Goal: Communication & Community: Answer question/provide support

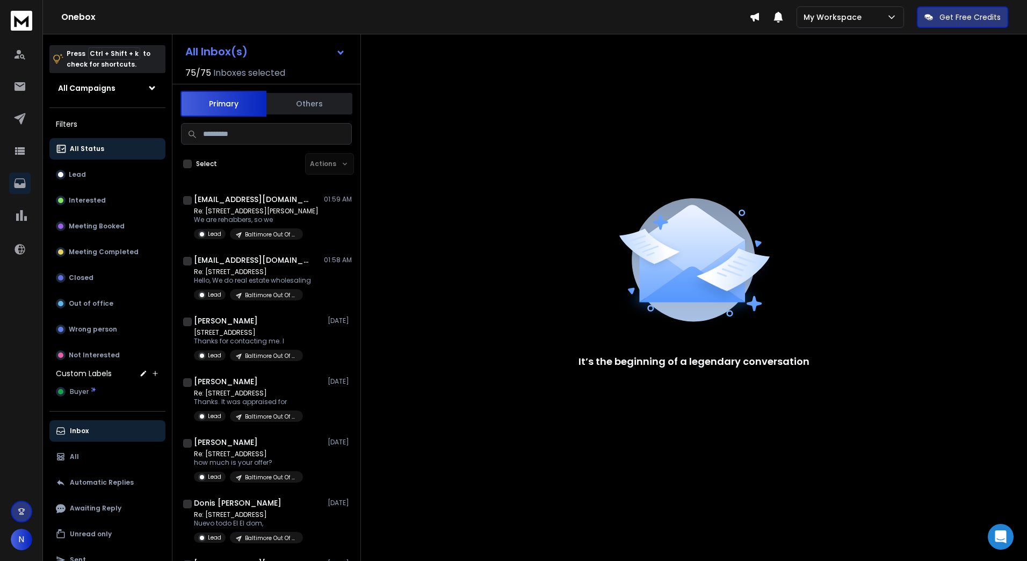
click at [617, 89] on div "It’s the beginning of a legendary conversation" at bounding box center [694, 272] width 666 height 477
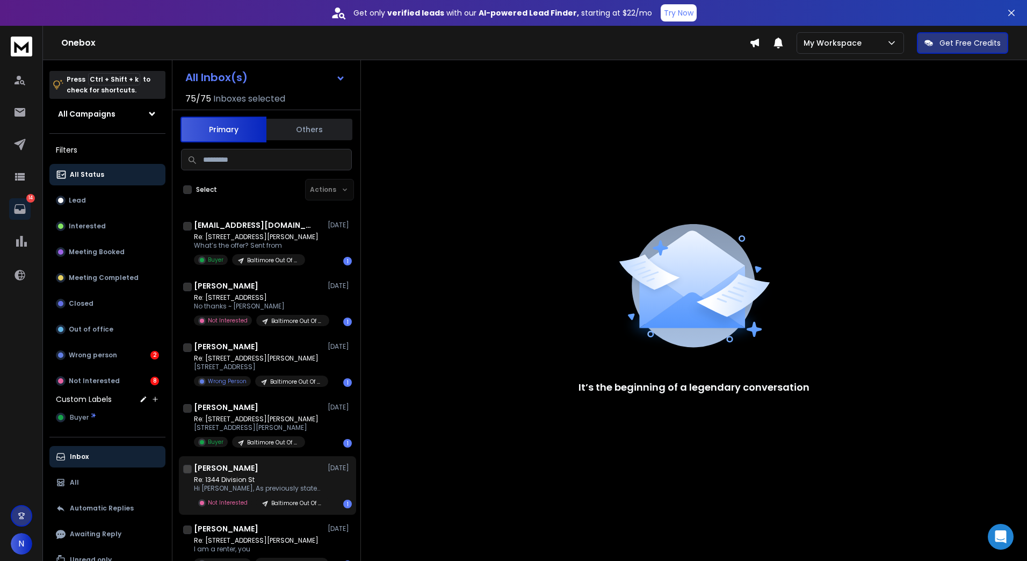
click at [296, 481] on p "Re: 1344 Division St" at bounding box center [258, 480] width 129 height 9
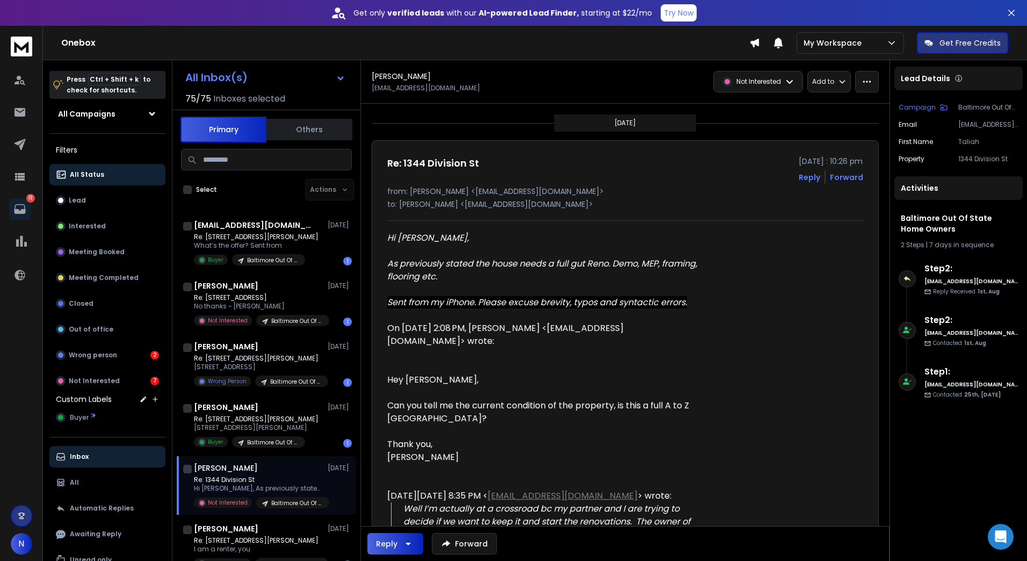
click at [813, 173] on button "Reply" at bounding box center [809, 177] width 21 height 11
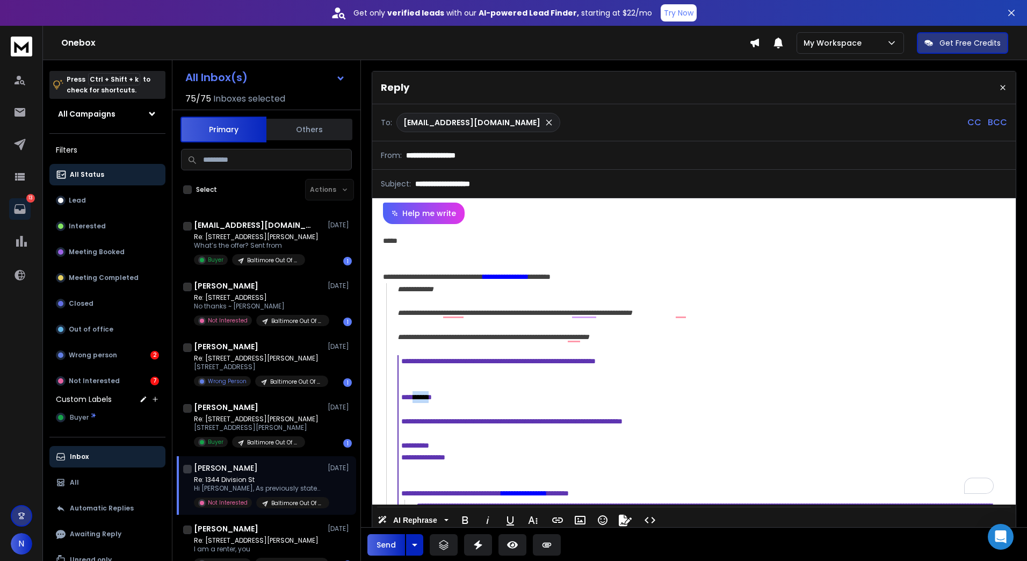
drag, startPoint x: 417, startPoint y: 397, endPoint x: 435, endPoint y: 397, distance: 18.3
click at [435, 397] on div "**********" at bounding box center [698, 397] width 594 height 12
copy div "******"
click at [416, 242] on div "*****" at bounding box center [688, 241] width 611 height 12
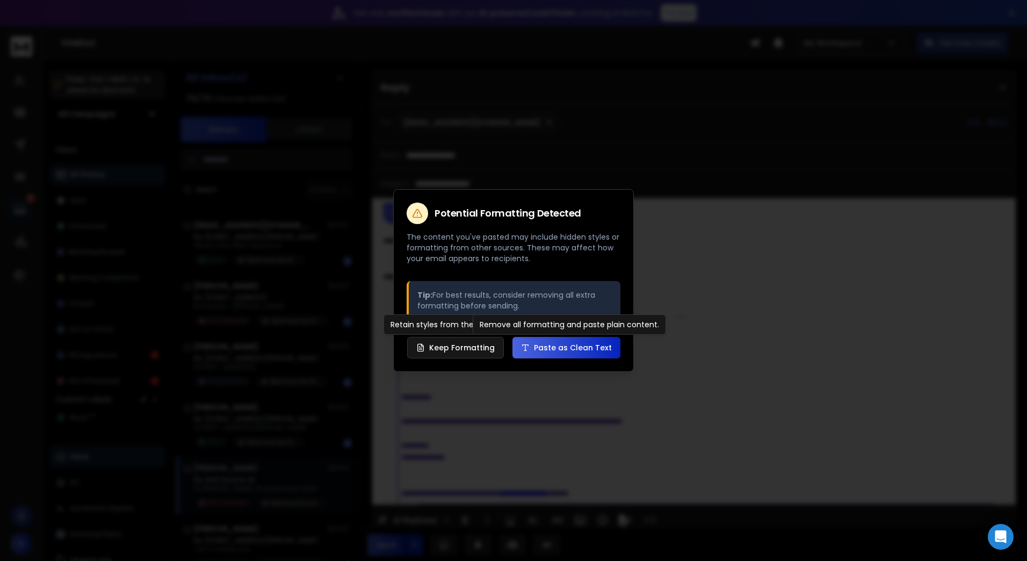
click at [555, 342] on button "Paste as Clean Text" at bounding box center [567, 347] width 108 height 21
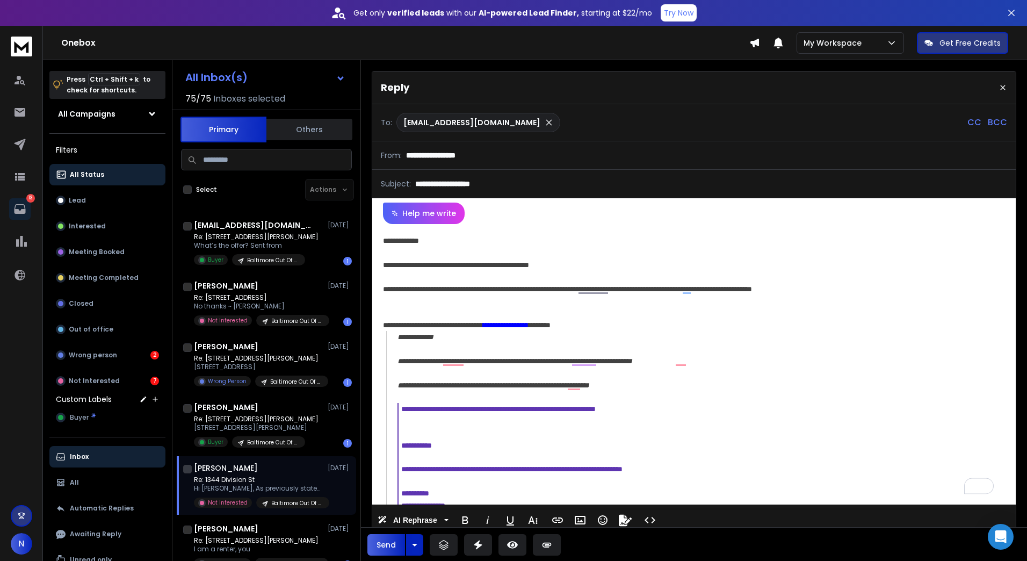
click at [853, 290] on div "**********" at bounding box center [688, 289] width 611 height 12
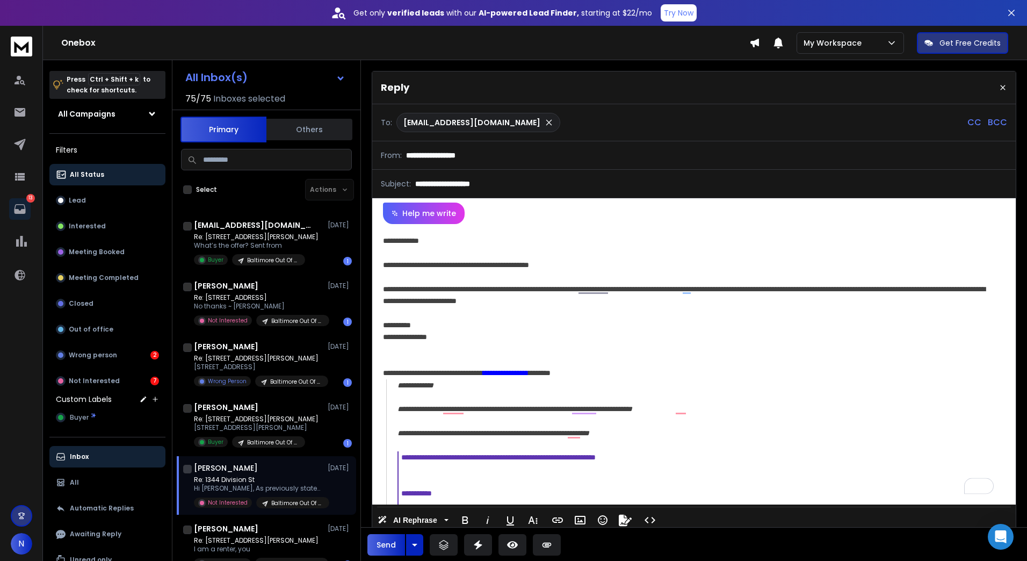
click at [378, 548] on button "Send" at bounding box center [387, 544] width 38 height 21
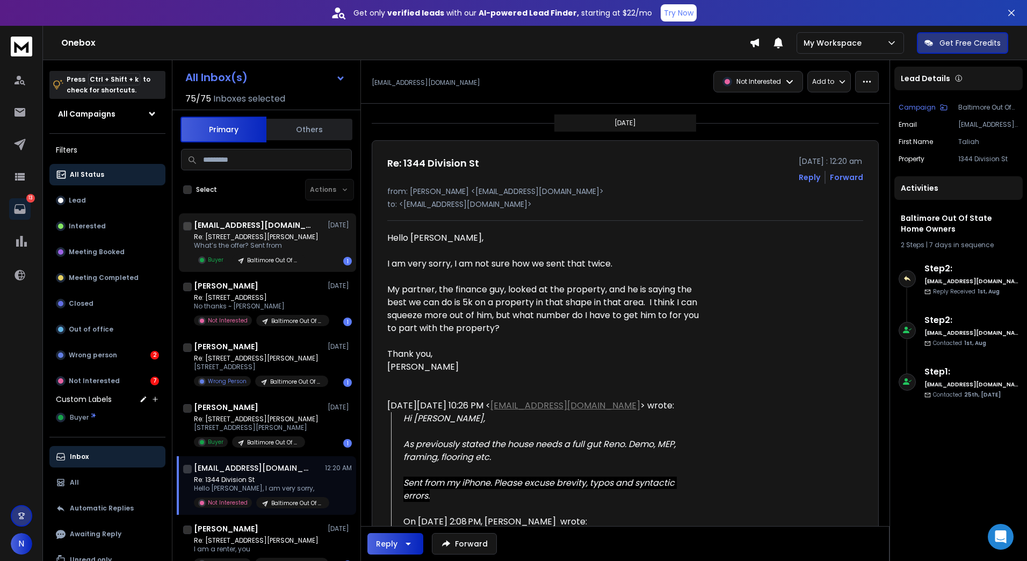
click at [273, 253] on div "Re: 2928 Riggs Ave What’s the offer? Sent from Buyer Baltimore Out Of State Hom…" at bounding box center [256, 249] width 125 height 33
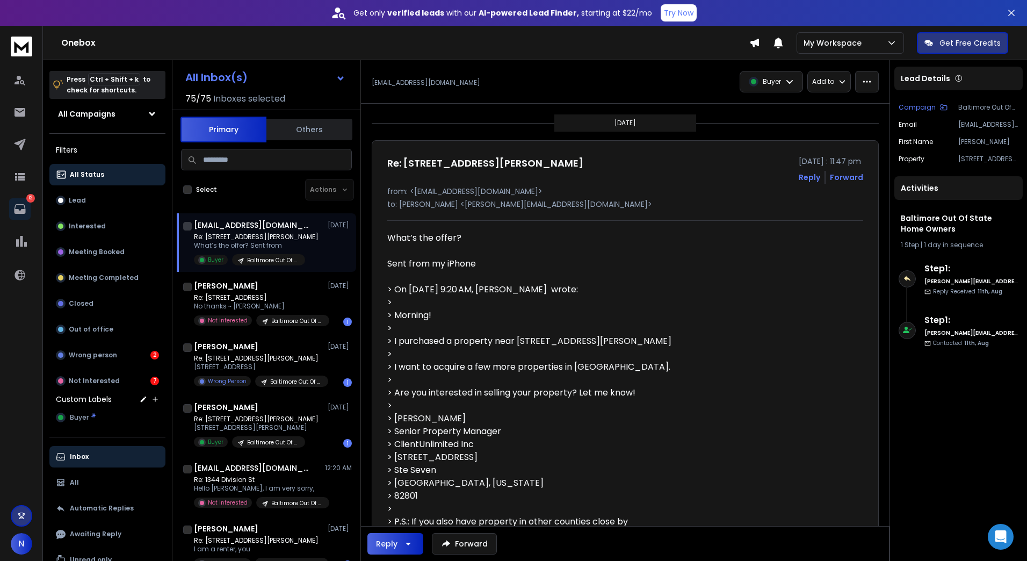
click at [392, 549] on div "Reply" at bounding box center [386, 543] width 21 height 11
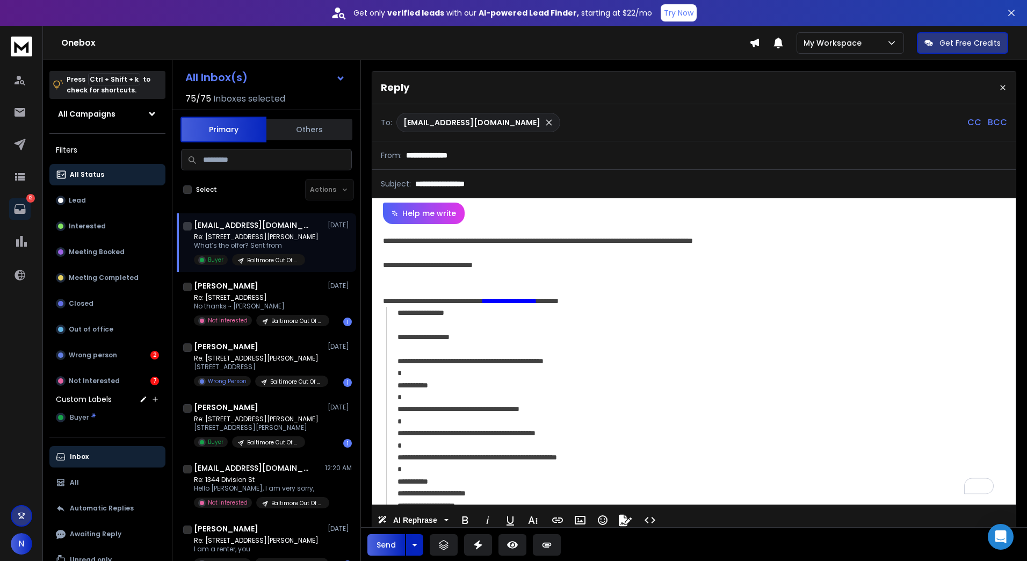
click at [392, 543] on button "Send" at bounding box center [387, 544] width 38 height 21
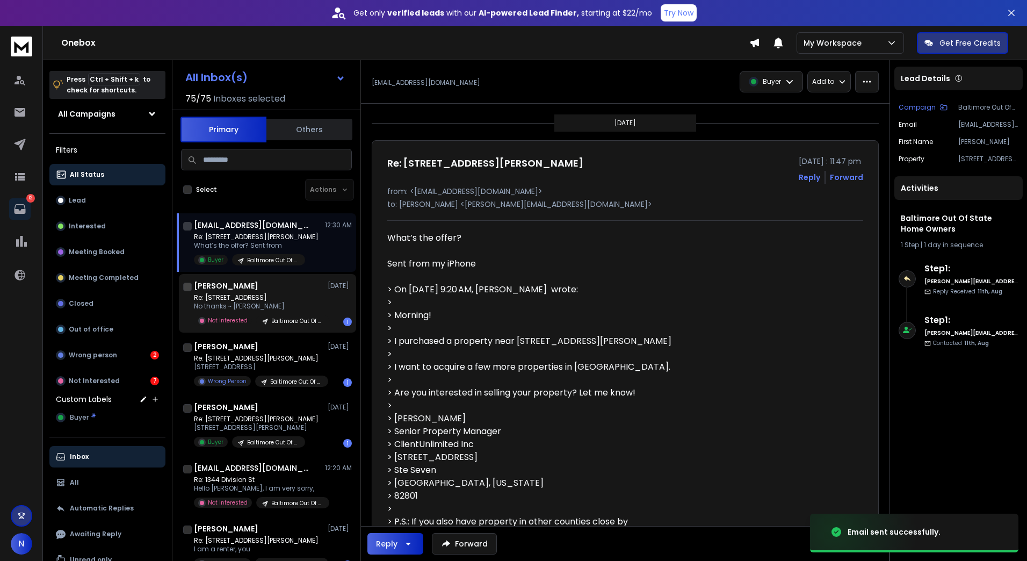
click at [283, 300] on p "Re: 2943 Fait Ave" at bounding box center [258, 297] width 129 height 9
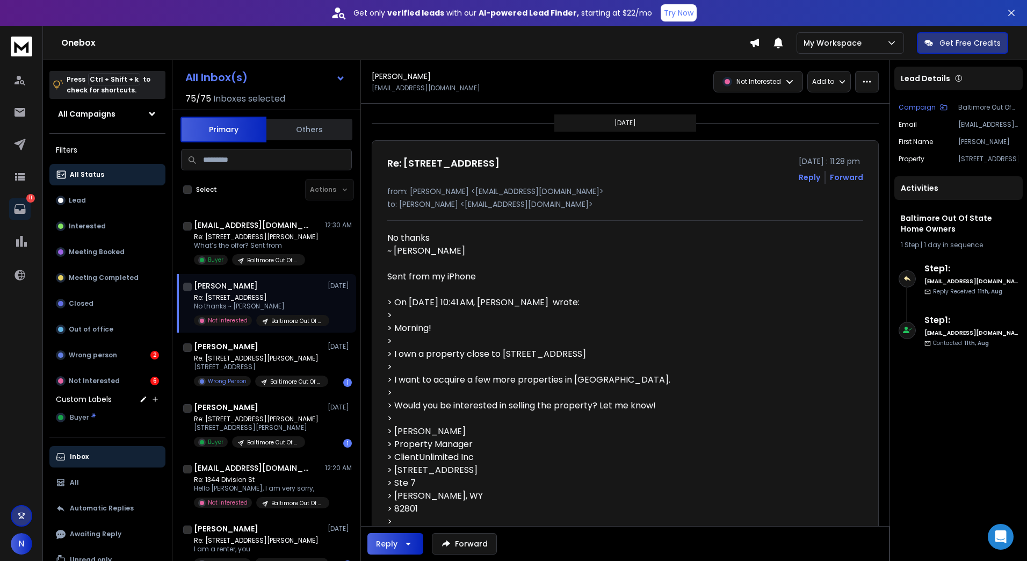
click at [860, 90] on button "button" at bounding box center [867, 81] width 24 height 21
click at [845, 126] on div "Delete email" at bounding box center [830, 123] width 62 height 11
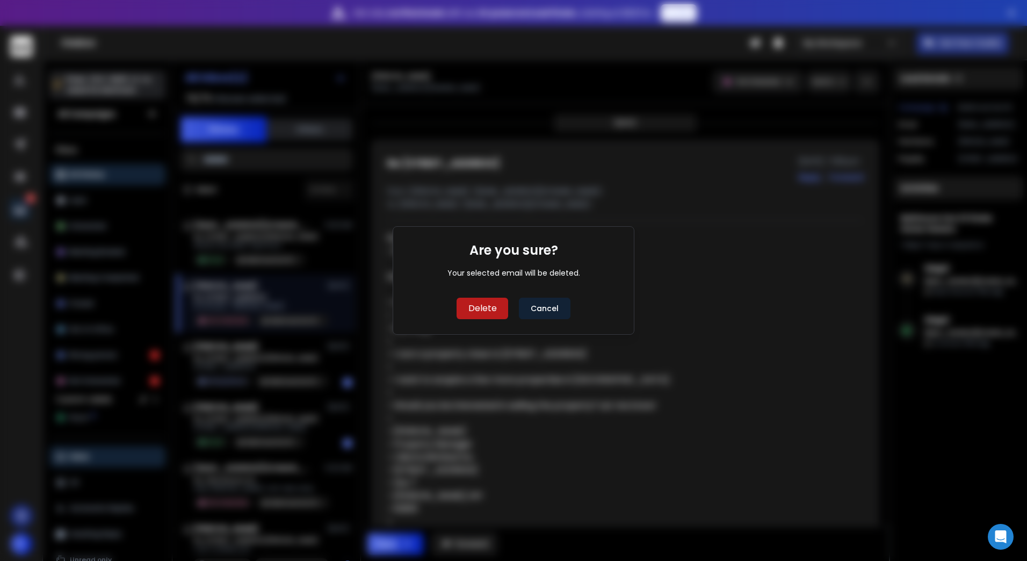
click at [489, 311] on button "Delete" at bounding box center [483, 308] width 52 height 21
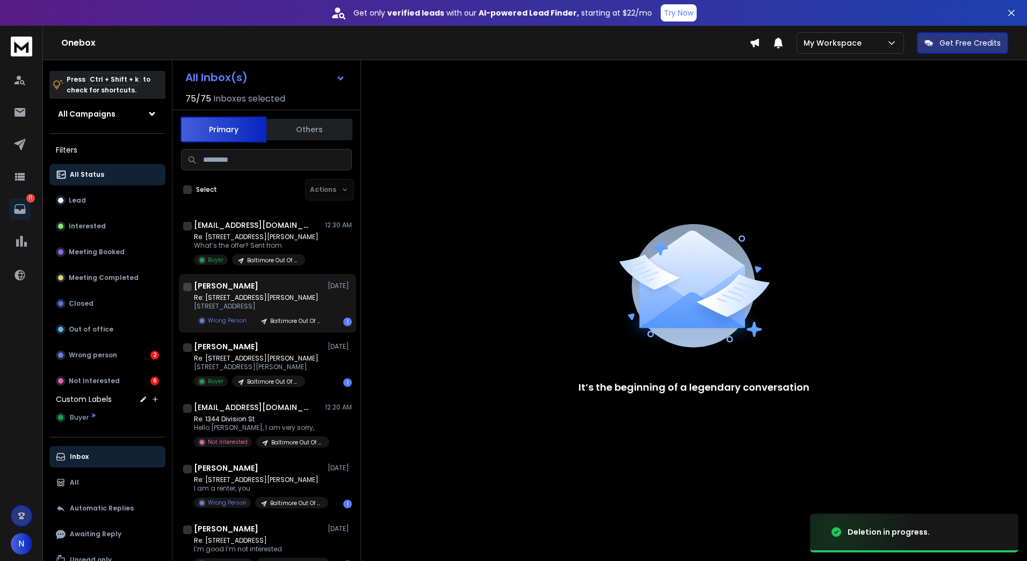
click at [305, 305] on p "1305 Druid Hill Ave Baltimore" at bounding box center [258, 306] width 129 height 9
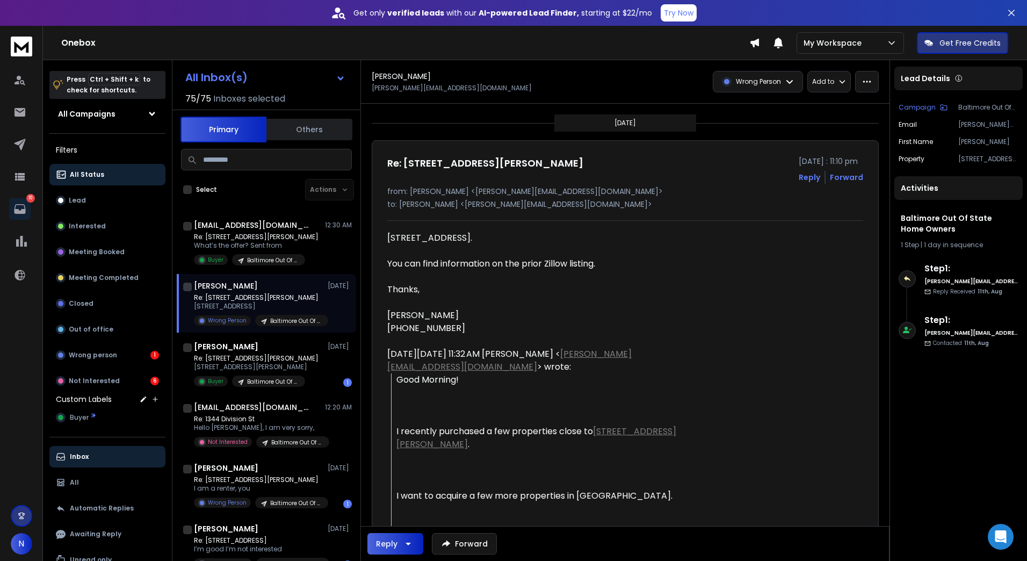
drag, startPoint x: 546, startPoint y: 240, endPoint x: 464, endPoint y: 241, distance: 81.7
click at [464, 241] on div "1305 Druid Hill Ave Baltimore MD 21217." at bounding box center [544, 238] width 314 height 13
click at [392, 241] on div "1305 Druid Hill Ave Baltimore MD 21217." at bounding box center [544, 238] width 314 height 13
drag, startPoint x: 387, startPoint y: 238, endPoint x: 464, endPoint y: 241, distance: 76.9
click at [464, 241] on div "1305 Druid Hill Ave Baltimore MD 21217." at bounding box center [544, 238] width 314 height 13
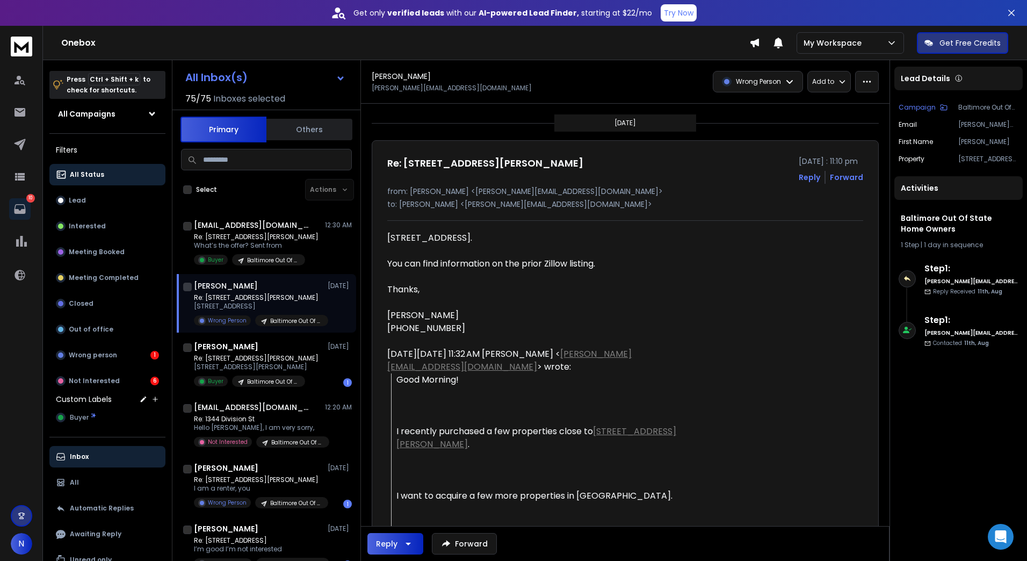
copy div "1305 Druid Hill Ave"
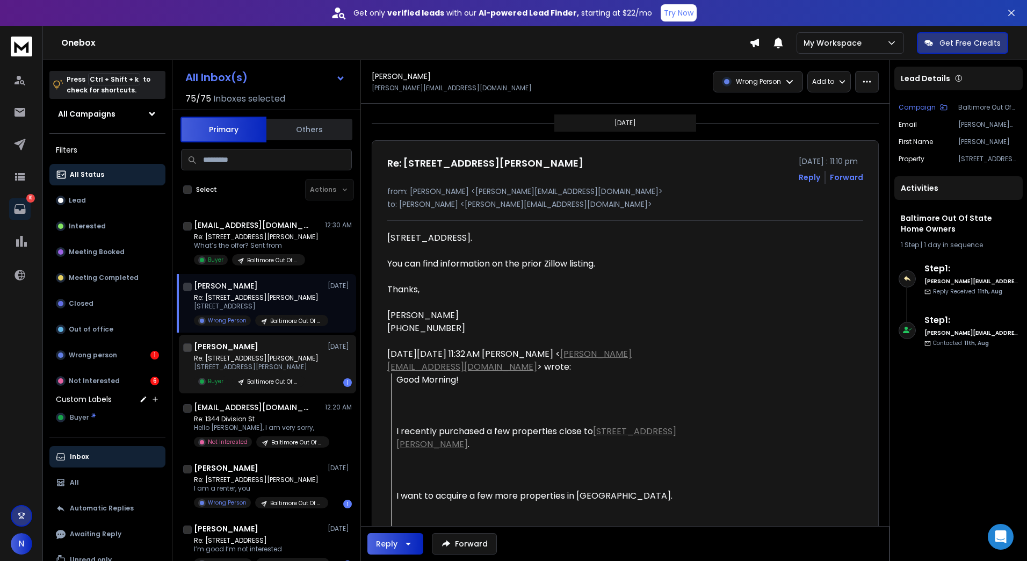
click at [329, 368] on div "Re: 2823 Riggs Ave 320 n robinson st baltimore Buyer Baltimore Out Of State Hom…" at bounding box center [273, 370] width 158 height 33
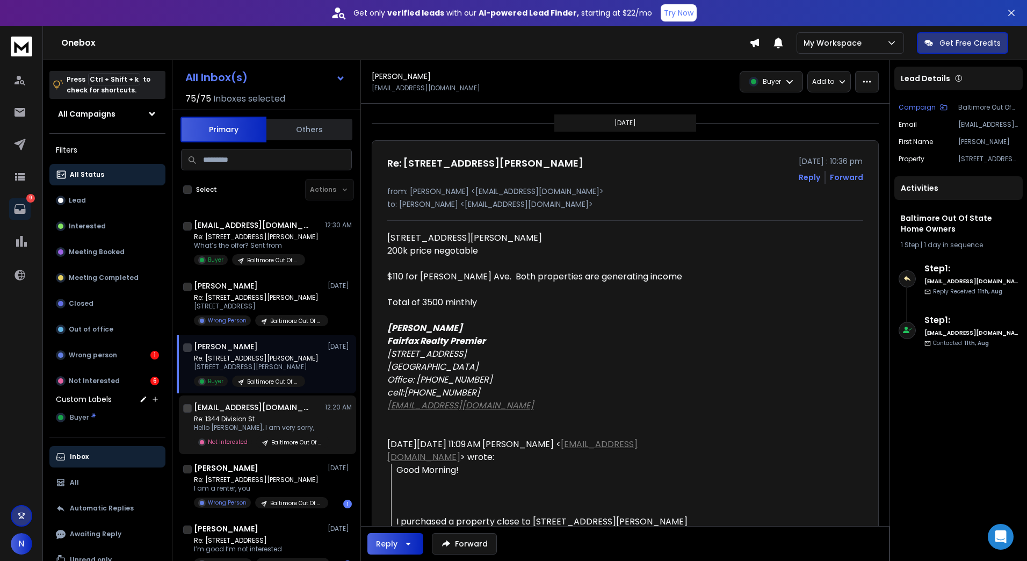
click at [286, 415] on p "Re: 1344 Division St" at bounding box center [258, 419] width 129 height 9
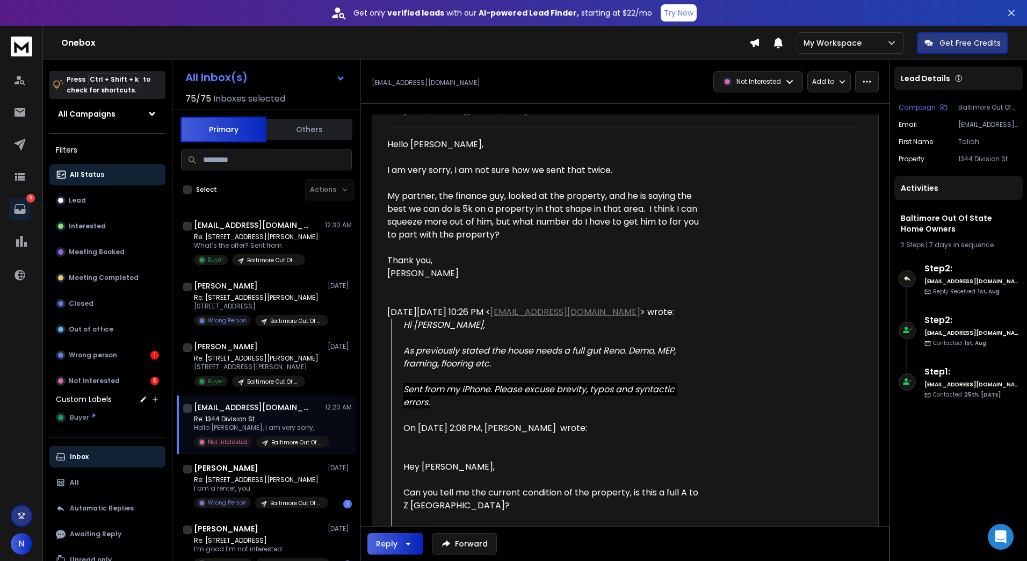
scroll to position [107, 0]
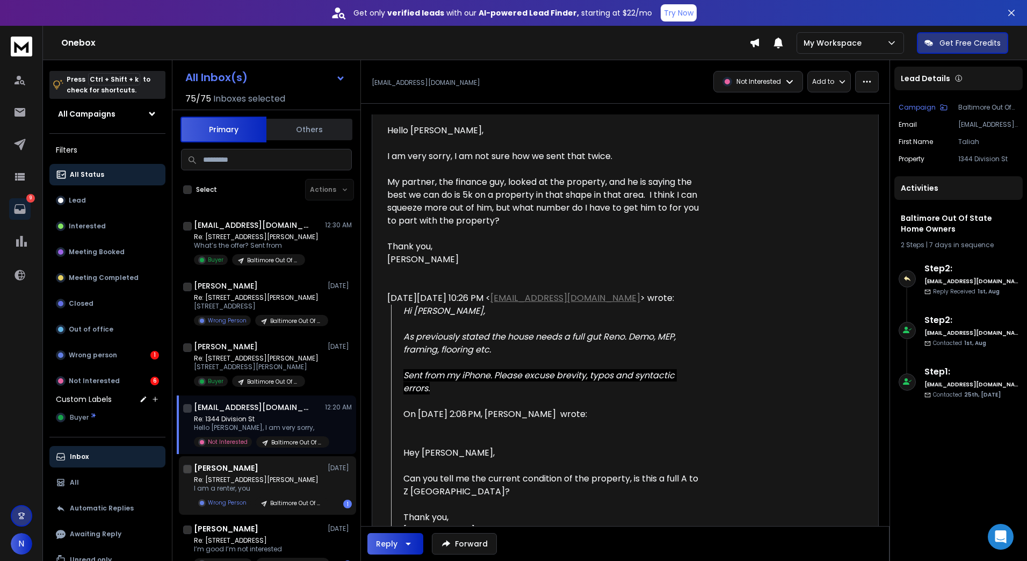
click at [294, 486] on p "I am a renter, you" at bounding box center [258, 488] width 129 height 9
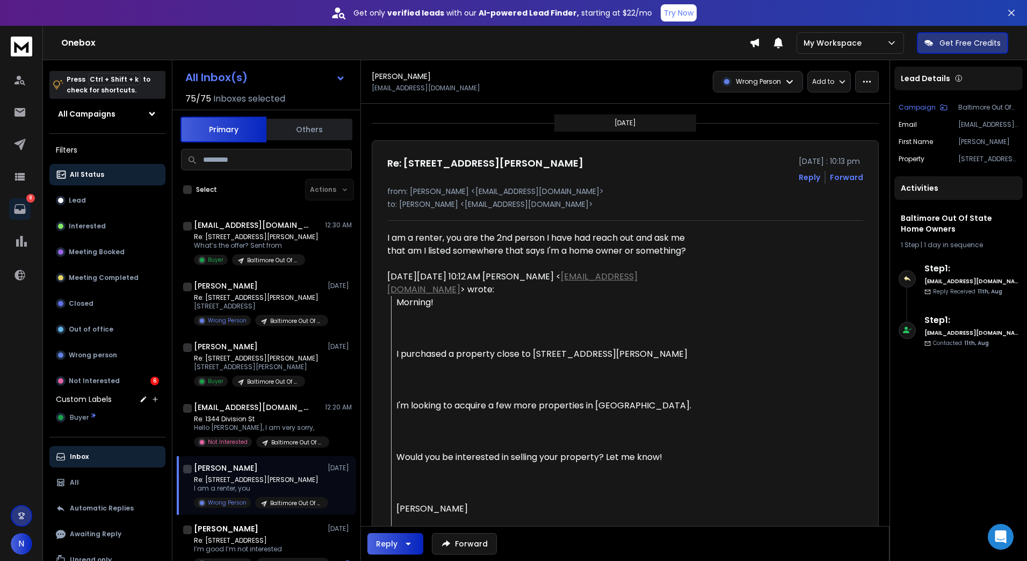
click at [815, 179] on button "Reply" at bounding box center [809, 177] width 21 height 11
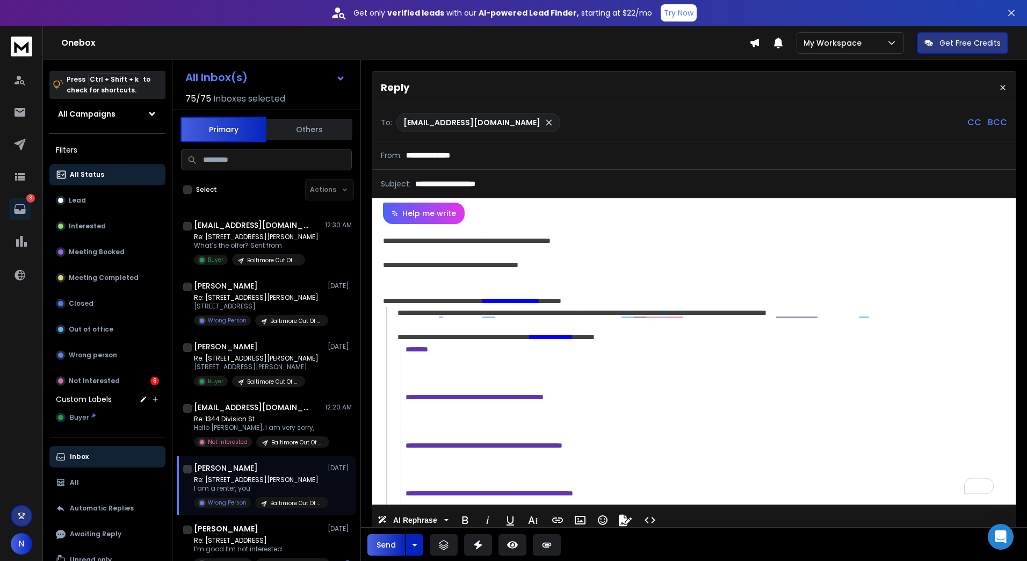
click at [389, 547] on button "Send" at bounding box center [387, 544] width 38 height 21
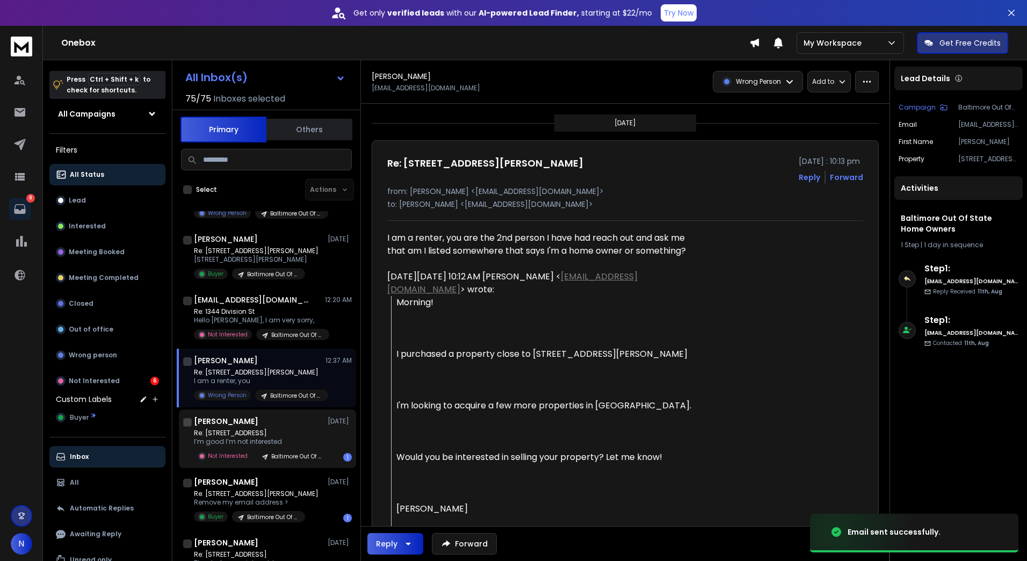
click at [305, 438] on p "I’m good I’m not interested" at bounding box center [258, 441] width 129 height 9
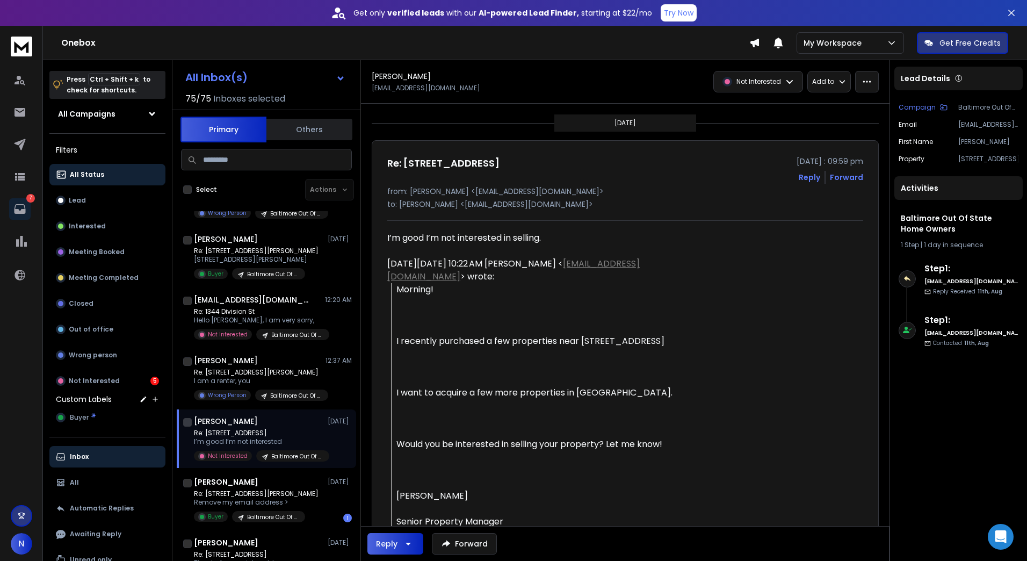
click at [871, 79] on icon "button" at bounding box center [867, 82] width 10 height 10
click at [845, 124] on div "Delete email" at bounding box center [830, 123] width 62 height 11
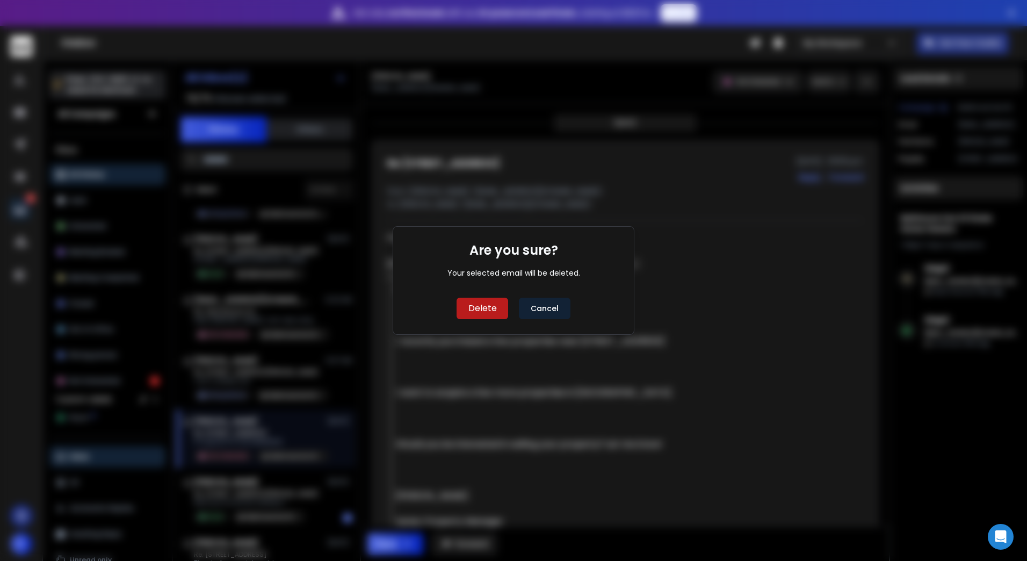
click at [496, 308] on button "Delete" at bounding box center [483, 308] width 52 height 21
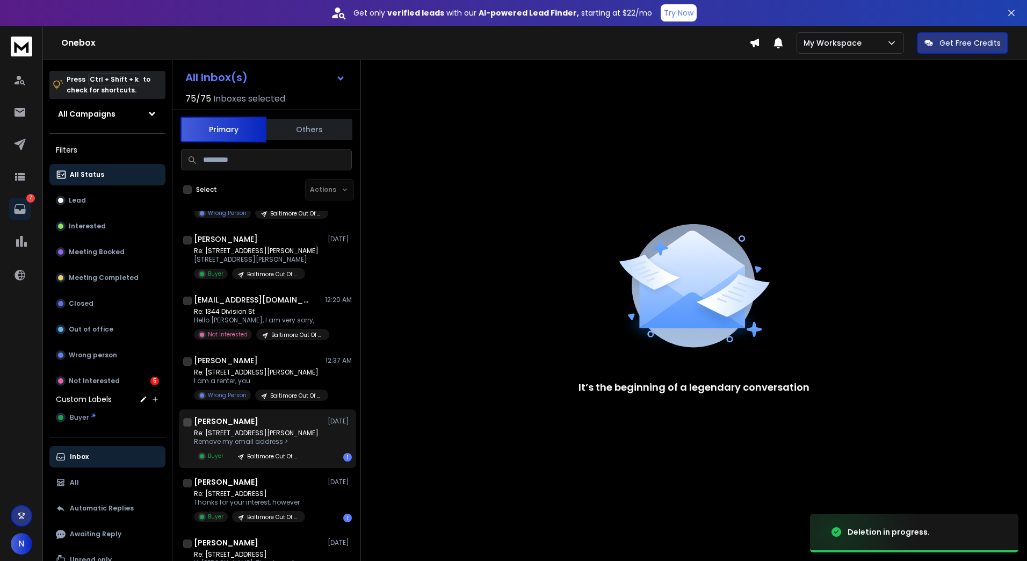
click at [331, 445] on div "Re: 2921 Riggs Ave Remove my email address > Buyer Baltimore Out Of State Home …" at bounding box center [273, 445] width 158 height 33
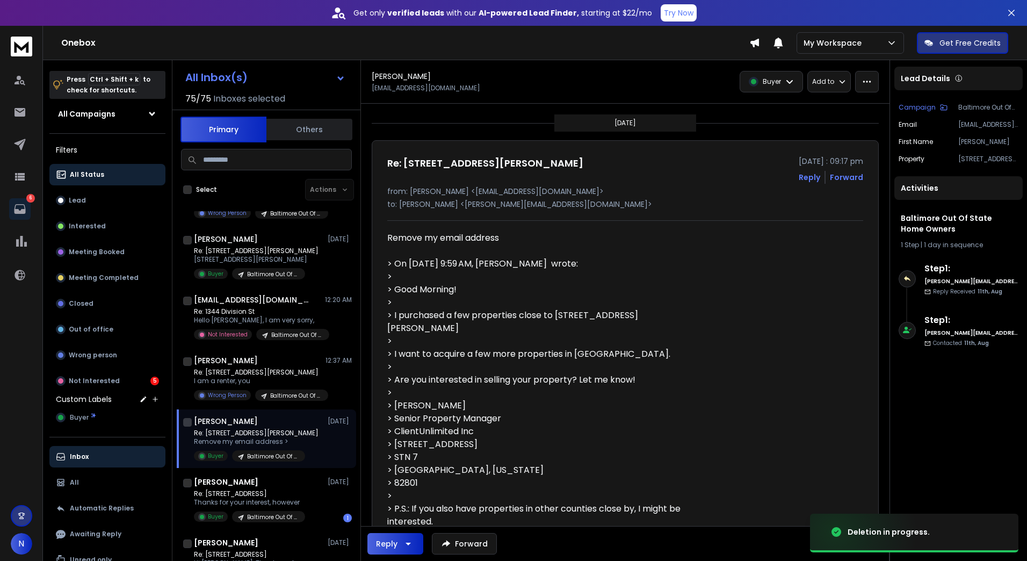
click at [873, 78] on button "button" at bounding box center [867, 81] width 24 height 21
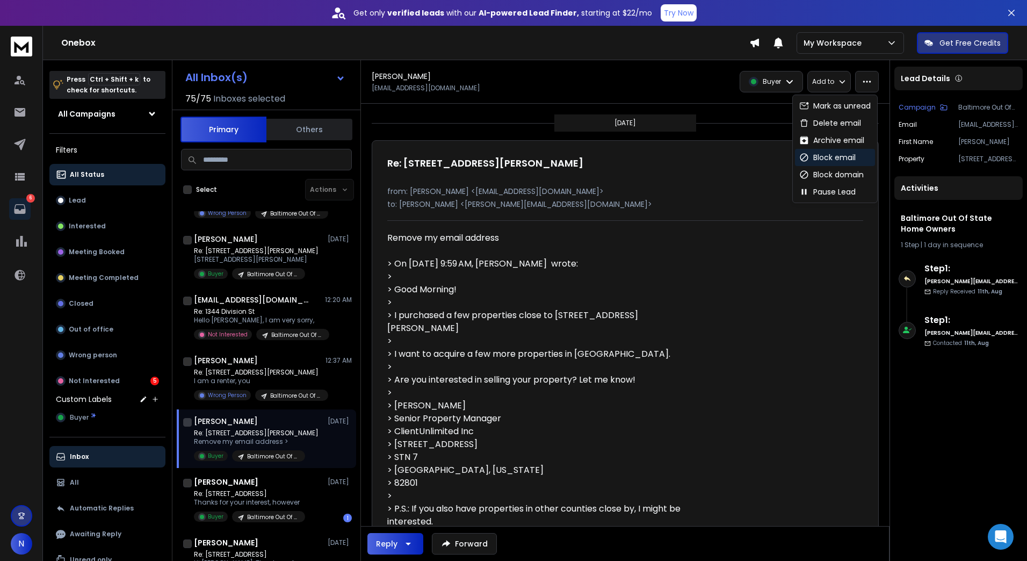
click at [845, 160] on div "Block email" at bounding box center [827, 157] width 56 height 11
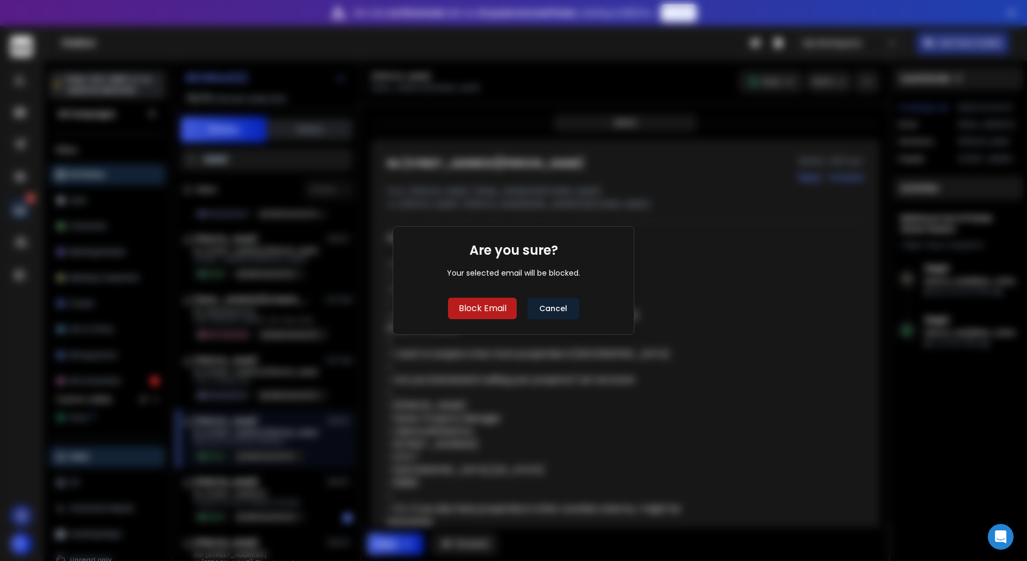
click at [488, 307] on button "Block Email" at bounding box center [482, 308] width 69 height 21
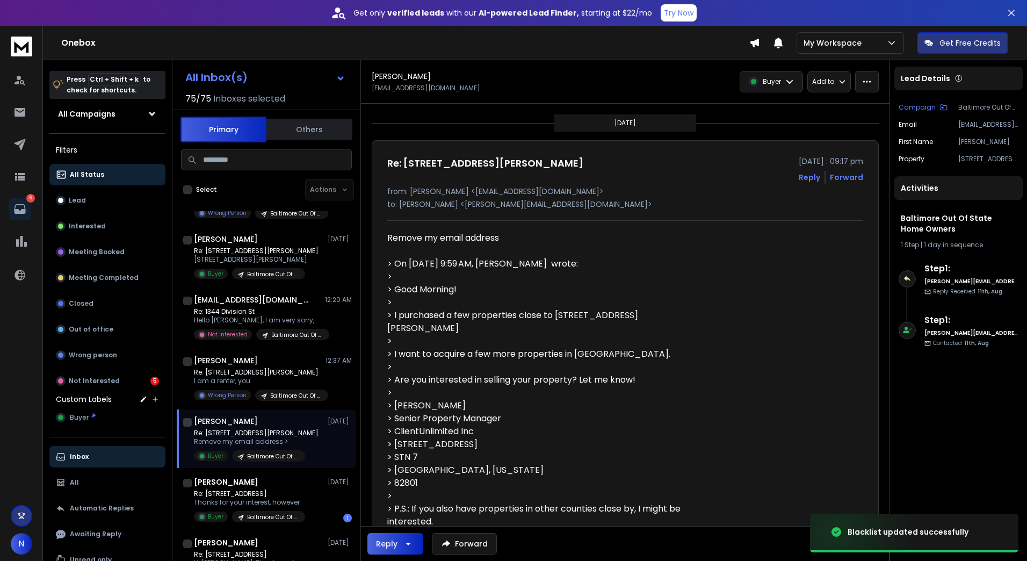
click at [867, 76] on button "button" at bounding box center [867, 81] width 24 height 21
click at [856, 125] on div "Delete email" at bounding box center [830, 123] width 62 height 11
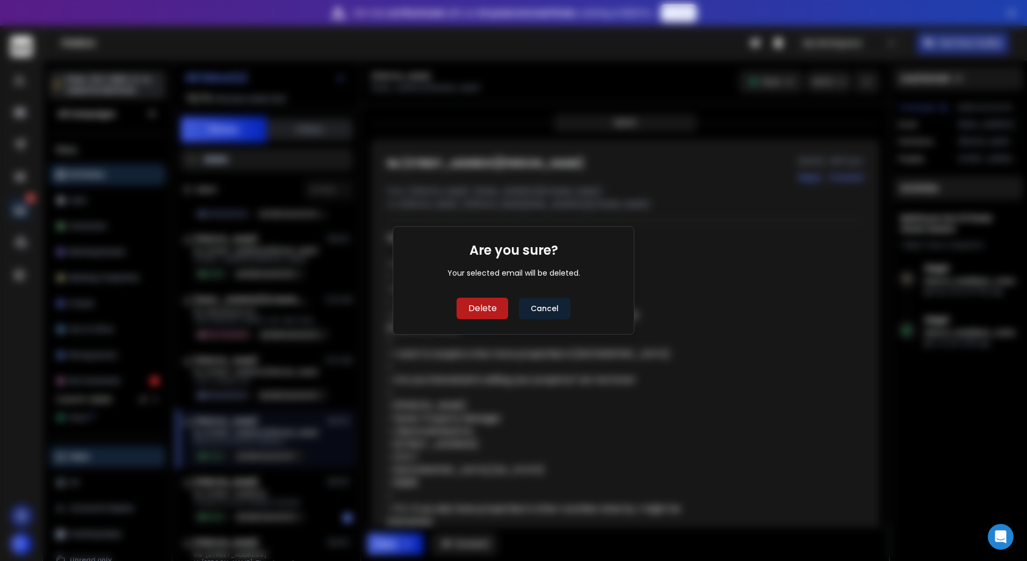
click at [487, 304] on button "Delete" at bounding box center [483, 308] width 52 height 21
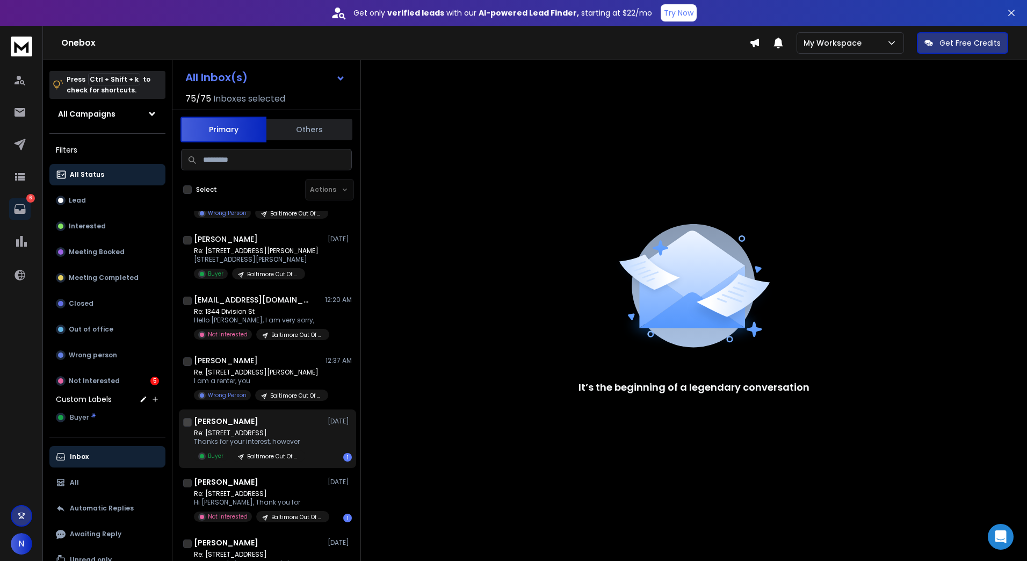
click at [329, 442] on div "Re: 2726 Reisterstown Rd Thanks for your interest, however Buyer Baltimore Out …" at bounding box center [273, 445] width 158 height 33
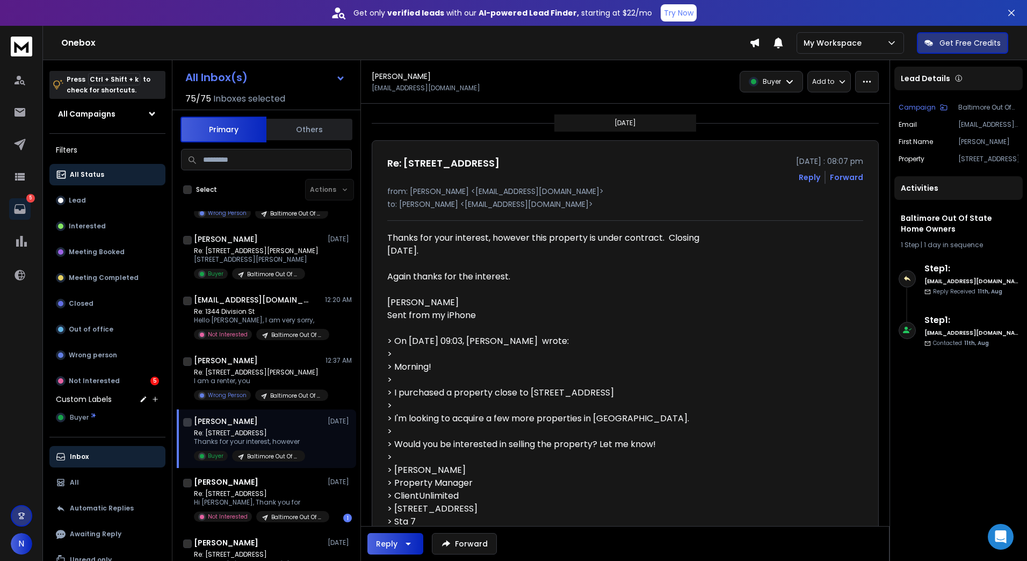
click at [804, 182] on button "Reply" at bounding box center [809, 177] width 21 height 11
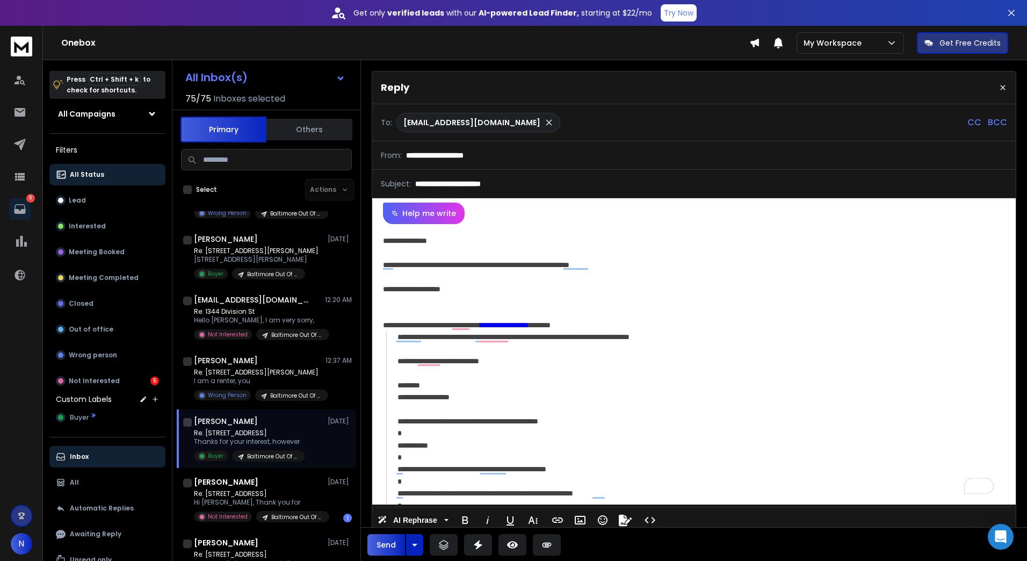
click at [483, 290] on div "**********" at bounding box center [688, 289] width 611 height 12
click at [507, 290] on div "**********" at bounding box center [688, 289] width 611 height 12
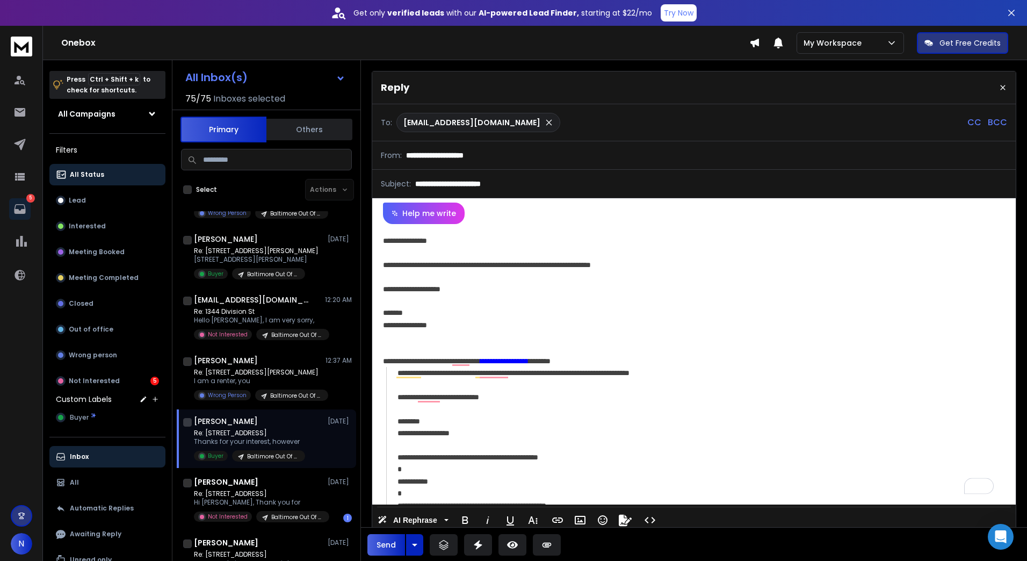
click at [397, 541] on button "Send" at bounding box center [387, 544] width 38 height 21
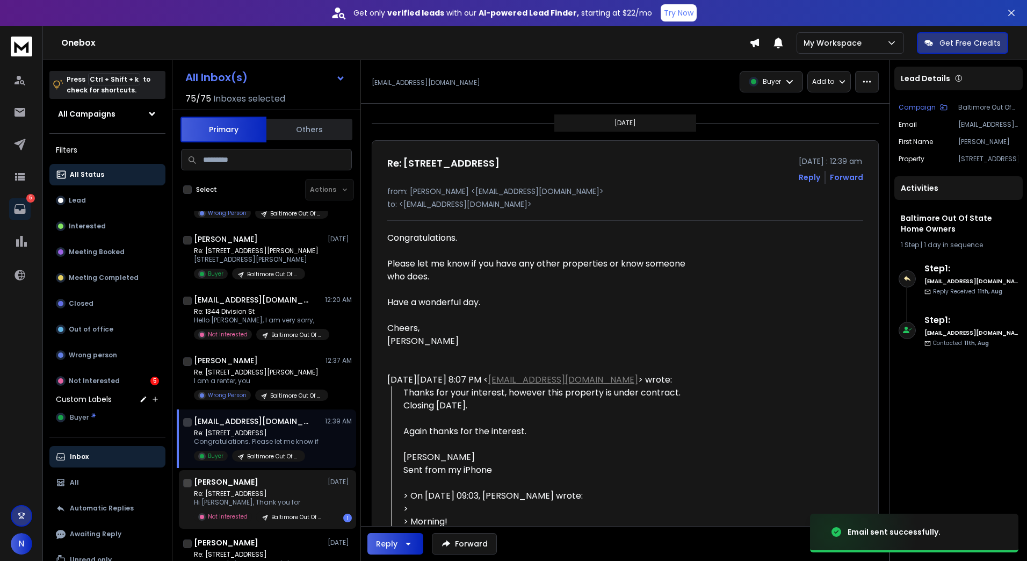
click at [313, 499] on p "Hi Nathaniel, Thank you for" at bounding box center [258, 502] width 129 height 9
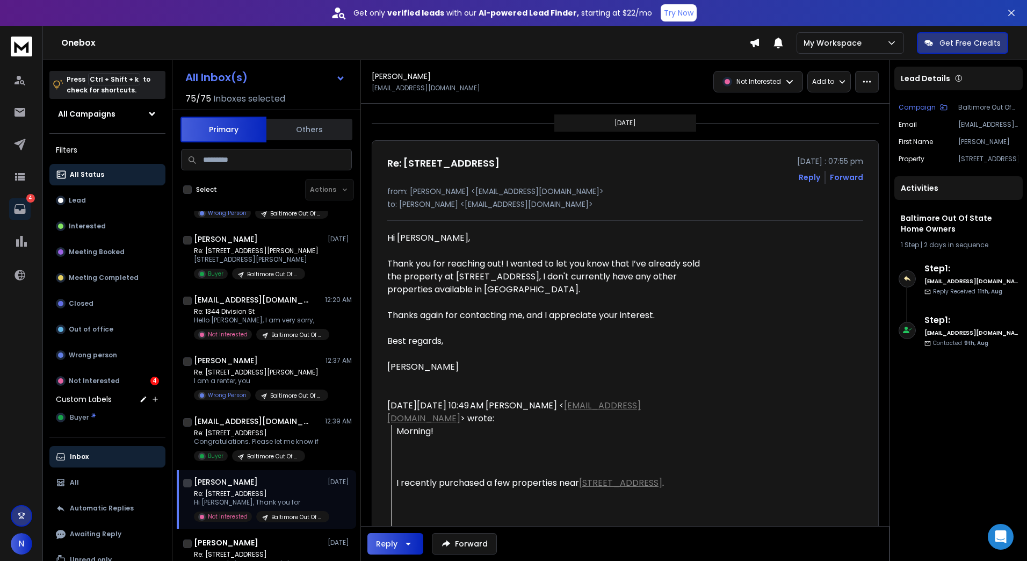
click at [864, 89] on button "button" at bounding box center [867, 81] width 24 height 21
click at [840, 127] on div "Delete email" at bounding box center [830, 123] width 62 height 11
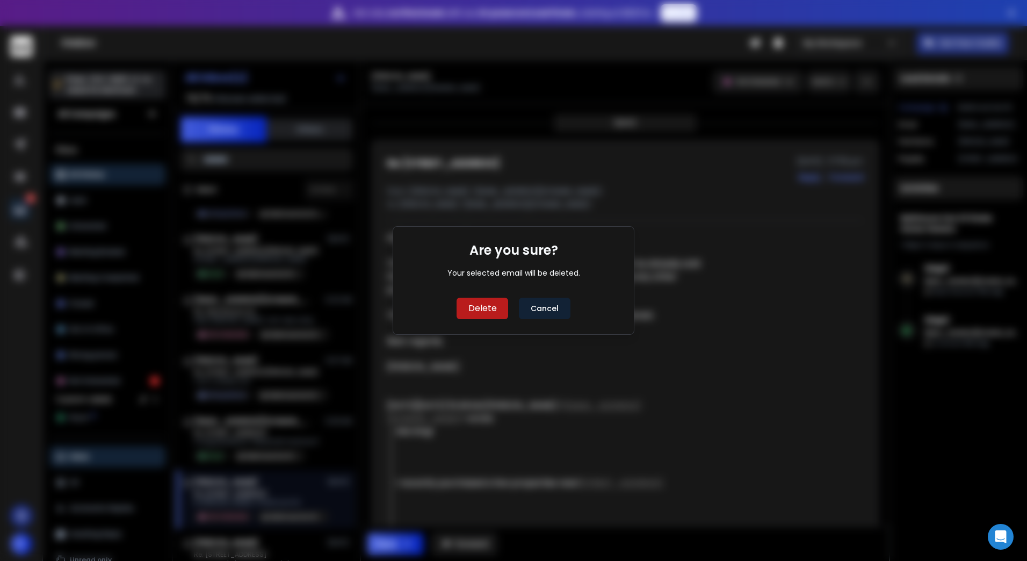
click at [475, 314] on button "Delete" at bounding box center [483, 308] width 52 height 21
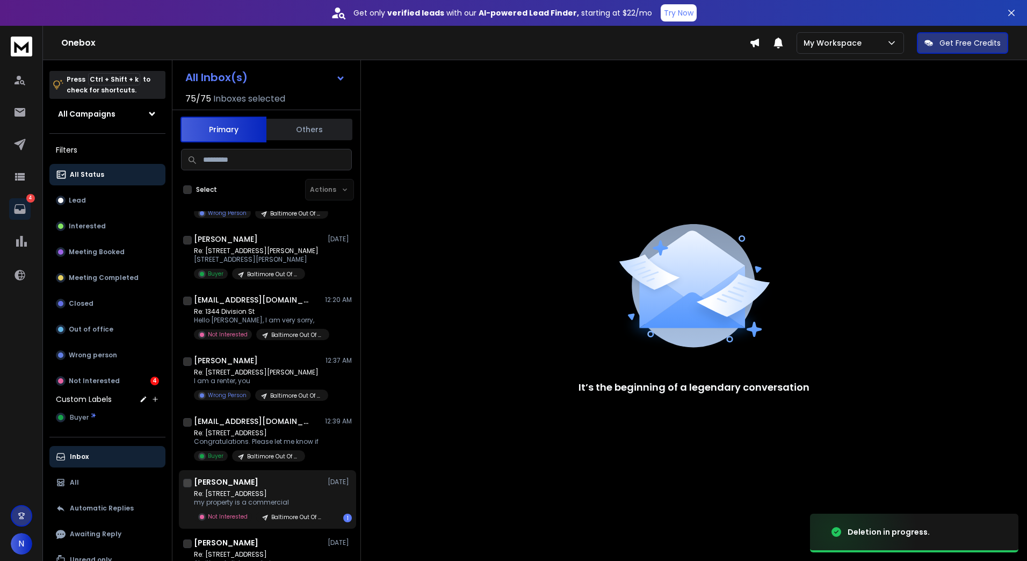
click at [315, 489] on p "Re: 2338 Annapolis Rd" at bounding box center [258, 493] width 129 height 9
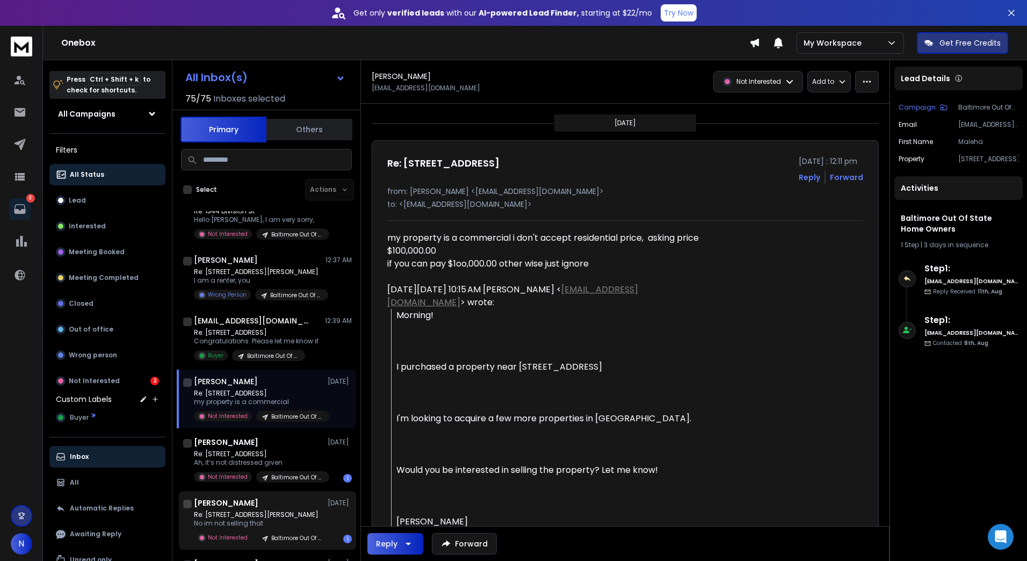
scroll to position [215, 0]
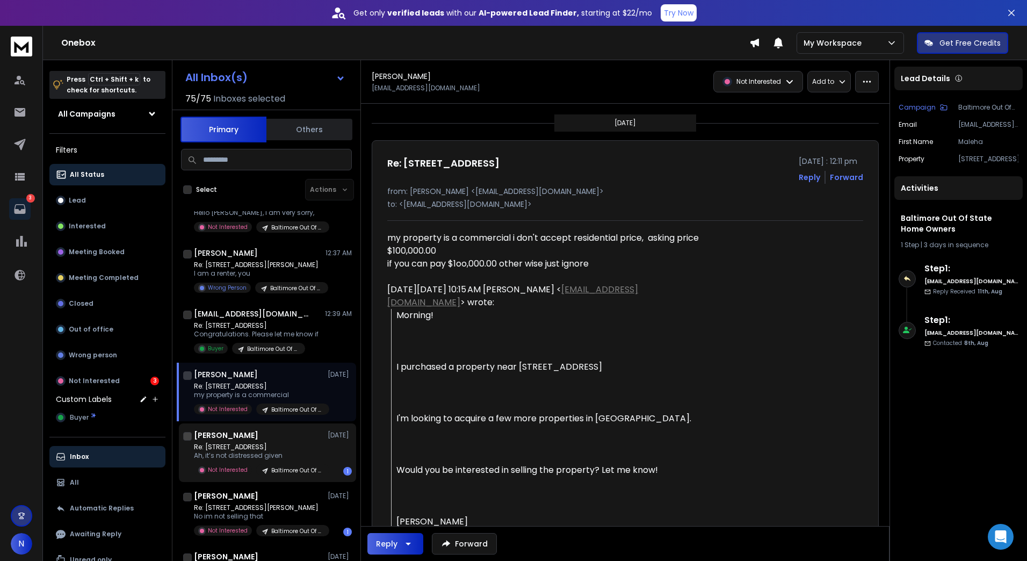
click at [267, 457] on p "Ah, it’s not distressed given" at bounding box center [258, 455] width 129 height 9
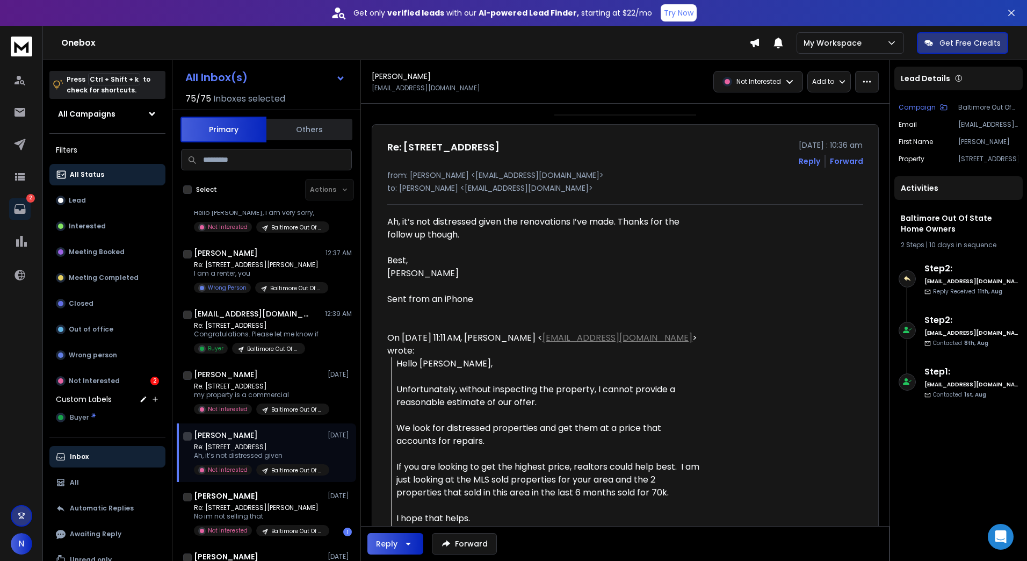
scroll to position [54, 0]
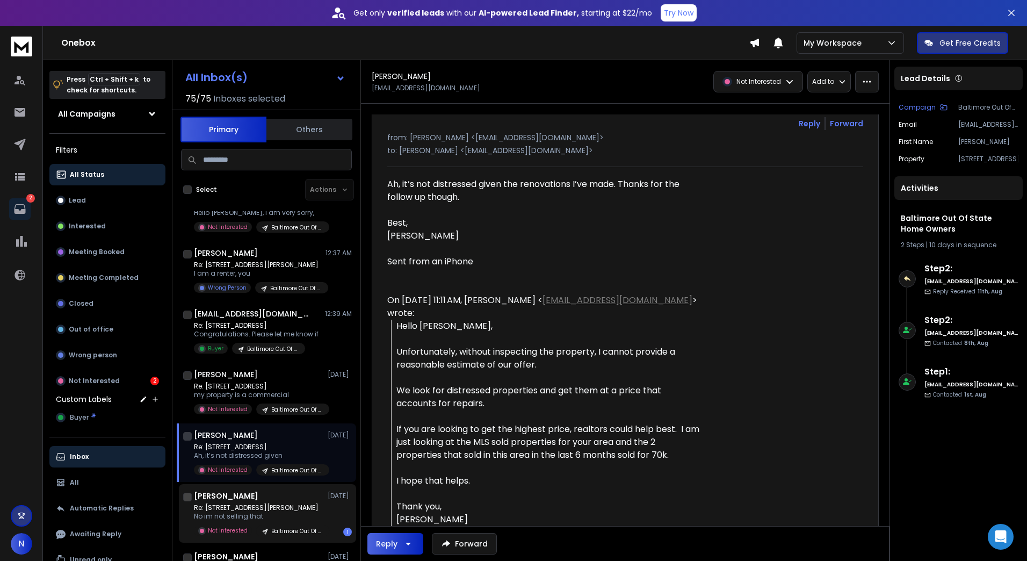
click at [264, 501] on div "rashun thompson 11 Aug" at bounding box center [273, 496] width 158 height 11
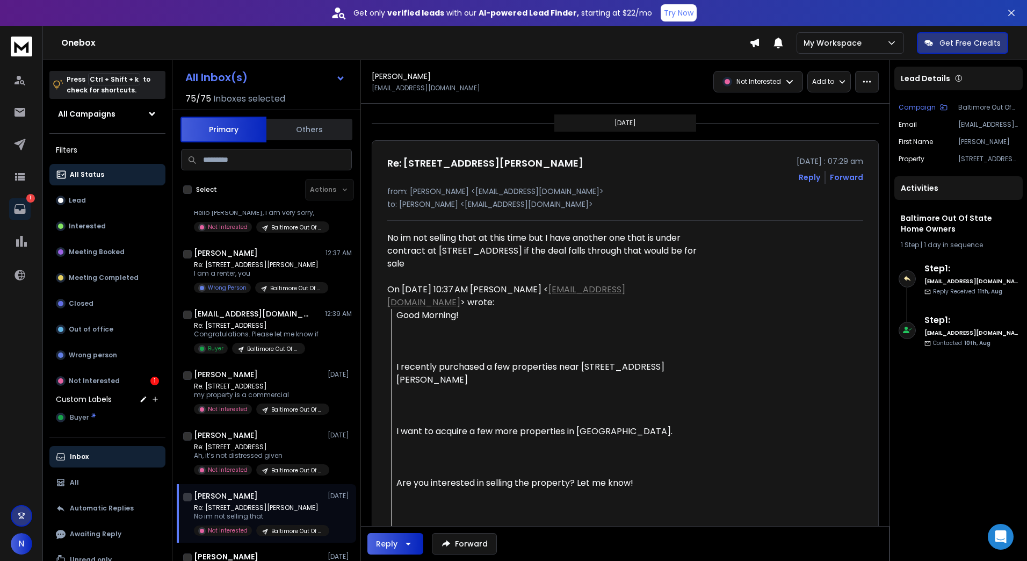
click at [807, 176] on button "Reply" at bounding box center [809, 177] width 21 height 11
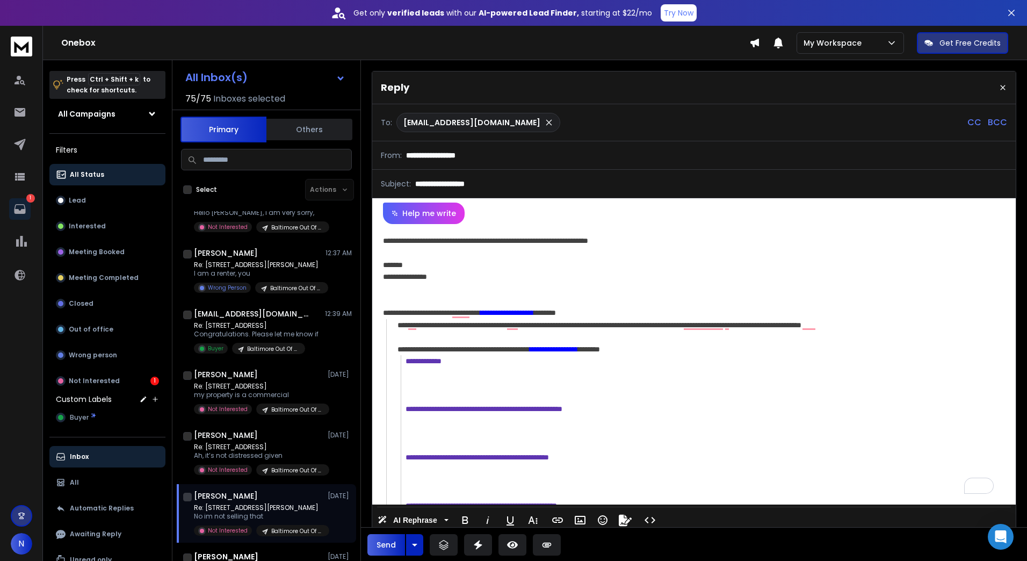
click at [389, 548] on button "Send" at bounding box center [387, 544] width 38 height 21
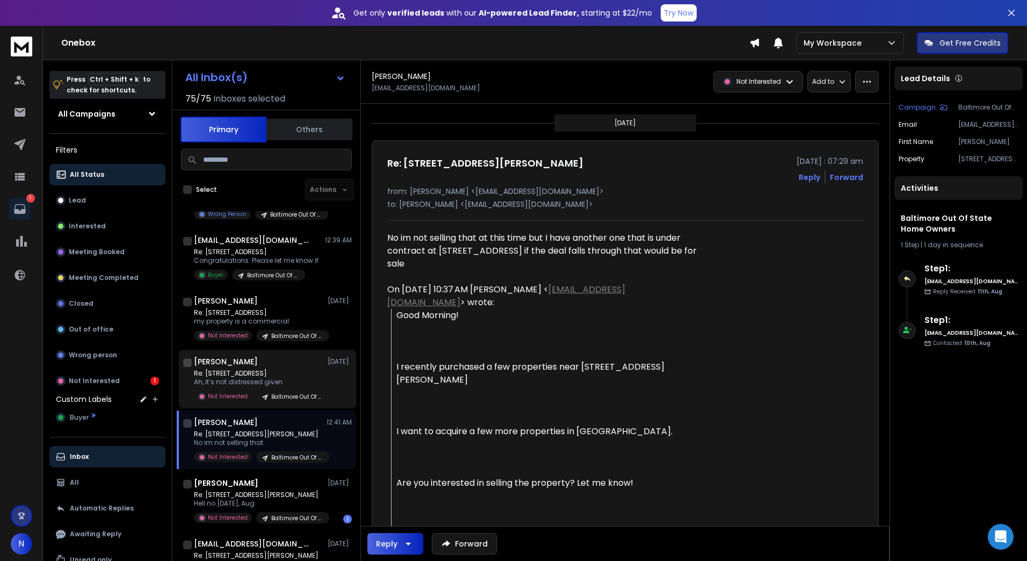
scroll to position [322, 0]
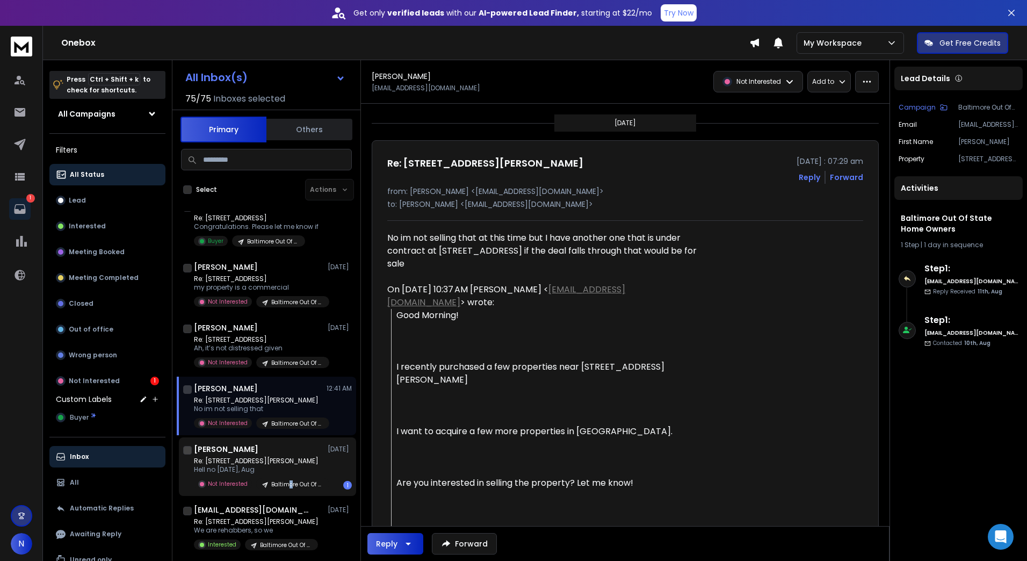
click at [288, 476] on div "Re: 2553 Mcculloh St Hell no On Sat, Aug Not Interested Baltimore Out Of State …" at bounding box center [261, 473] width 135 height 33
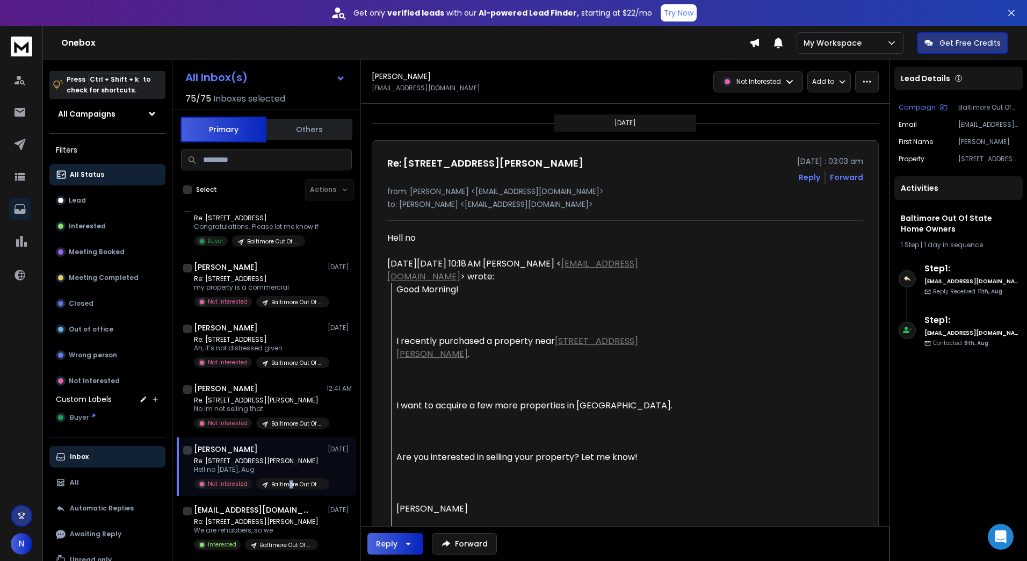
click at [870, 78] on icon "button" at bounding box center [867, 82] width 10 height 10
click at [852, 127] on div "Delete email" at bounding box center [830, 123] width 62 height 11
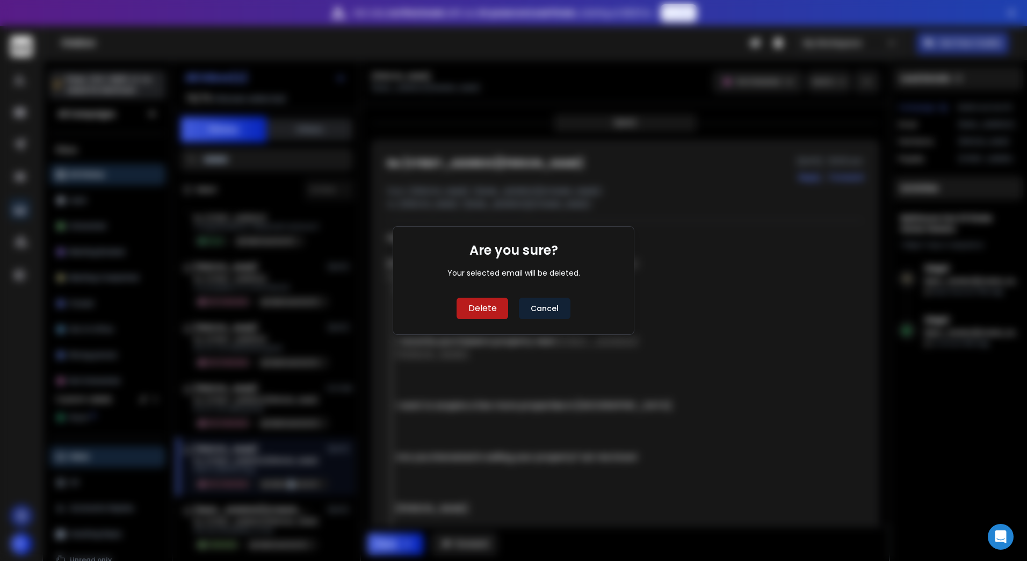
click at [486, 311] on button "Delete" at bounding box center [483, 308] width 52 height 21
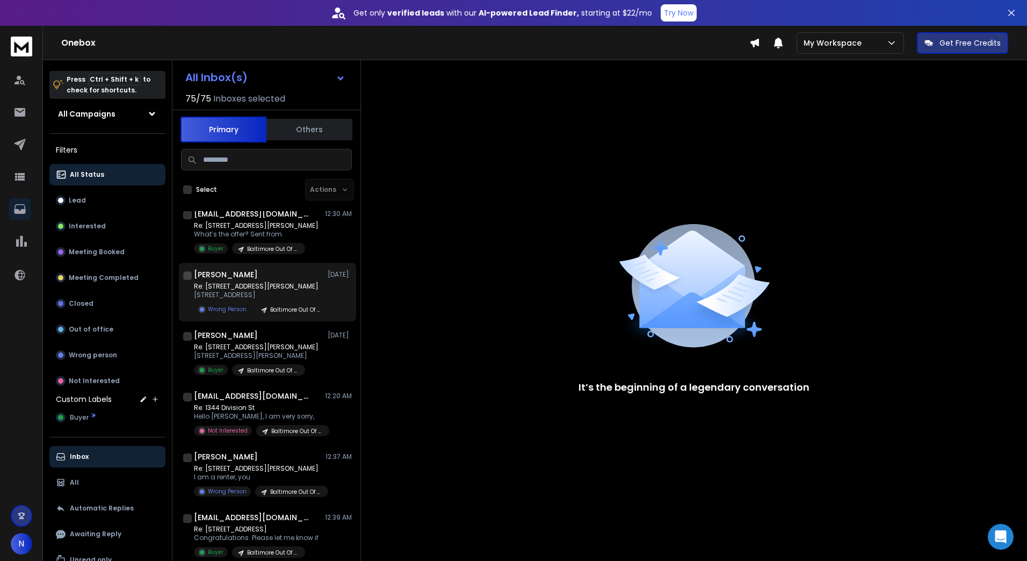
scroll to position [0, 0]
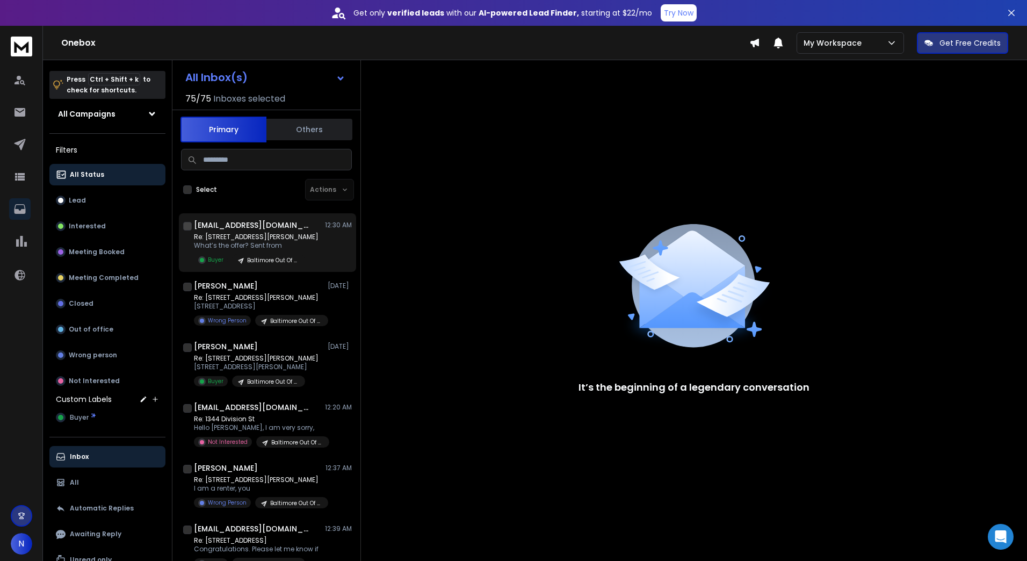
click at [278, 242] on p "What’s the offer? Sent from" at bounding box center [256, 245] width 125 height 9
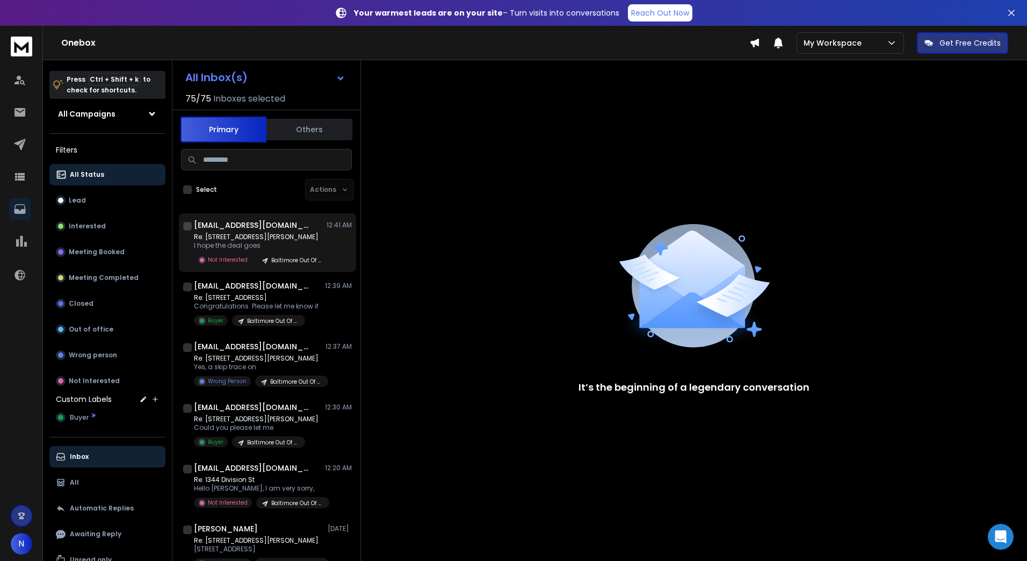
click at [318, 232] on div "weldingent@gmail.com 12:41 AM Re: 2674 Dulany St I hope the deal goes Not Inter…" at bounding box center [273, 243] width 158 height 46
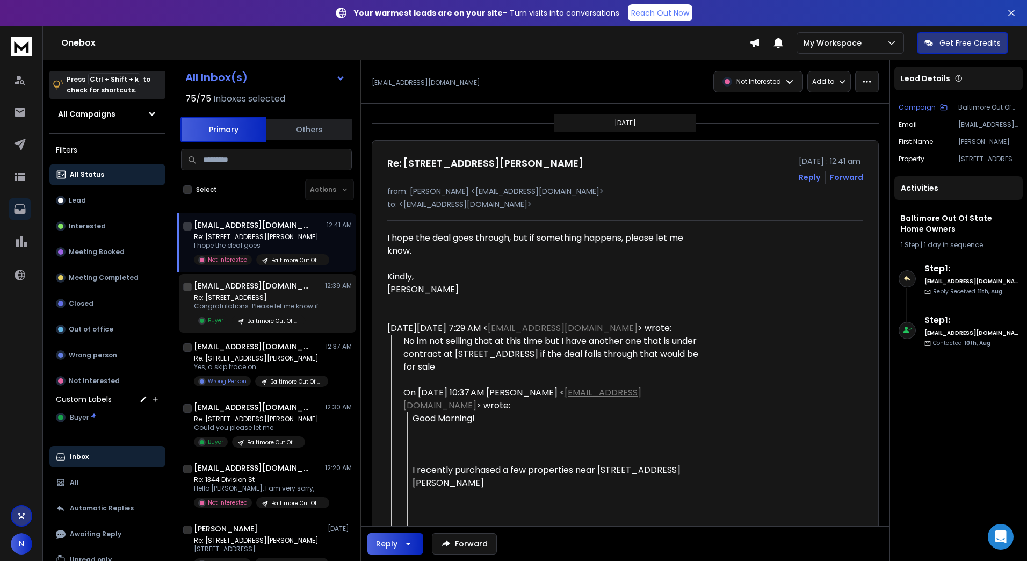
click at [296, 306] on p "Congratulations. Please let me know if" at bounding box center [256, 306] width 125 height 9
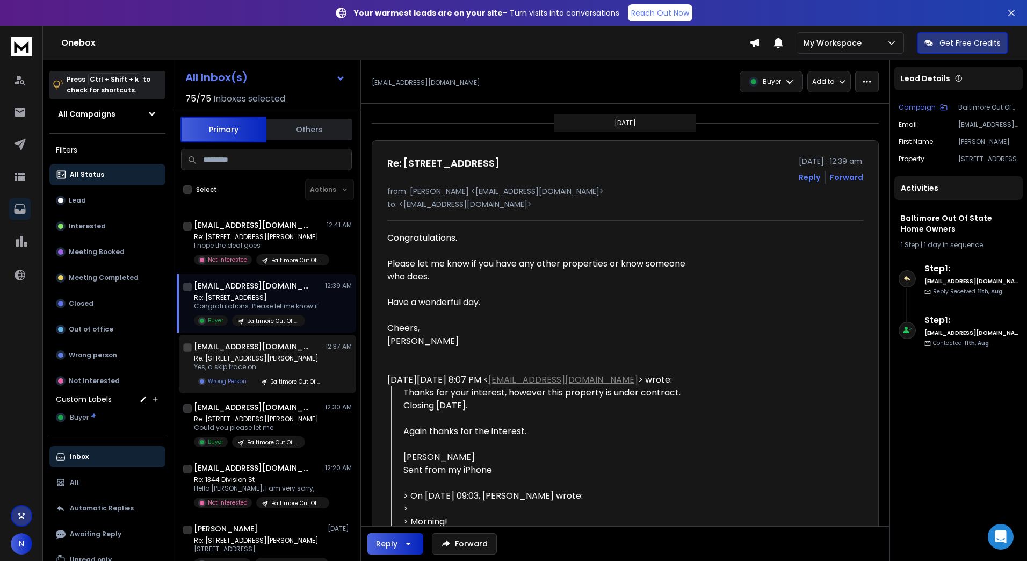
click at [297, 364] on p "Yes, a skip trace on" at bounding box center [258, 367] width 129 height 9
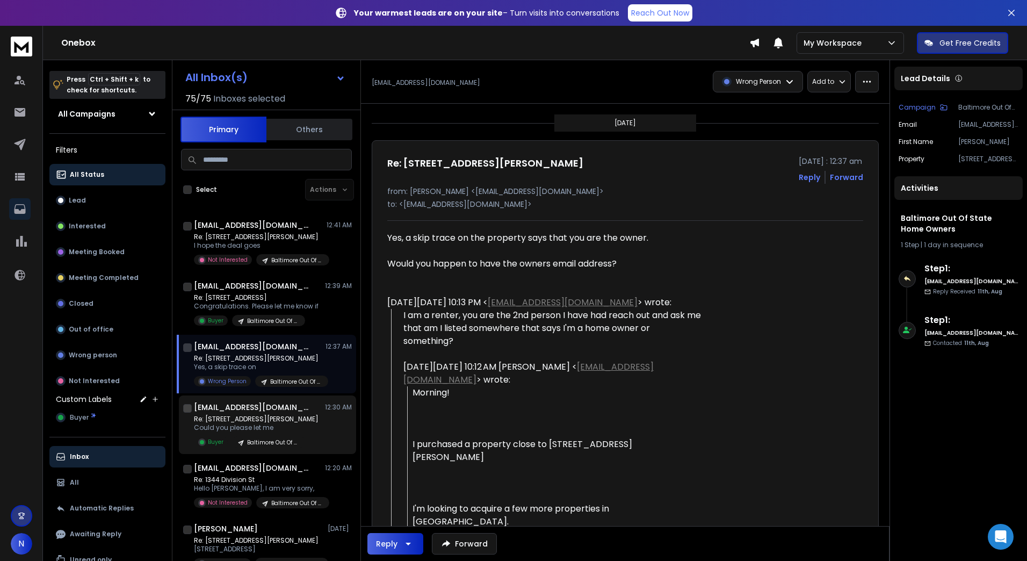
click at [279, 417] on p "Re: 2928 Riggs Ave" at bounding box center [256, 419] width 125 height 9
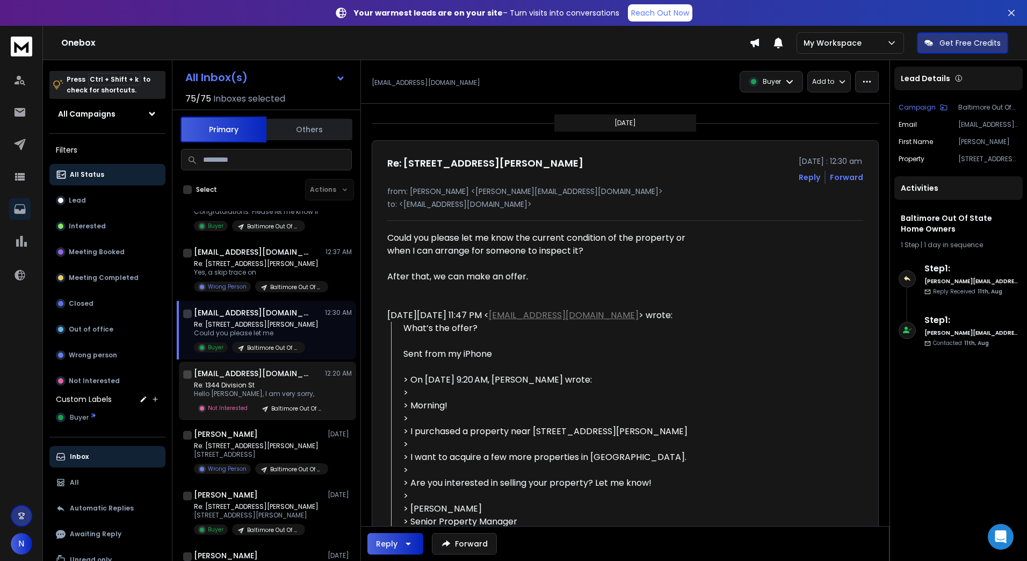
scroll to position [107, 0]
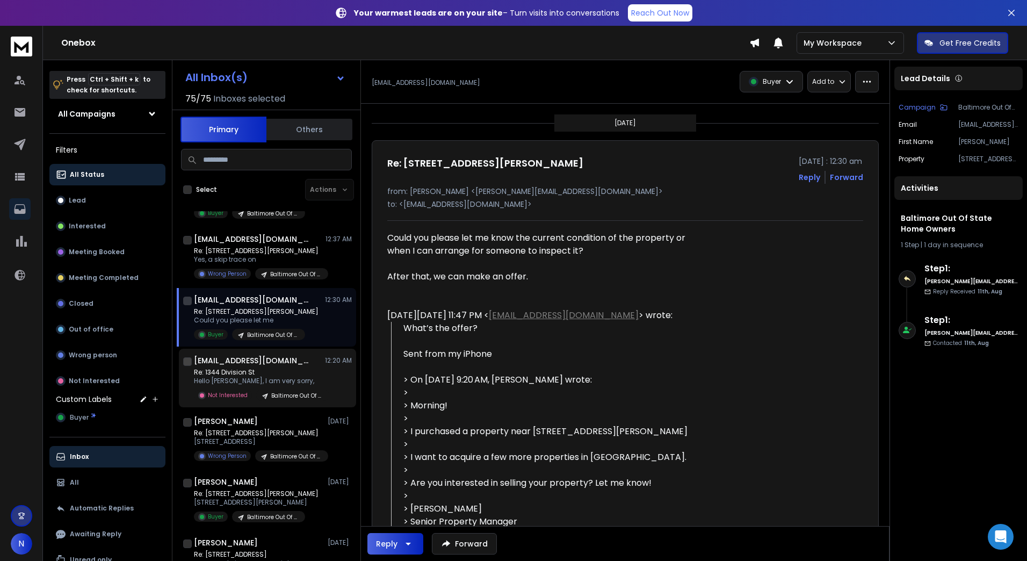
click at [316, 387] on div "Re: 1344 Division St Hello Taliah, I am very sorry, Not Interested Baltimore Ou…" at bounding box center [261, 384] width 135 height 33
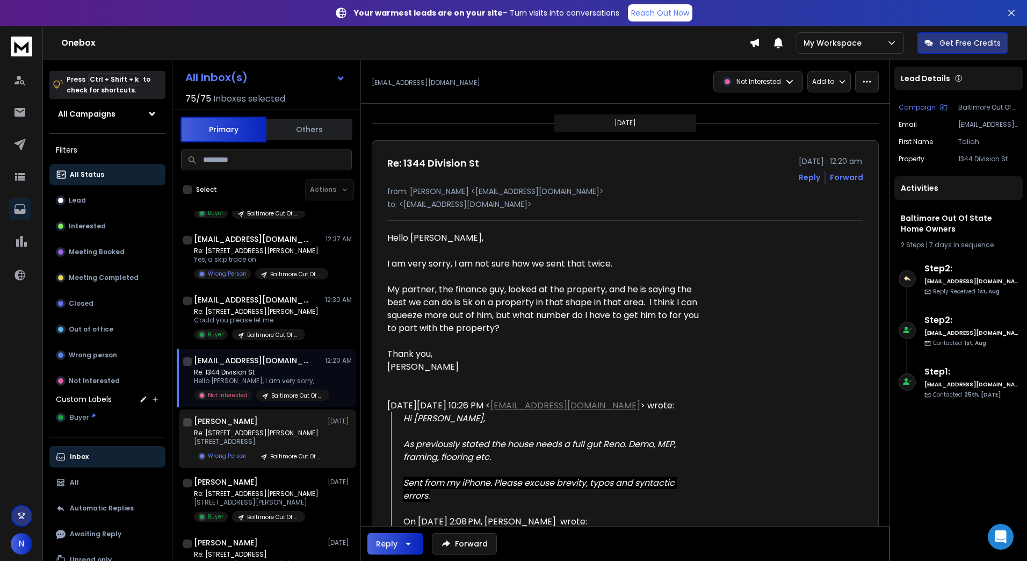
click at [288, 428] on div "Joseph Openden 11 Aug Re: 2442 Smith Ave 1305 Druid Hill Ave Baltimore Wrong Pe…" at bounding box center [273, 439] width 158 height 46
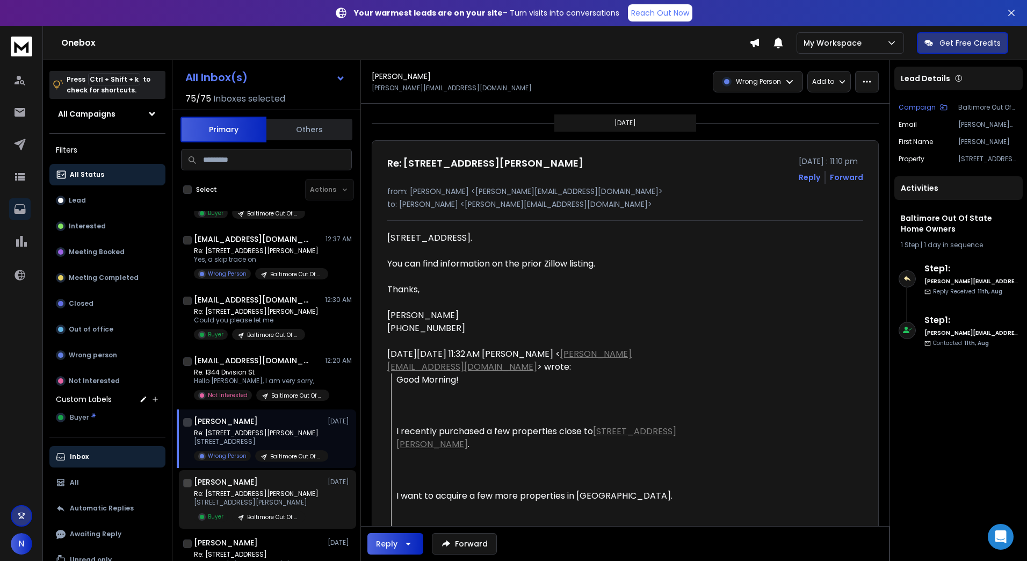
click at [250, 484] on h1 "Pedro A Reynoso Jr" at bounding box center [226, 482] width 64 height 11
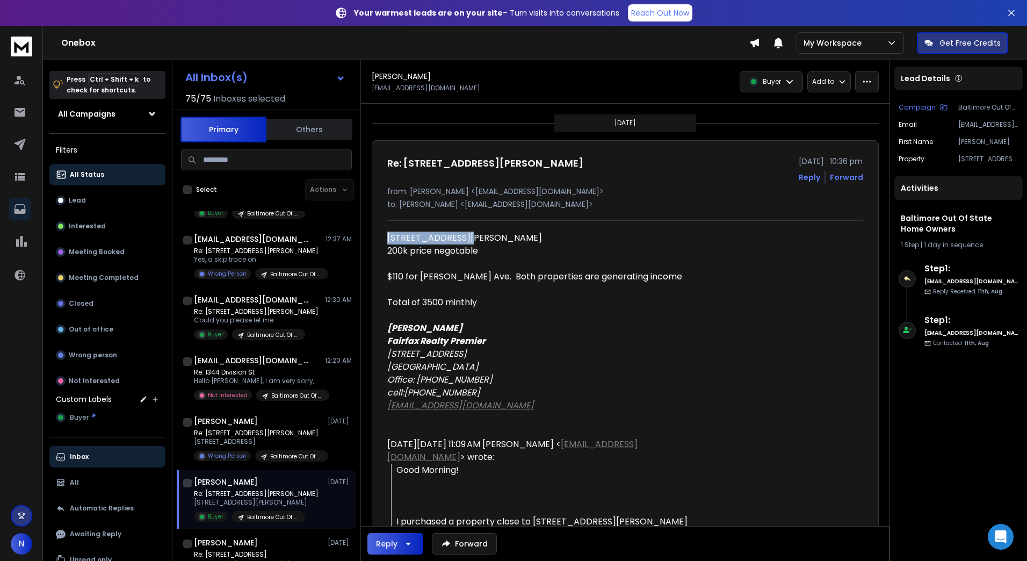
drag, startPoint x: 388, startPoint y: 242, endPoint x: 461, endPoint y: 242, distance: 72.5
click at [461, 242] on div "320 n robinson st baltimore md 21224" at bounding box center [544, 238] width 314 height 13
copy div "320 n robinson st"
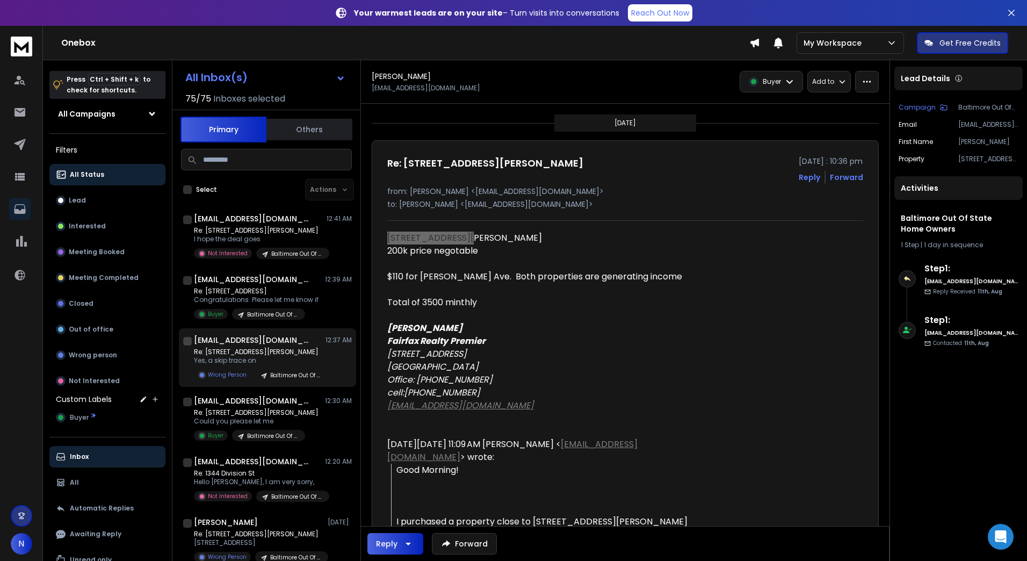
scroll to position [0, 0]
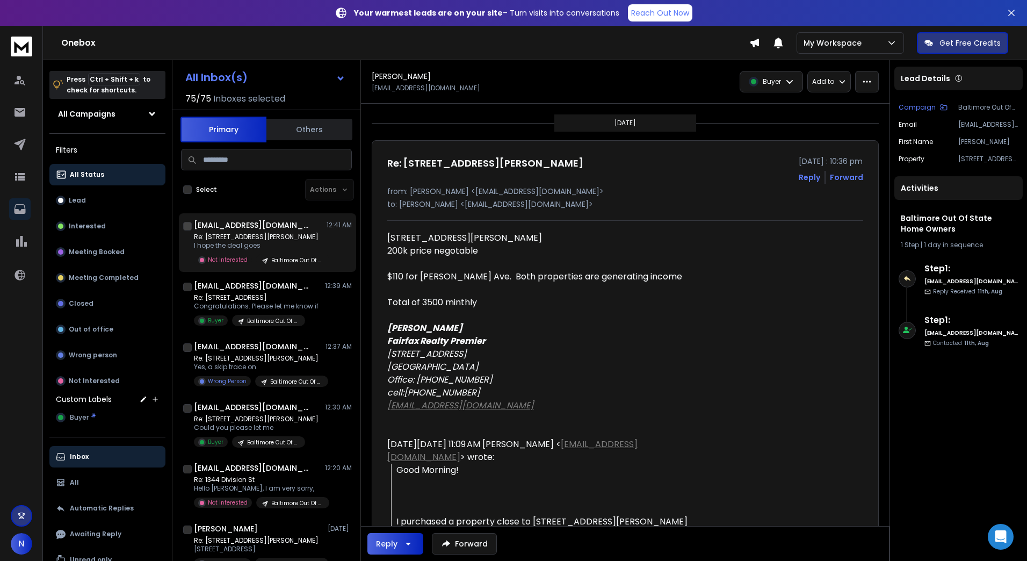
click at [270, 225] on h1 "[EMAIL_ADDRESS][DOMAIN_NAME]" at bounding box center [253, 225] width 118 height 11
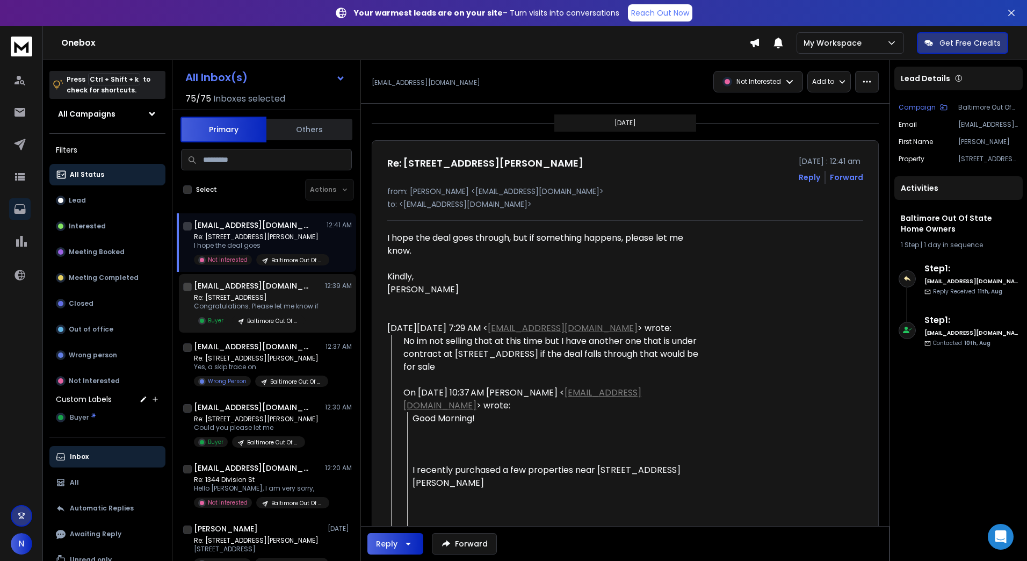
click at [285, 304] on p "Congratulations. Please let me know if" at bounding box center [256, 306] width 125 height 9
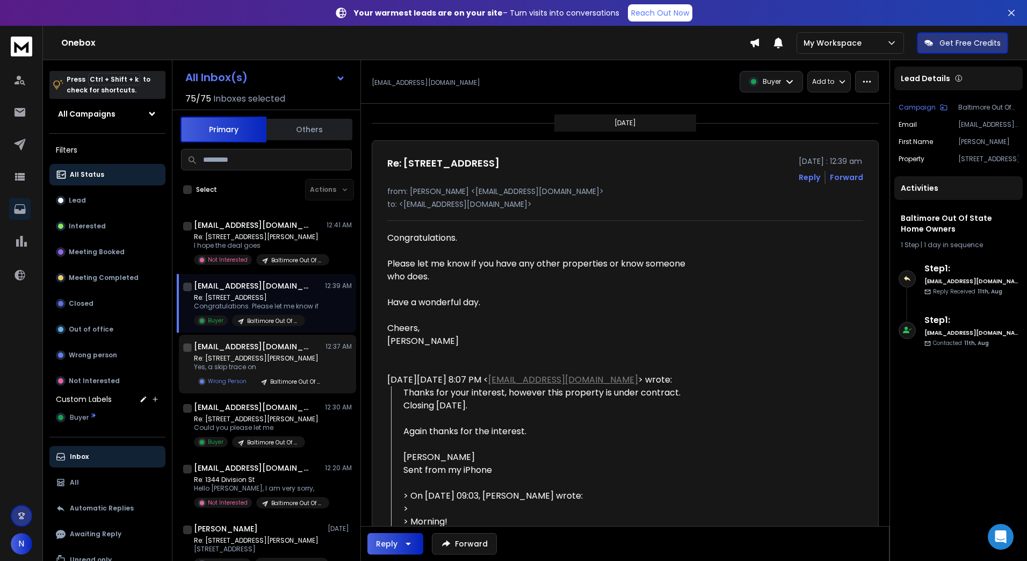
click at [293, 356] on p "Re: [STREET_ADDRESS][PERSON_NAME]" at bounding box center [258, 358] width 129 height 9
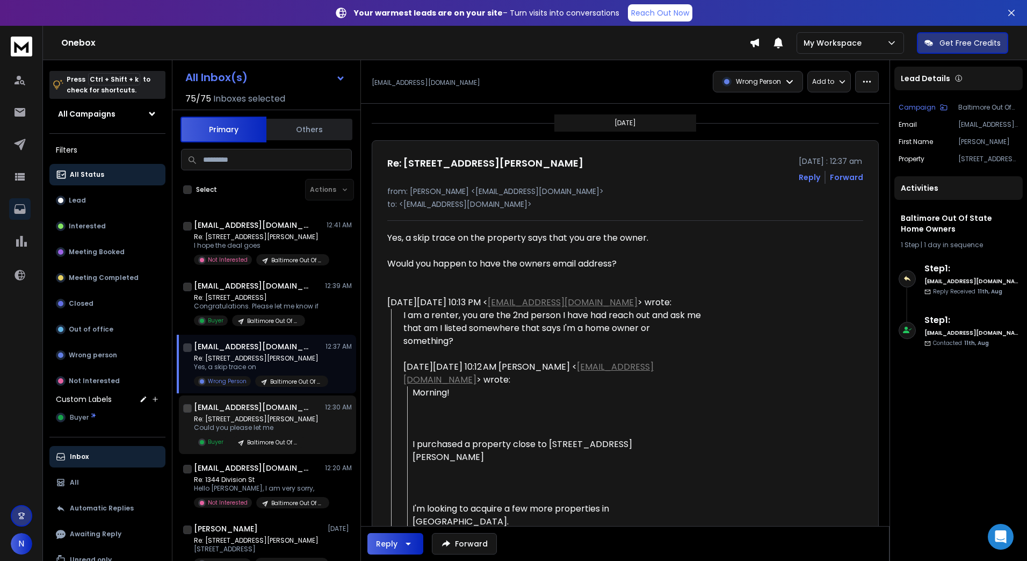
click at [291, 427] on p "Could you please let me" at bounding box center [256, 427] width 125 height 9
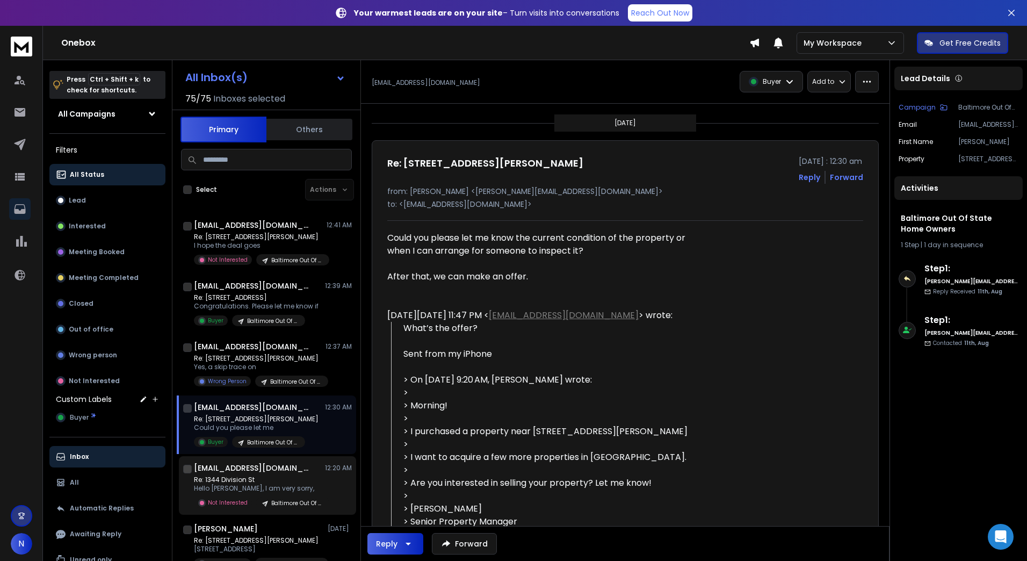
click at [300, 480] on p "Re: 1344 Division St" at bounding box center [258, 480] width 129 height 9
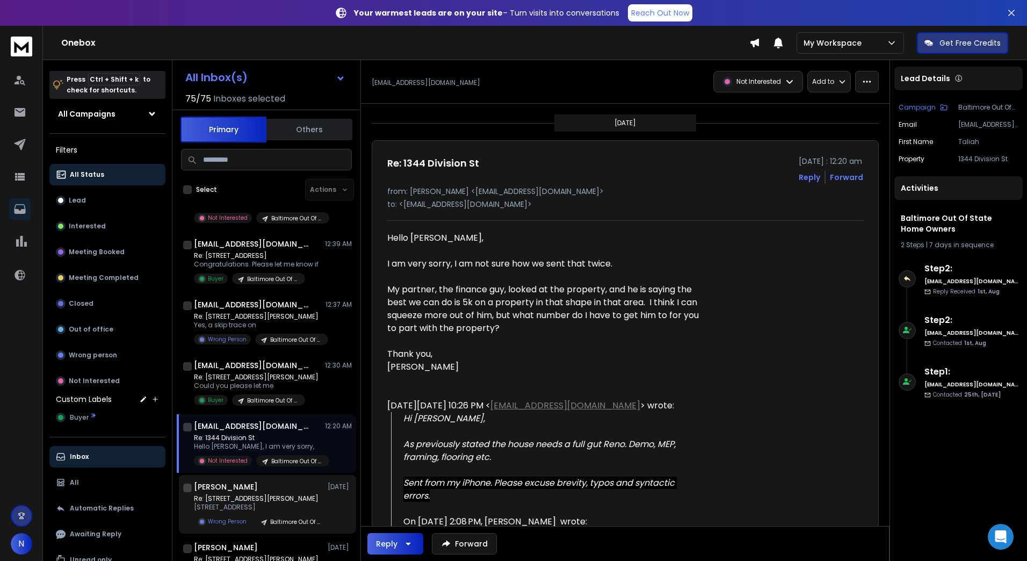
scroll to position [54, 0]
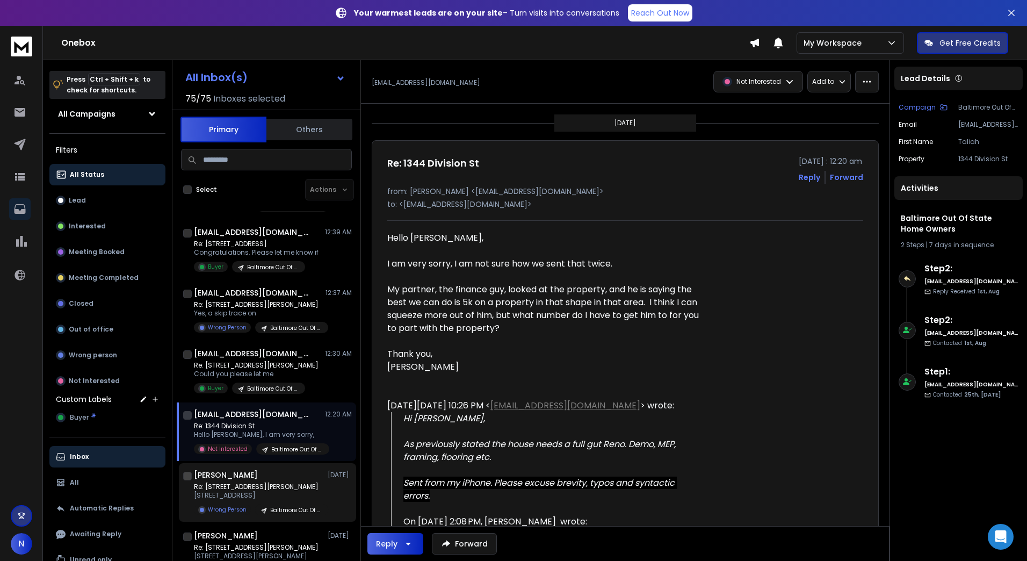
click at [304, 477] on div "Joseph Openden 11 Aug" at bounding box center [273, 475] width 158 height 11
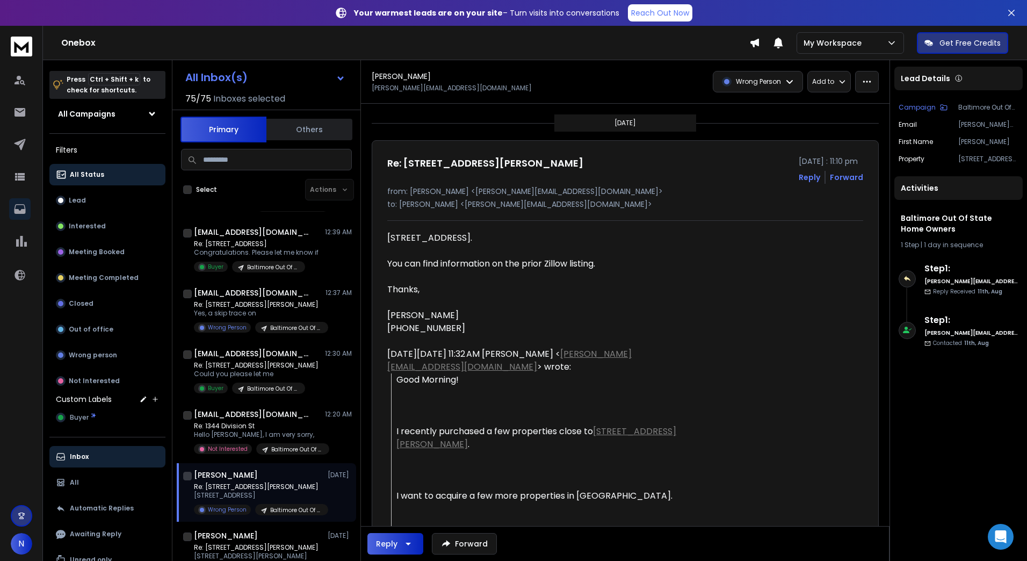
click at [875, 84] on button "button" at bounding box center [867, 81] width 24 height 21
click at [846, 121] on div "Delete email" at bounding box center [830, 123] width 62 height 11
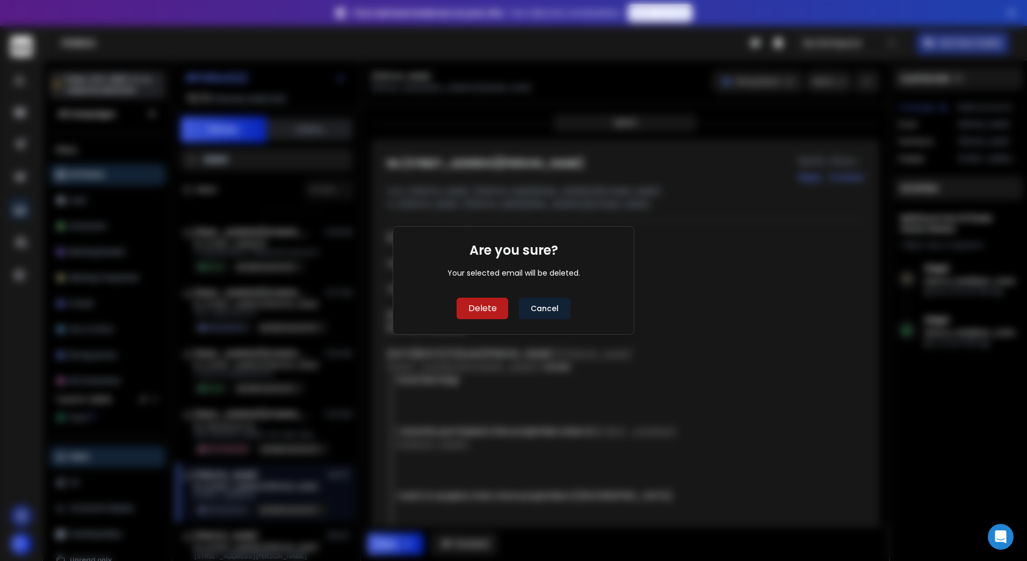
click at [478, 315] on button "Delete" at bounding box center [483, 308] width 52 height 21
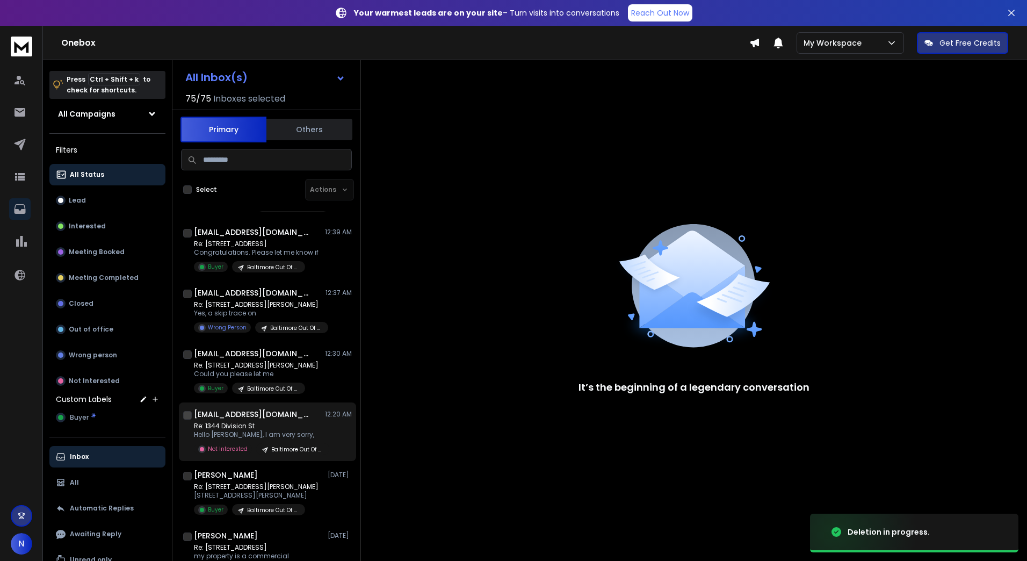
click at [299, 437] on p "Hello [PERSON_NAME], I am very sorry," at bounding box center [258, 434] width 129 height 9
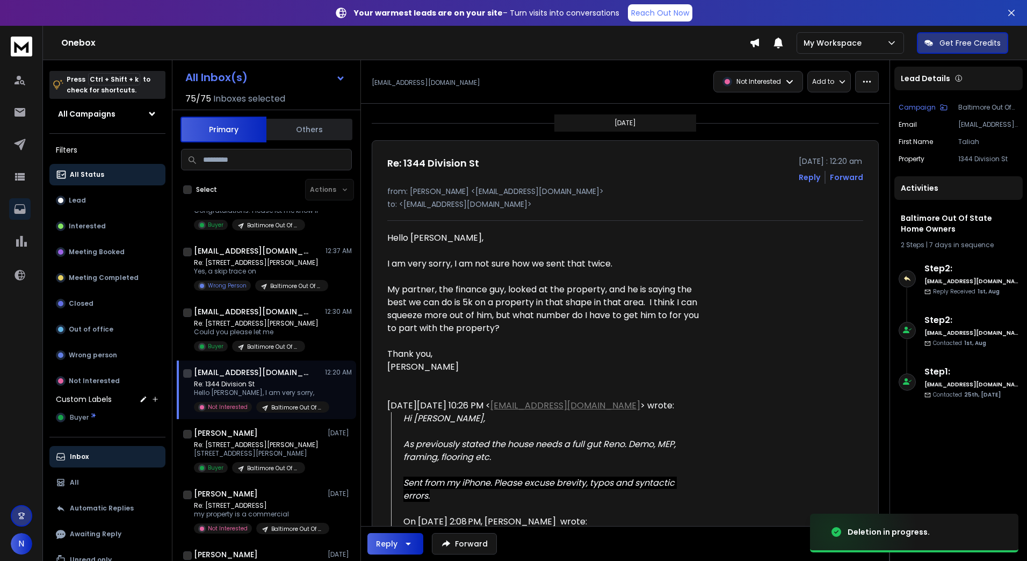
scroll to position [107, 0]
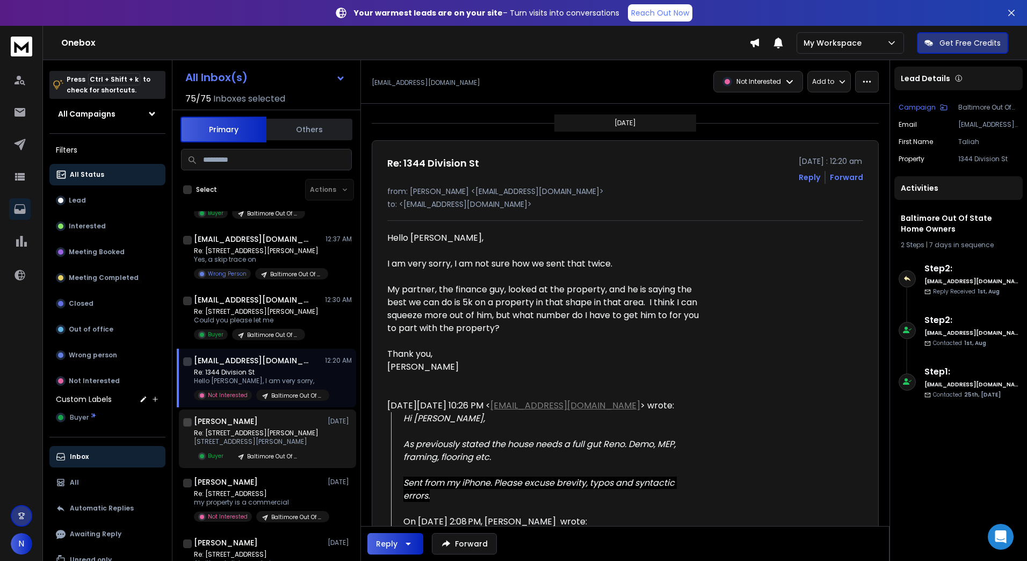
click at [309, 447] on div "Re: 2823 Riggs Ave 320 n robinson st baltimore Buyer Baltimore Out Of State Hom…" at bounding box center [273, 445] width 158 height 33
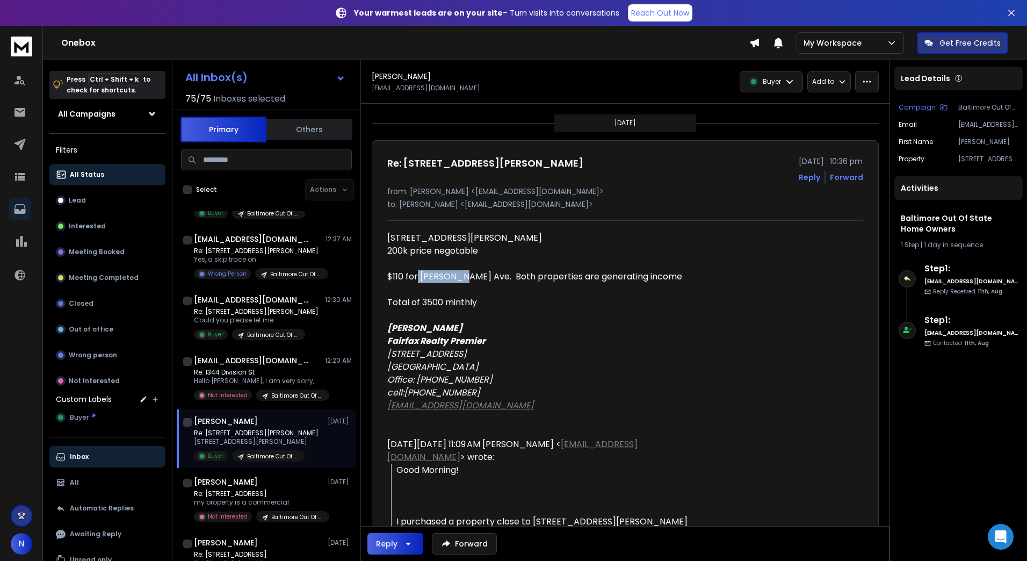
drag, startPoint x: 462, startPoint y: 276, endPoint x: 416, endPoint y: 278, distance: 45.7
click at [416, 278] on div "$110 for Riggs Ave. Both properties are generating income" at bounding box center [544, 276] width 314 height 13
click at [866, 89] on button "button" at bounding box center [867, 81] width 24 height 21
click at [825, 124] on div "Delete email" at bounding box center [830, 123] width 62 height 11
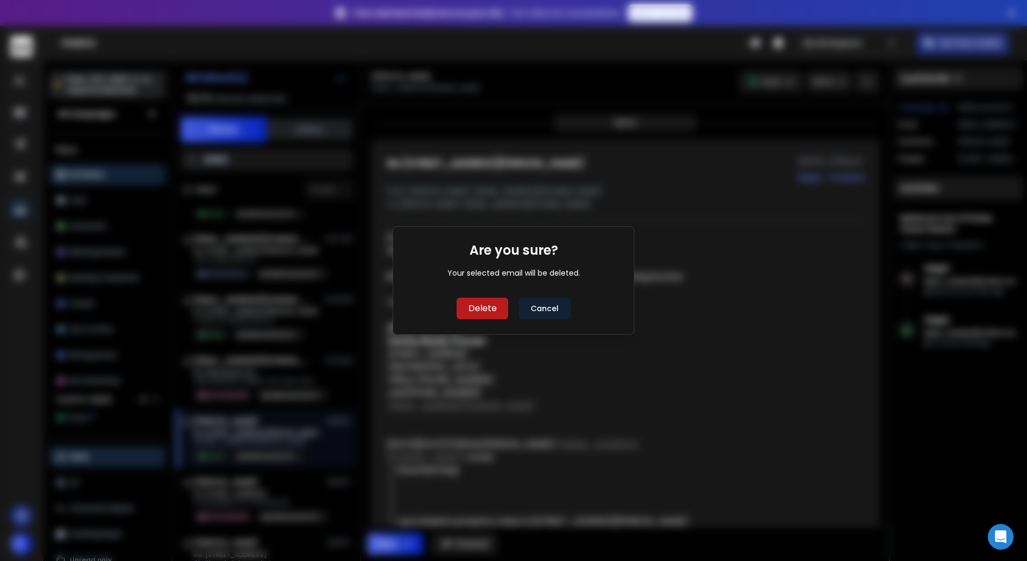
click at [471, 315] on button "Delete" at bounding box center [483, 308] width 52 height 21
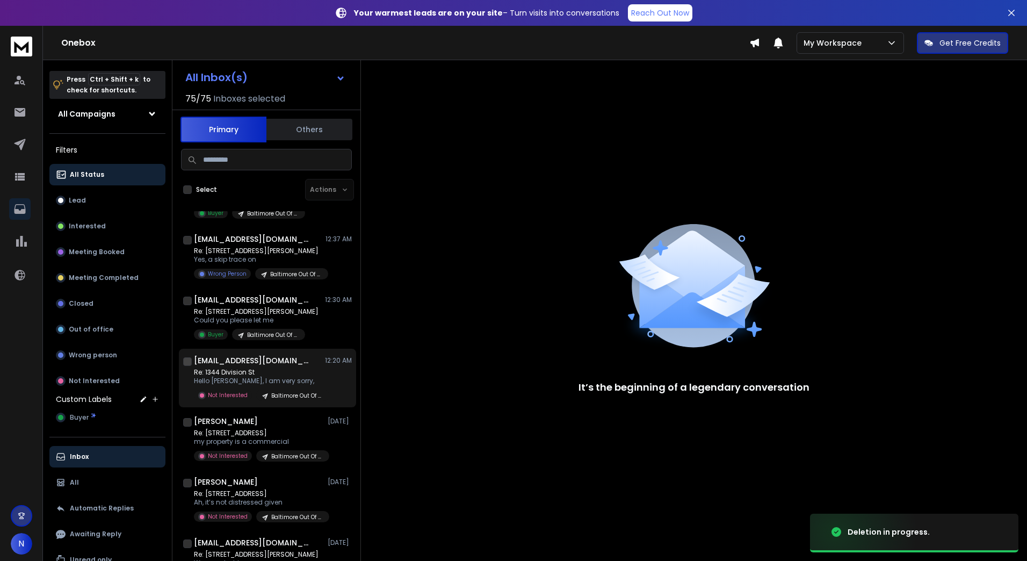
click at [317, 377] on p "Hello [PERSON_NAME], I am very sorry," at bounding box center [258, 381] width 129 height 9
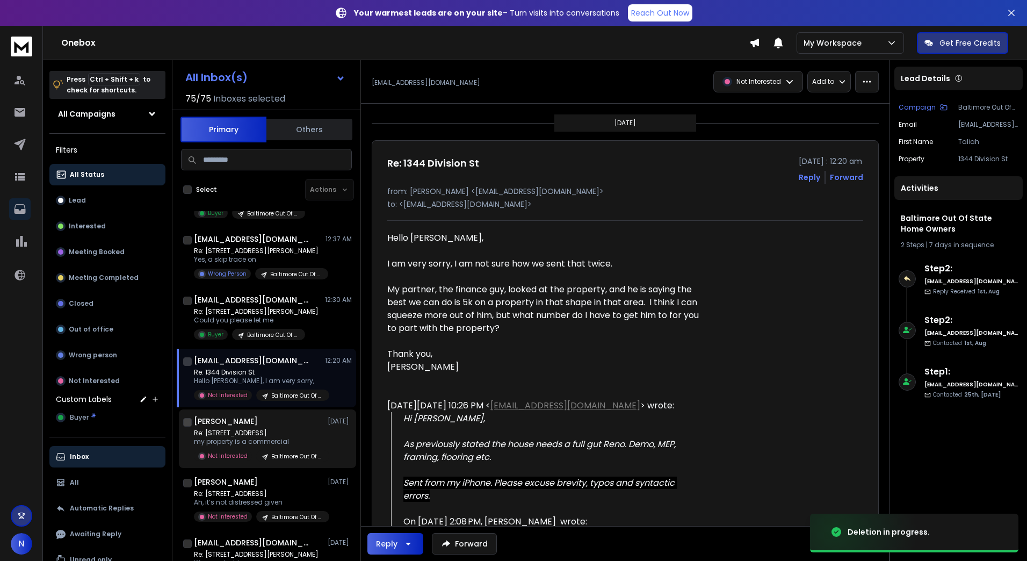
click at [319, 427] on div "Erundur Eru 11 Aug Re: 2338 Annapolis Rd my property is a commercial Not Intere…" at bounding box center [273, 439] width 158 height 46
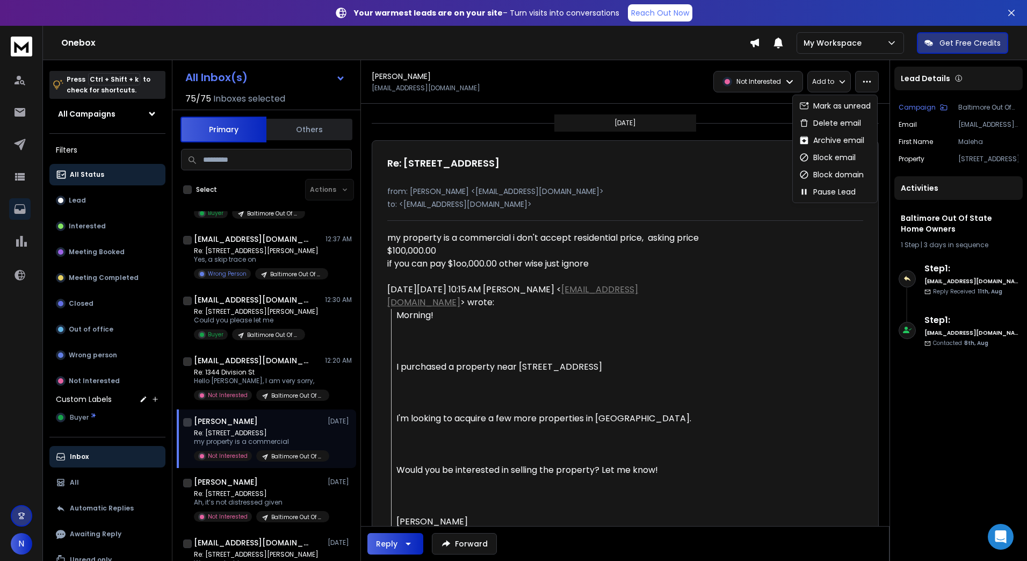
click at [863, 87] on button "button" at bounding box center [867, 81] width 24 height 21
click at [830, 124] on div "Delete email" at bounding box center [830, 123] width 62 height 11
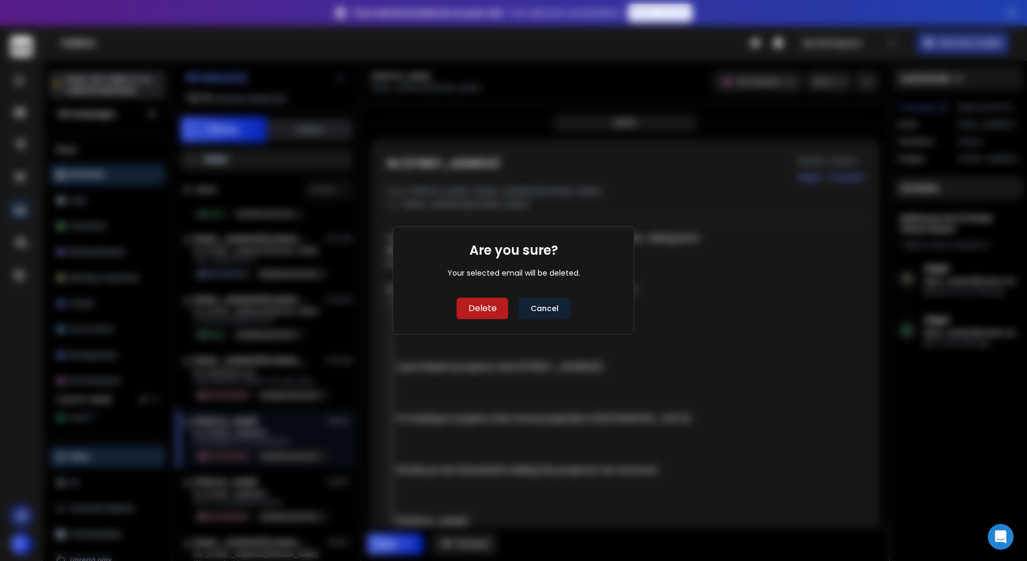
click at [496, 310] on button "Delete" at bounding box center [483, 308] width 52 height 21
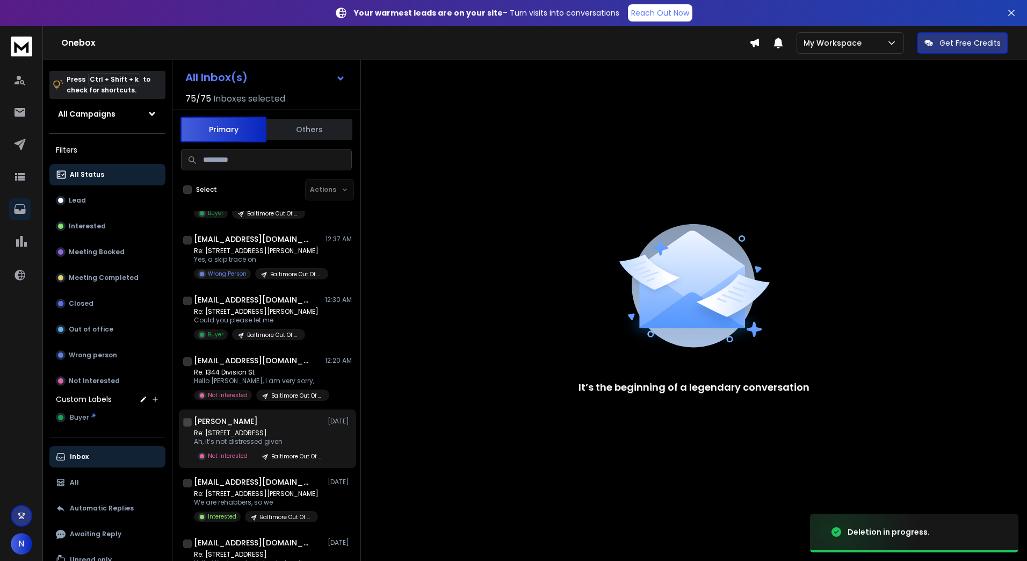
click at [337, 437] on div "Re: 2101 Lyndhurst Ave Ah, it’s not distressed given Not Interested Baltimore O…" at bounding box center [273, 445] width 158 height 33
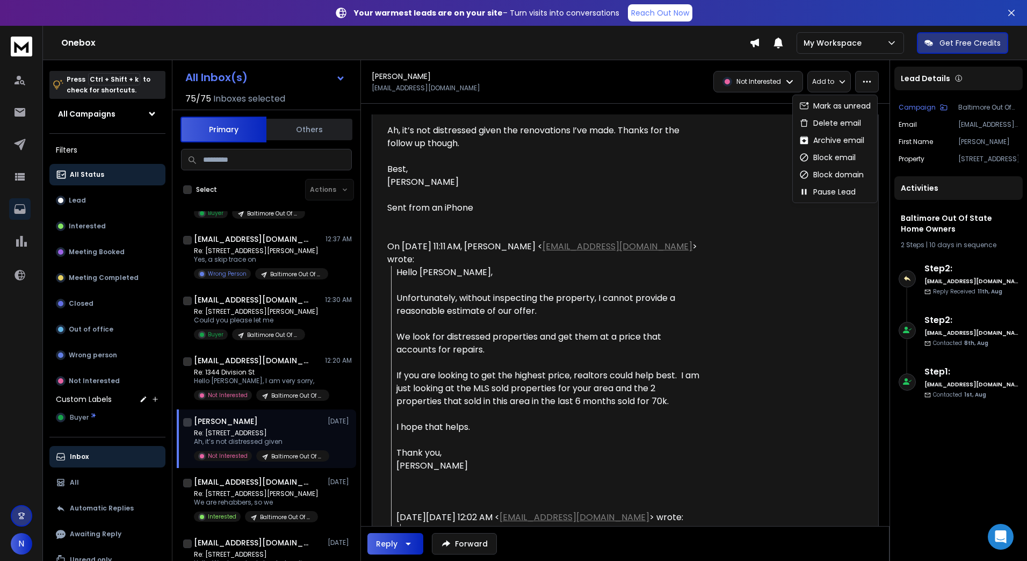
click at [865, 86] on icon "button" at bounding box center [867, 82] width 10 height 10
click at [837, 129] on div "Delete email" at bounding box center [835, 122] width 80 height 17
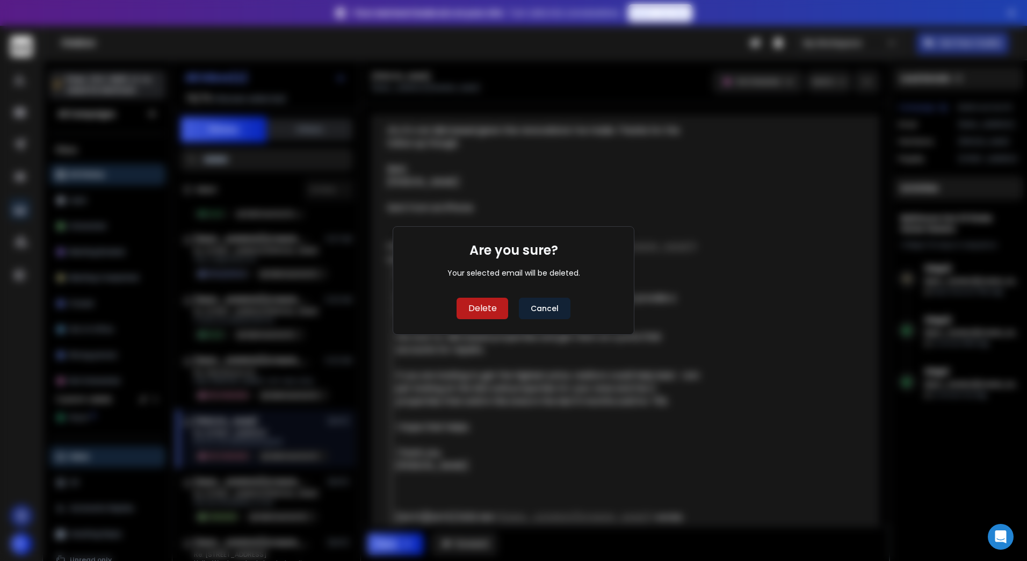
click at [478, 318] on button "Delete" at bounding box center [483, 308] width 52 height 21
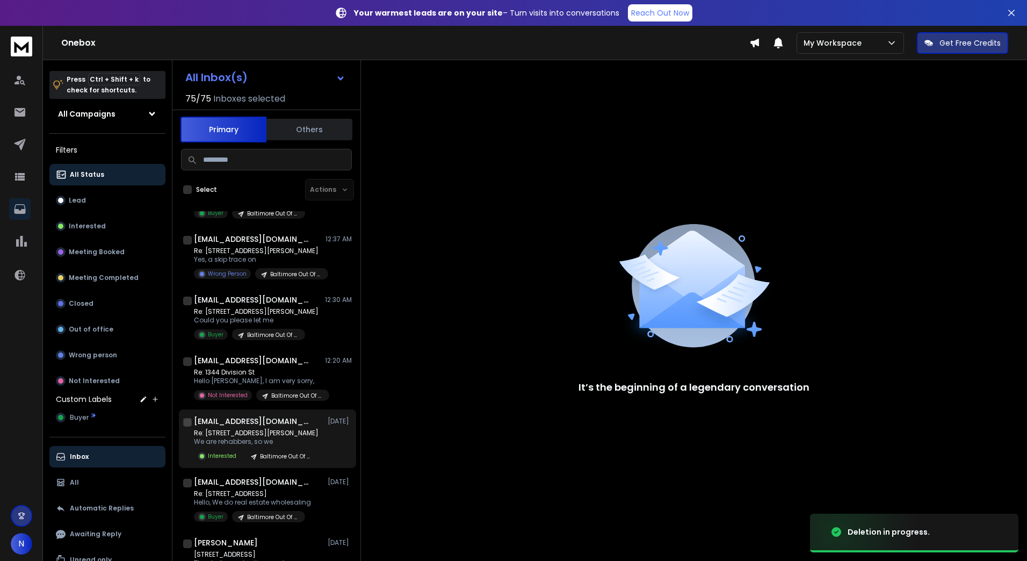
scroll to position [0, 0]
click at [311, 436] on p "Re: [STREET_ADDRESS][PERSON_NAME]" at bounding box center [256, 433] width 125 height 9
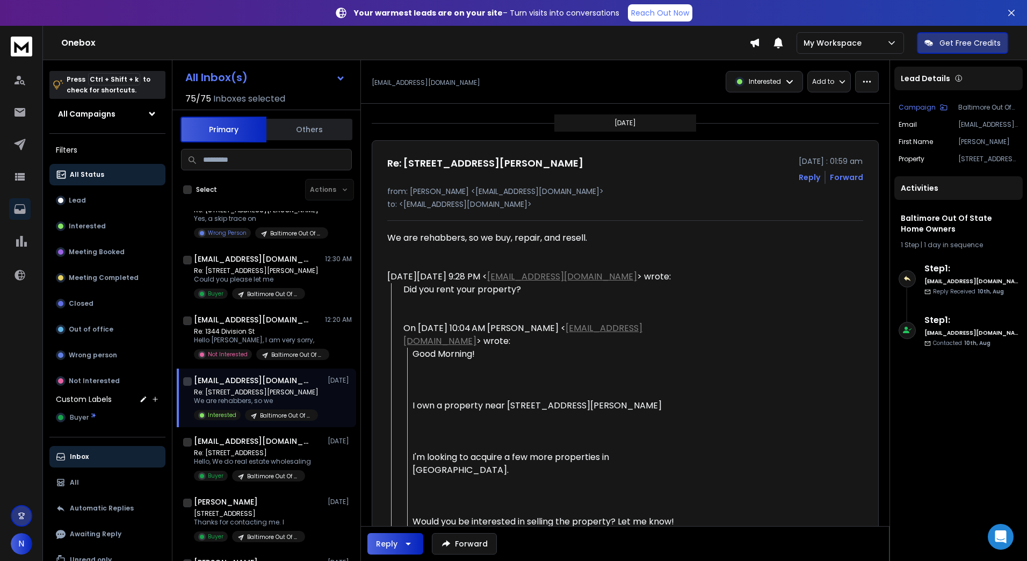
scroll to position [161, 0]
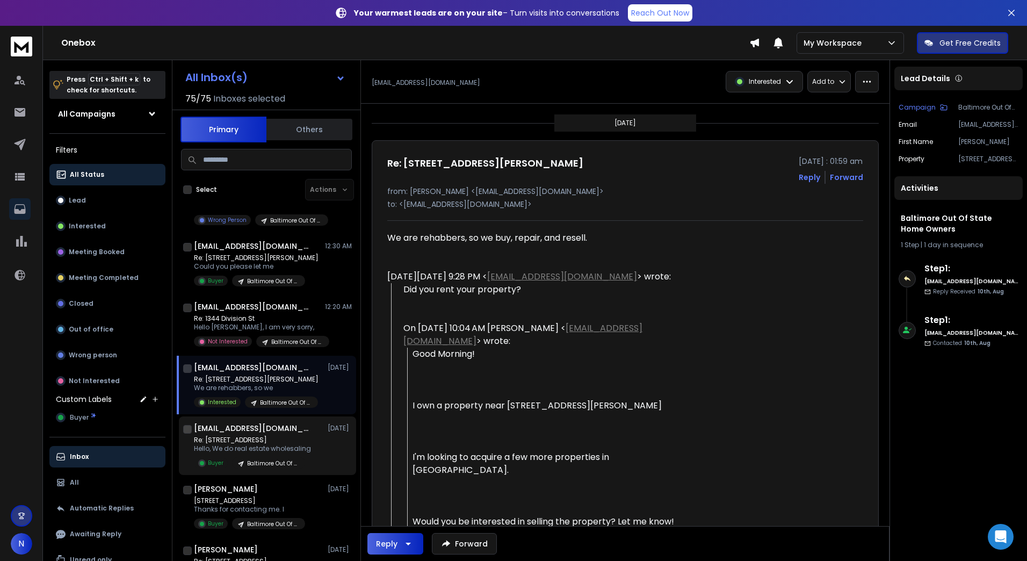
click at [297, 433] on div "marquezwins@gmail.com 11 Aug" at bounding box center [273, 428] width 158 height 11
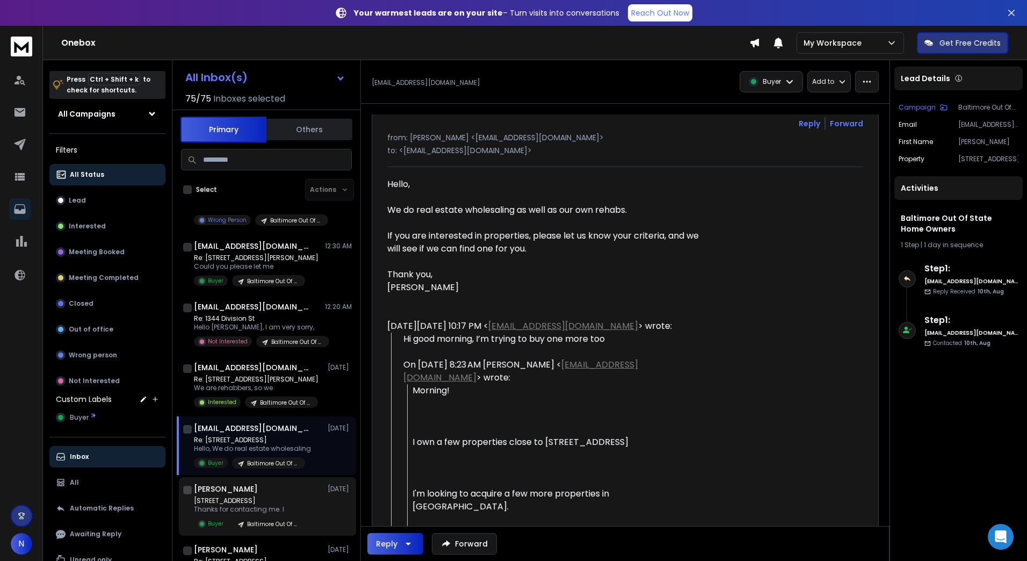
scroll to position [215, 0]
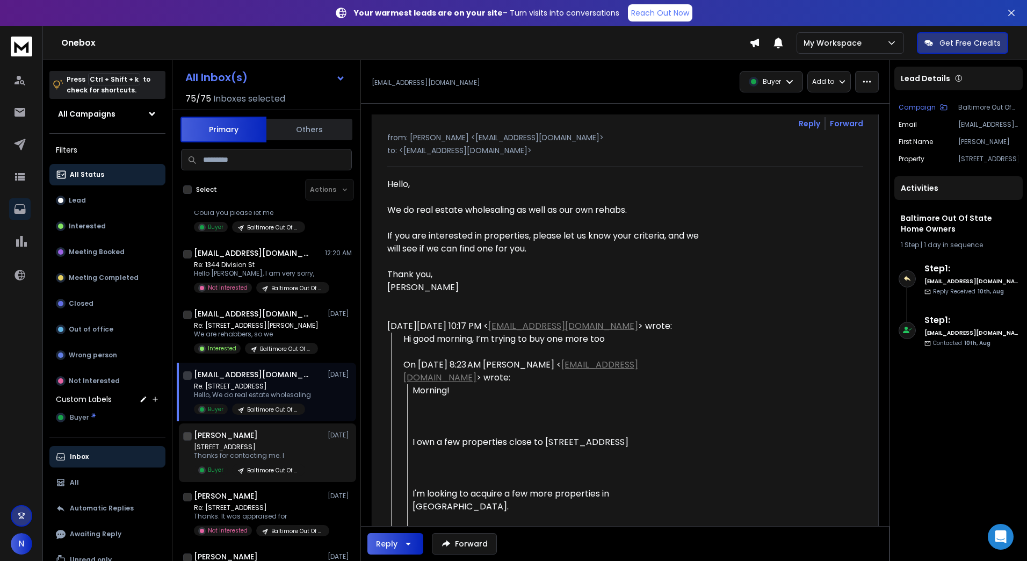
click at [289, 450] on p "1515 Appleton St" at bounding box center [249, 447] width 111 height 9
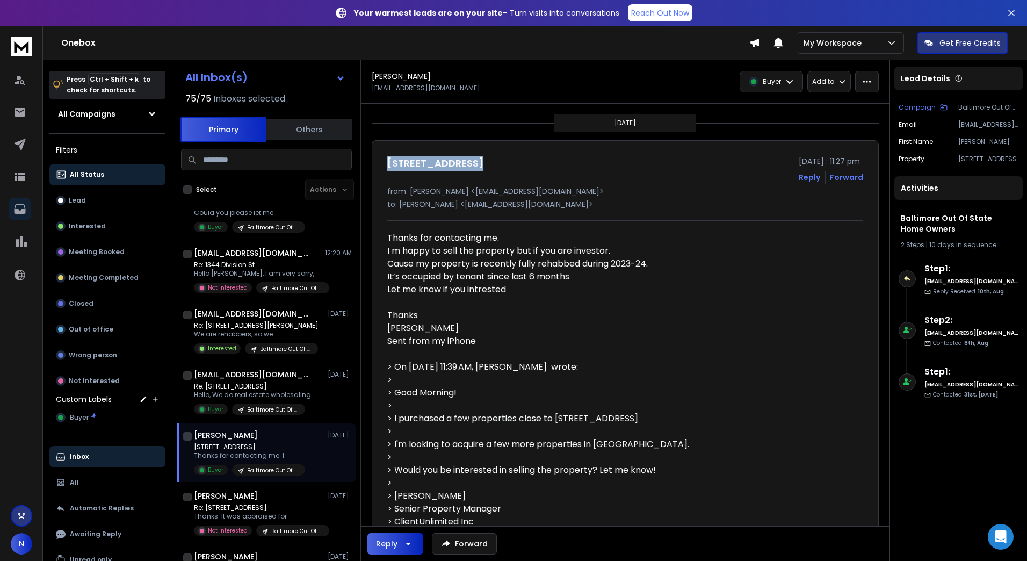
drag, startPoint x: 477, startPoint y: 164, endPoint x: 387, endPoint y: 157, distance: 90.0
click at [387, 157] on div "1515 Appleton St 10 August 2025 : 11:27 pm Reply Forward from: Paresh Patel <pa…" at bounding box center [625, 449] width 507 height 618
copy h1 "1515 Appleton St"
click at [190, 435] on button "button" at bounding box center [187, 436] width 9 height 9
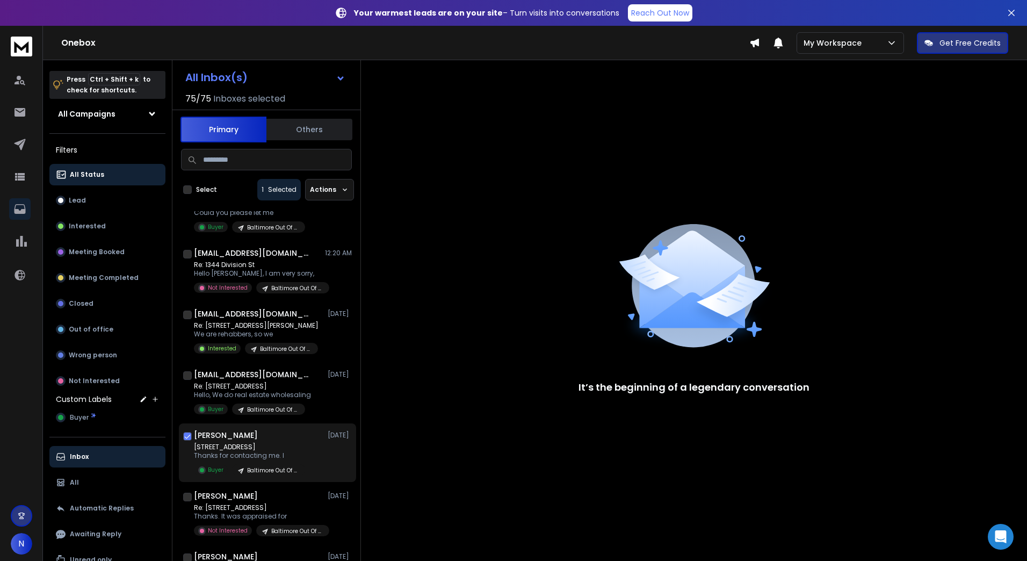
click at [187, 440] on button "button" at bounding box center [187, 436] width 9 height 9
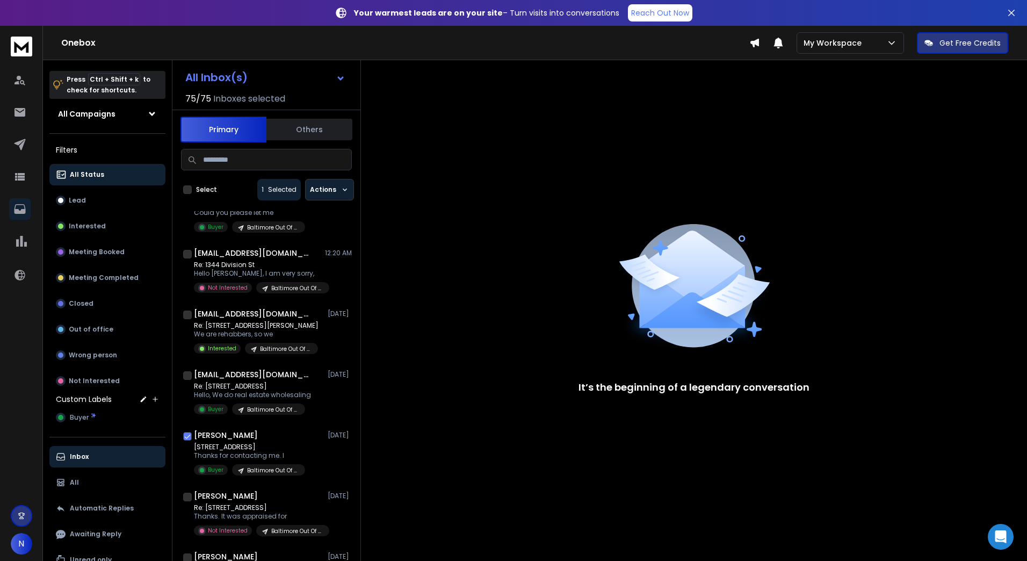
click at [346, 195] on button "Actions" at bounding box center [329, 189] width 49 height 21
click at [585, 237] on div at bounding box center [694, 285] width 233 height 167
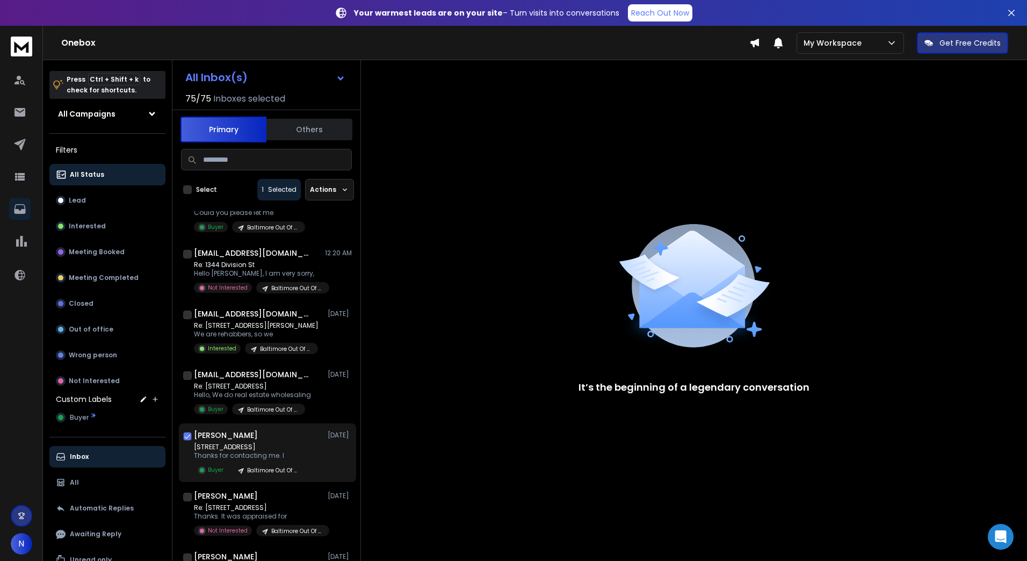
click at [276, 453] on p "Thanks for contacting me. I" at bounding box center [249, 455] width 111 height 9
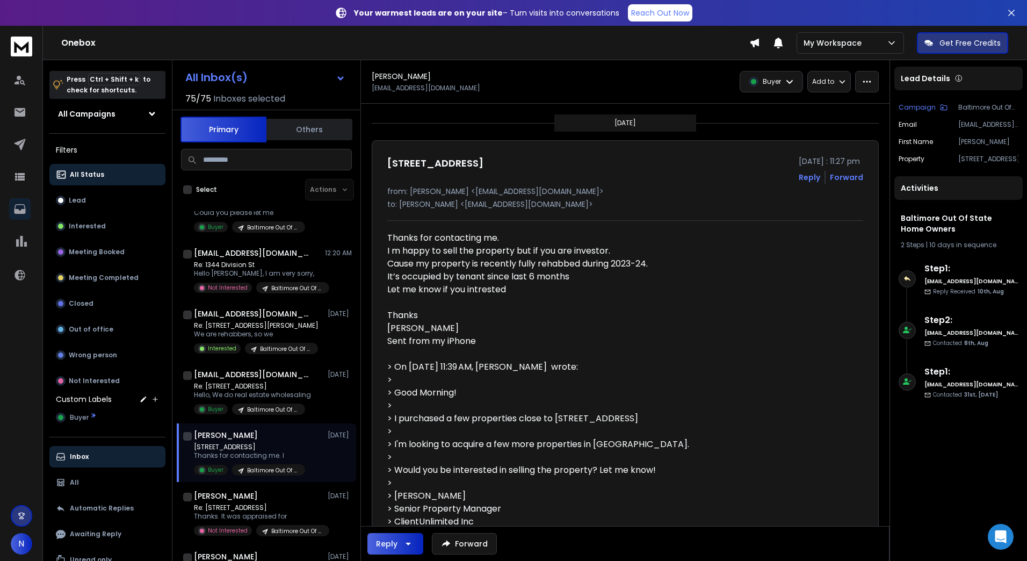
click at [864, 86] on icon "button" at bounding box center [867, 82] width 10 height 10
click at [849, 118] on div "Delete email" at bounding box center [830, 123] width 62 height 11
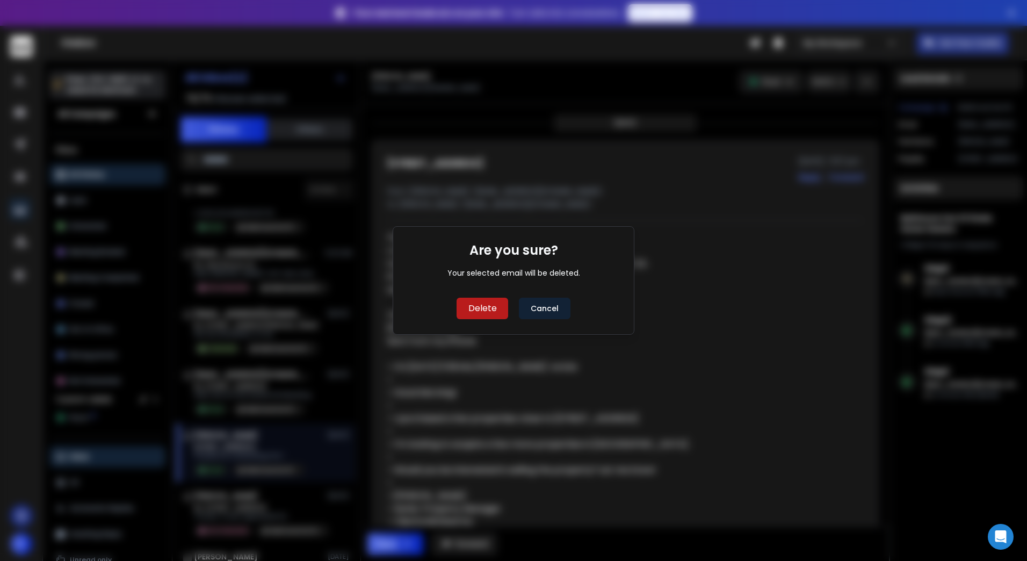
click at [487, 306] on button "Delete" at bounding box center [483, 308] width 52 height 21
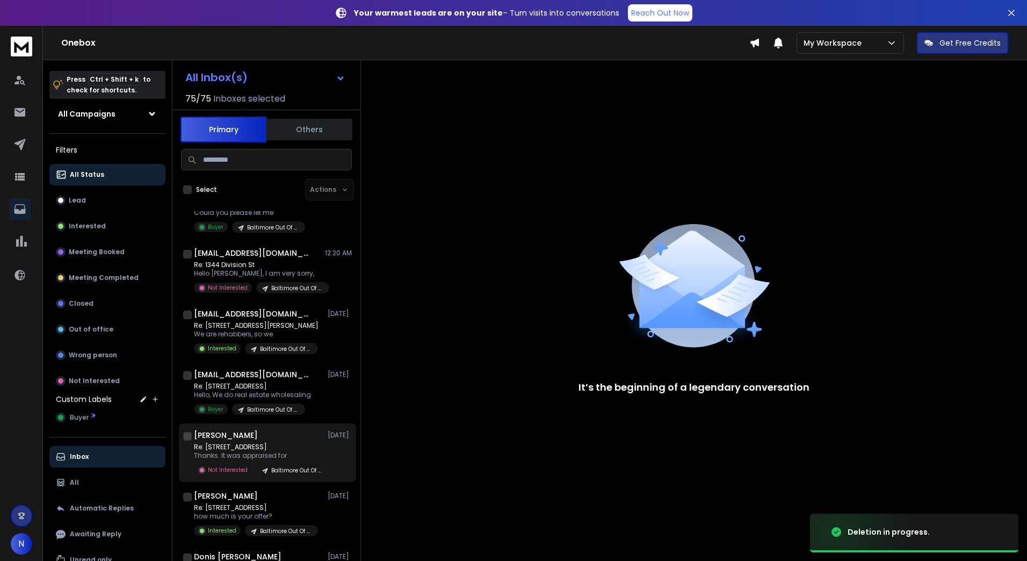
click at [276, 449] on p "Re: 2642 Miles Ave" at bounding box center [258, 447] width 129 height 9
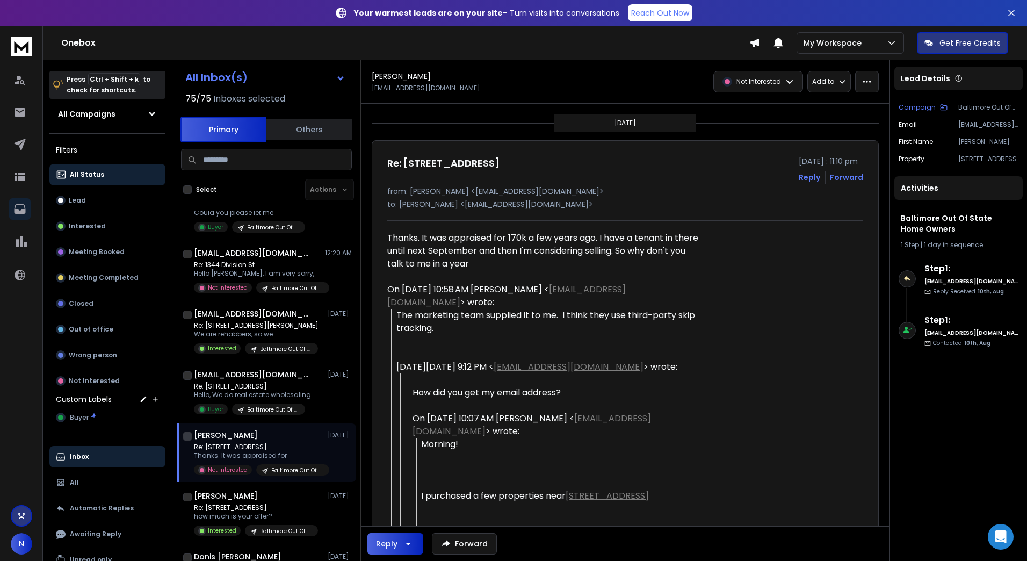
click at [241, 438] on div "Logan Smith 10 Aug" at bounding box center [273, 435] width 158 height 11
click at [867, 90] on button "button" at bounding box center [867, 81] width 24 height 21
click at [854, 124] on div "Delete email" at bounding box center [830, 123] width 62 height 11
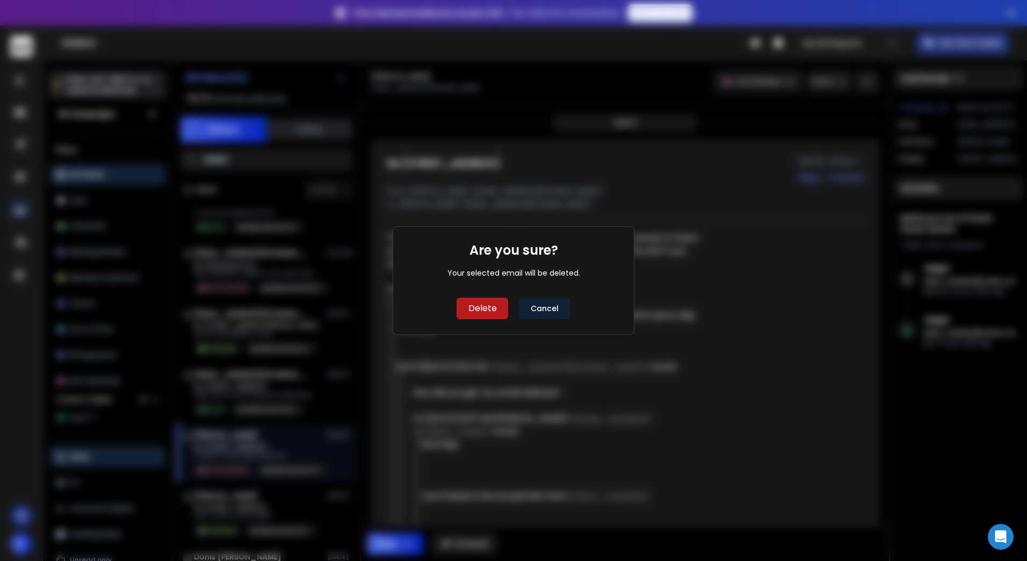
click at [492, 305] on button "Delete" at bounding box center [483, 308] width 52 height 21
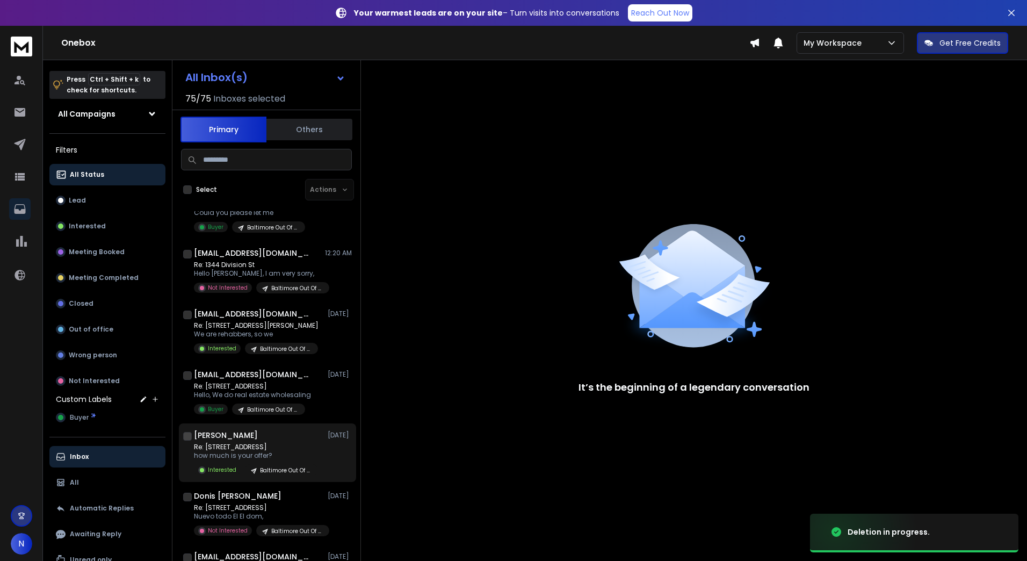
click at [273, 444] on p "Re: [STREET_ADDRESS]" at bounding box center [256, 447] width 124 height 9
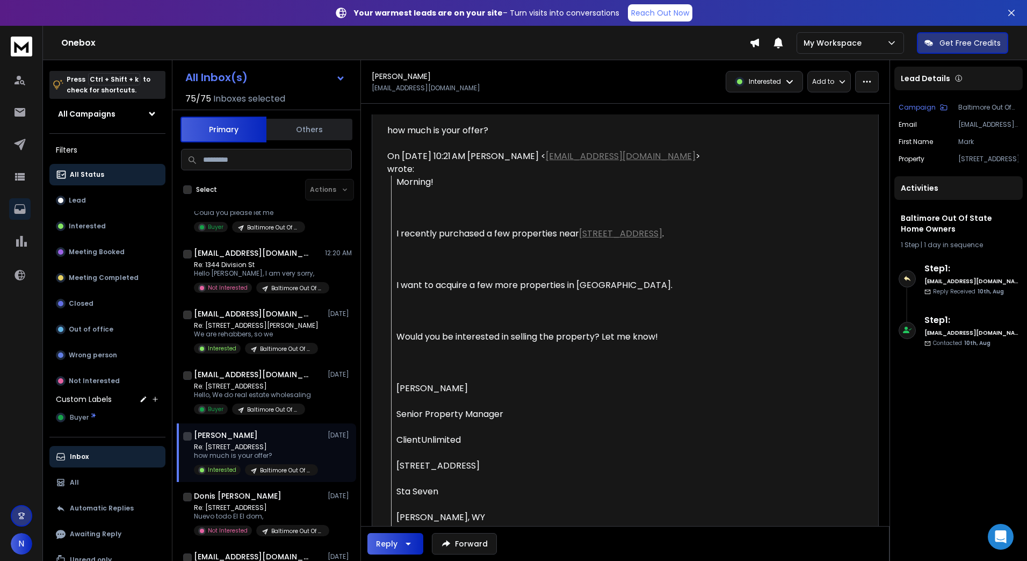
scroll to position [0, 0]
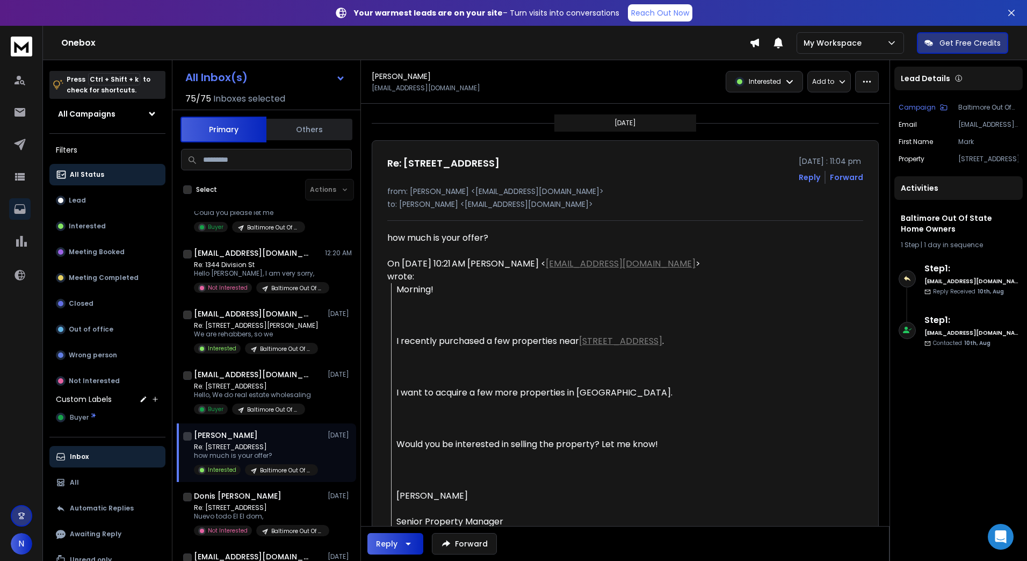
click at [811, 176] on button "Reply" at bounding box center [809, 177] width 21 height 11
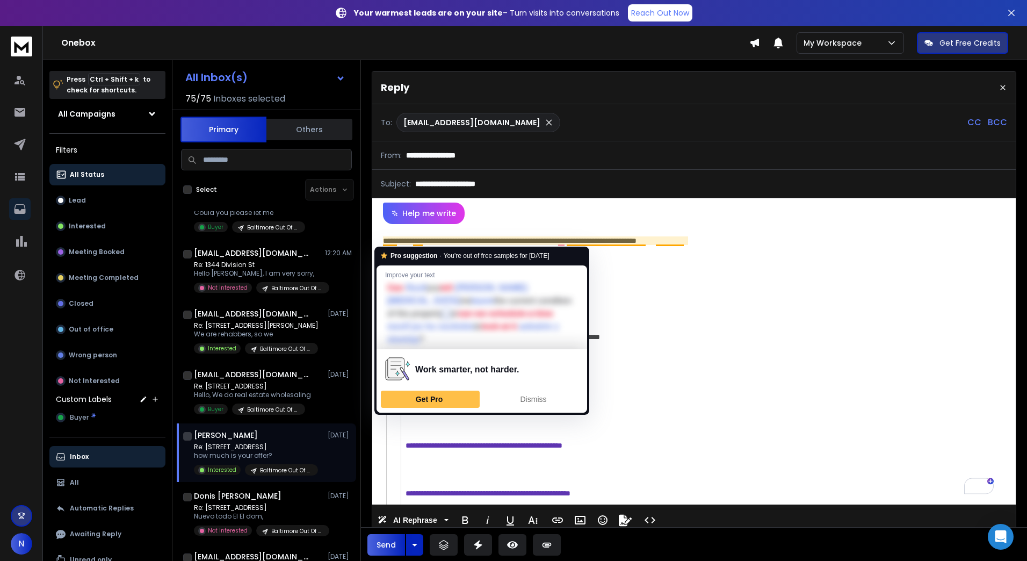
click at [666, 261] on div "**********" at bounding box center [688, 265] width 611 height 12
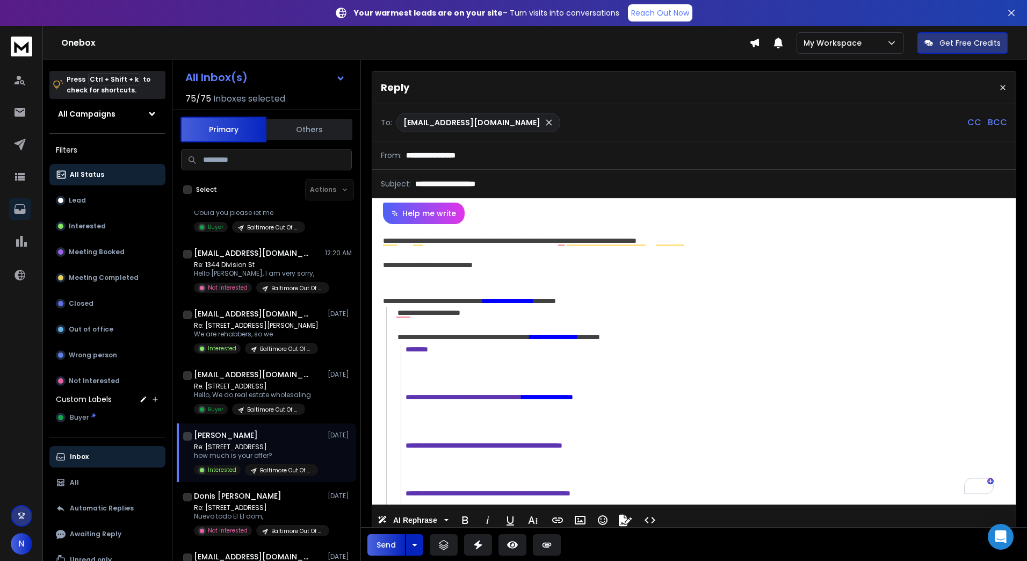
click at [380, 547] on button "Send" at bounding box center [387, 544] width 38 height 21
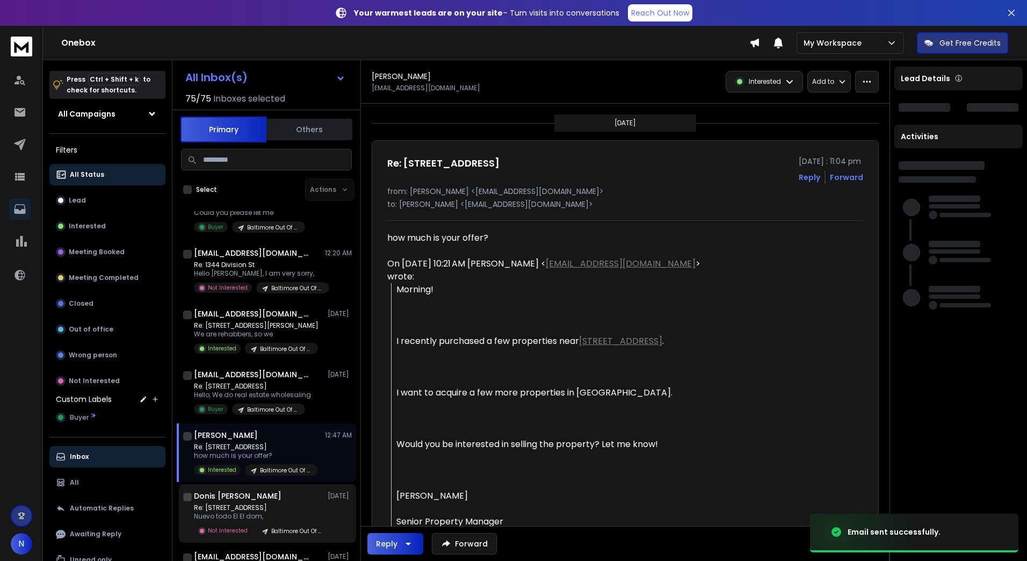
click at [276, 510] on p "Re: 1933 W Lanvale St" at bounding box center [258, 507] width 129 height 9
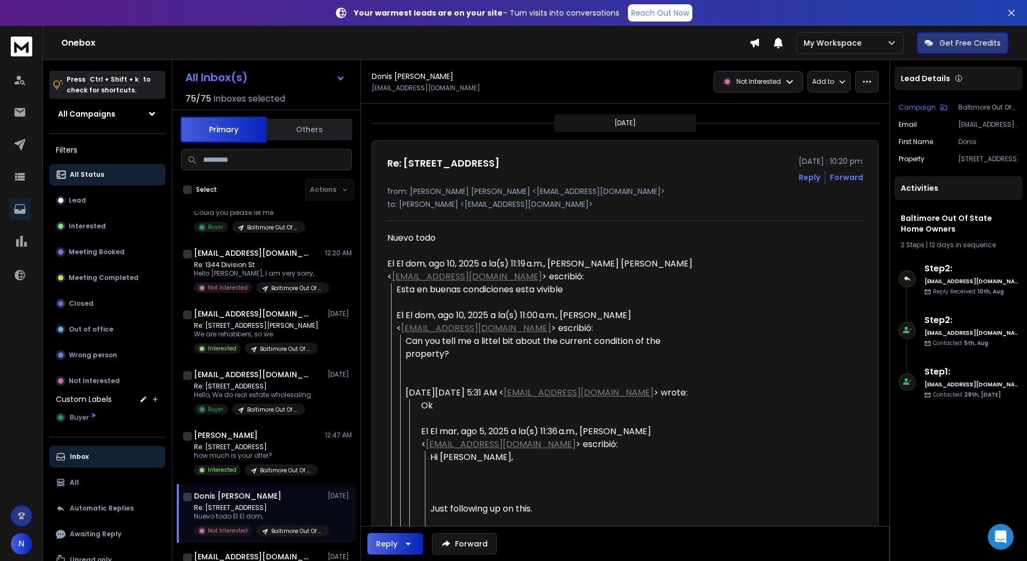
click at [863, 87] on button "button" at bounding box center [867, 81] width 24 height 21
click at [845, 126] on div "Delete email" at bounding box center [830, 123] width 62 height 11
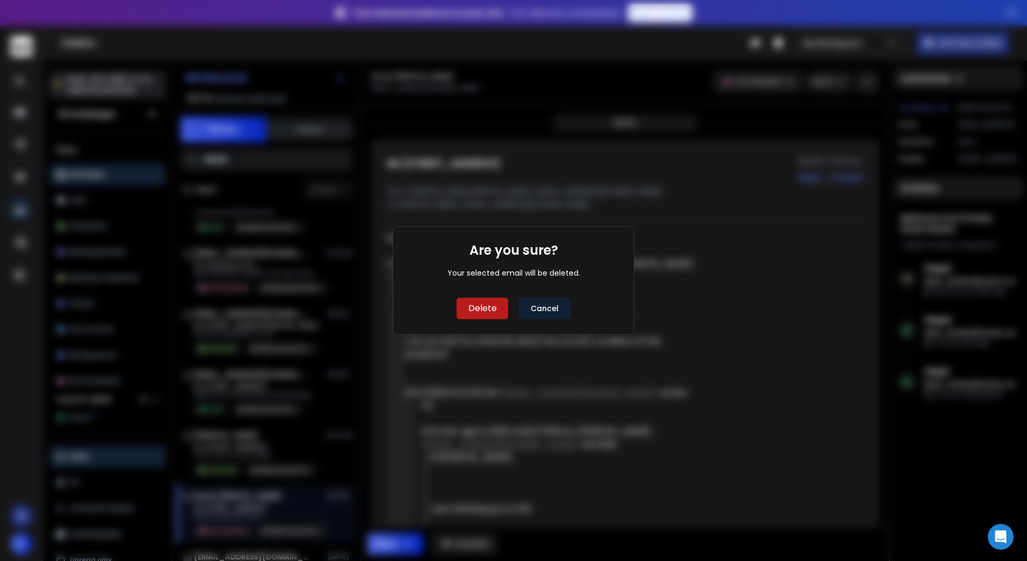
click at [478, 311] on button "Delete" at bounding box center [483, 308] width 52 height 21
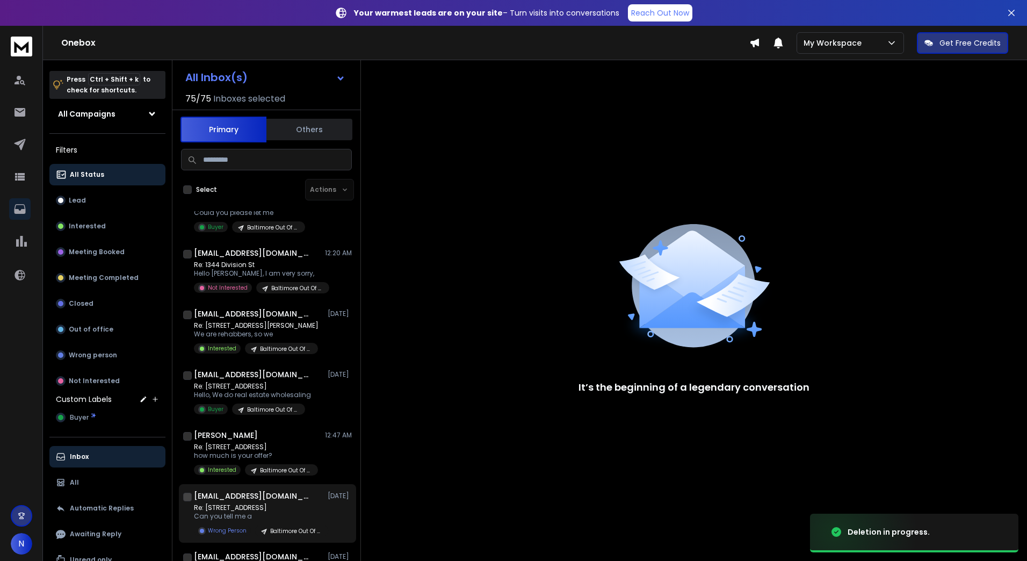
click at [285, 495] on div "claeburst@gmail.com 10 Aug" at bounding box center [273, 496] width 158 height 11
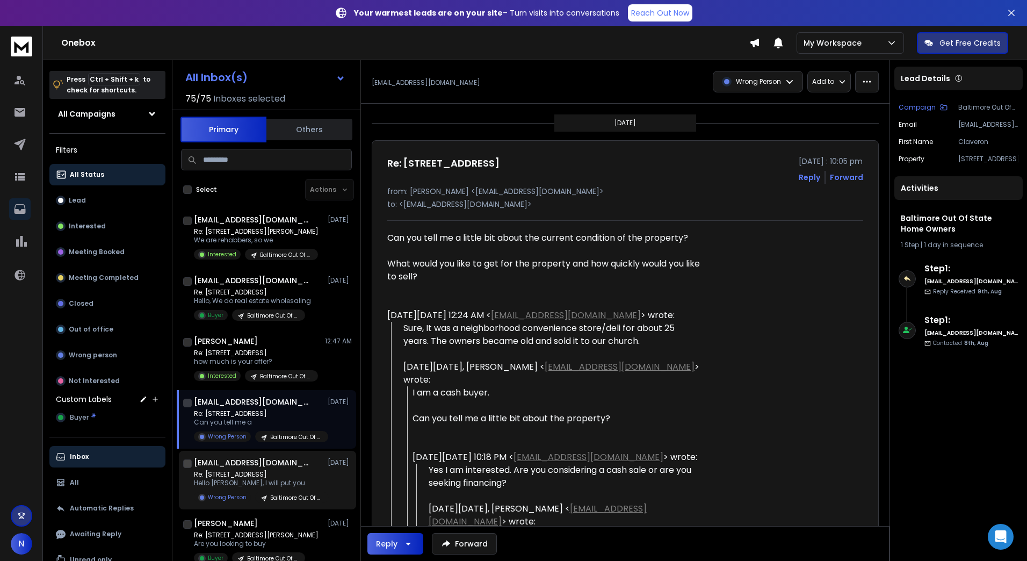
scroll to position [322, 0]
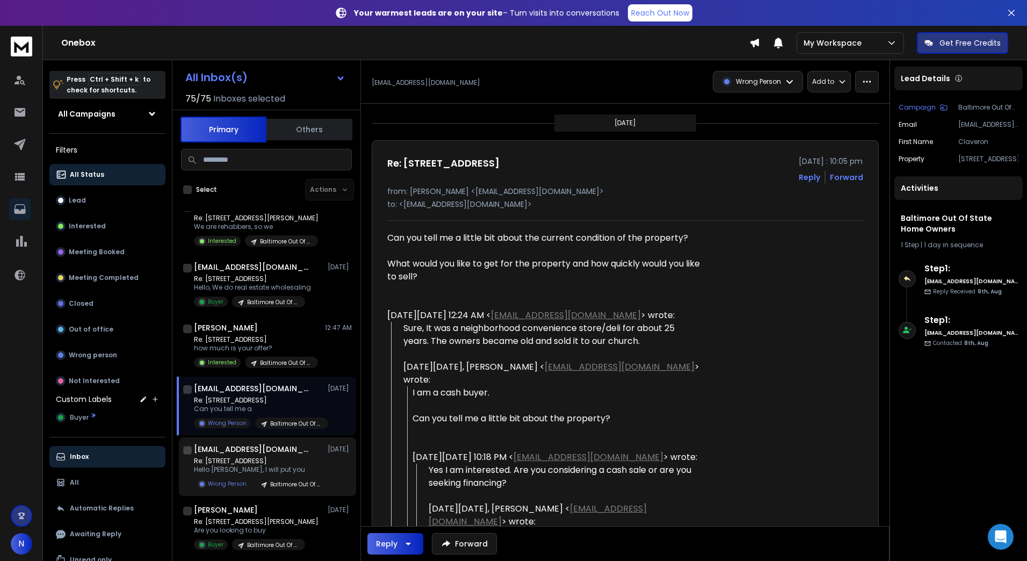
click at [291, 461] on p "Re: [STREET_ADDRESS]" at bounding box center [258, 461] width 129 height 9
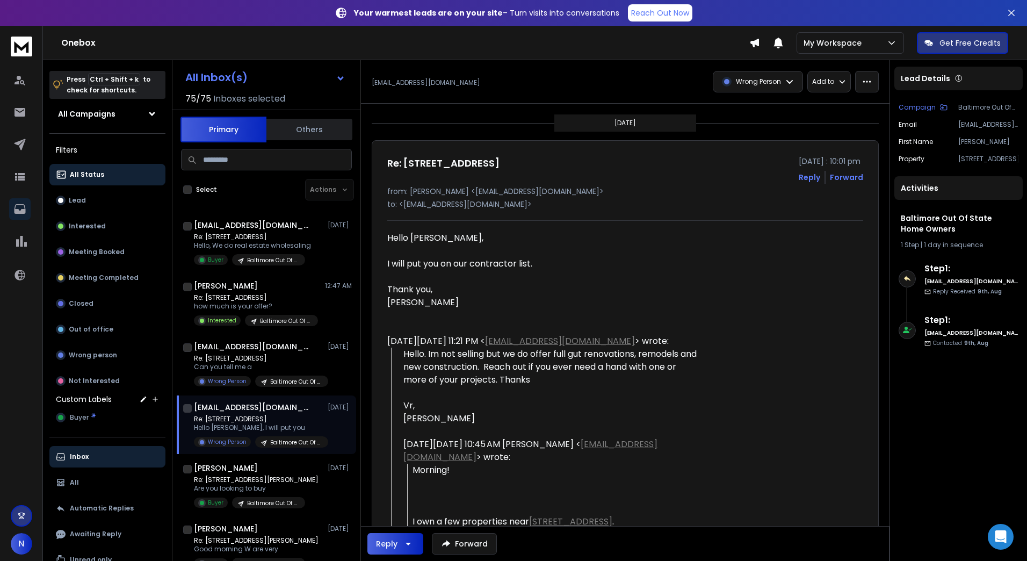
scroll to position [376, 0]
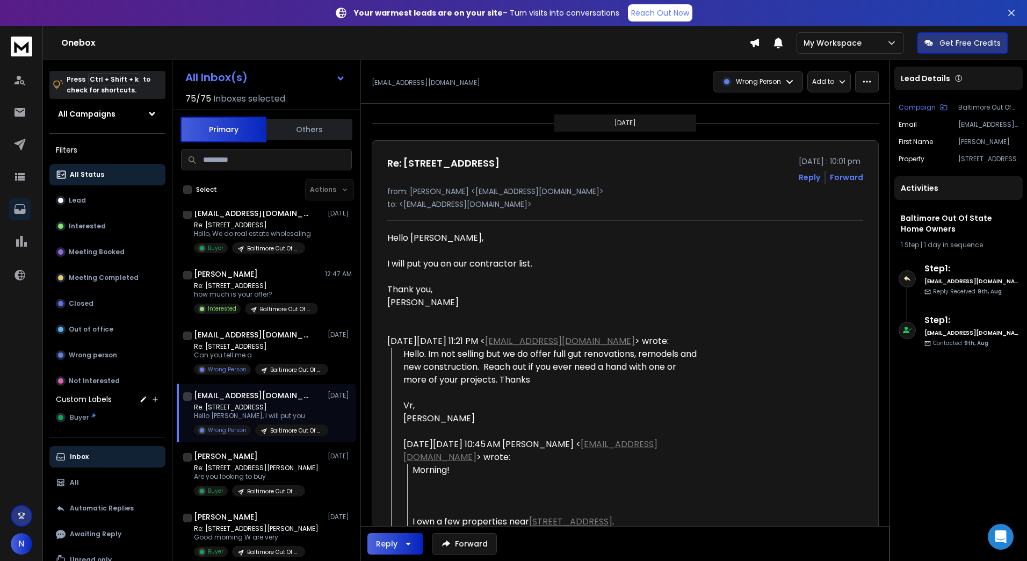
click at [301, 457] on div "Bridgett Alcivar 10 Aug" at bounding box center [273, 456] width 158 height 11
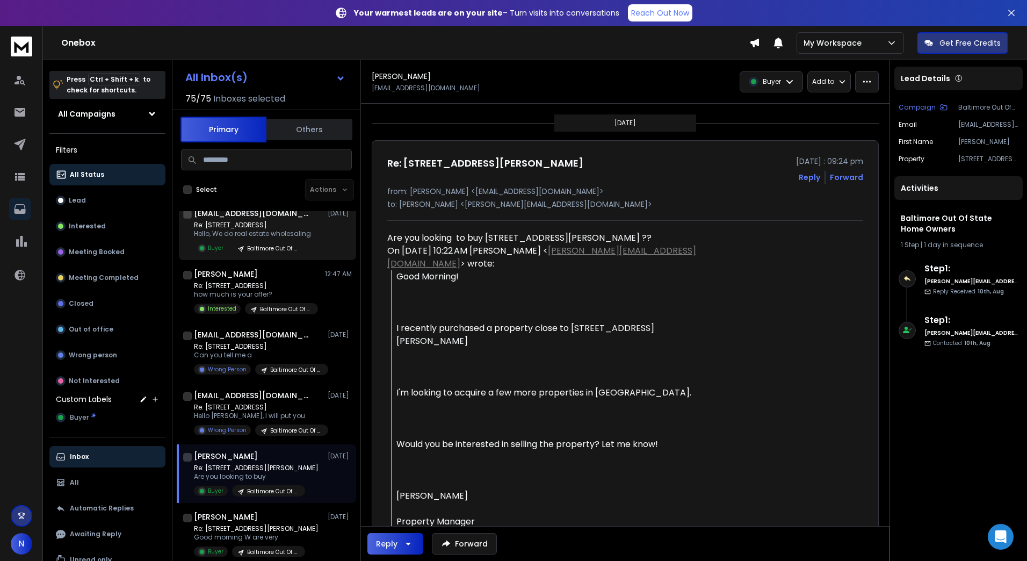
click at [309, 223] on div "Re: 2812 Hinsdale Dr Hello, We do real estate wholesaling Buyer Baltimore Out O…" at bounding box center [273, 237] width 158 height 33
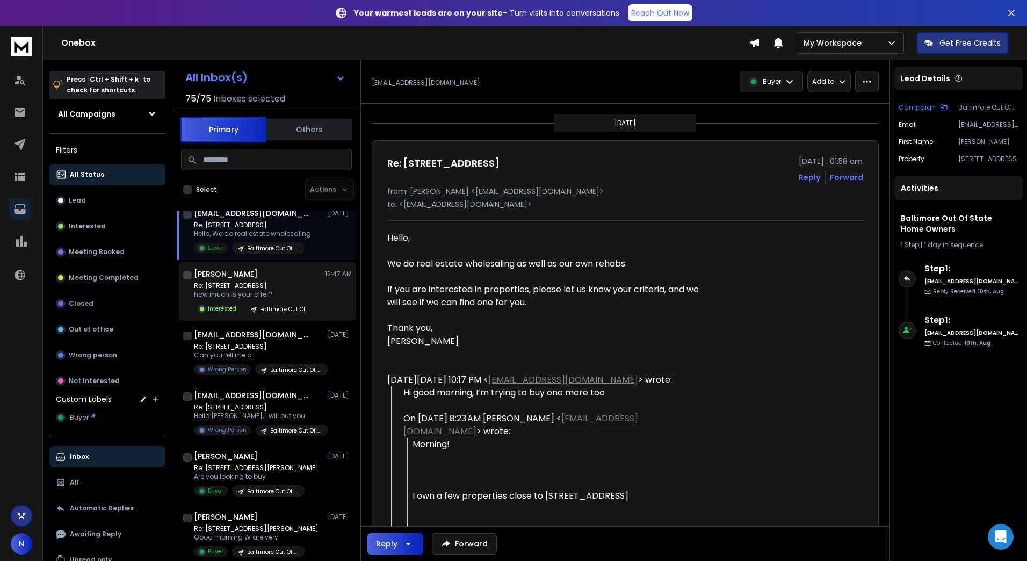
click at [290, 268] on div "Mark Brown 12:47 AM Re: 2648 W Franklin St how much is your offer? Interested B…" at bounding box center [267, 291] width 177 height 59
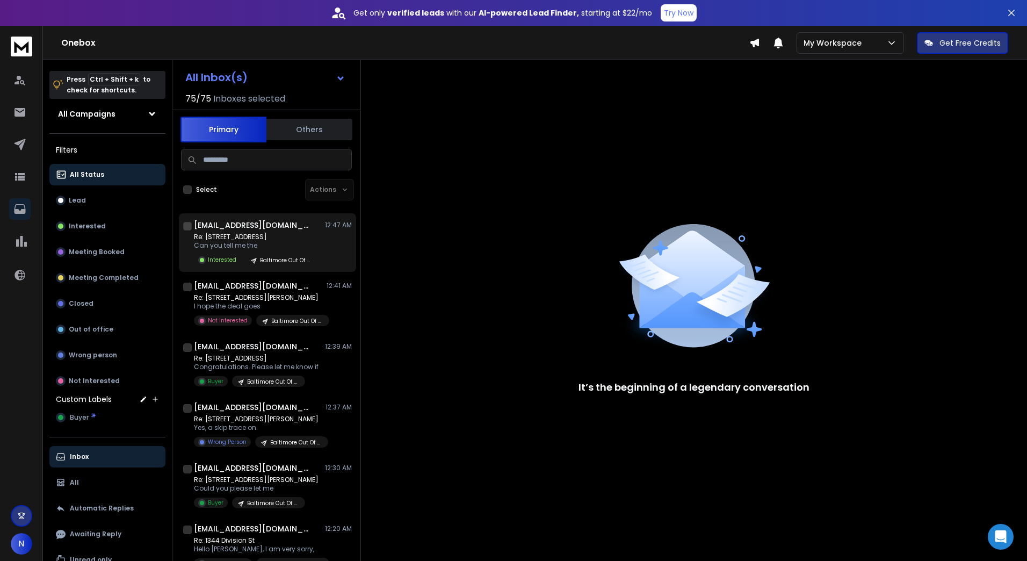
click at [290, 228] on div "pepfarfao@gmail.com 12:47 AM" at bounding box center [273, 225] width 158 height 11
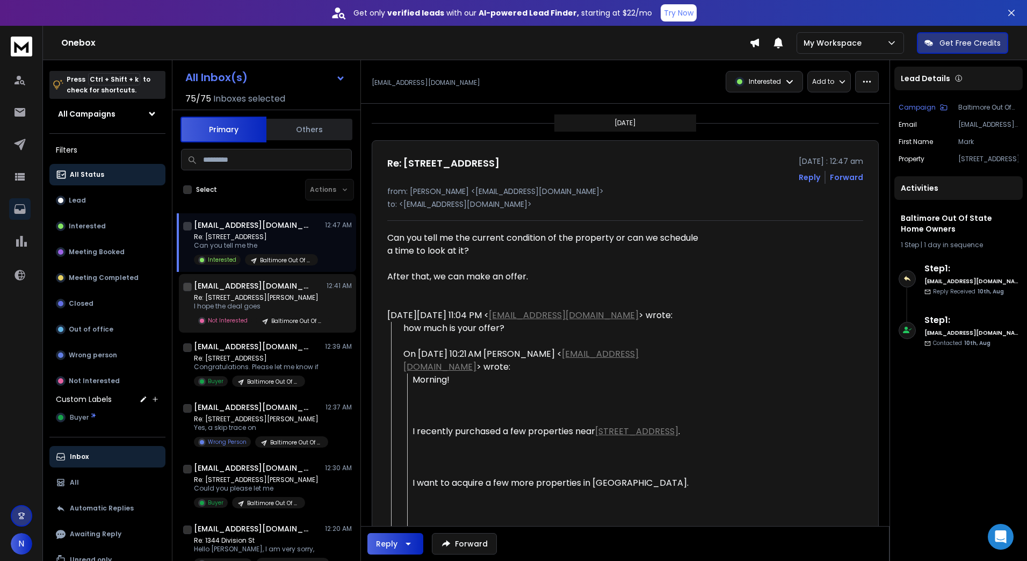
click at [272, 294] on p "Re: 2674 Dulany St" at bounding box center [258, 297] width 129 height 9
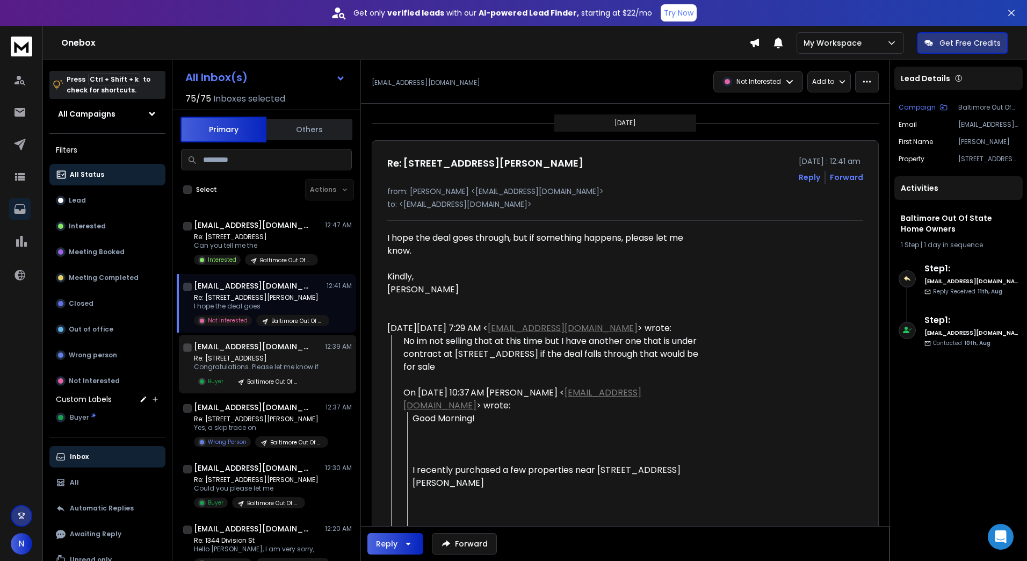
click at [283, 358] on p "Re: 2726 Reisterstown Rd" at bounding box center [256, 358] width 125 height 9
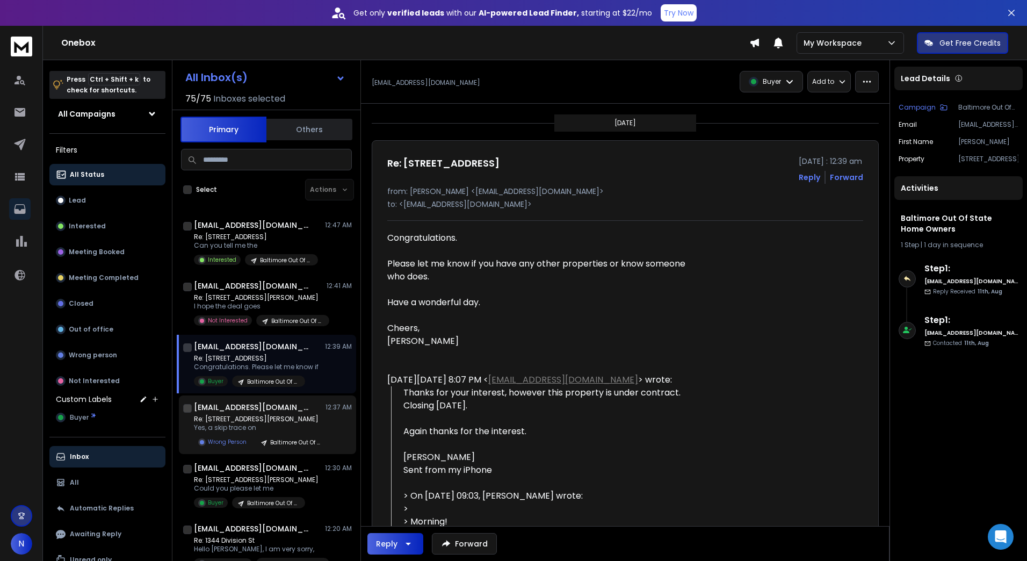
click at [294, 414] on div "landeegirl4@gmail.com 12:37 AM Re: 3051 Strickland St Yes, a skip trace on Wron…" at bounding box center [273, 425] width 158 height 46
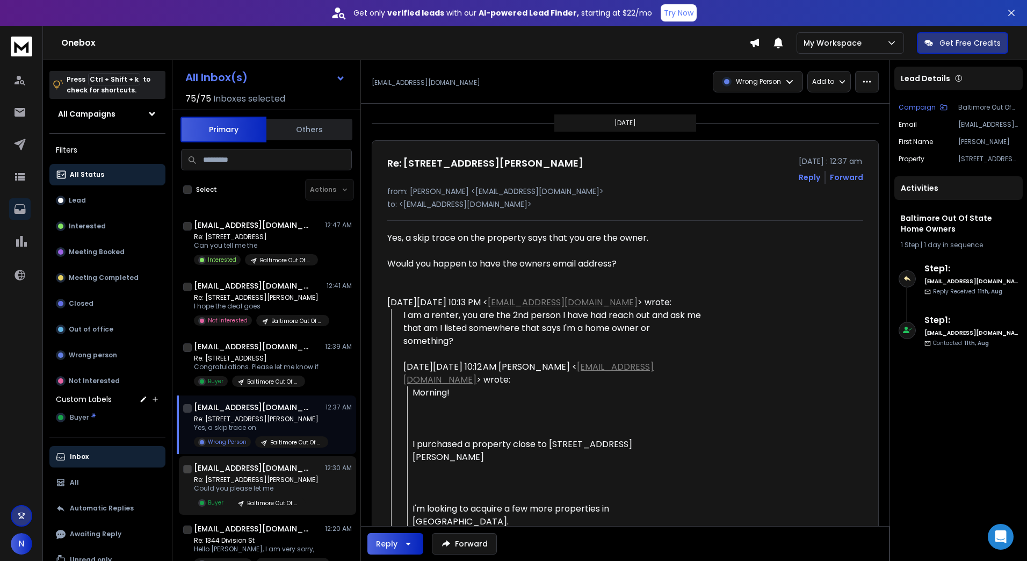
click at [290, 456] on div "tzeiger624@gmail.com 12:30 AM Re: 2928 Riggs Ave Could you please let me Buyer …" at bounding box center [267, 485] width 177 height 59
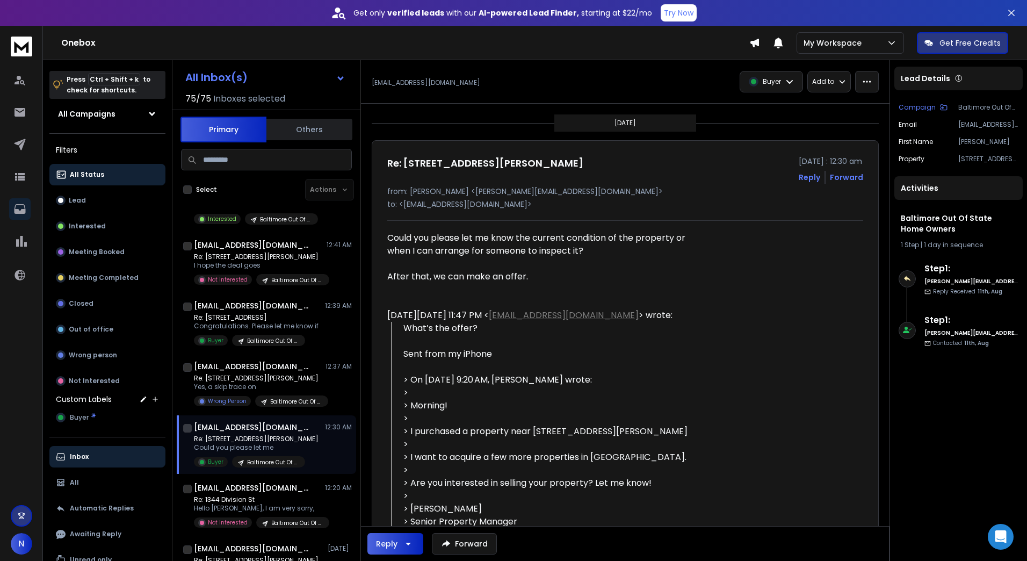
scroll to position [54, 0]
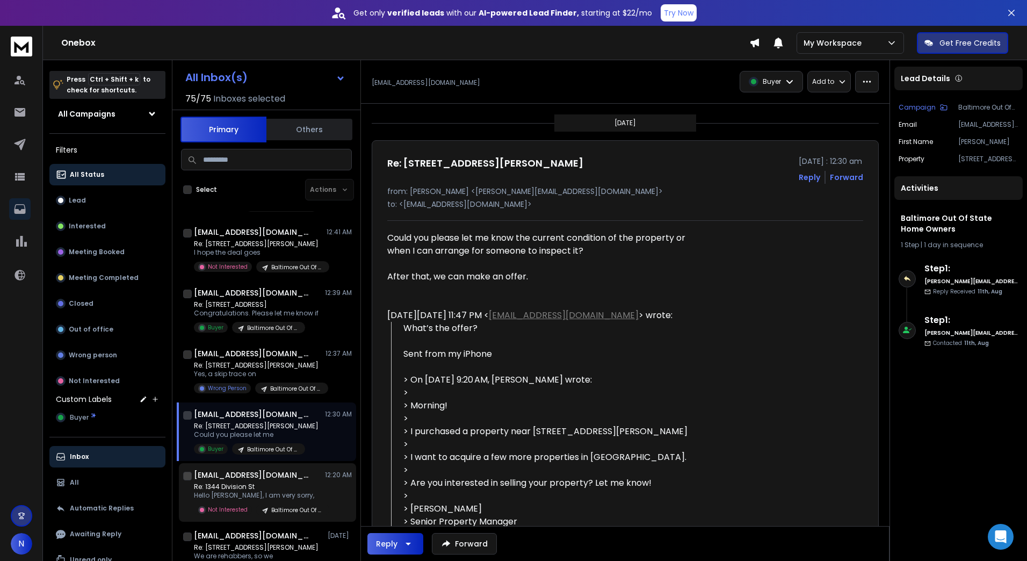
click at [322, 488] on p "Re: 1344 Division St" at bounding box center [258, 486] width 129 height 9
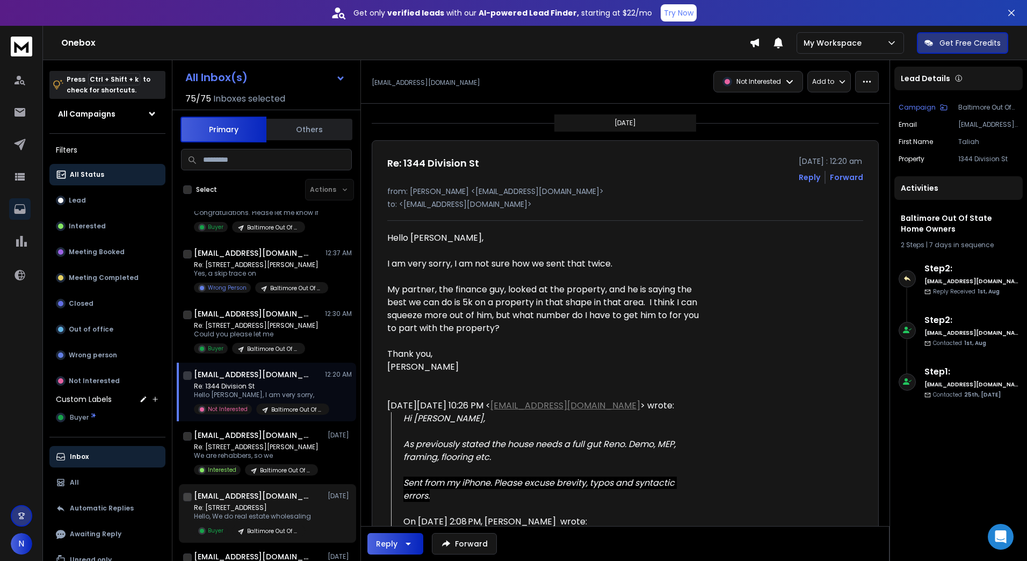
scroll to position [161, 0]
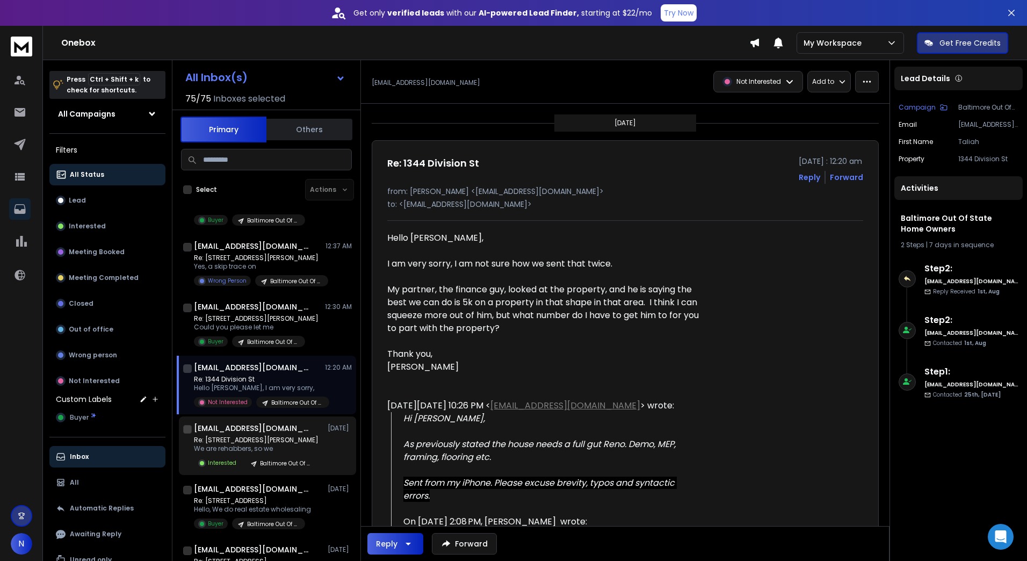
click at [297, 459] on div "Baltimore Out Of State Home Owners" at bounding box center [281, 462] width 73 height 11
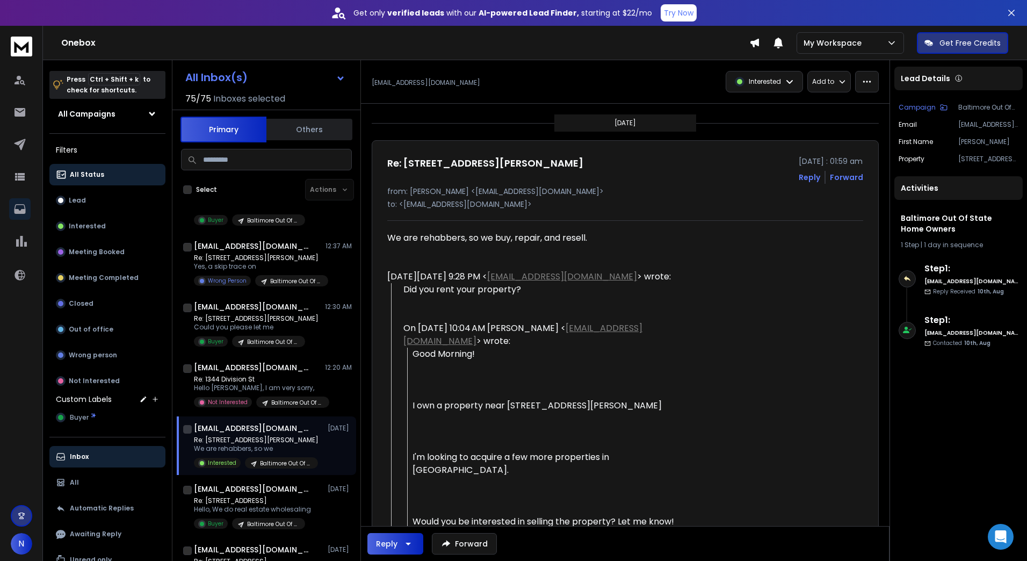
scroll to position [269, 0]
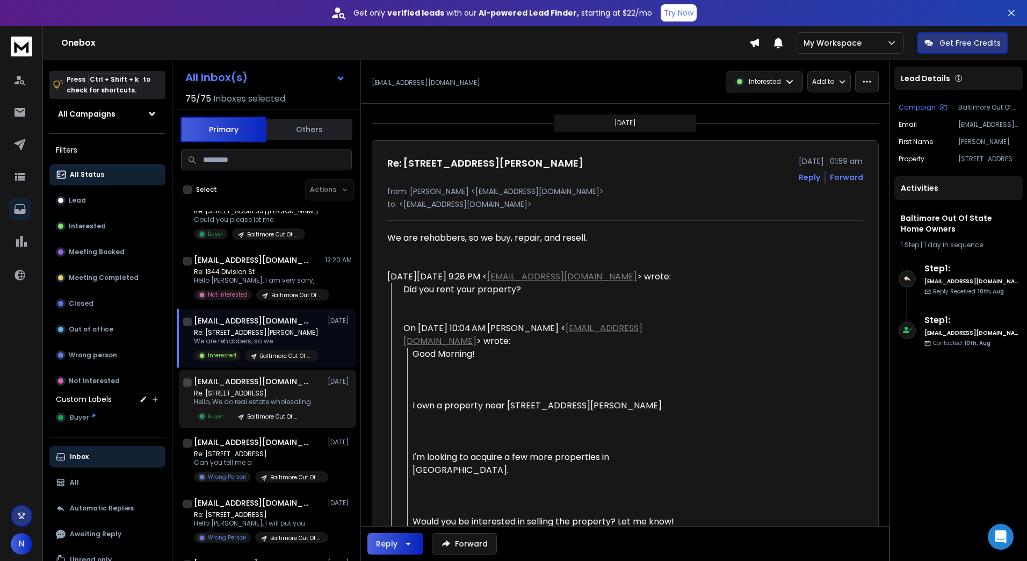
click at [288, 409] on div "Re: 2812 Hinsdale Dr Hello, We do real estate wholesaling Buyer Baltimore Out O…" at bounding box center [252, 405] width 117 height 33
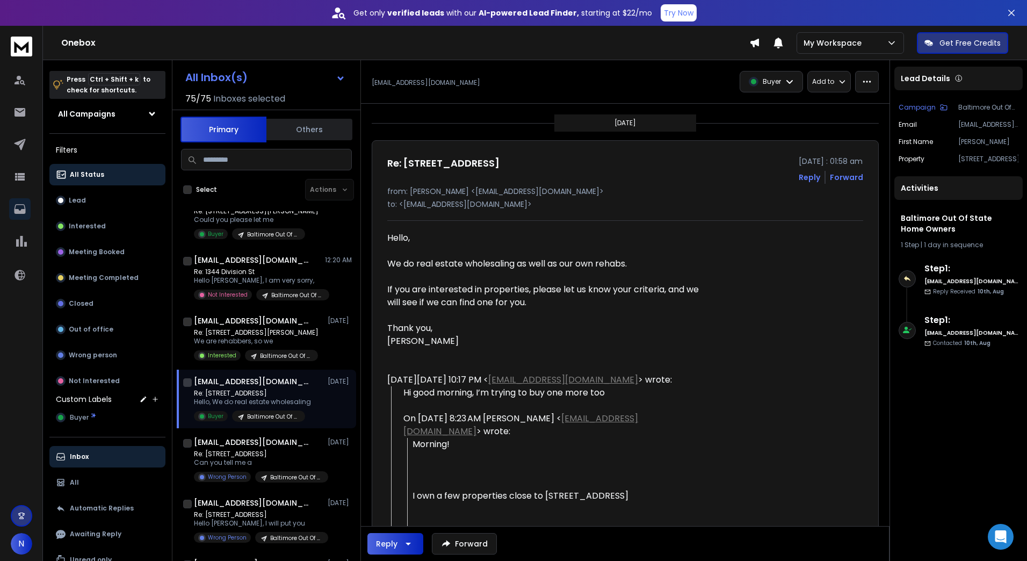
scroll to position [322, 0]
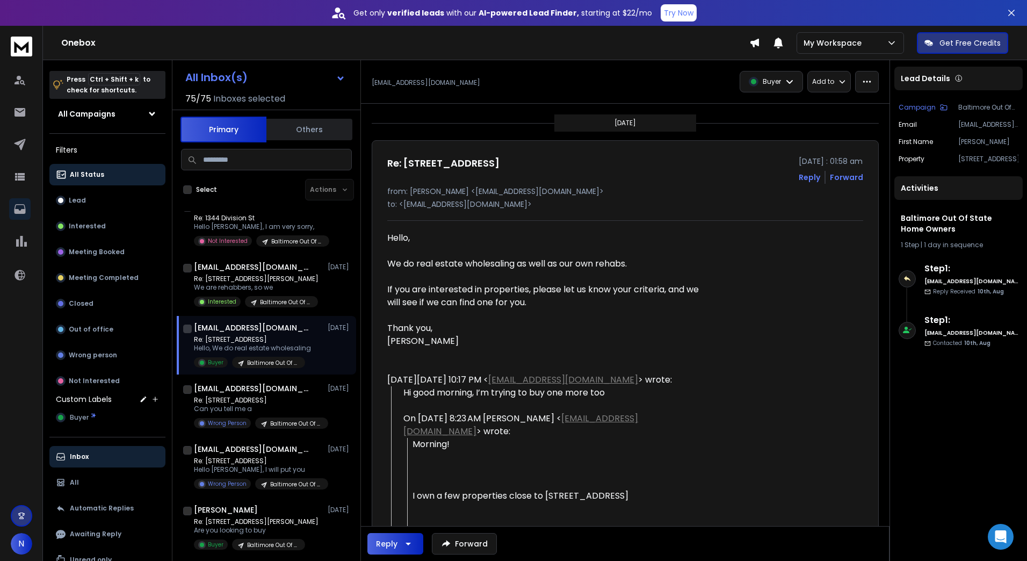
click at [288, 409] on p "Can you tell me a" at bounding box center [258, 409] width 129 height 9
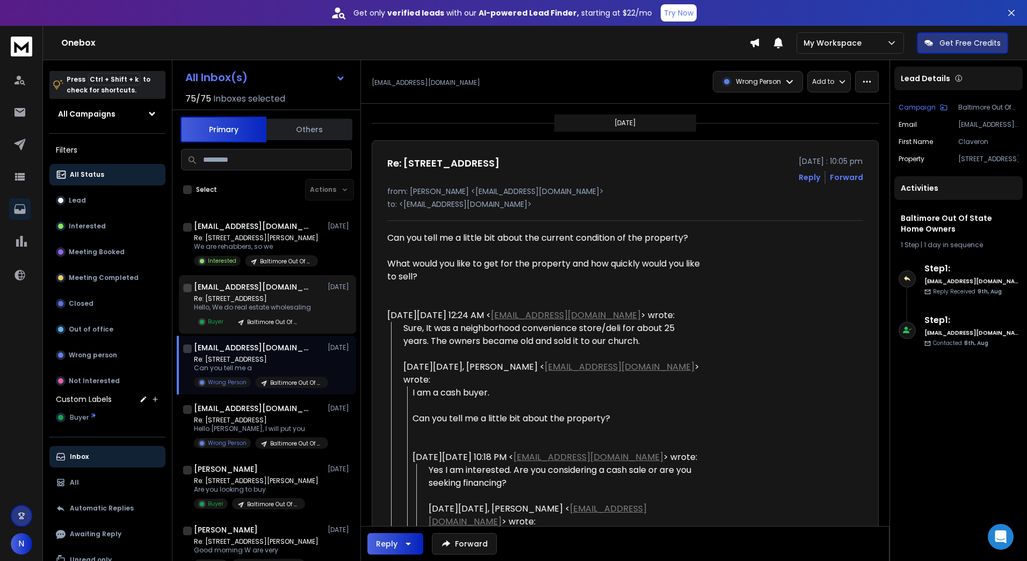
scroll to position [376, 0]
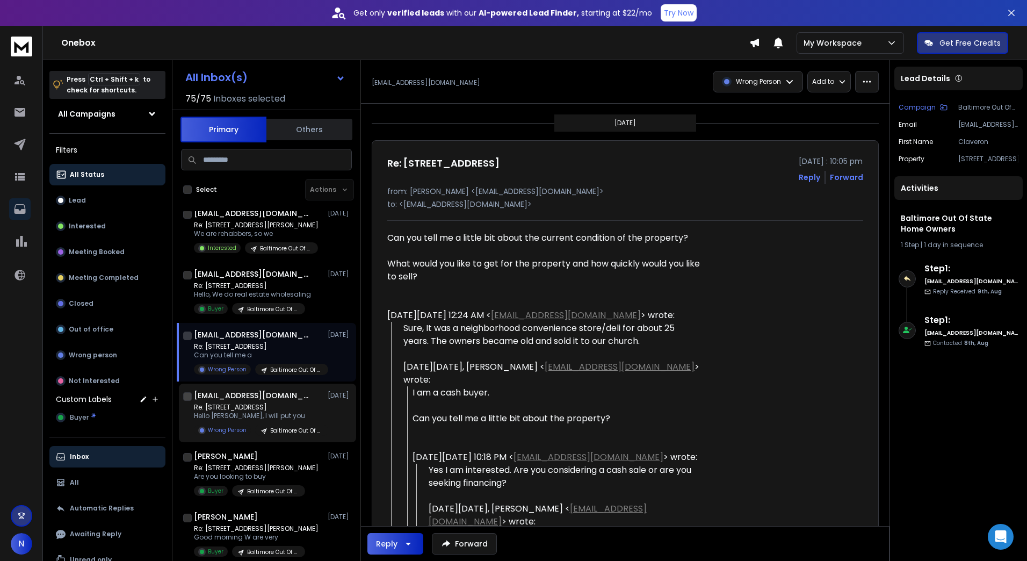
click at [289, 409] on p "Re: [STREET_ADDRESS]" at bounding box center [258, 407] width 129 height 9
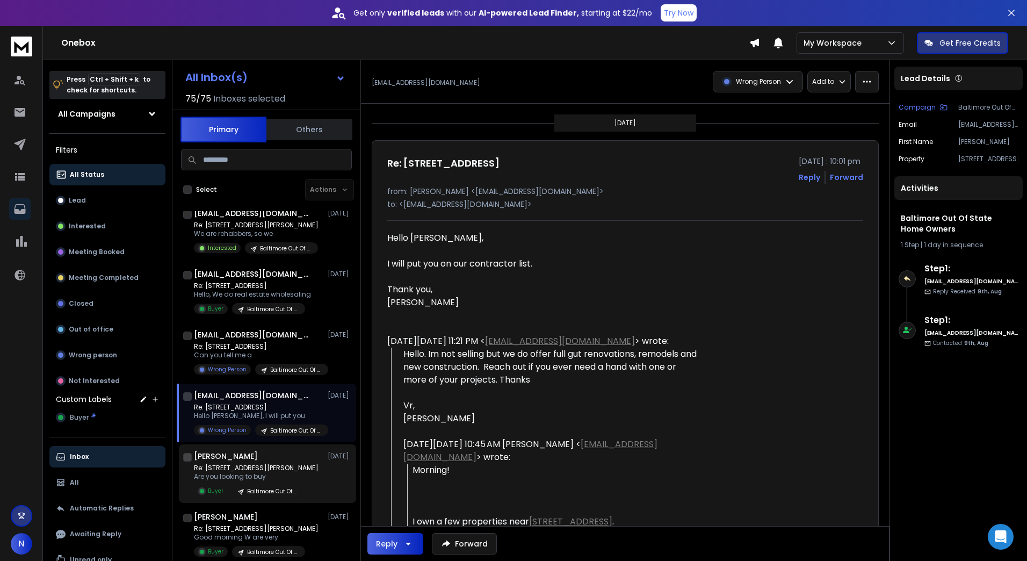
click at [292, 452] on div "Bridgett Alcivar 10 Aug" at bounding box center [273, 456] width 158 height 11
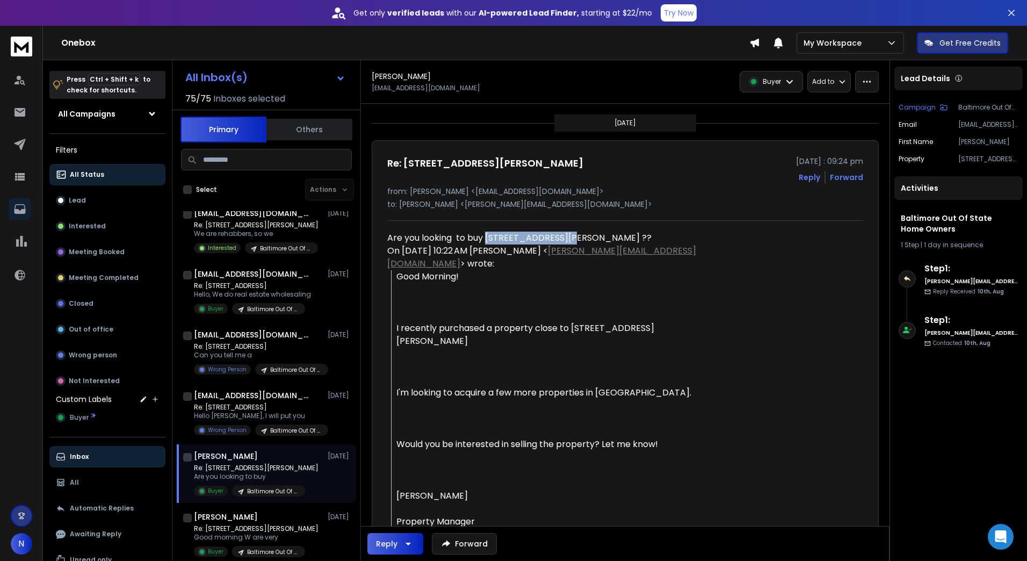
drag, startPoint x: 567, startPoint y: 237, endPoint x: 488, endPoint y: 239, distance: 79.0
click at [488, 239] on div "Are you looking to buy [STREET_ADDRESS][PERSON_NAME] ??" at bounding box center [544, 238] width 314 height 13
copy div "2649 Dulany street"
click at [412, 543] on icon "button" at bounding box center [408, 543] width 13 height 13
click at [399, 516] on p "Reply All" at bounding box center [400, 516] width 30 height 11
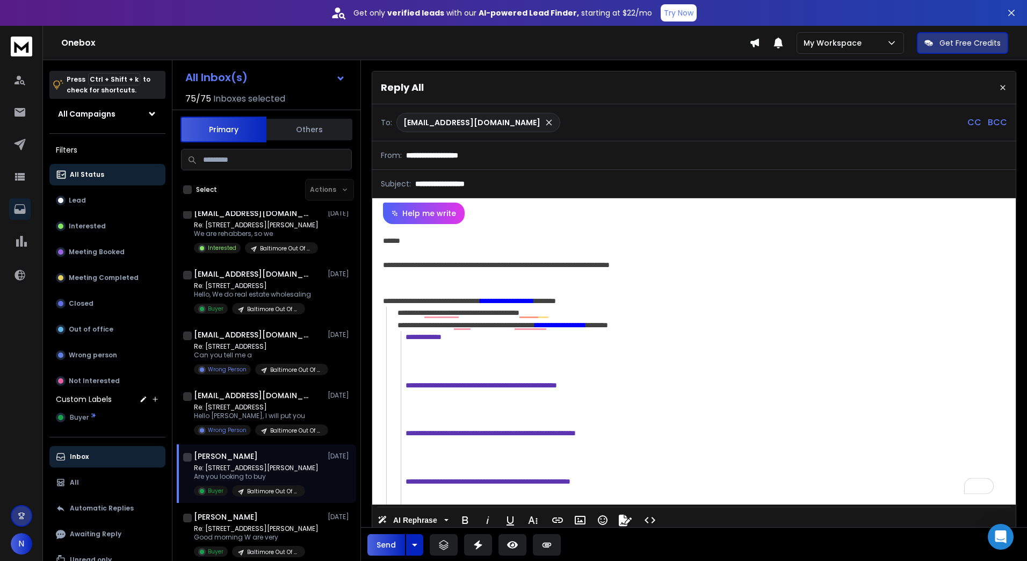
click at [675, 263] on div "**********" at bounding box center [688, 265] width 611 height 12
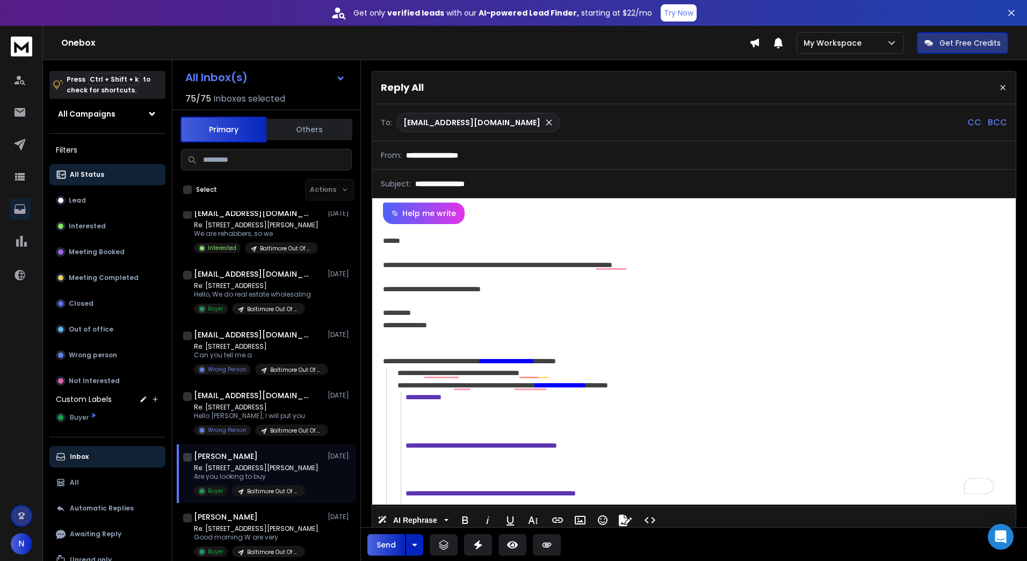
click at [383, 546] on button "Send" at bounding box center [387, 544] width 38 height 21
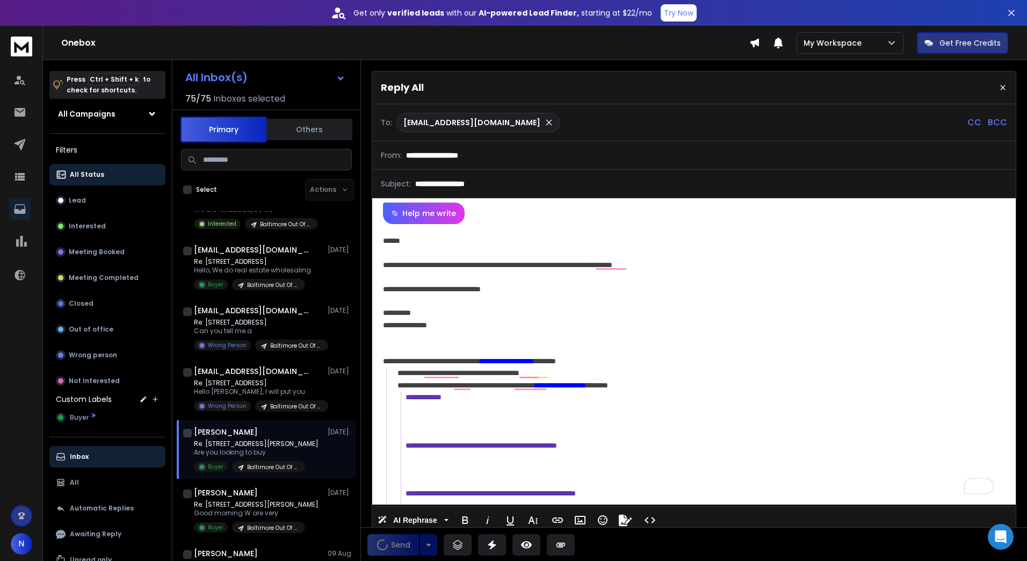
scroll to position [430, 0]
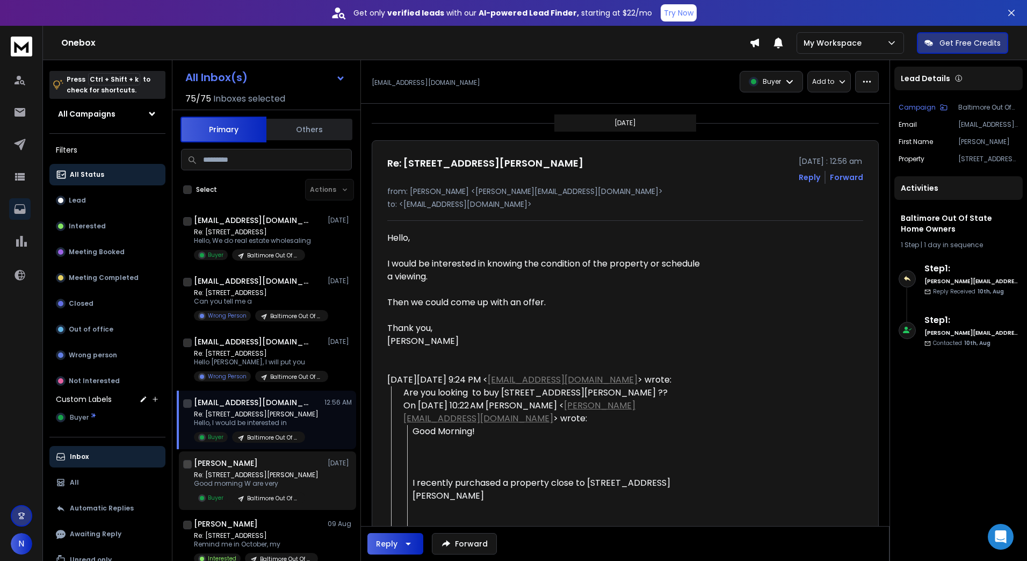
click at [293, 458] on div "[PERSON_NAME] [DATE]" at bounding box center [273, 463] width 158 height 11
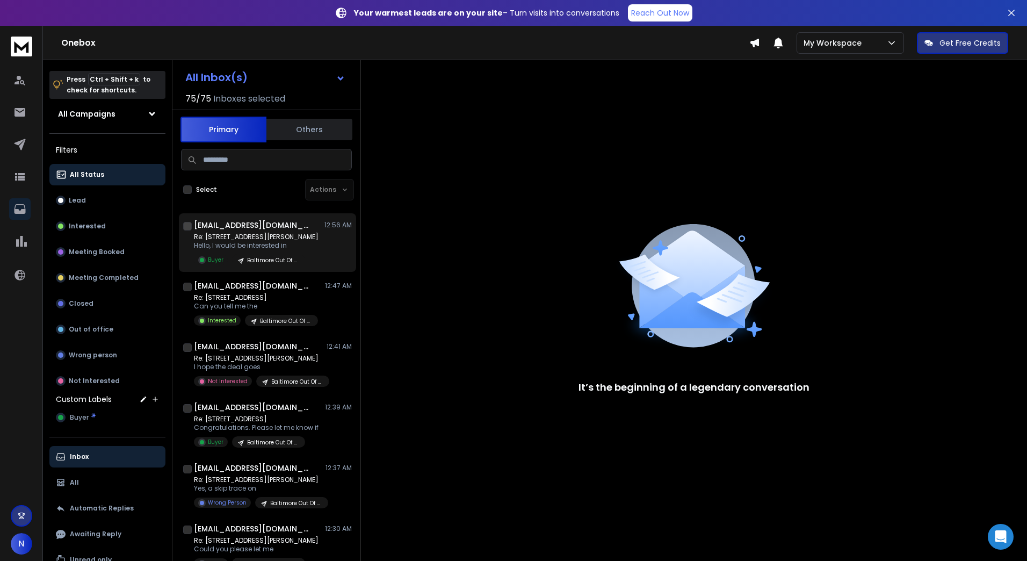
click at [286, 236] on p "Re: [STREET_ADDRESS][PERSON_NAME]" at bounding box center [256, 237] width 125 height 9
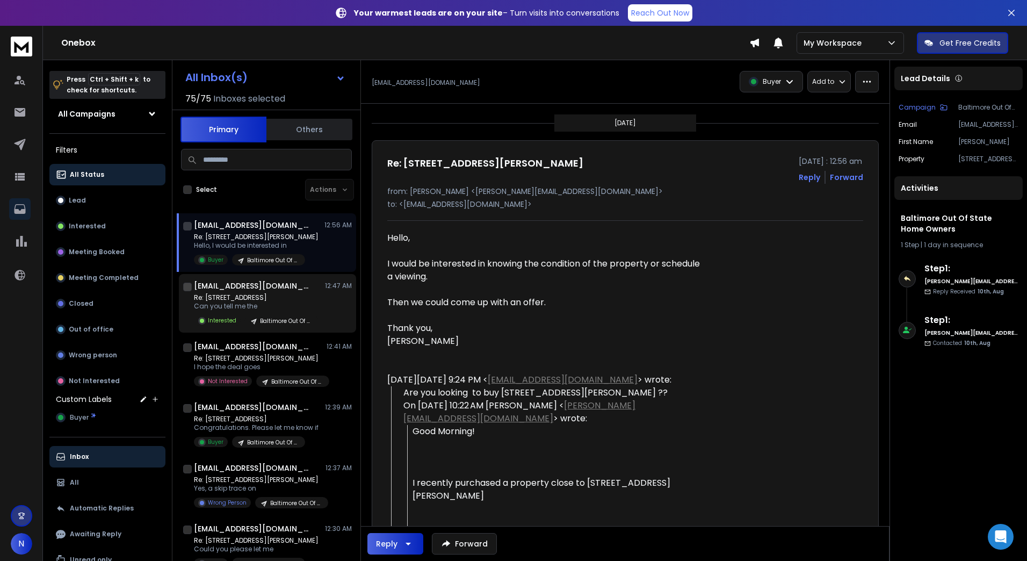
click at [300, 305] on p "Can you tell me the" at bounding box center [256, 306] width 124 height 9
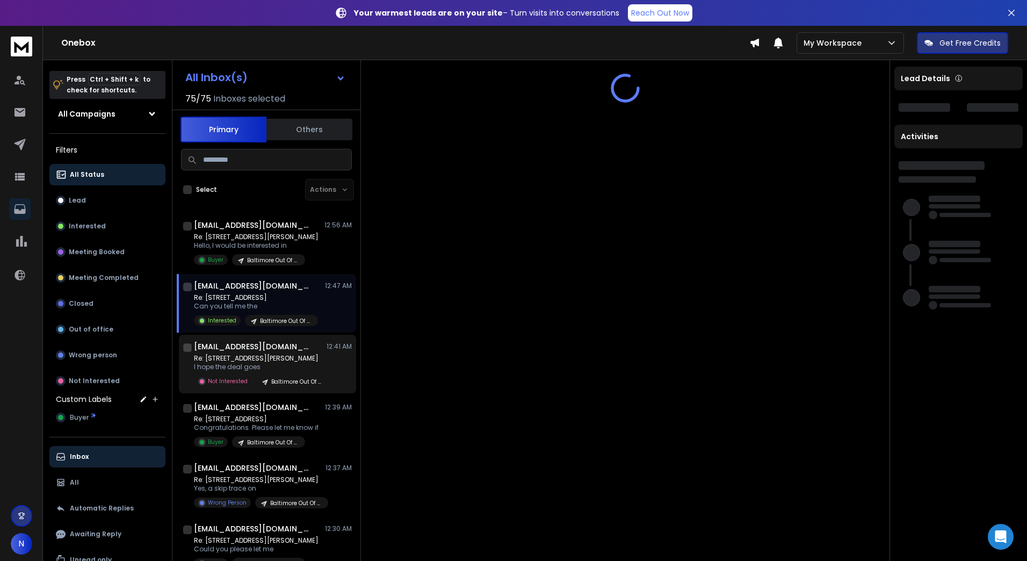
click at [285, 354] on p "Re: [STREET_ADDRESS][PERSON_NAME]" at bounding box center [258, 358] width 129 height 9
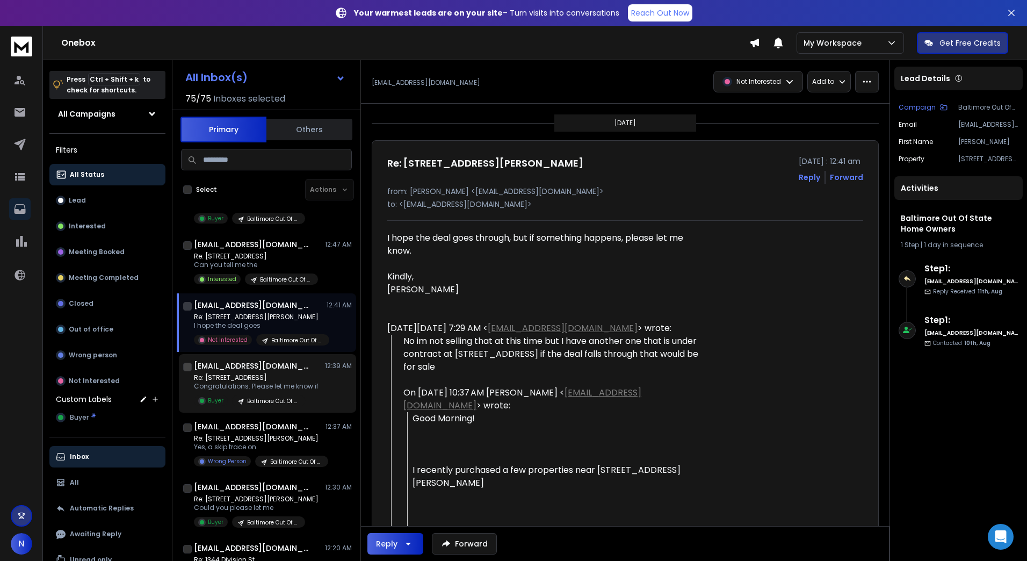
scroll to position [54, 0]
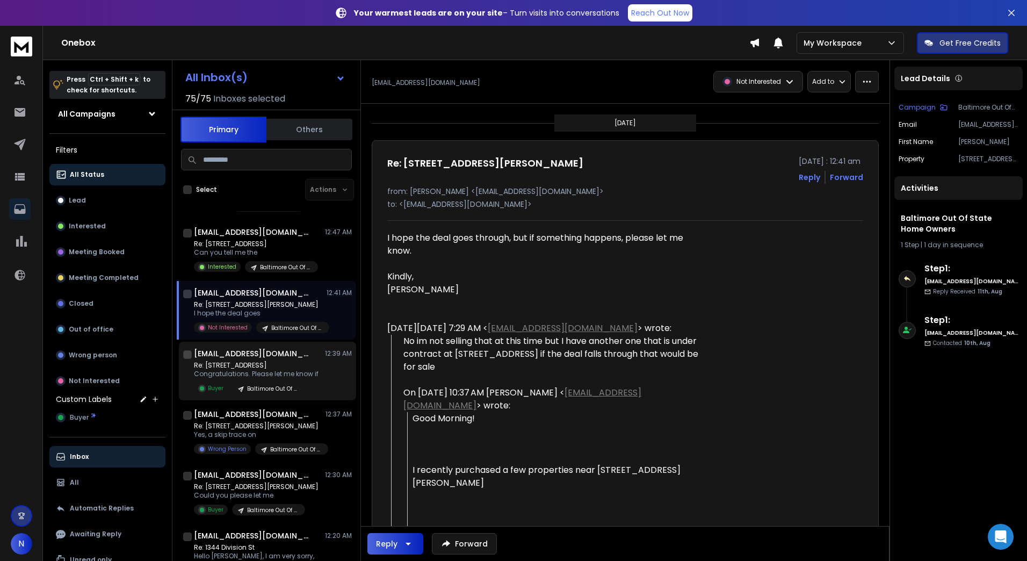
click at [296, 357] on div "[EMAIL_ADDRESS][DOMAIN_NAME] 12:39 AM" at bounding box center [273, 353] width 158 height 11
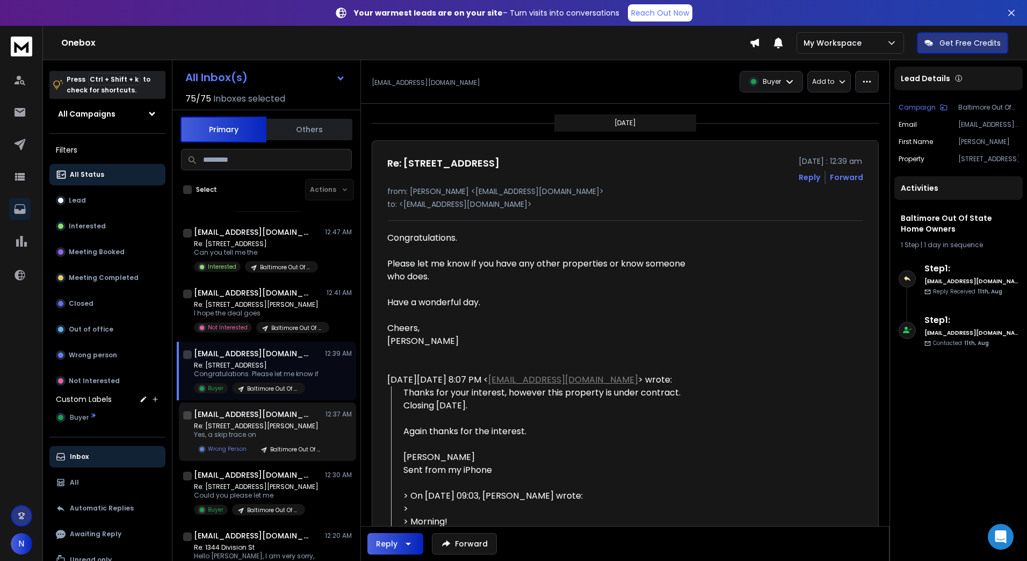
click at [307, 422] on p "Re: [STREET_ADDRESS][PERSON_NAME]" at bounding box center [258, 426] width 129 height 9
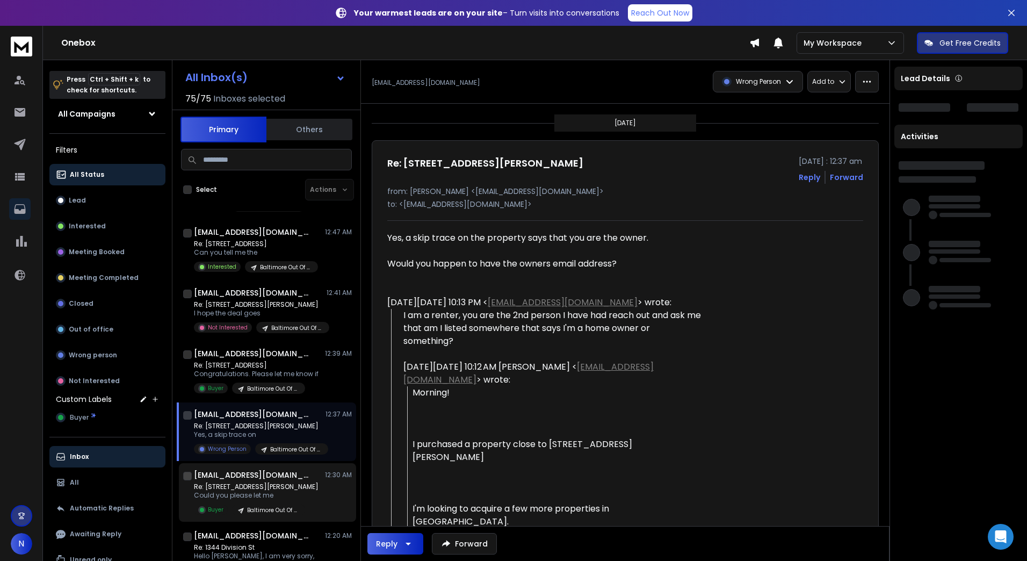
click at [293, 486] on p "Re: [STREET_ADDRESS][PERSON_NAME]" at bounding box center [256, 486] width 125 height 9
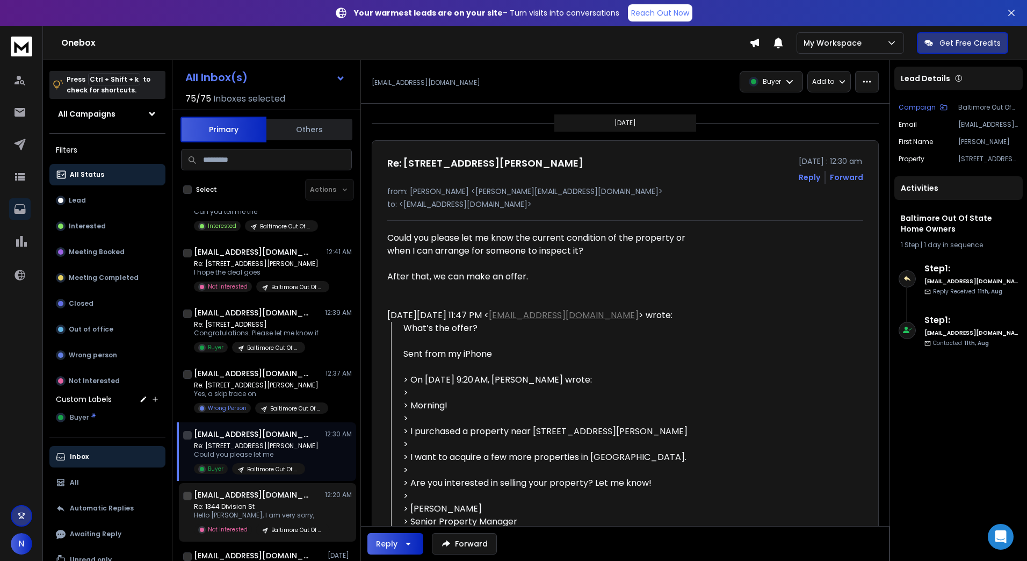
scroll to position [107, 0]
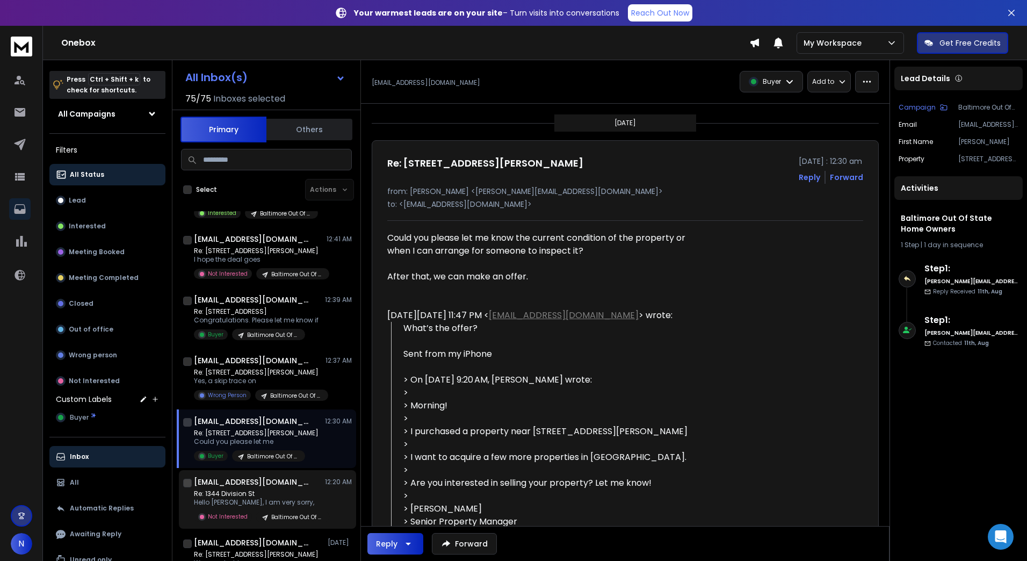
click at [286, 493] on p "Re: 1344 Division St" at bounding box center [258, 493] width 129 height 9
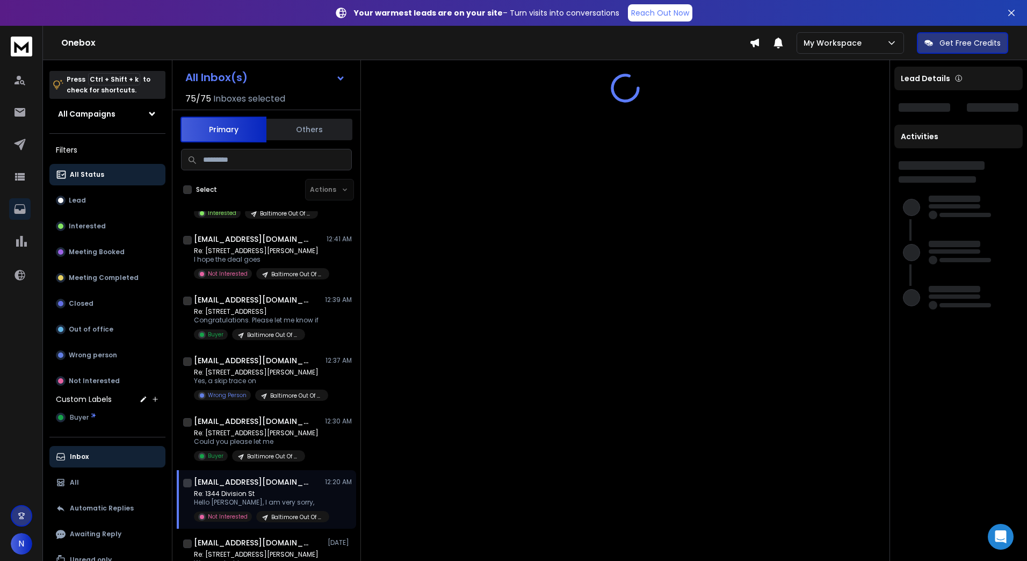
scroll to position [215, 0]
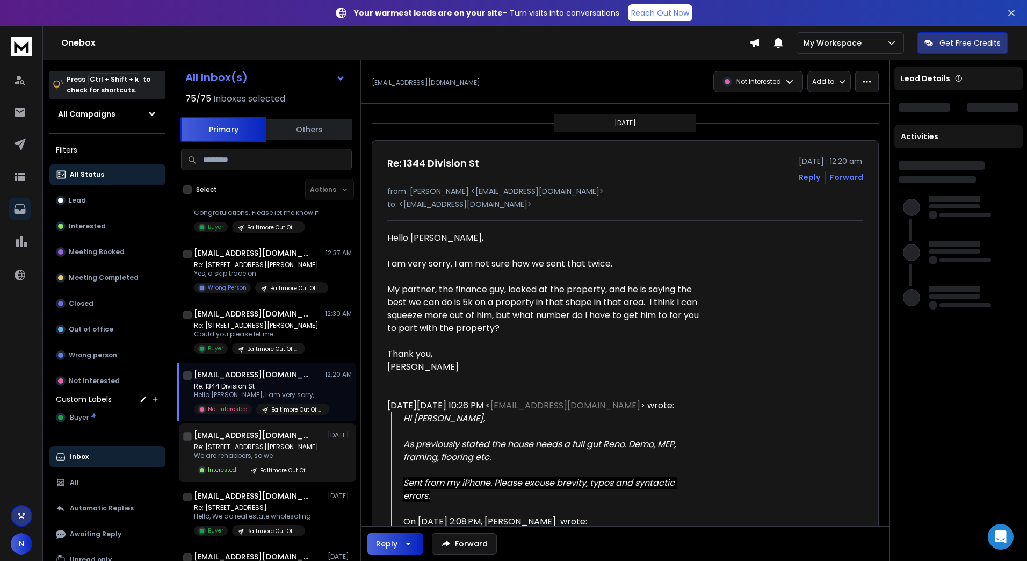
click at [295, 457] on p "We are rehabbers, so we" at bounding box center [256, 455] width 125 height 9
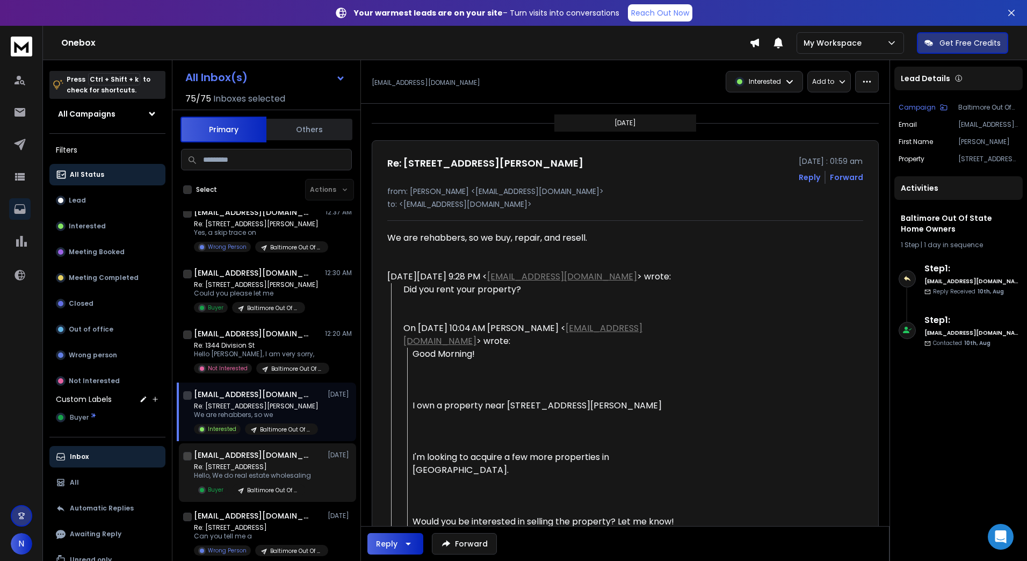
scroll to position [269, 0]
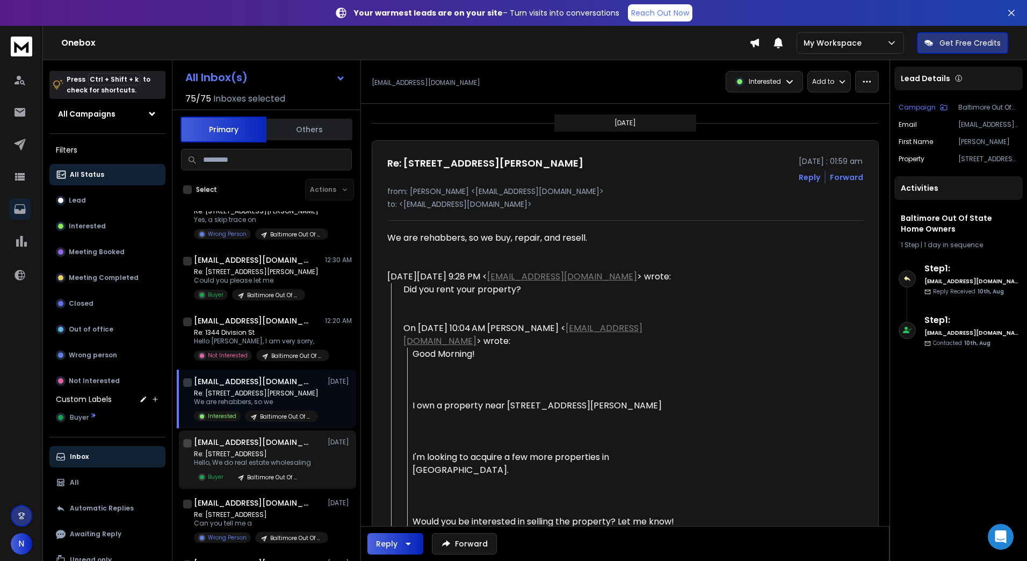
click at [289, 449] on div "[EMAIL_ADDRESS][DOMAIN_NAME] [DATE] Re: [STREET_ADDRESS], We do real estate who…" at bounding box center [273, 460] width 158 height 46
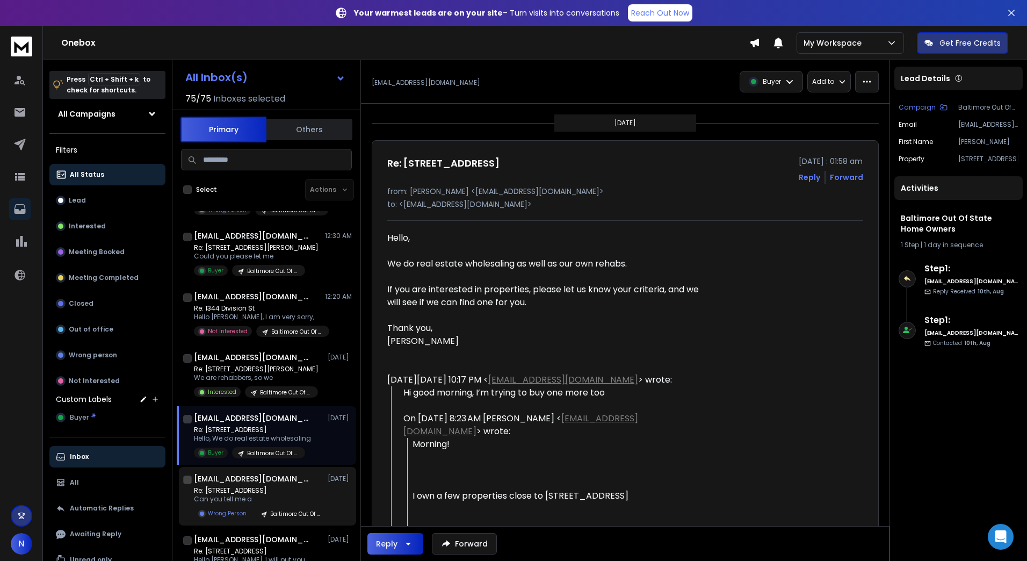
scroll to position [322, 0]
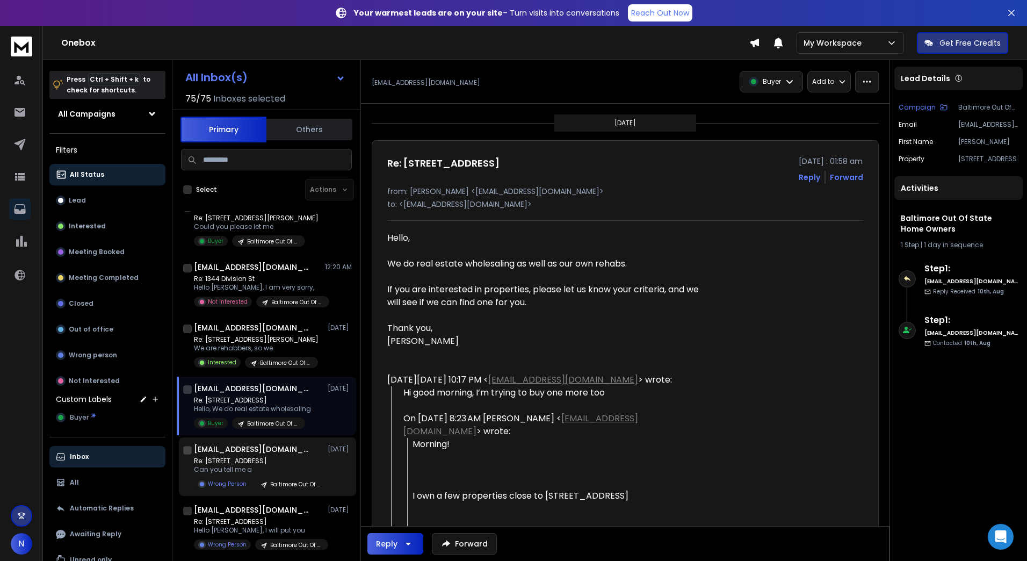
click at [298, 460] on p "Re: [STREET_ADDRESS]" at bounding box center [258, 461] width 129 height 9
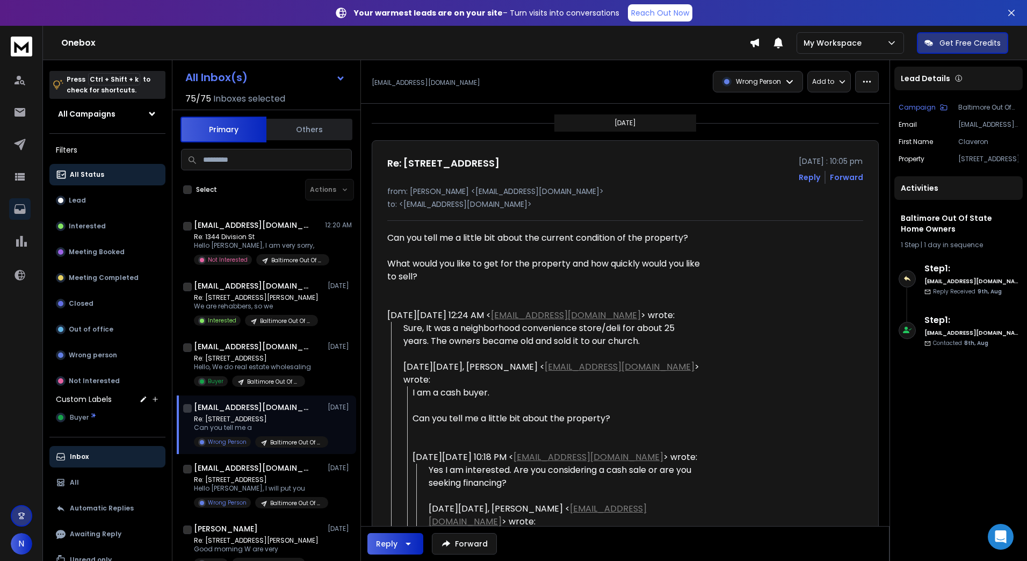
scroll to position [376, 0]
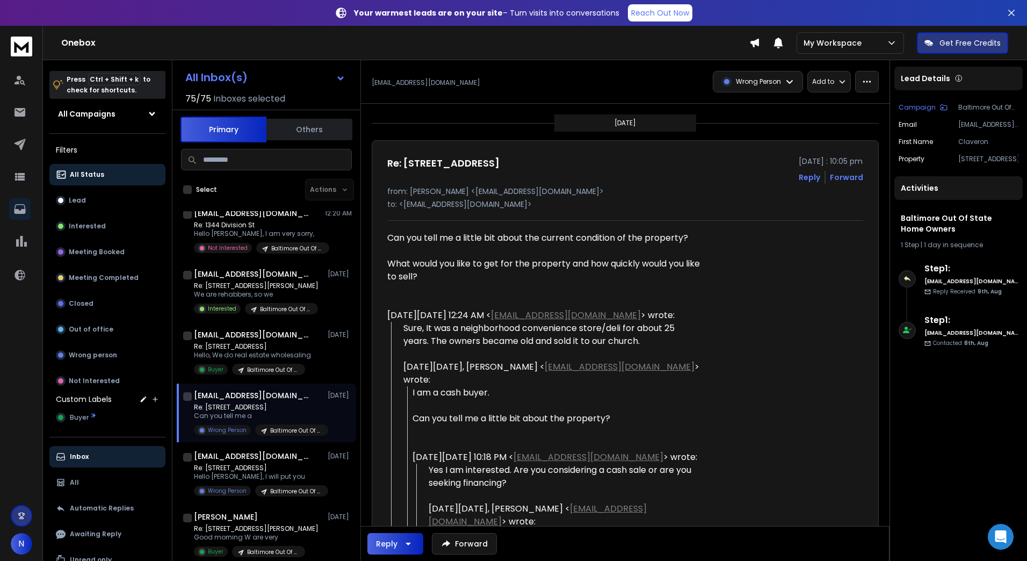
click at [298, 460] on h1 "[EMAIL_ADDRESS][DOMAIN_NAME]" at bounding box center [253, 456] width 118 height 11
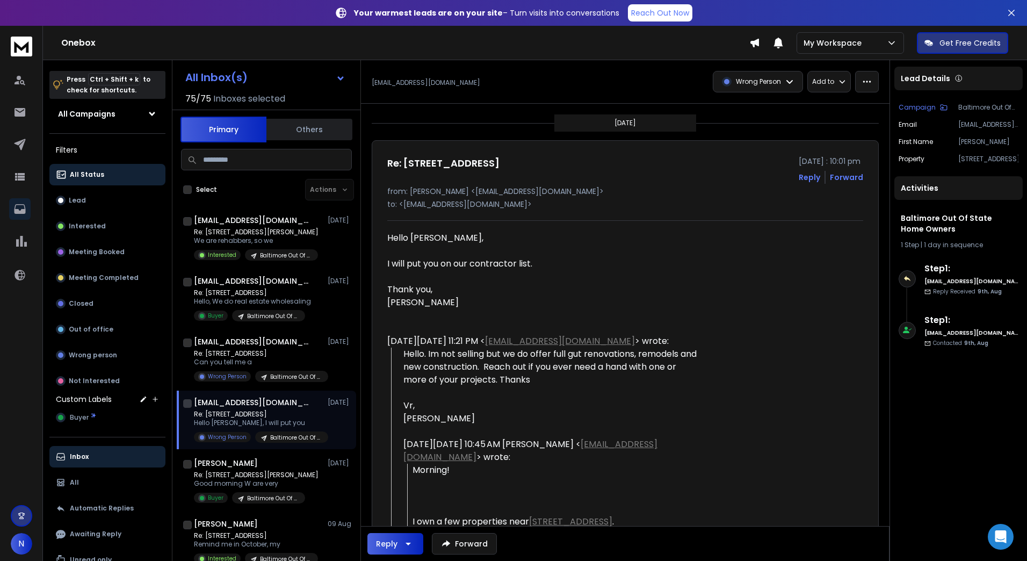
click at [299, 460] on div "[PERSON_NAME] [DATE]" at bounding box center [273, 463] width 158 height 11
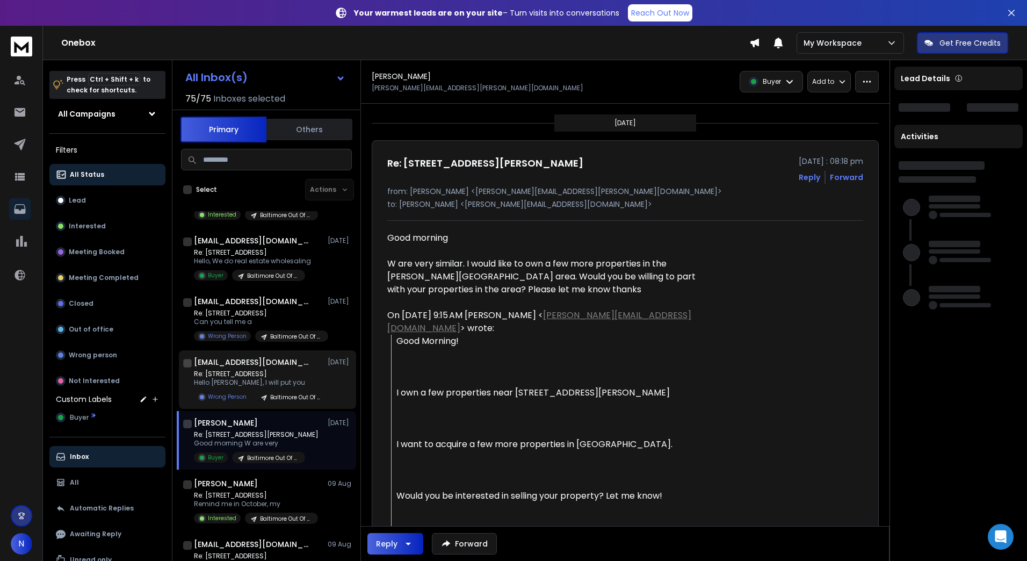
scroll to position [484, 0]
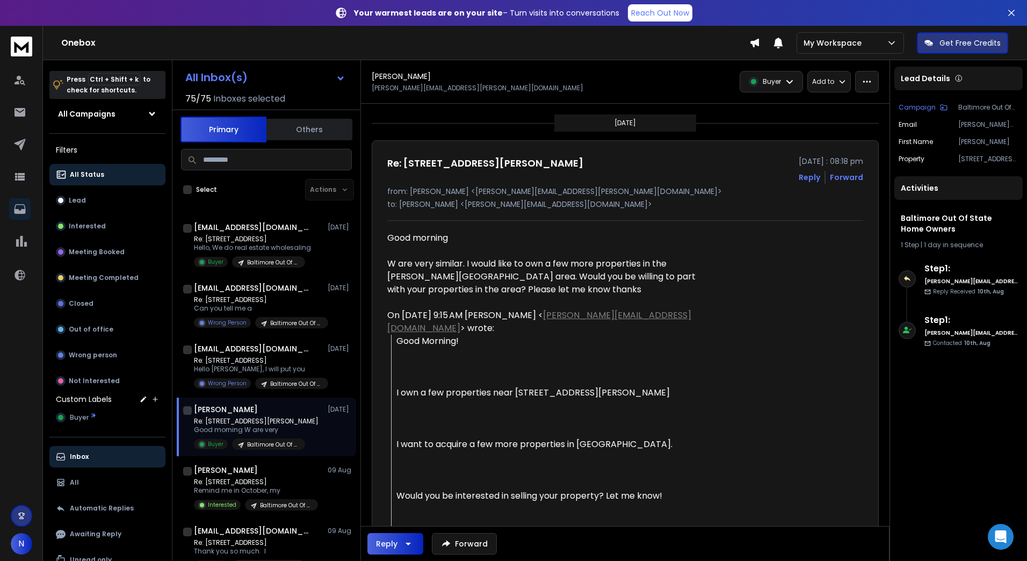
click at [377, 543] on div "Reply" at bounding box center [386, 543] width 21 height 11
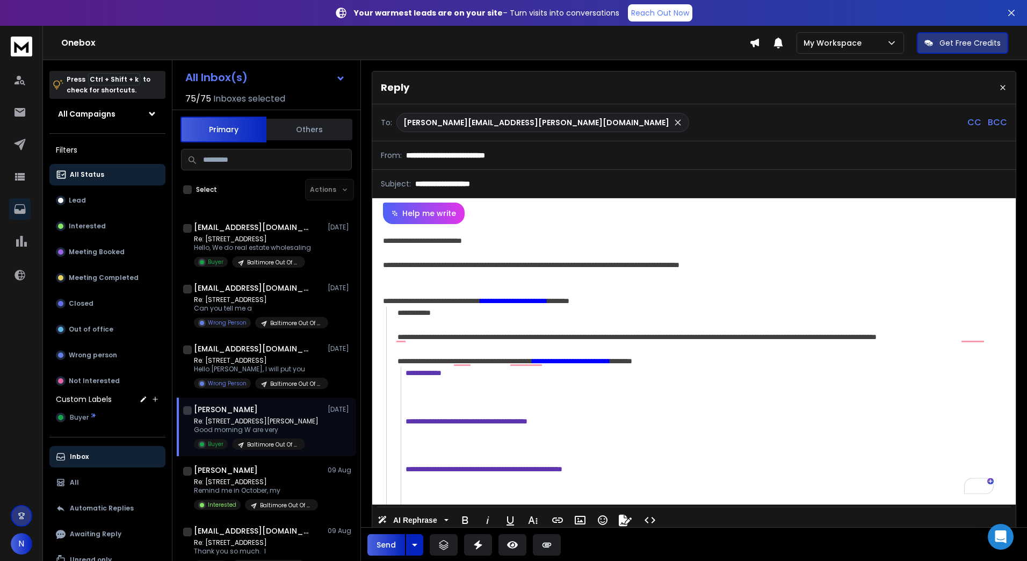
click at [552, 267] on div "**********" at bounding box center [688, 265] width 611 height 12
click at [799, 267] on div "**********" at bounding box center [688, 265] width 611 height 12
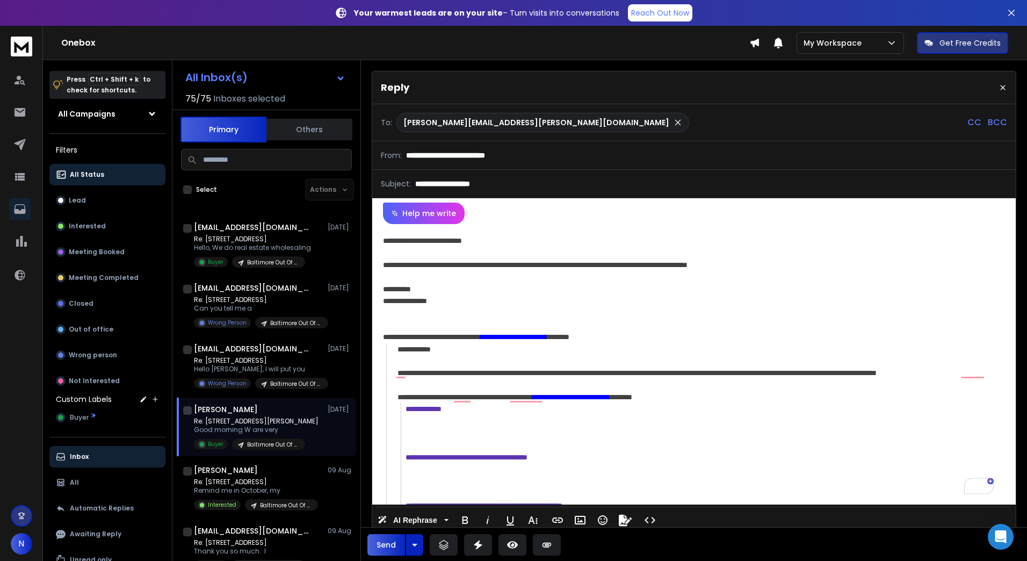
click at [394, 544] on button "Send" at bounding box center [387, 544] width 38 height 21
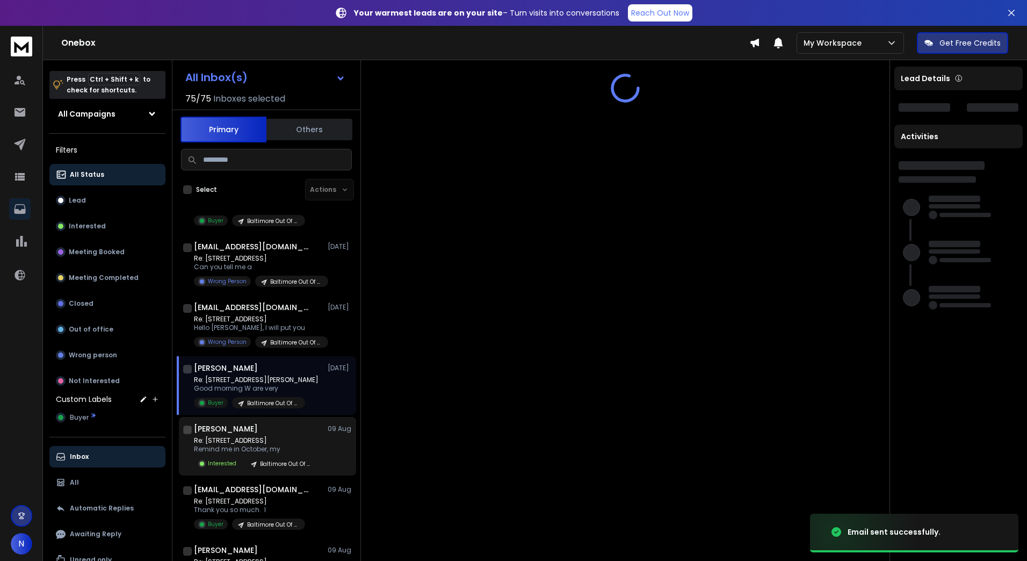
scroll to position [537, 0]
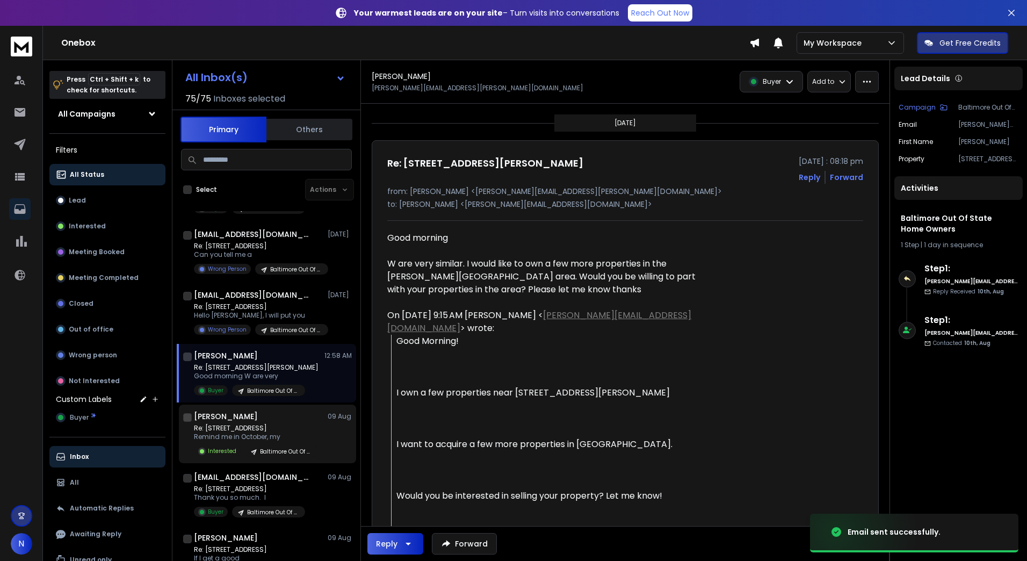
click at [263, 425] on p "Re: [STREET_ADDRESS]" at bounding box center [256, 428] width 124 height 9
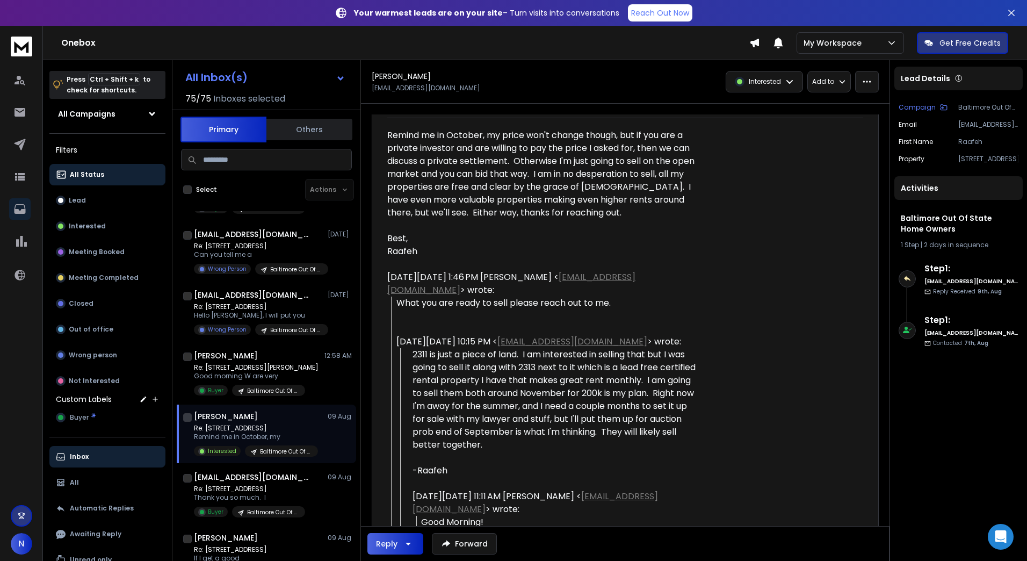
scroll to position [161, 0]
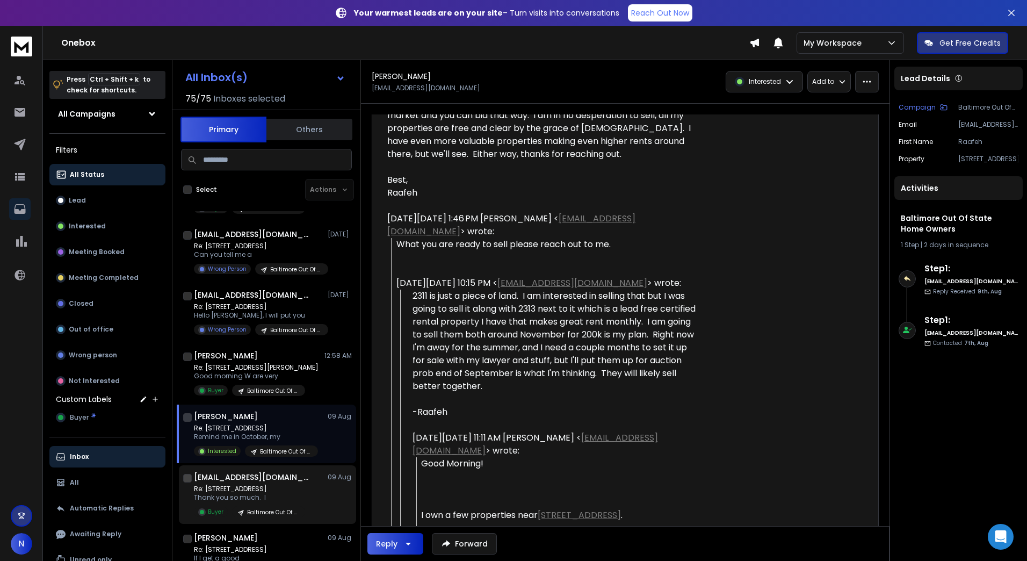
click at [298, 473] on div "[EMAIL_ADDRESS][DOMAIN_NAME] [DATE]" at bounding box center [273, 477] width 158 height 11
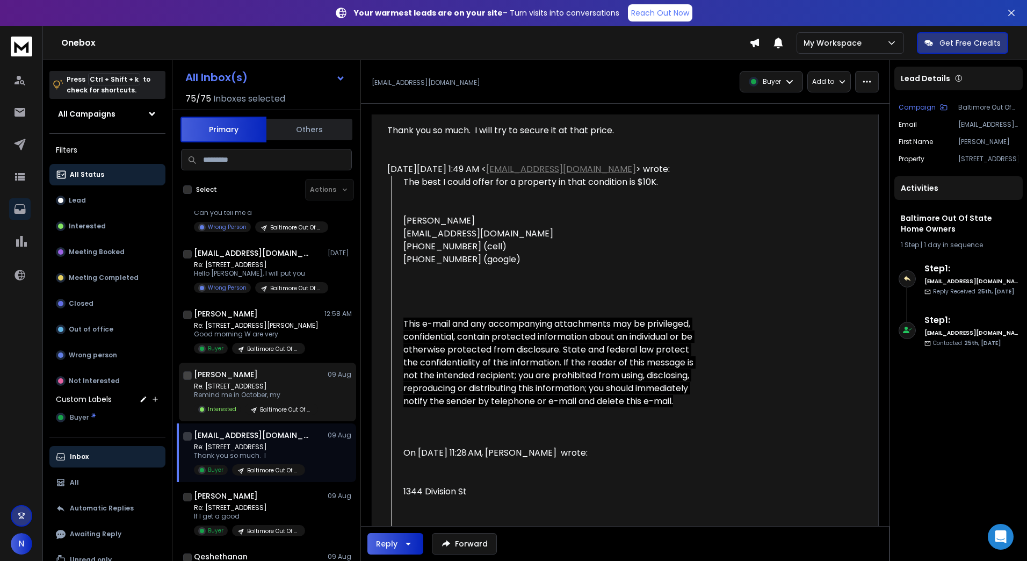
scroll to position [591, 0]
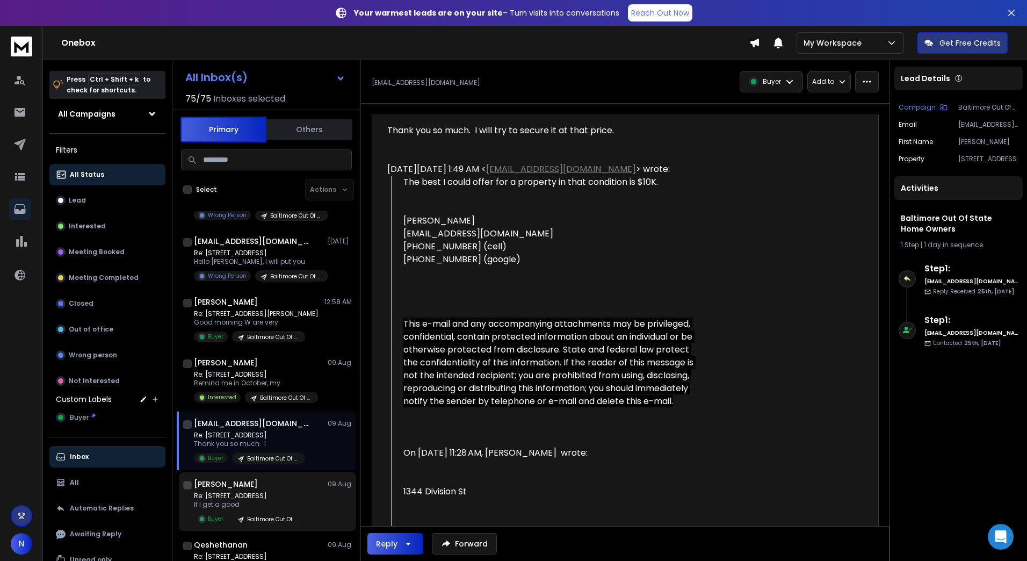
click at [291, 484] on div "[PERSON_NAME] [DATE]" at bounding box center [273, 484] width 158 height 11
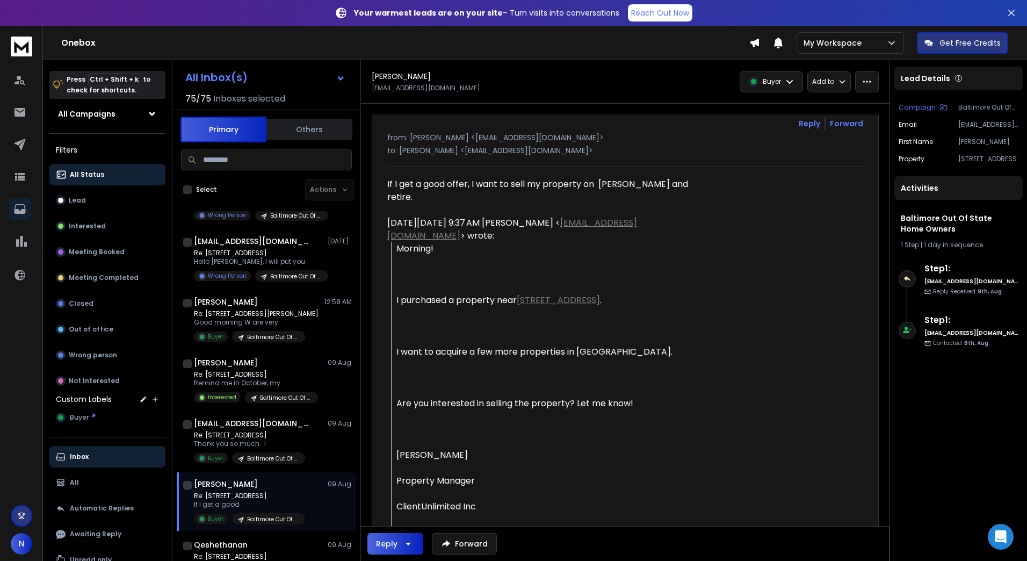
scroll to position [0, 0]
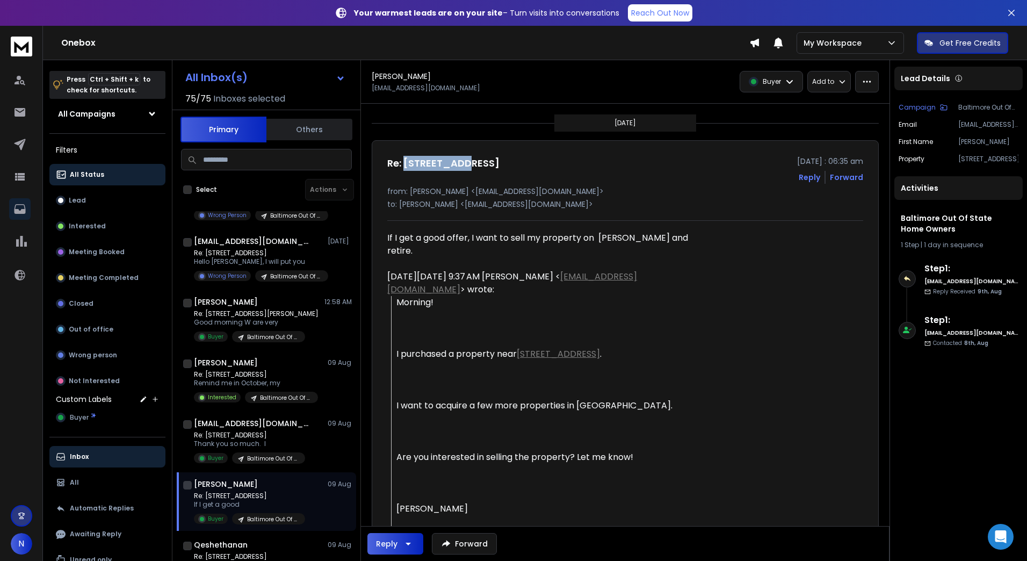
drag, startPoint x: 404, startPoint y: 162, endPoint x: 459, endPoint y: 165, distance: 55.4
click at [459, 165] on h1 "Re: [STREET_ADDRESS]" at bounding box center [443, 163] width 112 height 15
click at [811, 178] on button "Reply" at bounding box center [809, 177] width 21 height 11
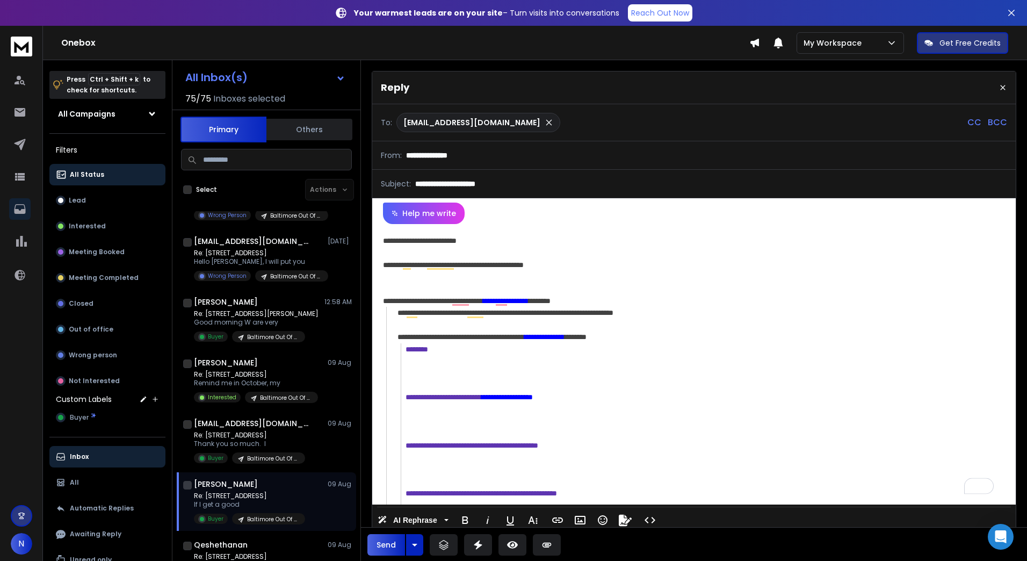
click at [385, 546] on button "Send" at bounding box center [387, 544] width 38 height 21
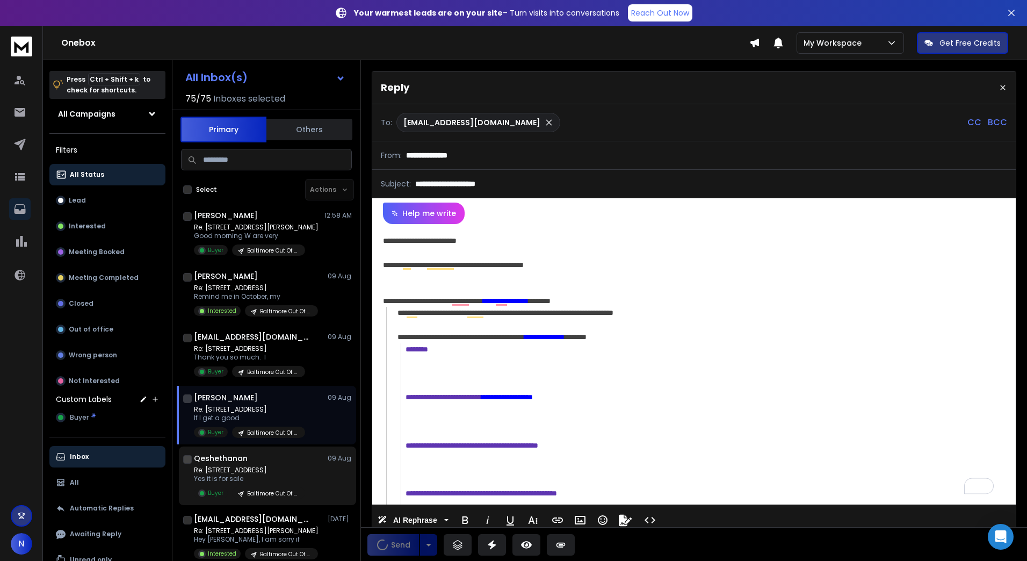
scroll to position [698, 0]
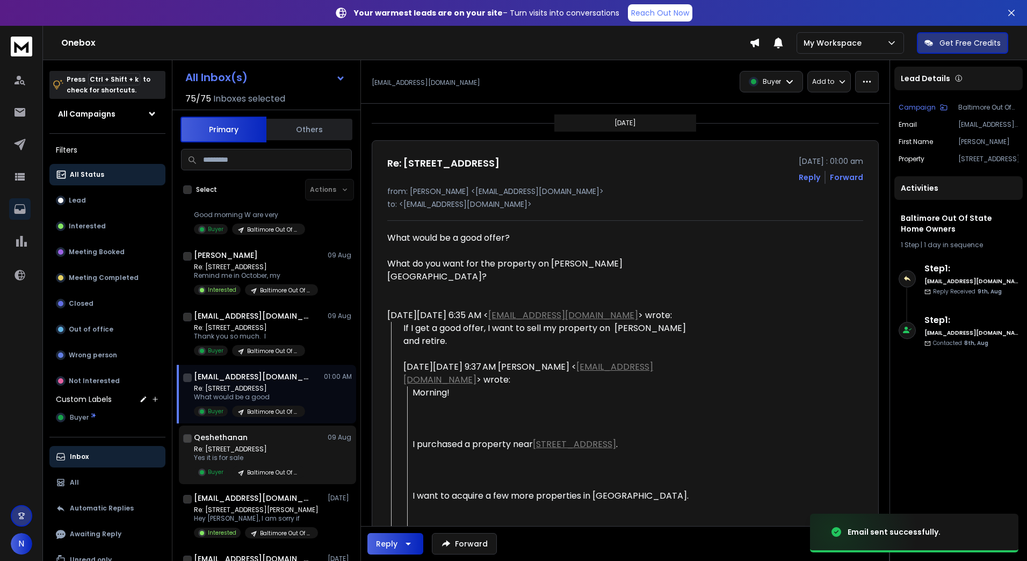
click at [278, 446] on p "Re: [STREET_ADDRESS]" at bounding box center [249, 449] width 111 height 9
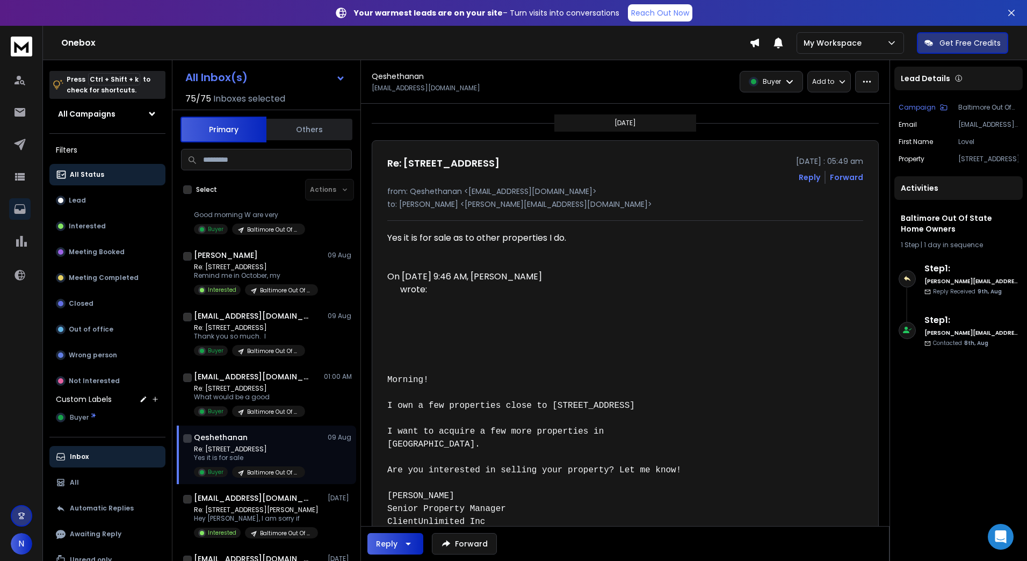
click at [808, 178] on button "Reply" at bounding box center [809, 177] width 21 height 11
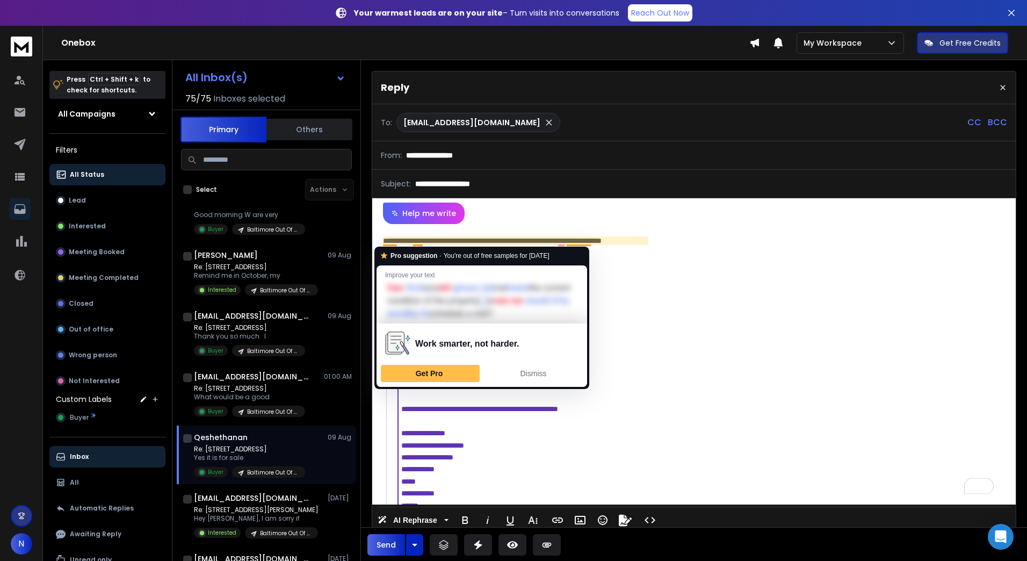
click at [744, 278] on div "To enrich screen reader interactions, please activate Accessibility in Grammarl…" at bounding box center [694, 277] width 622 height 12
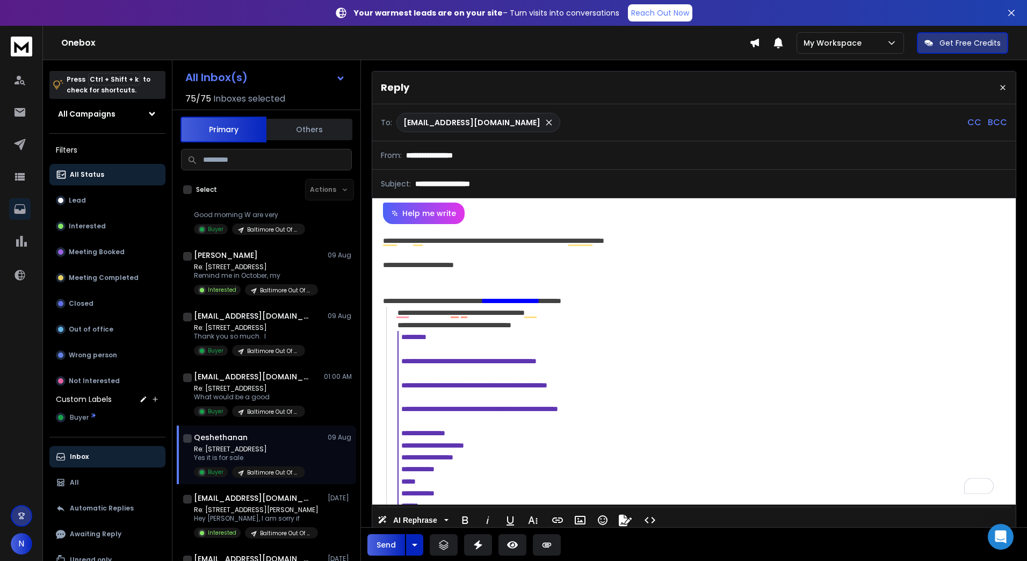
click at [391, 543] on button "Send" at bounding box center [387, 544] width 38 height 21
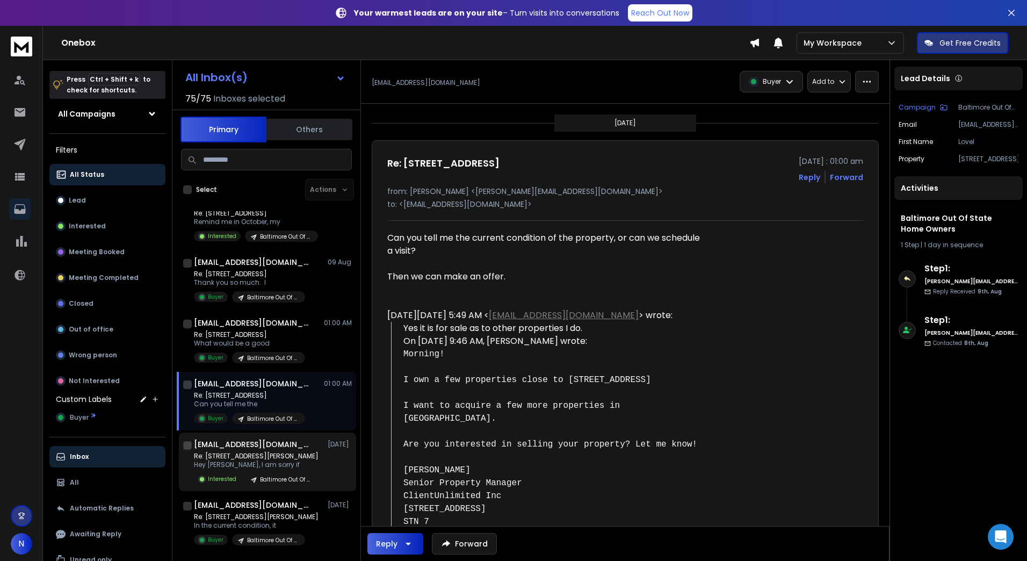
click at [285, 457] on p "Re: [STREET_ADDRESS][PERSON_NAME]" at bounding box center [256, 456] width 125 height 9
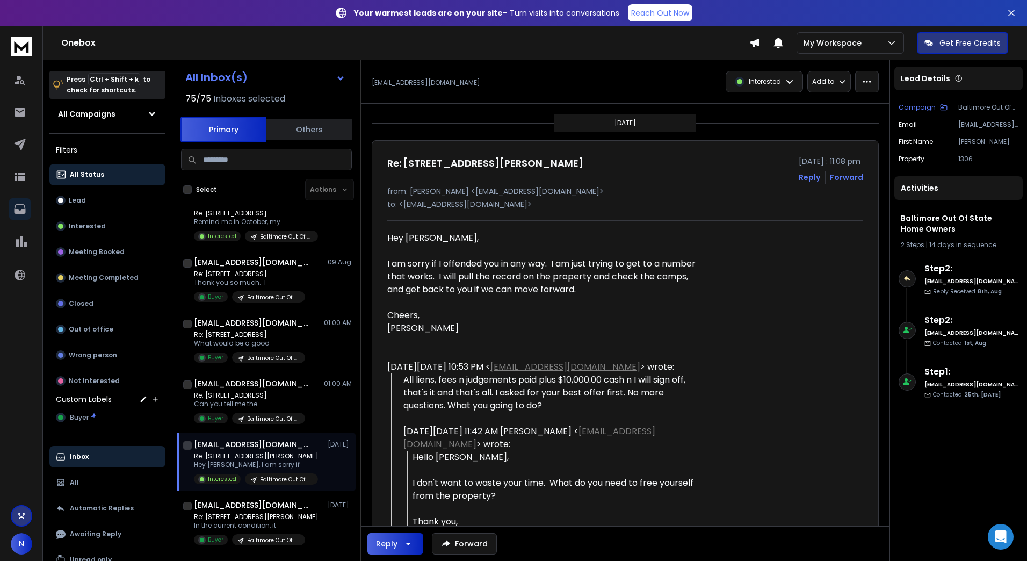
scroll to position [54, 0]
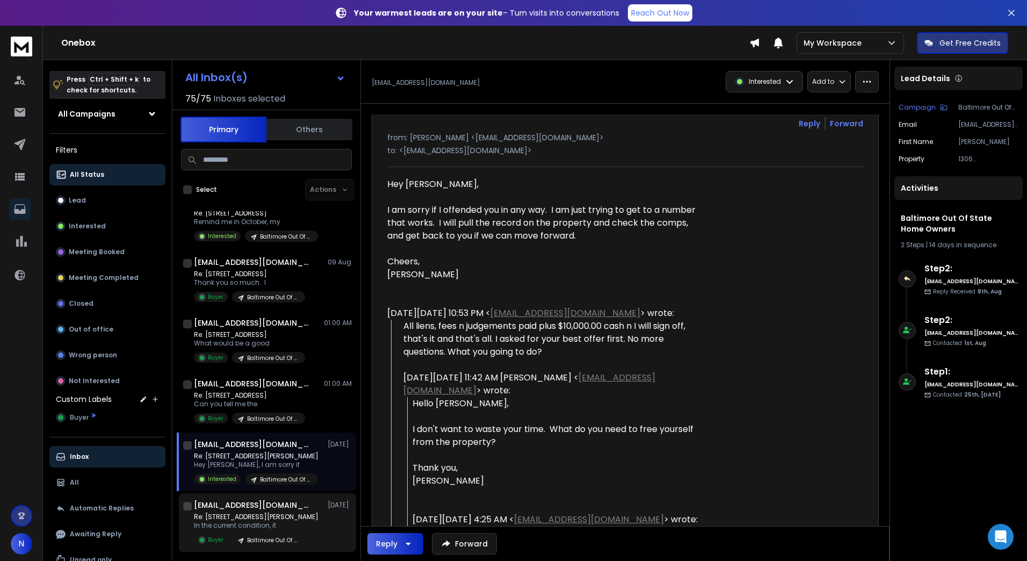
click at [250, 514] on p "Re: [STREET_ADDRESS][PERSON_NAME]" at bounding box center [256, 517] width 125 height 9
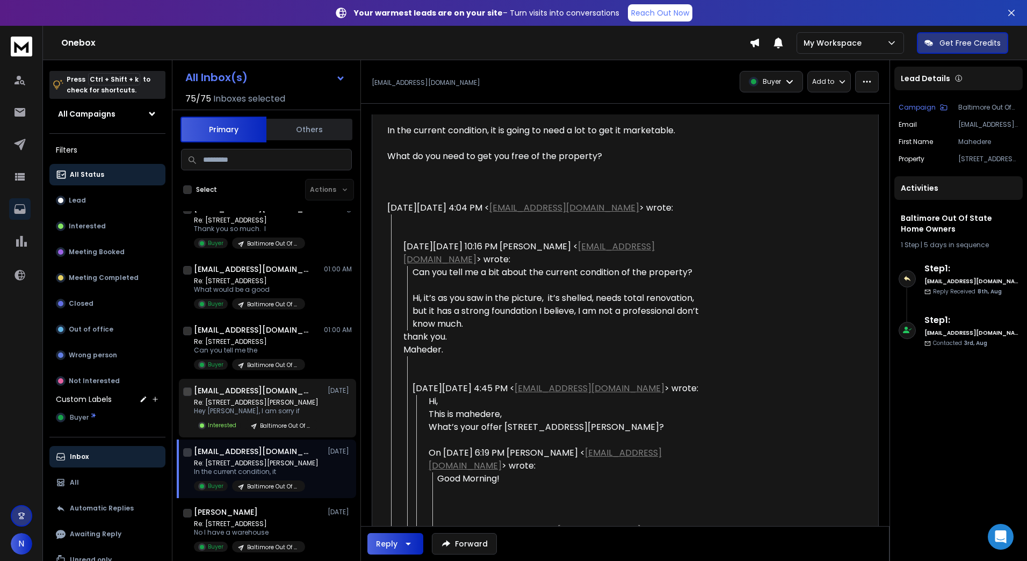
scroll to position [860, 0]
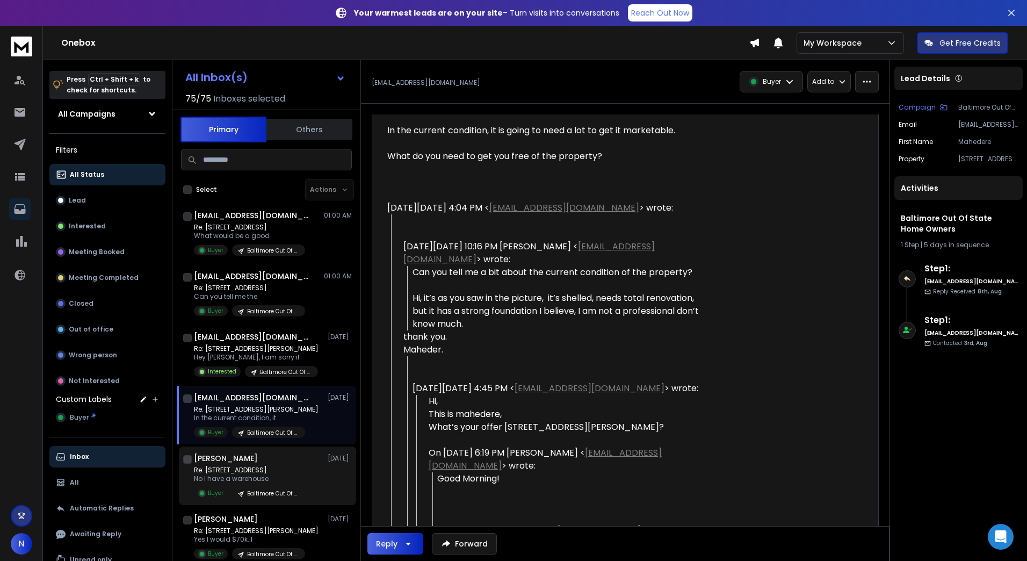
click at [291, 477] on p "No I have a warehouse" at bounding box center [249, 478] width 111 height 9
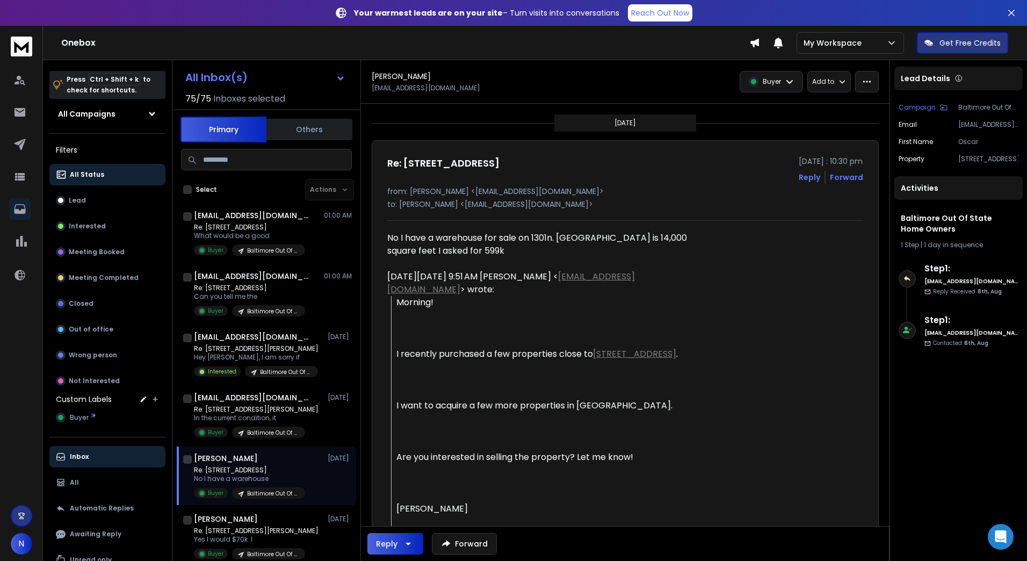
click at [862, 82] on icon "button" at bounding box center [867, 82] width 10 height 10
click at [830, 126] on div "Delete email" at bounding box center [830, 123] width 62 height 11
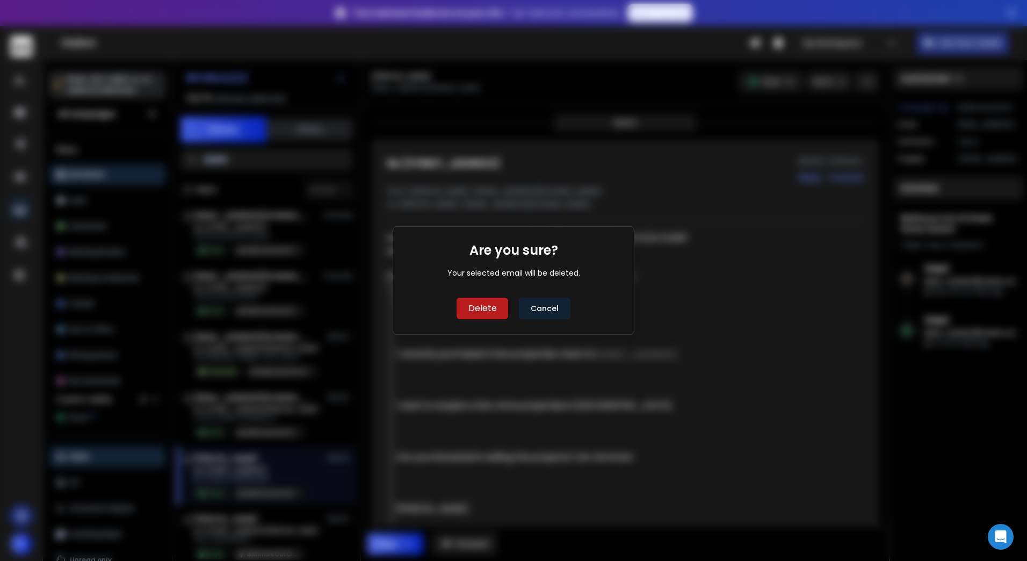
click at [485, 315] on button "Delete" at bounding box center [483, 308] width 52 height 21
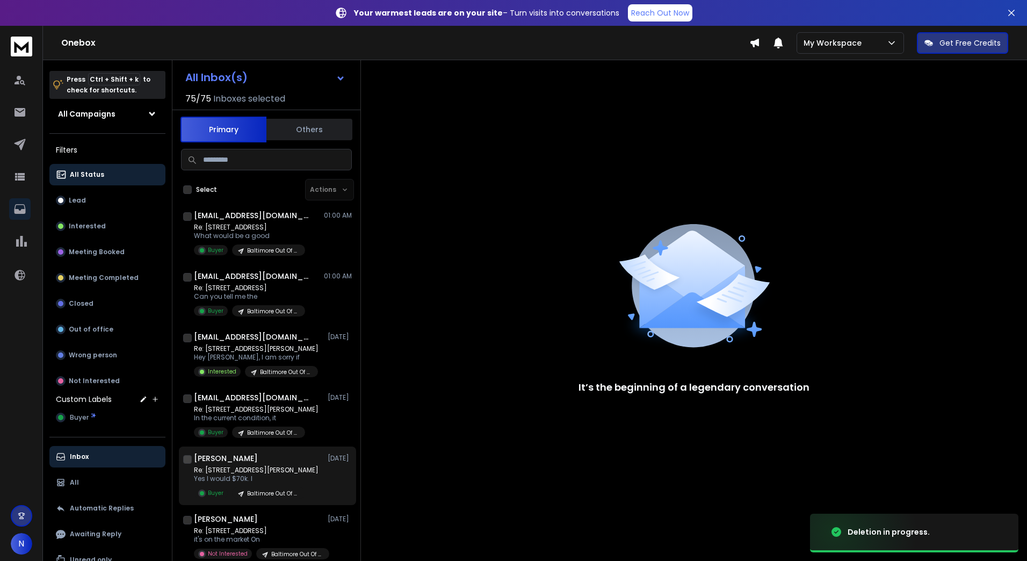
click at [285, 476] on p "Yes I would $70k. I" at bounding box center [256, 478] width 125 height 9
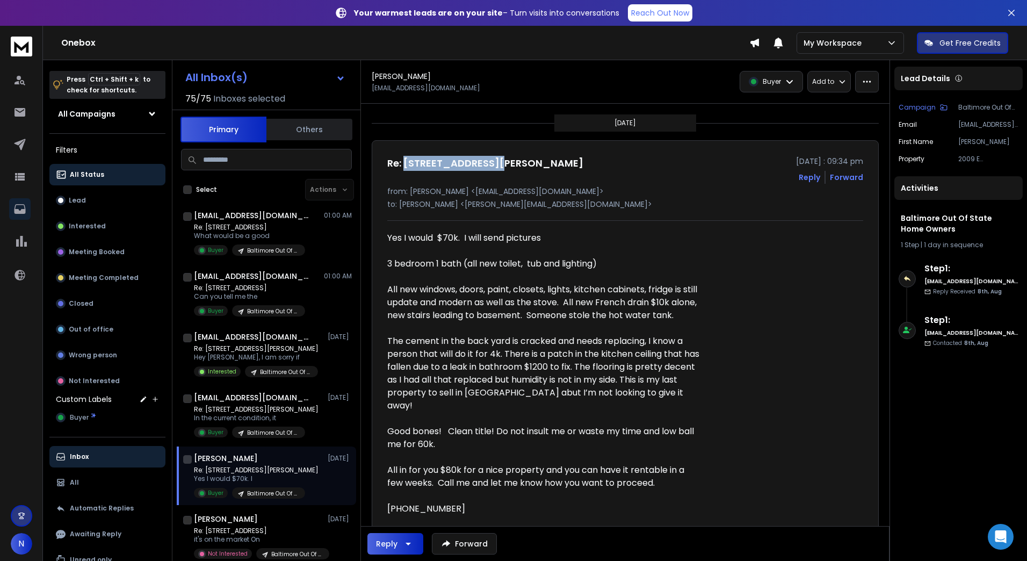
drag, startPoint x: 405, startPoint y: 162, endPoint x: 491, endPoint y: 161, distance: 86.5
click at [491, 161] on h1 "Re: 2009 E Hoffman St" at bounding box center [485, 163] width 196 height 15
copy h1 "2009 E Hoffman St"
click at [870, 81] on icon "button" at bounding box center [867, 82] width 8 height 2
click at [832, 127] on div "Delete email" at bounding box center [830, 123] width 62 height 11
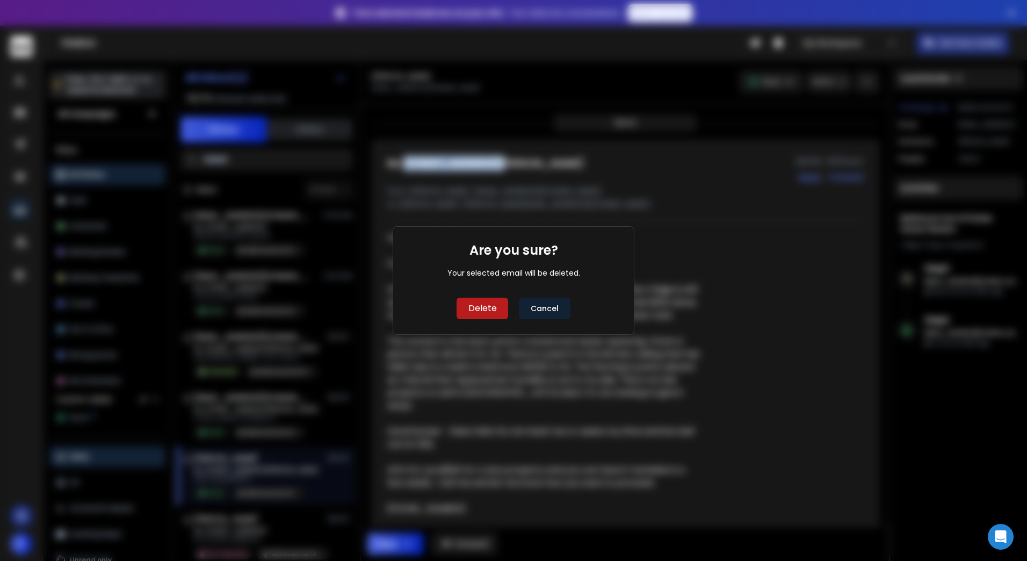
click at [483, 314] on button "Delete" at bounding box center [483, 308] width 52 height 21
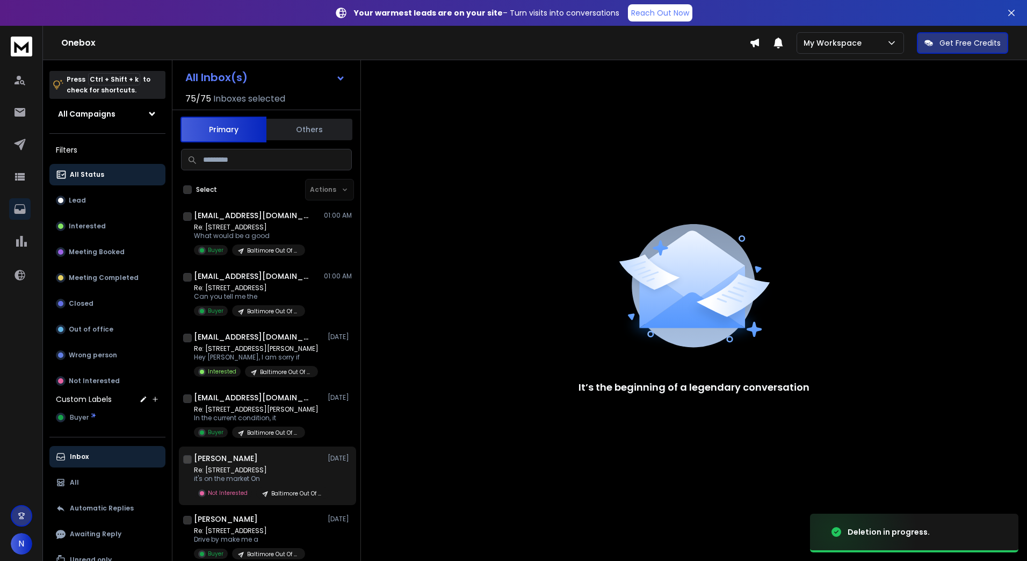
click at [268, 470] on p "Re: [STREET_ADDRESS]" at bounding box center [258, 470] width 129 height 9
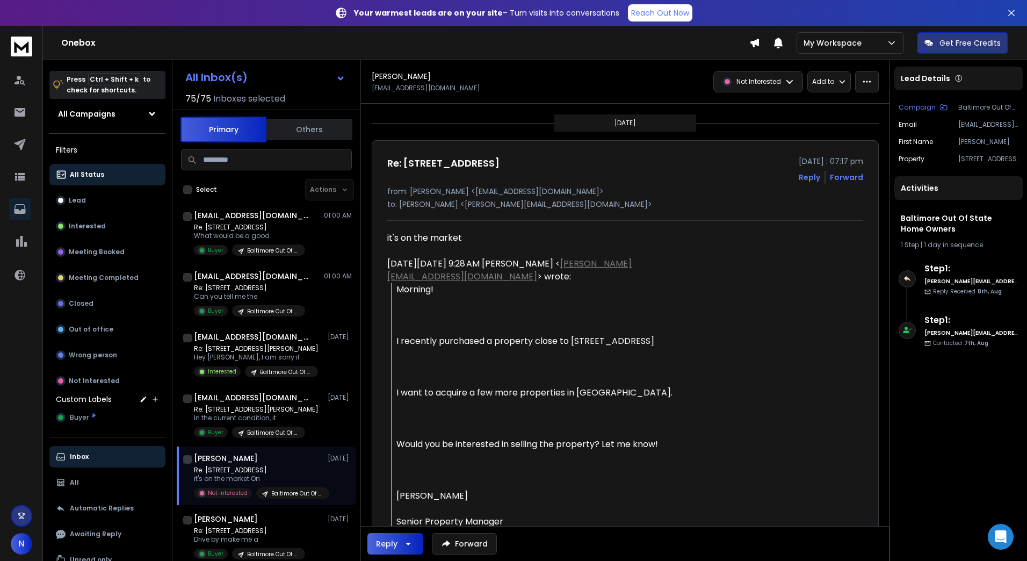
click at [401, 164] on h1 "Re: [STREET_ADDRESS]" at bounding box center [443, 163] width 112 height 15
drag, startPoint x: 405, startPoint y: 163, endPoint x: 493, endPoint y: 166, distance: 88.2
click at [493, 166] on h1 "Re: [STREET_ADDRESS]" at bounding box center [443, 163] width 112 height 15
copy h1 "2239 Annapolis Rd"
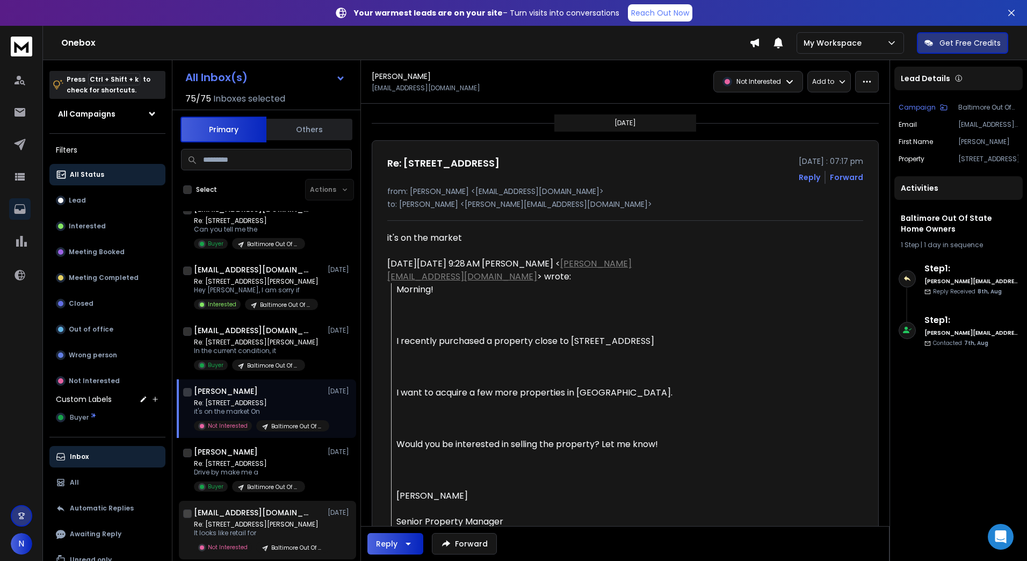
scroll to position [967, 0]
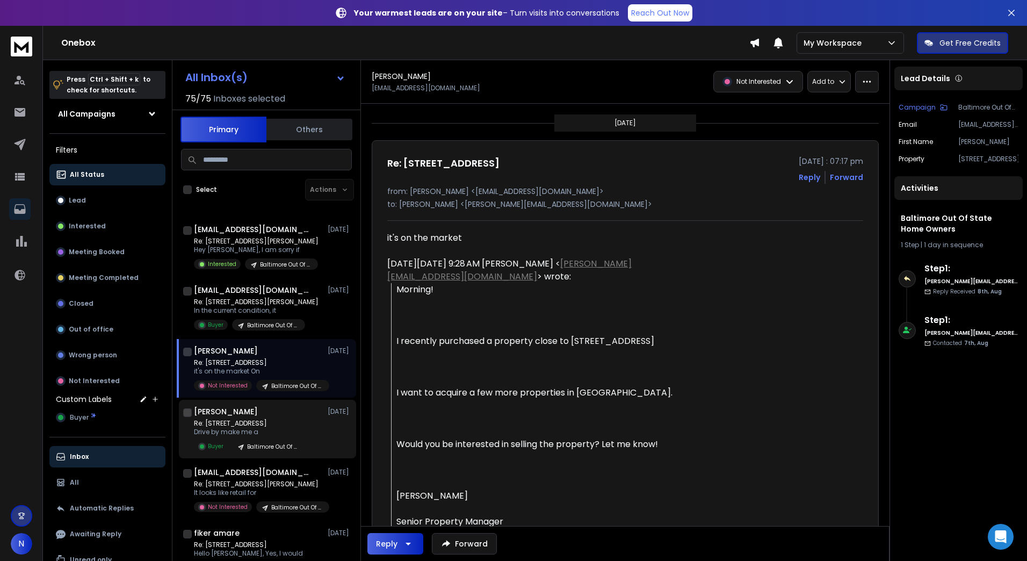
click at [272, 426] on p "Re: [STREET_ADDRESS]" at bounding box center [249, 423] width 111 height 9
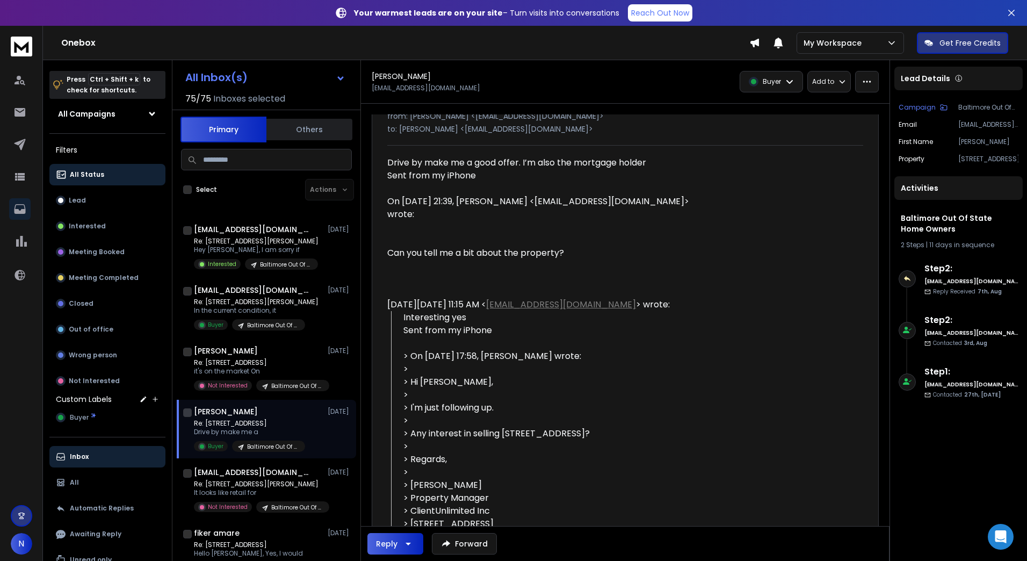
scroll to position [0, 0]
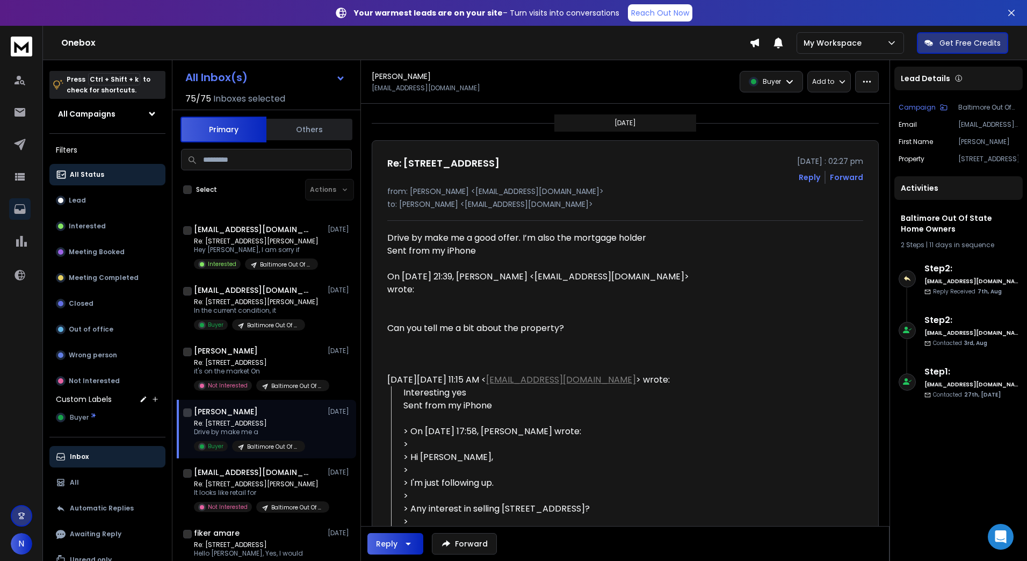
drag, startPoint x: 405, startPoint y: 162, endPoint x: 495, endPoint y: 166, distance: 90.9
click at [495, 166] on div "Re: 150 S Calverton Rd 8 August 2025 : 02:27 pm Reply Forward" at bounding box center [625, 170] width 476 height 28
copy h1 "150 S Calverton Rd"
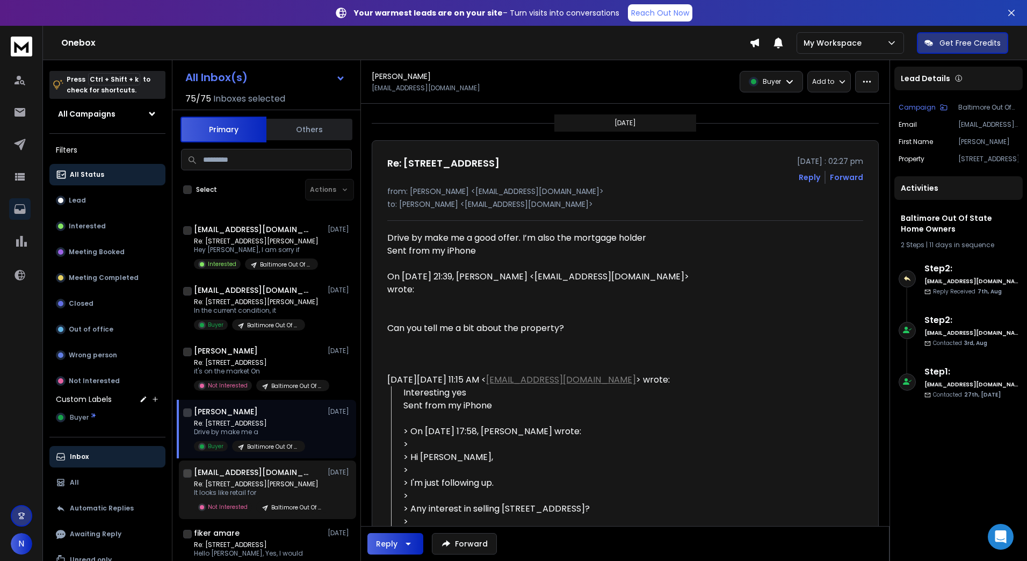
click at [227, 481] on p "Re: [STREET_ADDRESS][PERSON_NAME]" at bounding box center [258, 484] width 129 height 9
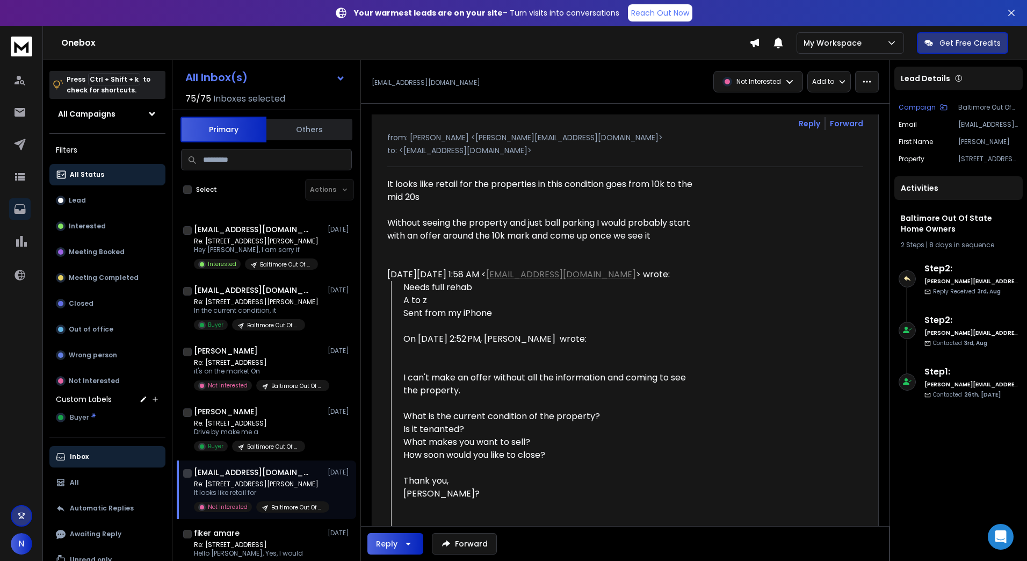
scroll to position [1021, 0]
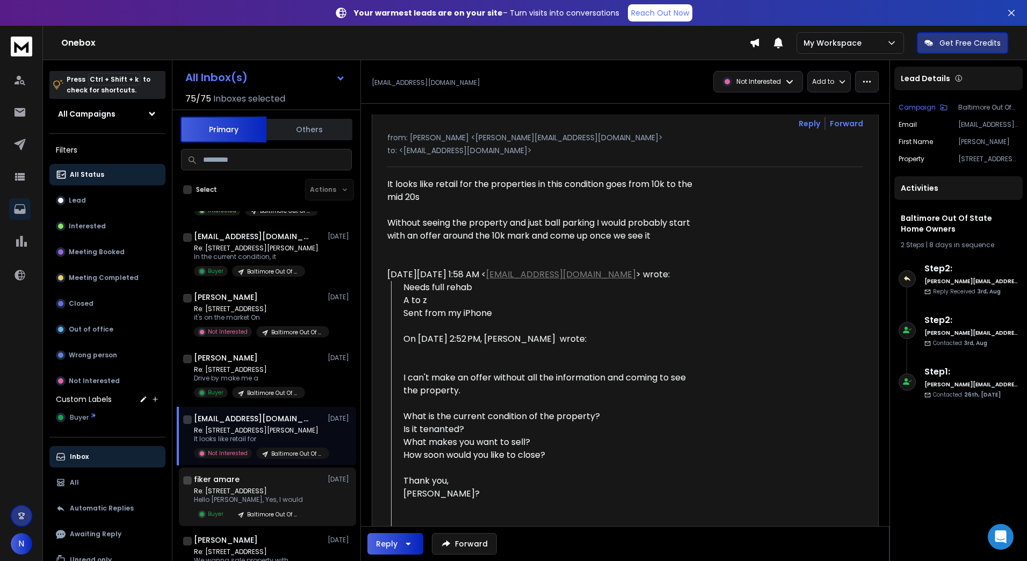
click at [291, 489] on p "Re: [STREET_ADDRESS]" at bounding box center [249, 491] width 111 height 9
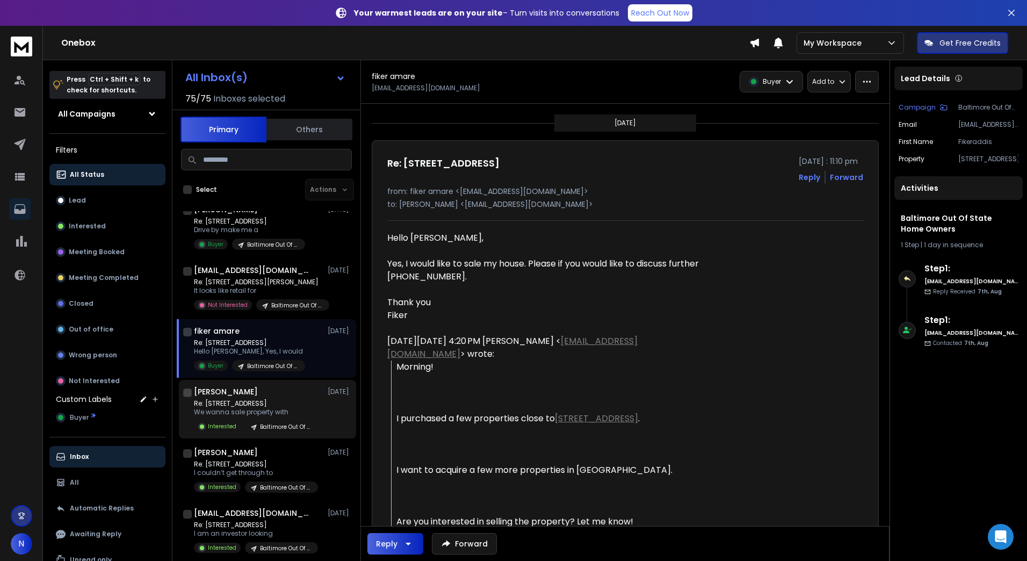
scroll to position [1182, 0]
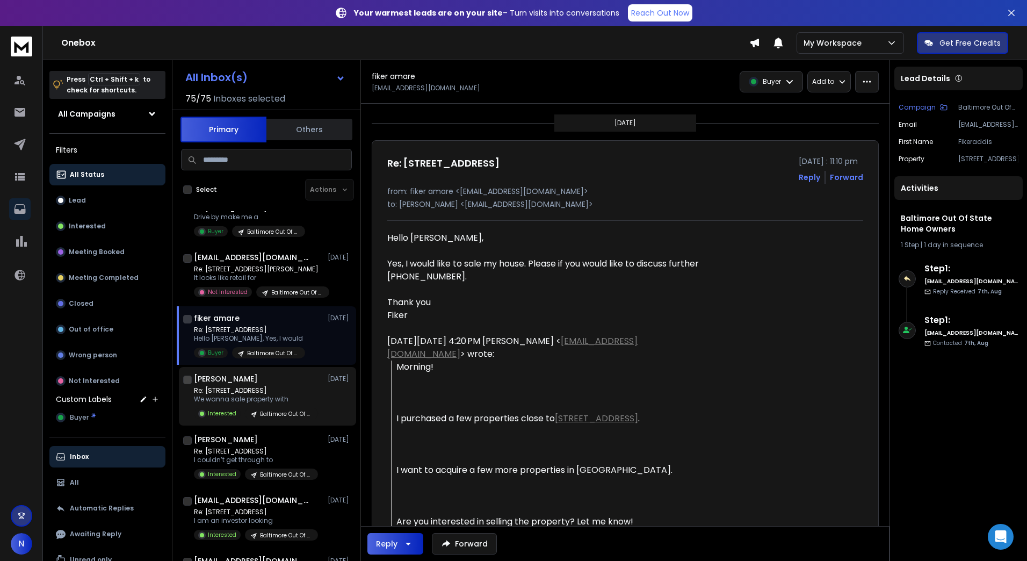
click at [290, 392] on p "Re: [STREET_ADDRESS]" at bounding box center [256, 390] width 124 height 9
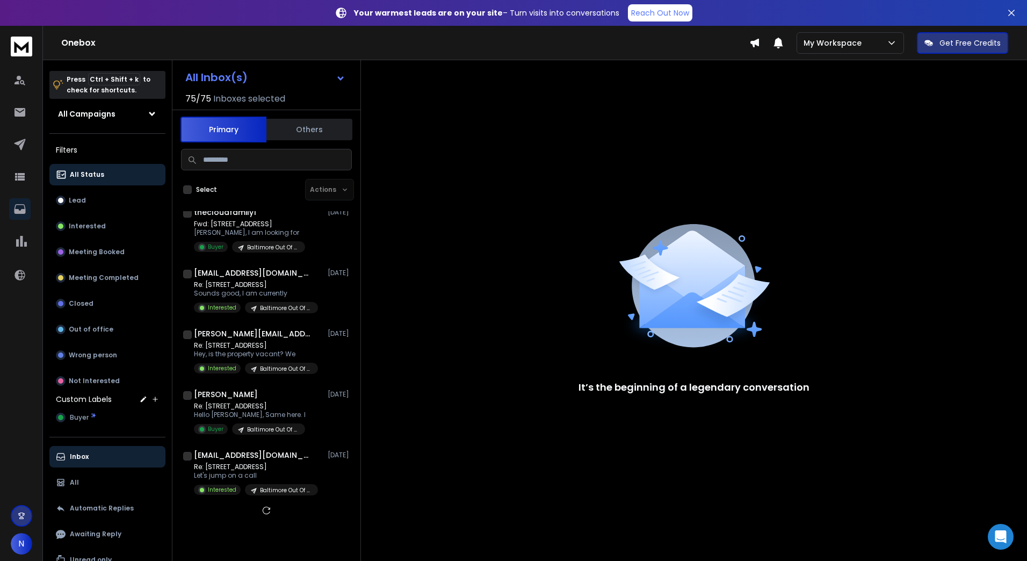
scroll to position [3888, 0]
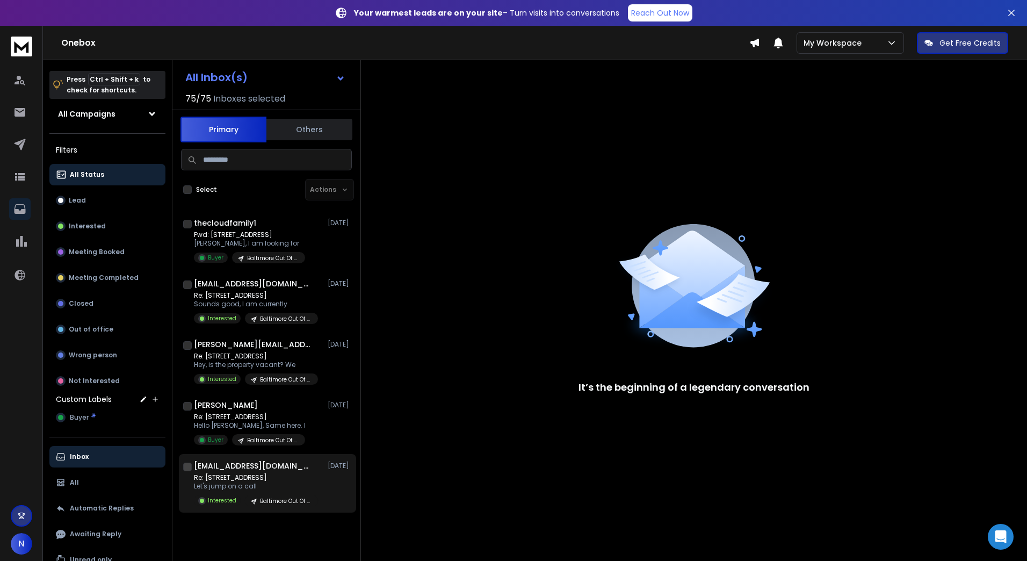
click at [271, 474] on p "Re: [STREET_ADDRESS]" at bounding box center [256, 477] width 124 height 9
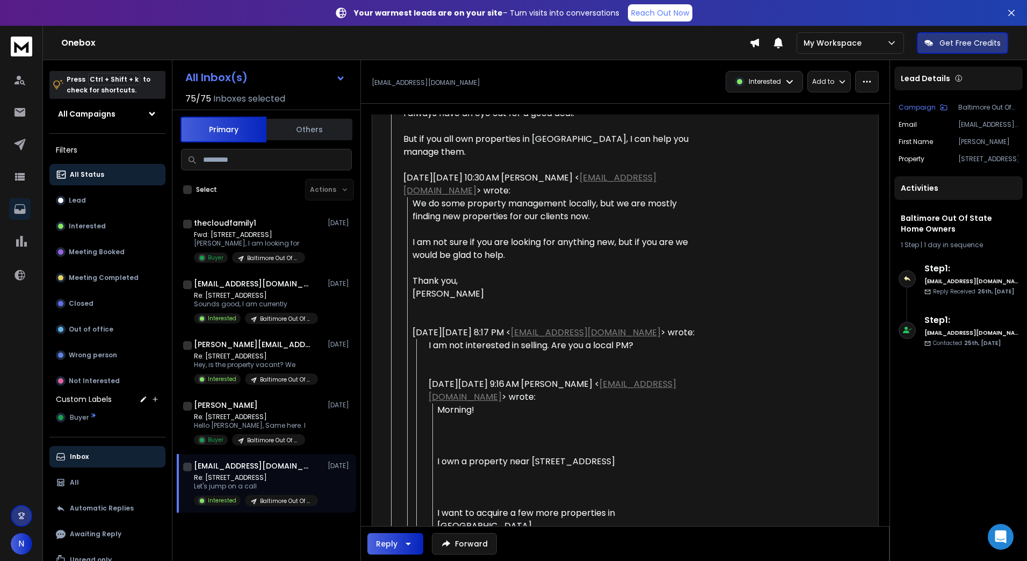
scroll to position [269, 0]
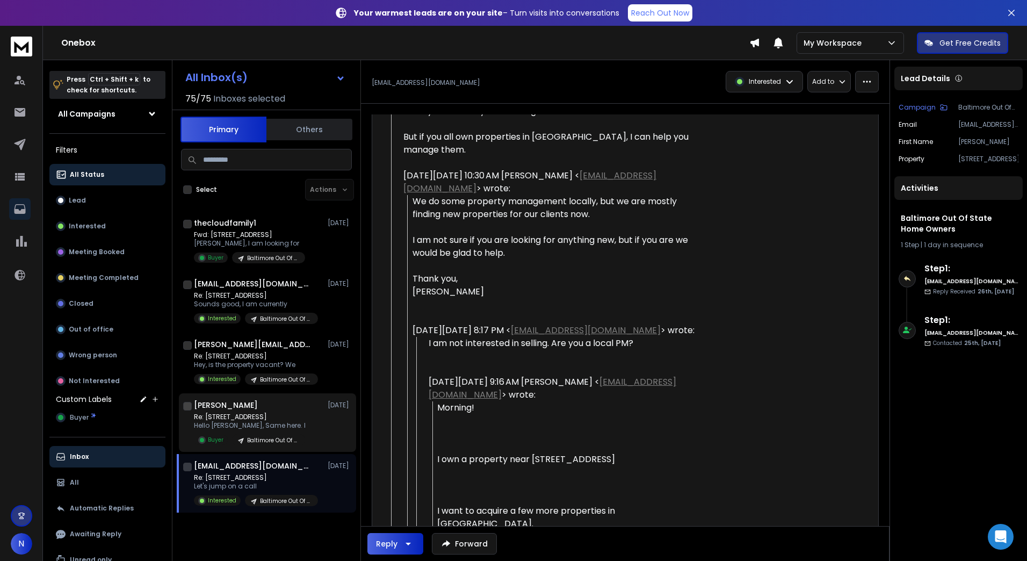
click at [286, 414] on p "Re: [STREET_ADDRESS]" at bounding box center [250, 417] width 112 height 9
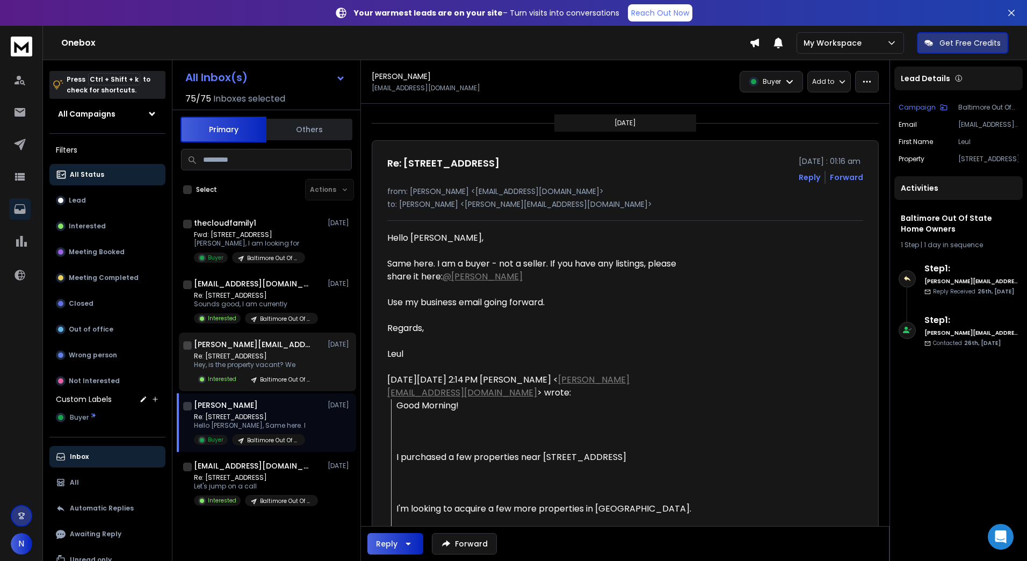
click at [294, 359] on p "Re: [STREET_ADDRESS]" at bounding box center [256, 356] width 124 height 9
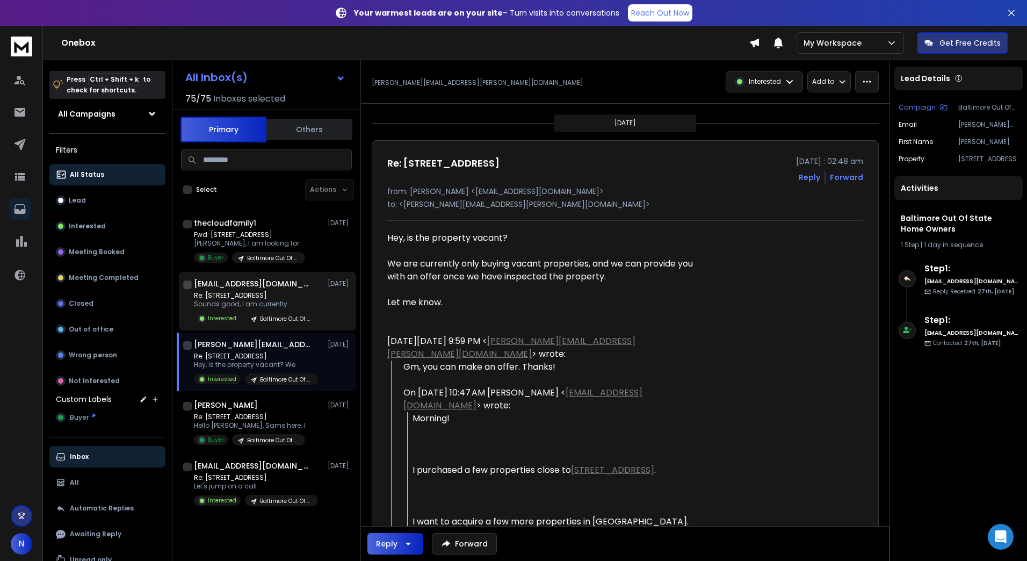
click at [277, 287] on h1 "[EMAIL_ADDRESS][DOMAIN_NAME]" at bounding box center [253, 283] width 118 height 11
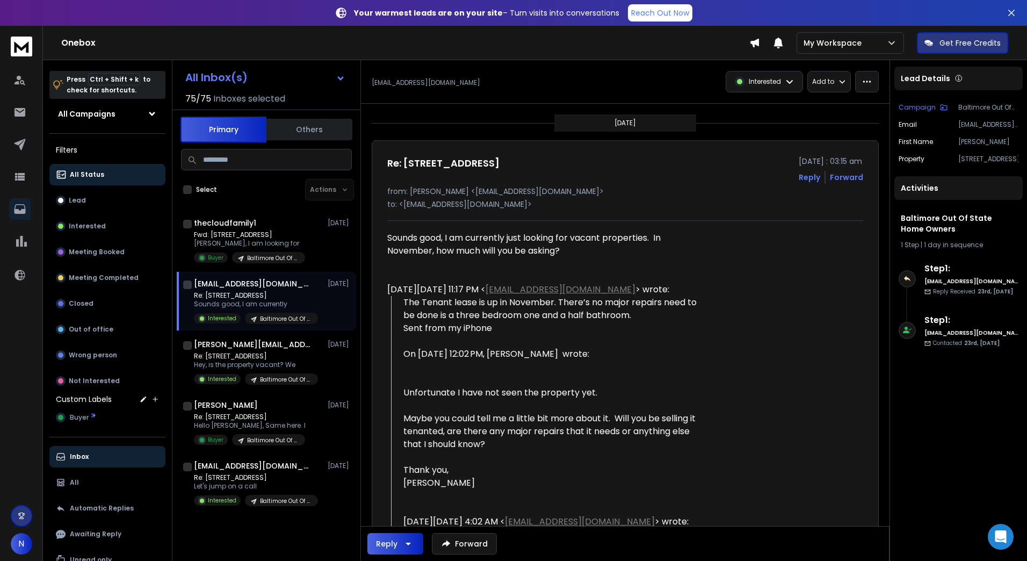
scroll to position [3834, 0]
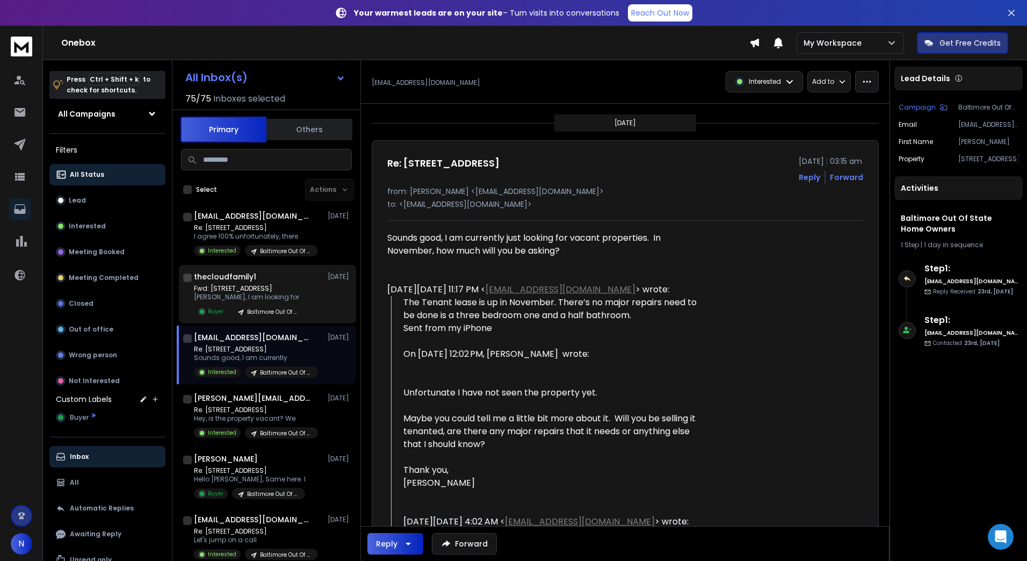
click at [283, 293] on p "[PERSON_NAME], I am looking for" at bounding box center [249, 297] width 111 height 9
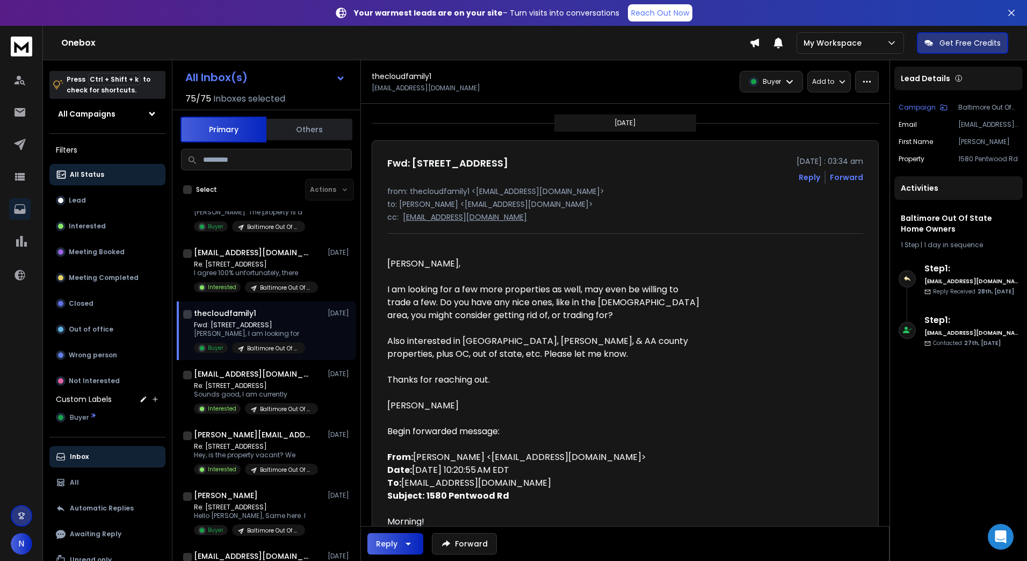
scroll to position [3780, 0]
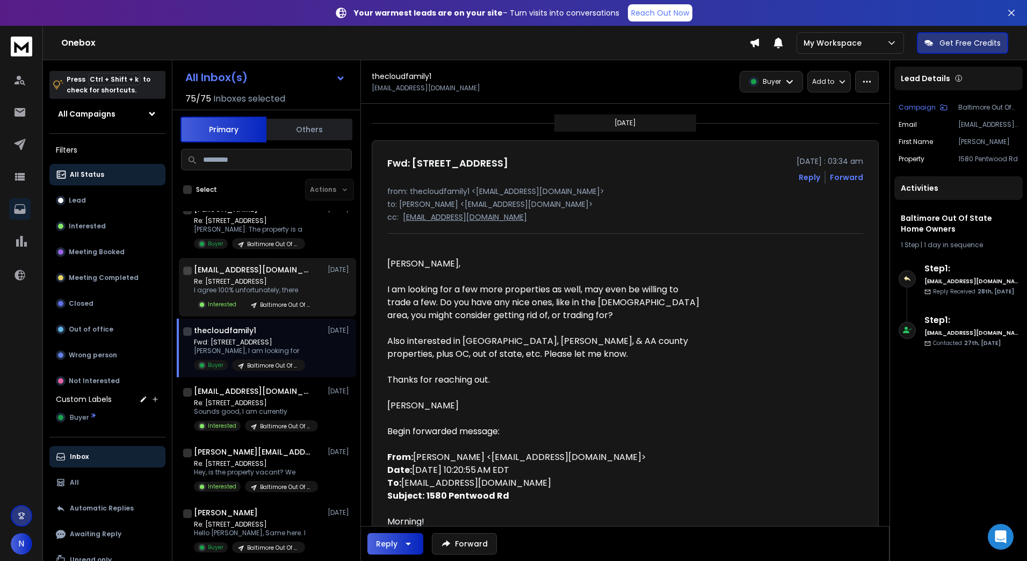
click at [283, 293] on p "I agree 100% unfortunately, there" at bounding box center [256, 290] width 124 height 9
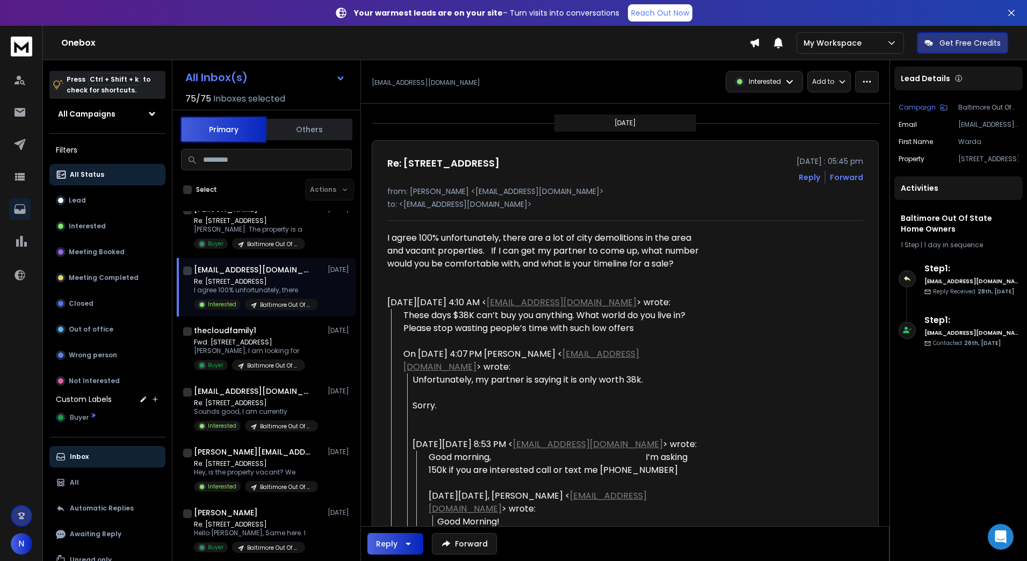
drag, startPoint x: 502, startPoint y: 159, endPoint x: 403, endPoint y: 162, distance: 98.9
click at [403, 162] on div "Re: 132 S Calverton Rd 28 July 2025 : 05:45 pm Reply Forward" at bounding box center [625, 170] width 476 height 28
copy h1 "132 S Calverton Rd"
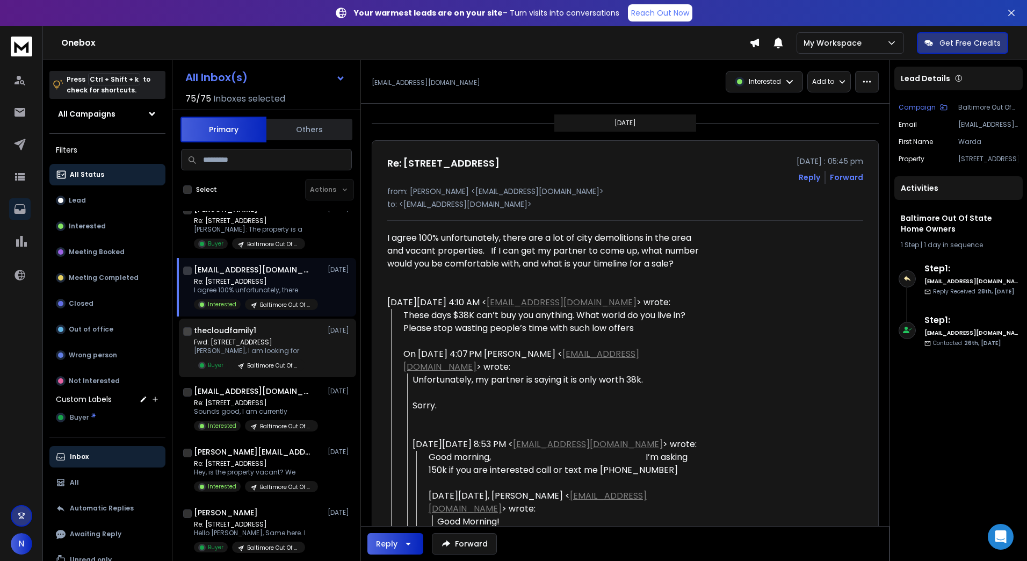
click at [287, 352] on p "[PERSON_NAME], I am looking for" at bounding box center [249, 351] width 111 height 9
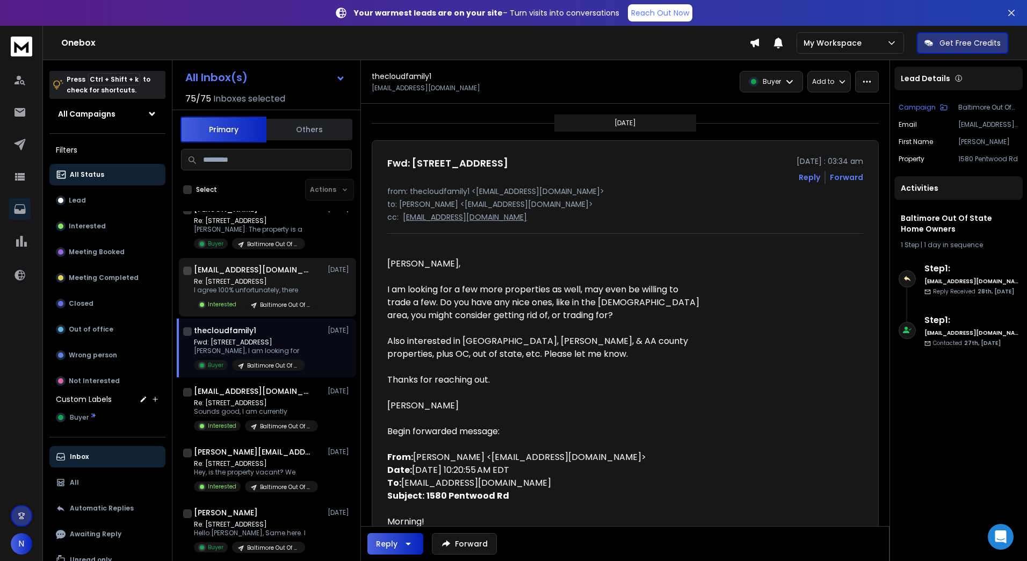
click at [225, 285] on p "Re: [STREET_ADDRESS]" at bounding box center [256, 281] width 124 height 9
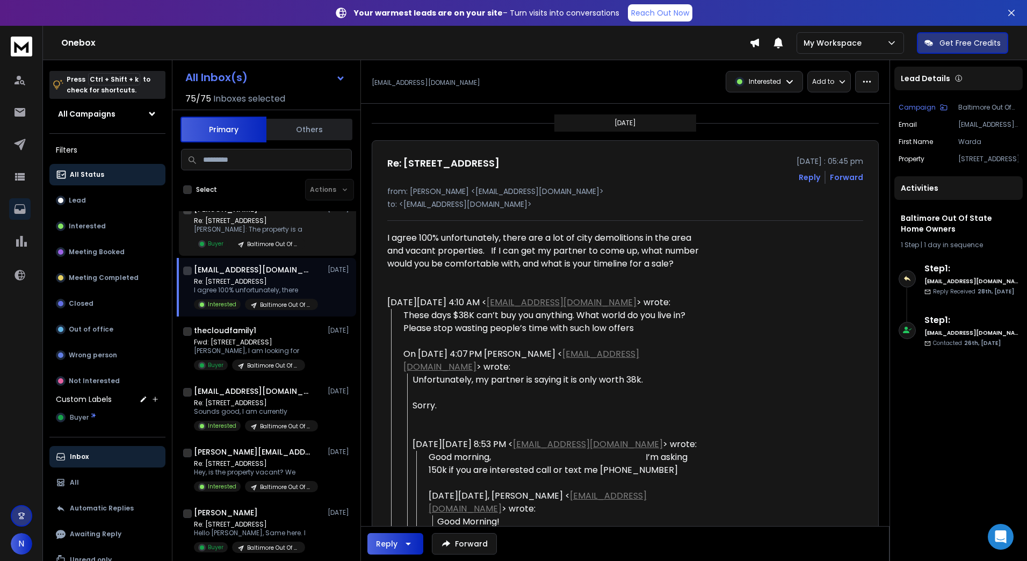
click at [234, 226] on p "Nathaniel: The property is a" at bounding box center [249, 229] width 111 height 9
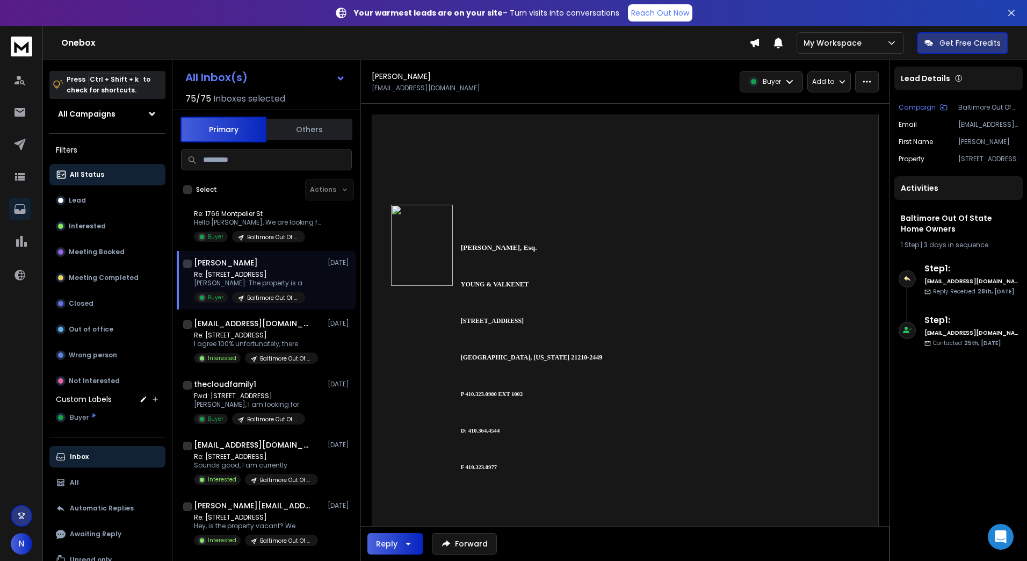
scroll to position [161, 0]
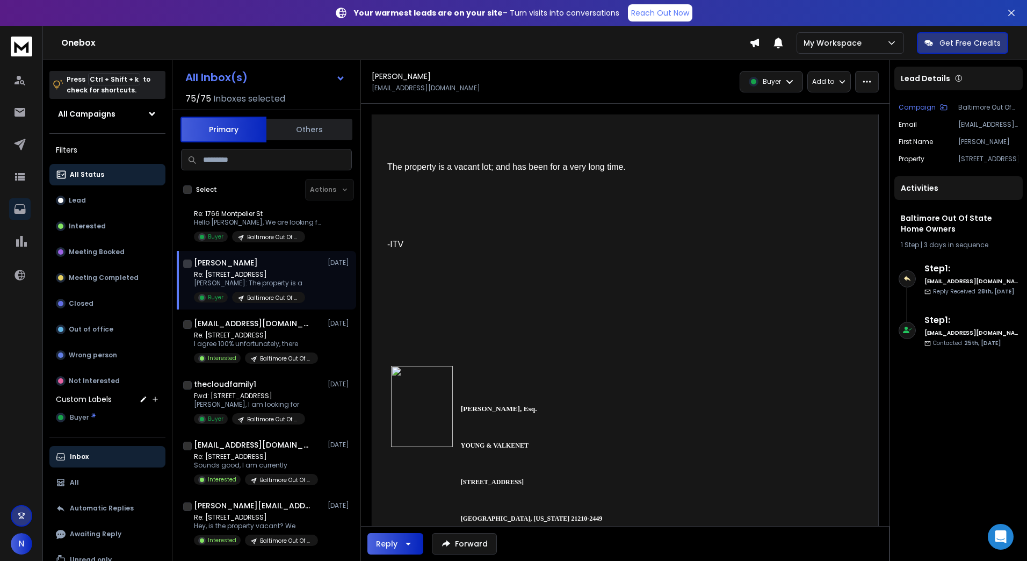
drag, startPoint x: 262, startPoint y: 273, endPoint x: 206, endPoint y: 273, distance: 56.4
click at [206, 273] on p "Re: 1210 N Bradford St" at bounding box center [249, 274] width 111 height 9
copy p "210 N Bradford St"
click at [258, 269] on div "Ian Valkenet 28 Jul Re: 1210 N Bradford St Nathaniel: The property is a Buyer B…" at bounding box center [273, 280] width 158 height 46
drag, startPoint x: 265, startPoint y: 270, endPoint x: 205, endPoint y: 277, distance: 61.1
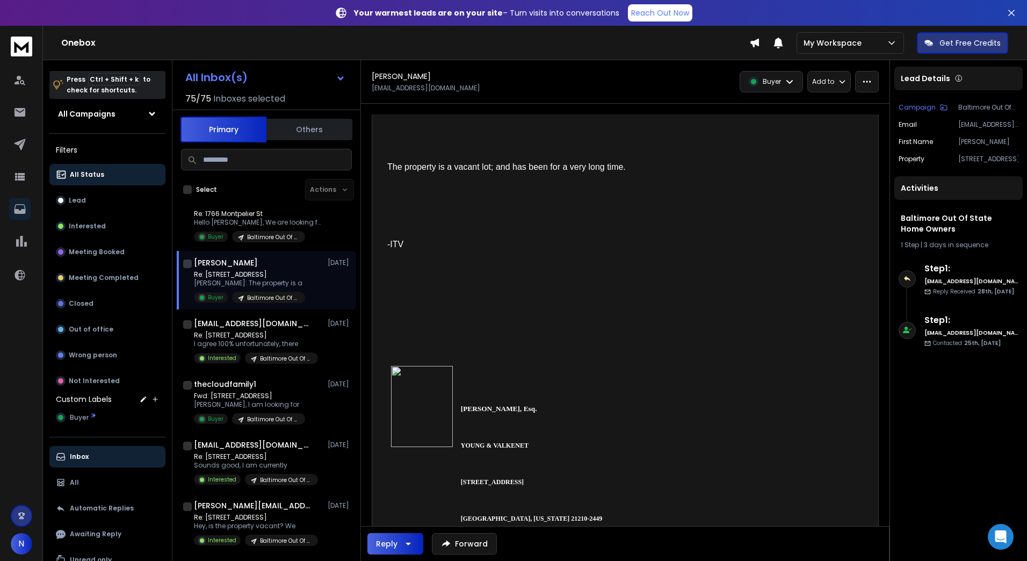
click at [205, 277] on p "Re: 1210 N Bradford St" at bounding box center [249, 274] width 111 height 9
copy p "1210 N Bradford St"
click at [866, 84] on icon "button" at bounding box center [867, 82] width 10 height 10
click at [848, 124] on div "Delete email" at bounding box center [830, 123] width 62 height 11
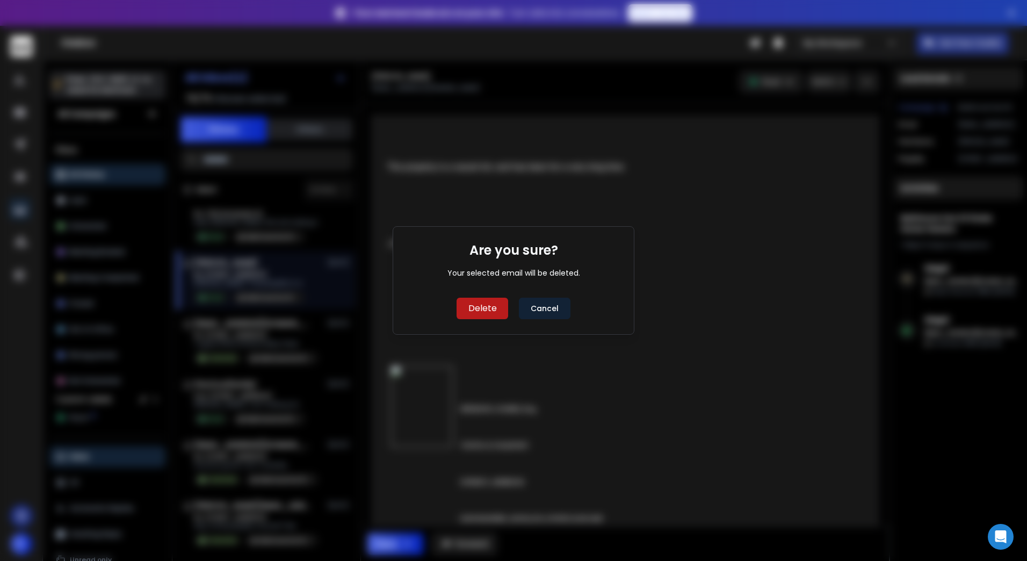
click at [469, 307] on button "Delete" at bounding box center [483, 308] width 52 height 21
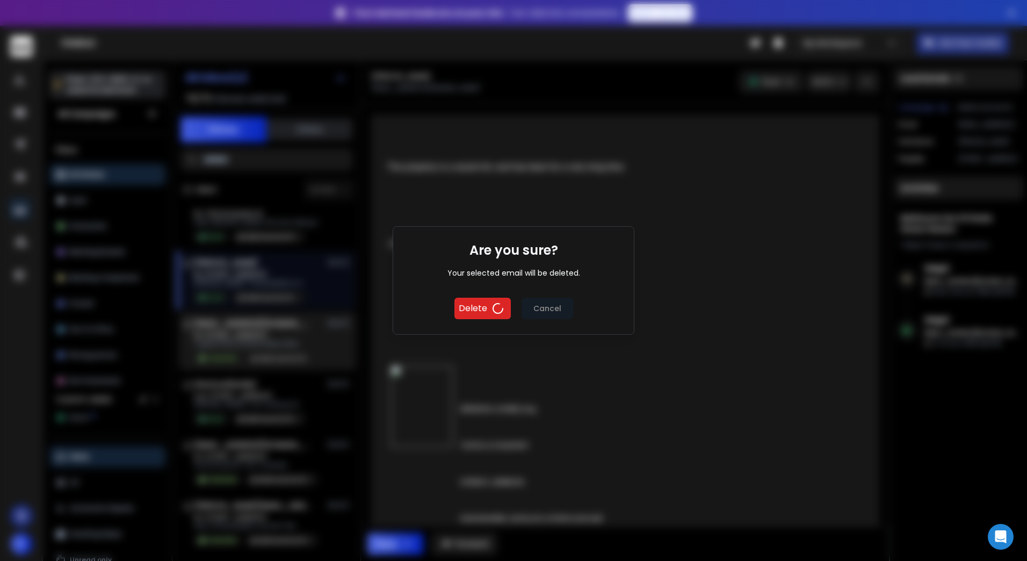
scroll to position [0, 0]
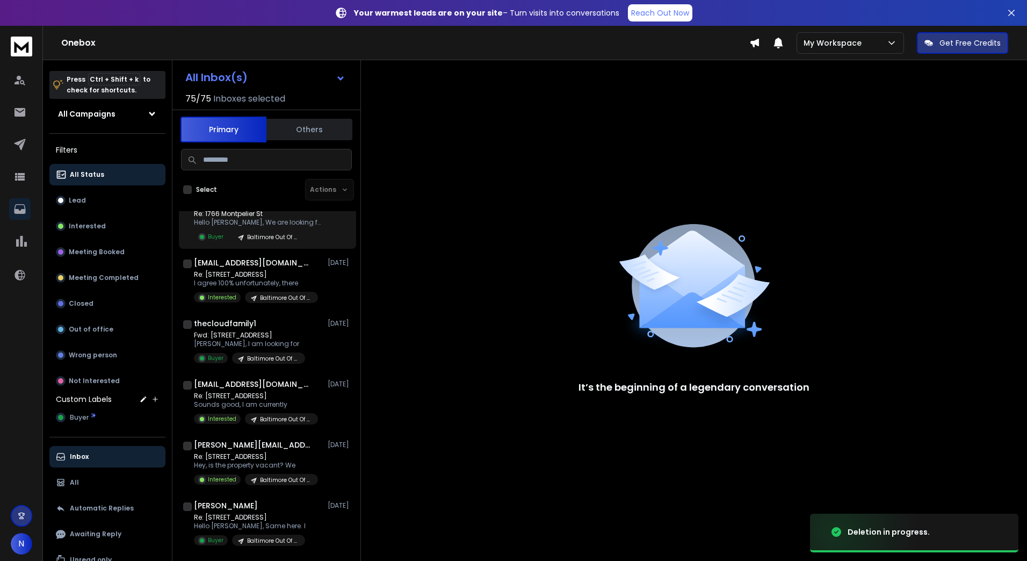
click at [319, 234] on div "Re: 1766 Montpelier St Hello Lenna, We are looking for Buyer Baltimore Out Of S…" at bounding box center [273, 226] width 158 height 33
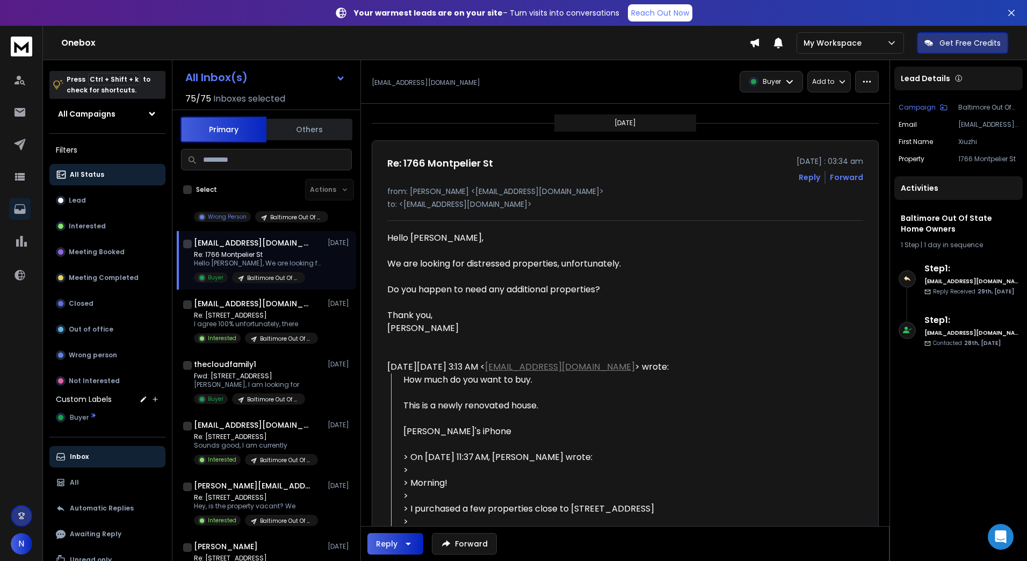
scroll to position [3673, 0]
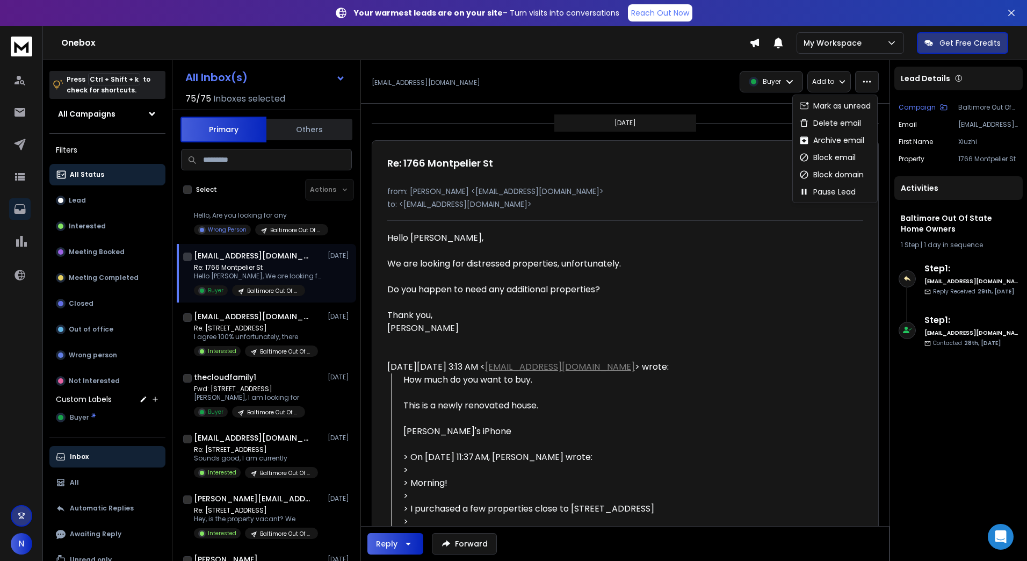
click at [862, 89] on button "button" at bounding box center [867, 81] width 24 height 21
click at [840, 123] on div "Delete email" at bounding box center [830, 123] width 62 height 11
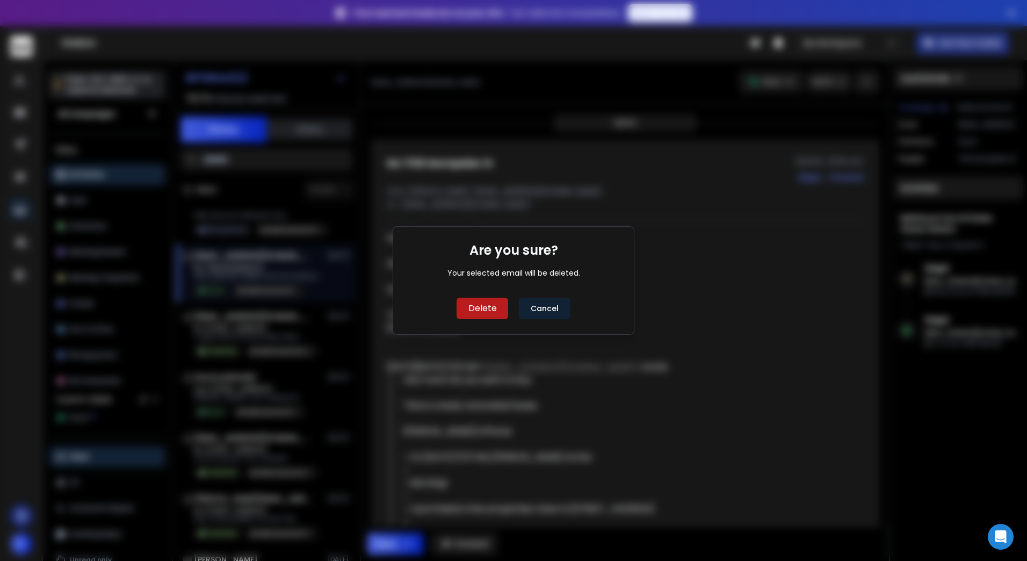
click at [499, 307] on button "Delete" at bounding box center [483, 308] width 52 height 21
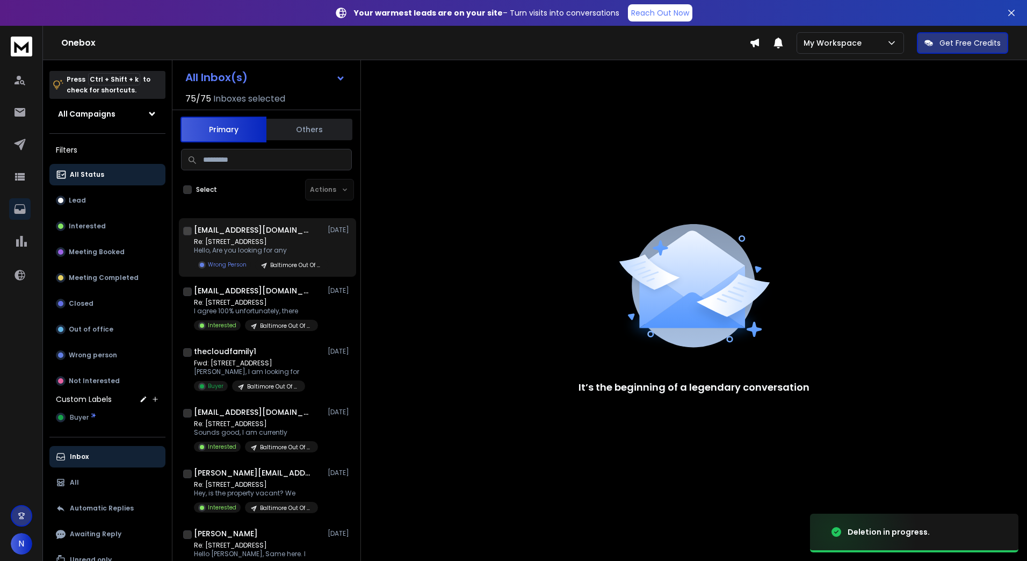
scroll to position [3619, 0]
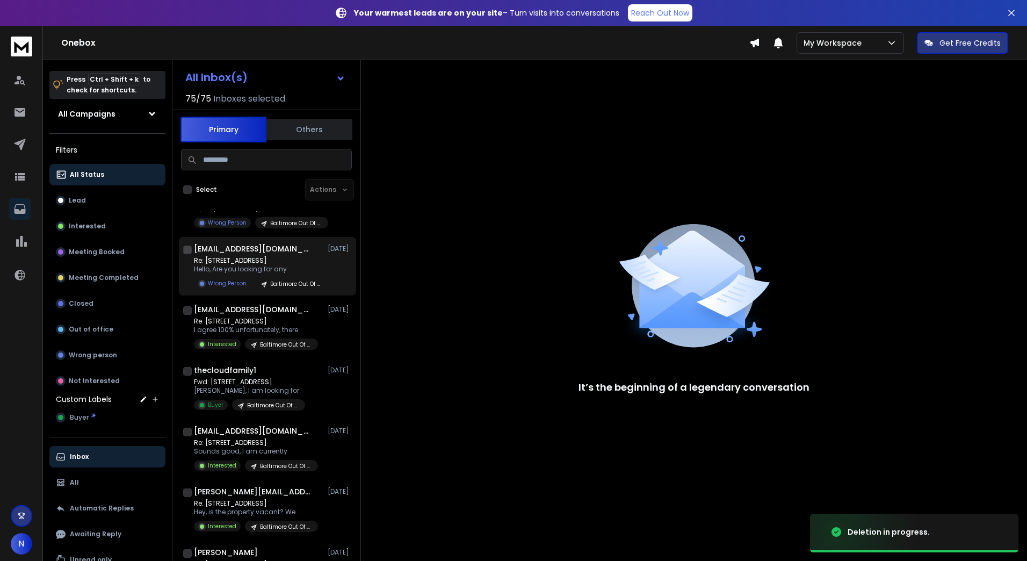
click at [305, 273] on p "Hello, Are you looking for any" at bounding box center [258, 269] width 129 height 9
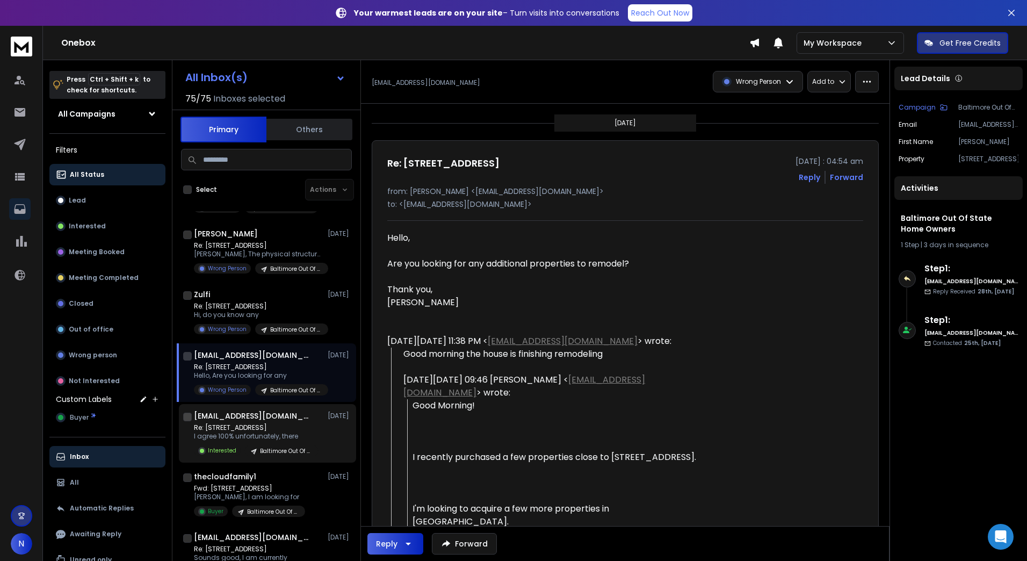
scroll to position [3512, 0]
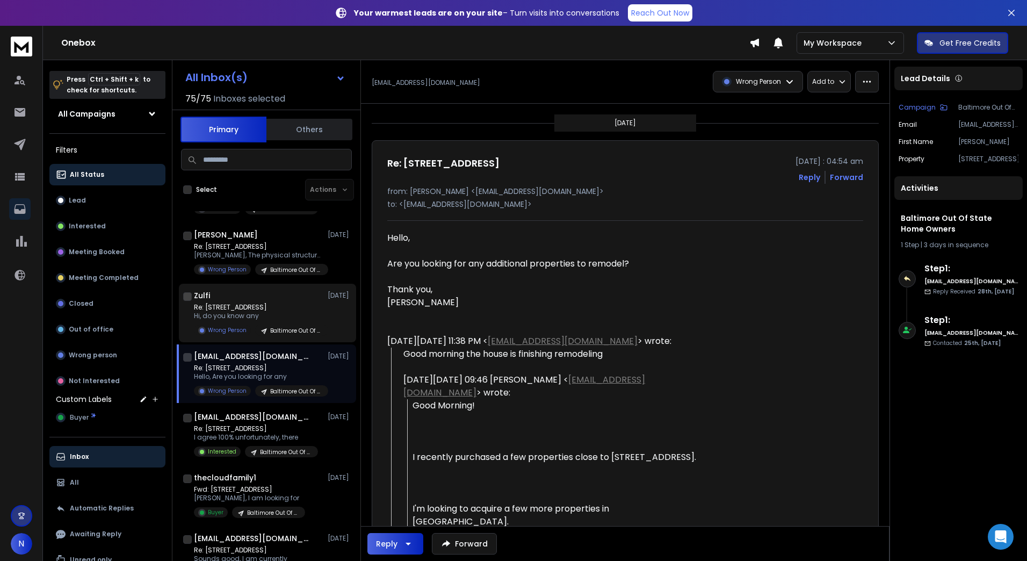
click at [256, 312] on p "Hi, do you know any" at bounding box center [258, 316] width 129 height 9
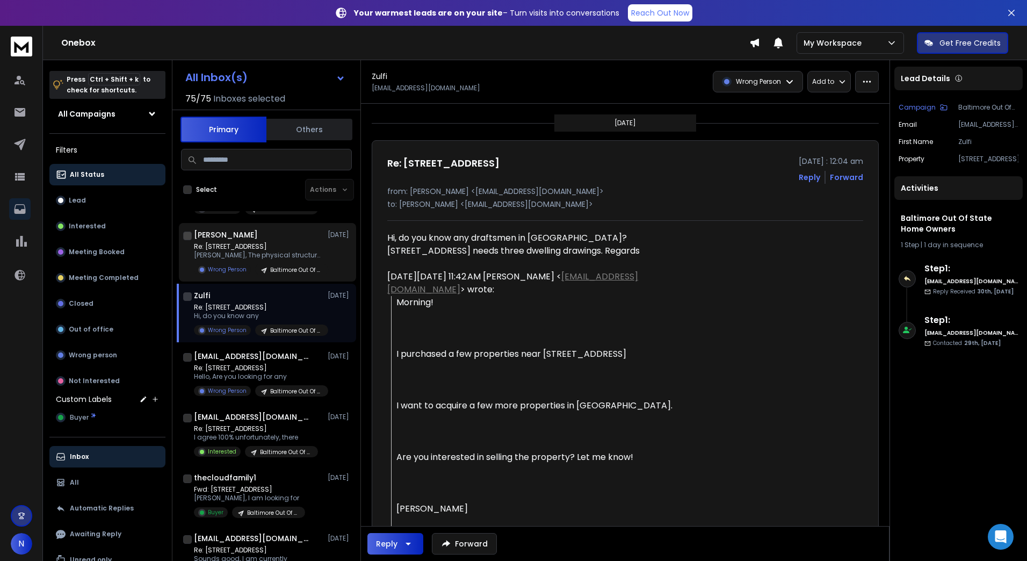
click at [291, 240] on div "Robert King 30 Jul" at bounding box center [273, 234] width 158 height 11
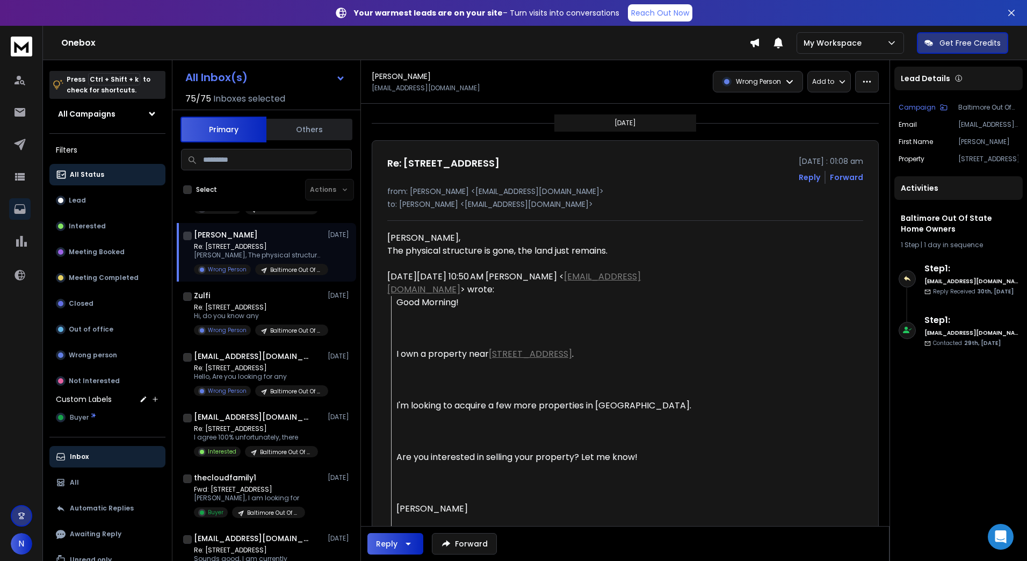
click at [872, 77] on button "button" at bounding box center [867, 81] width 24 height 21
click at [857, 120] on div "Delete email" at bounding box center [830, 123] width 62 height 11
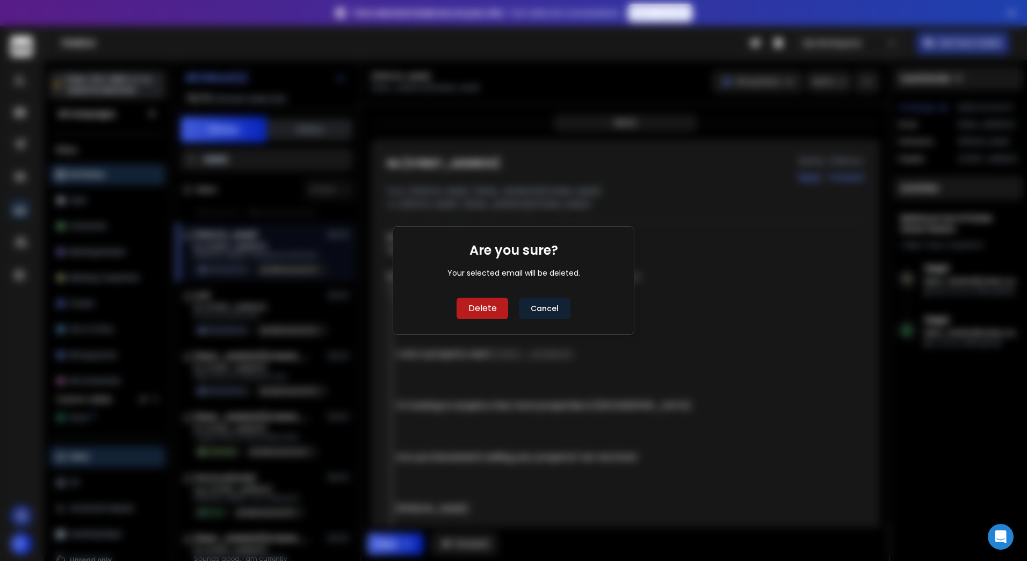
click at [466, 313] on button "Delete" at bounding box center [483, 308] width 52 height 21
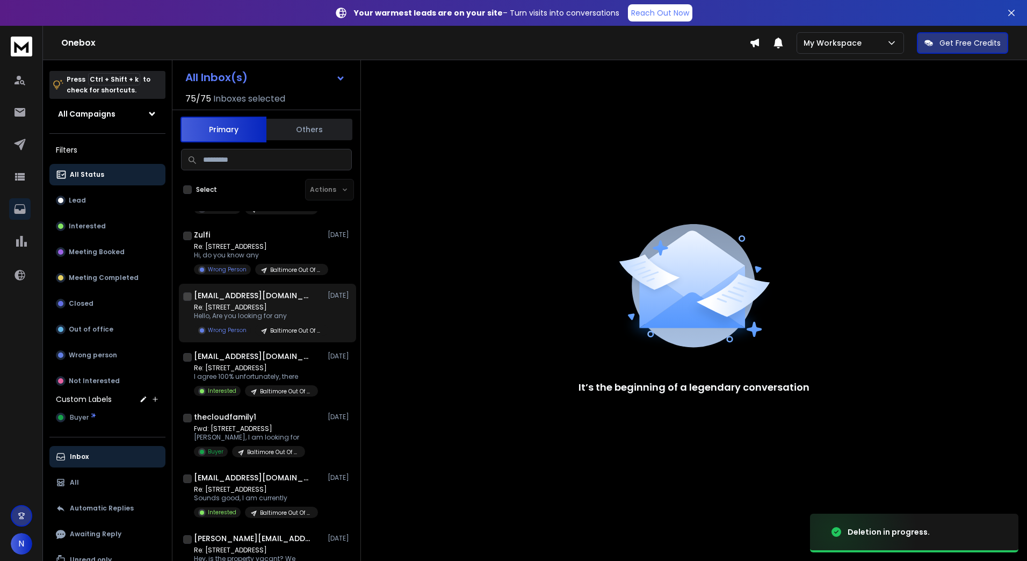
click at [270, 304] on p "Re: 1311 N Broadway" at bounding box center [258, 307] width 129 height 9
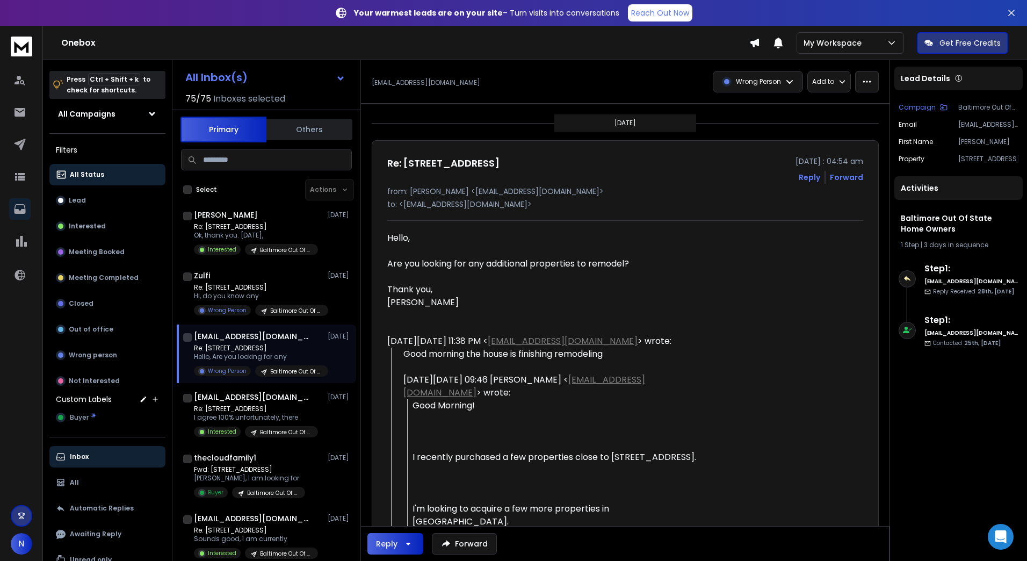
scroll to position [3458, 0]
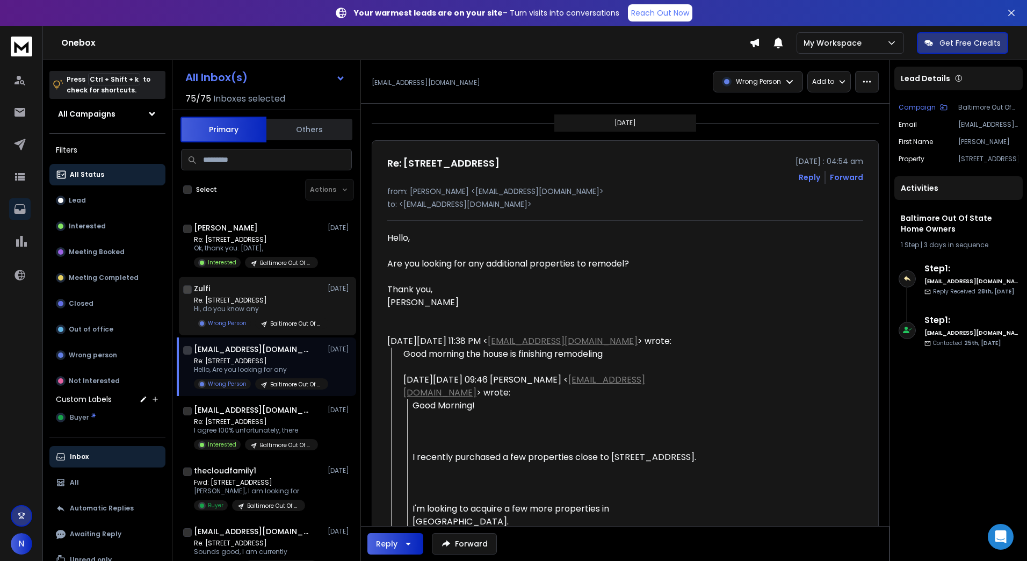
click at [302, 307] on p "Hi, do you know any" at bounding box center [258, 309] width 129 height 9
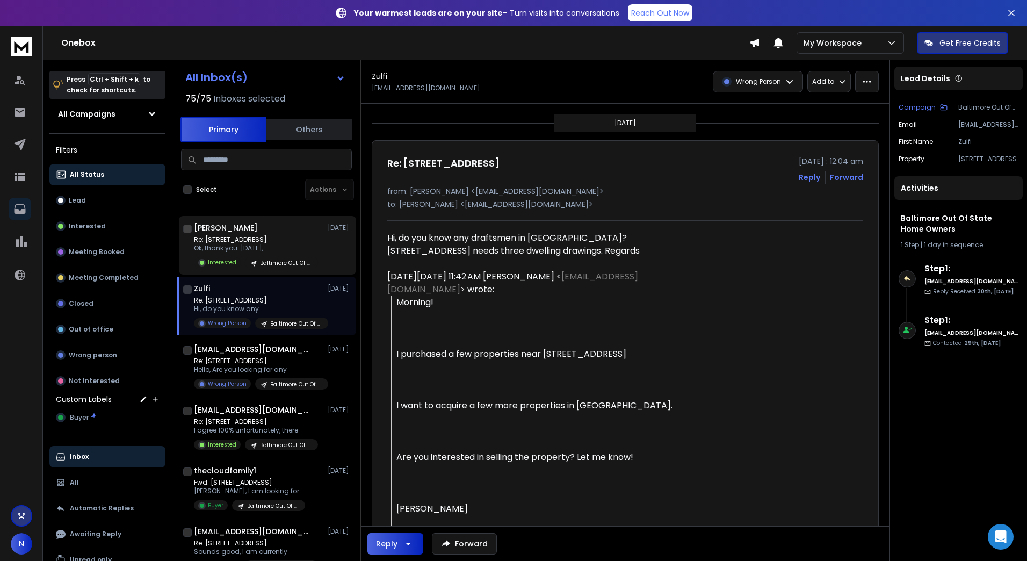
click at [266, 241] on p "Re: 1832 E 29th St" at bounding box center [256, 239] width 124 height 9
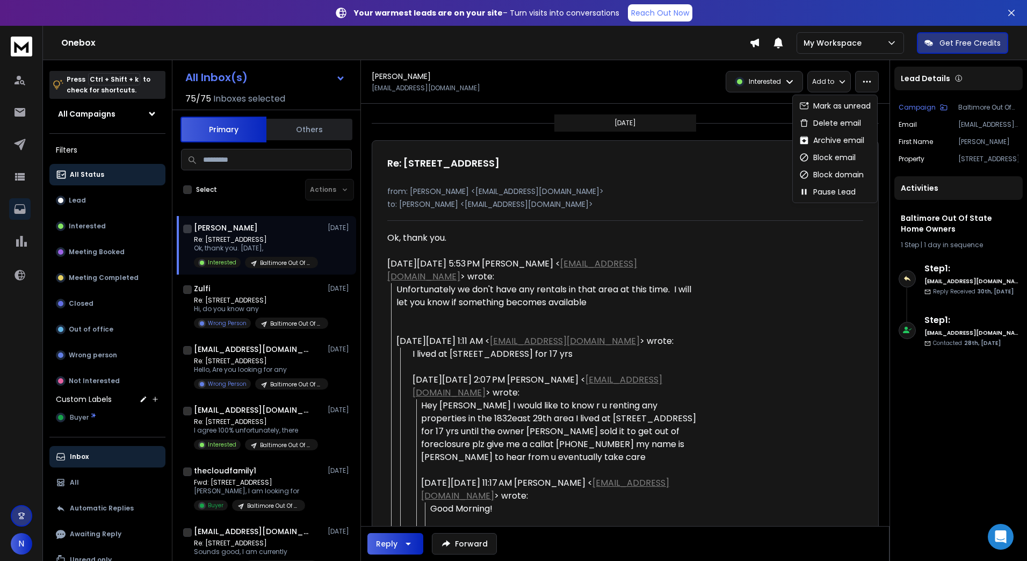
click at [873, 83] on button "button" at bounding box center [867, 81] width 24 height 21
click at [825, 124] on div "Delete email" at bounding box center [830, 123] width 62 height 11
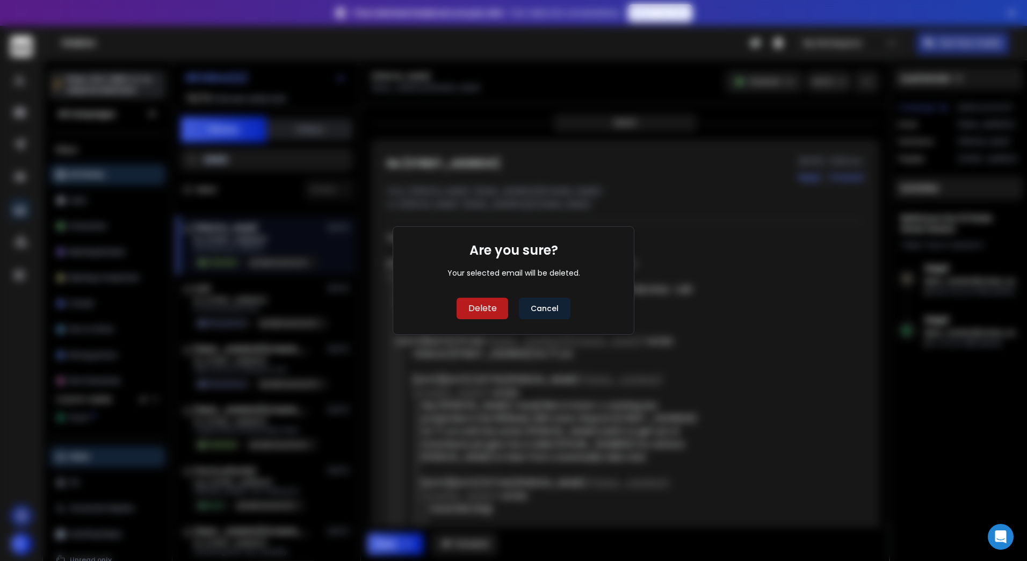
click at [500, 307] on button "Delete" at bounding box center [483, 308] width 52 height 21
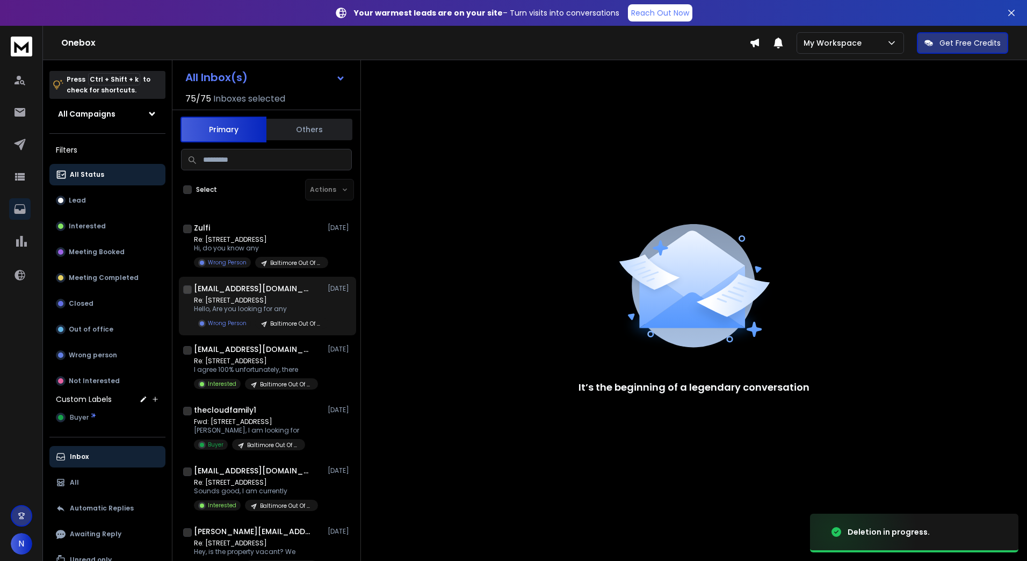
click at [304, 306] on p "Hello, Are you looking for any" at bounding box center [258, 309] width 129 height 9
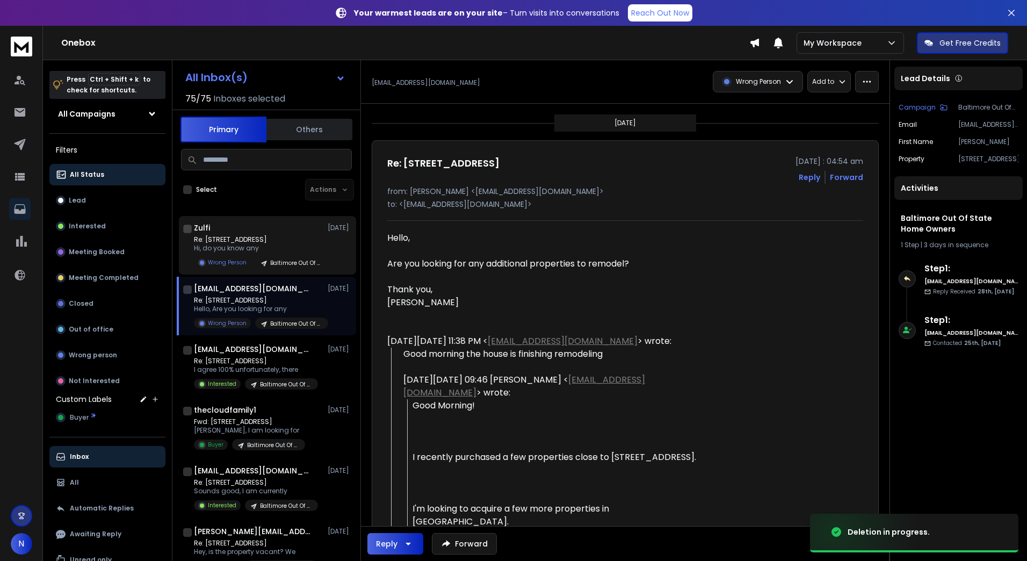
click at [294, 246] on p "Hi, do you know any" at bounding box center [258, 248] width 129 height 9
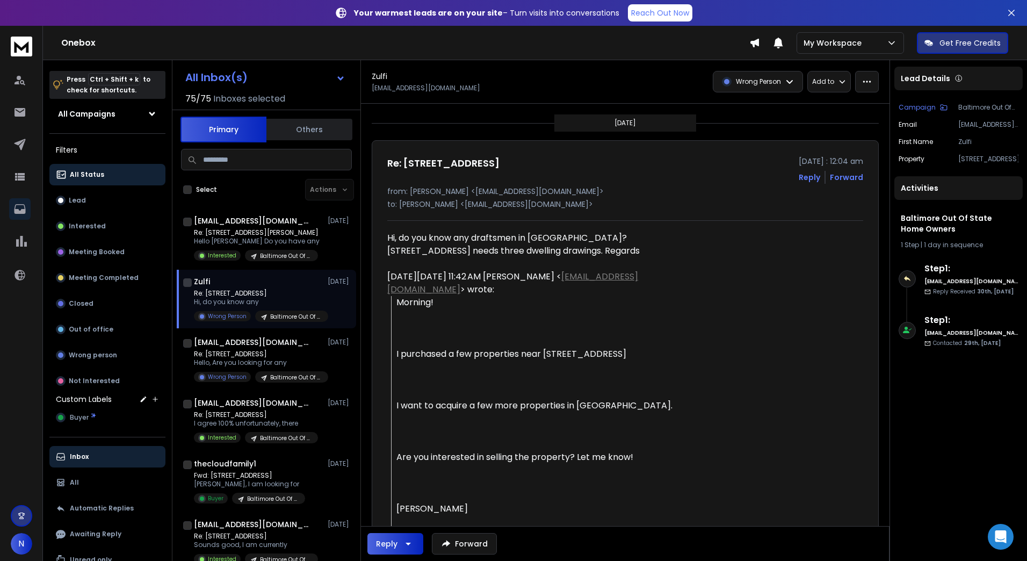
scroll to position [3351, 0]
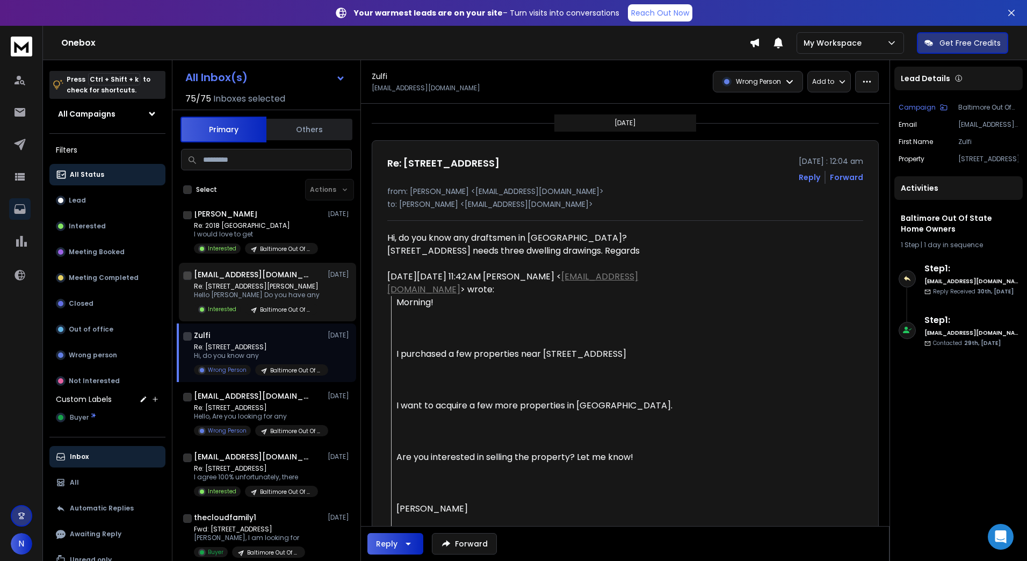
click at [293, 296] on p "Hello Jeffrey Do you have any" at bounding box center [257, 295] width 126 height 9
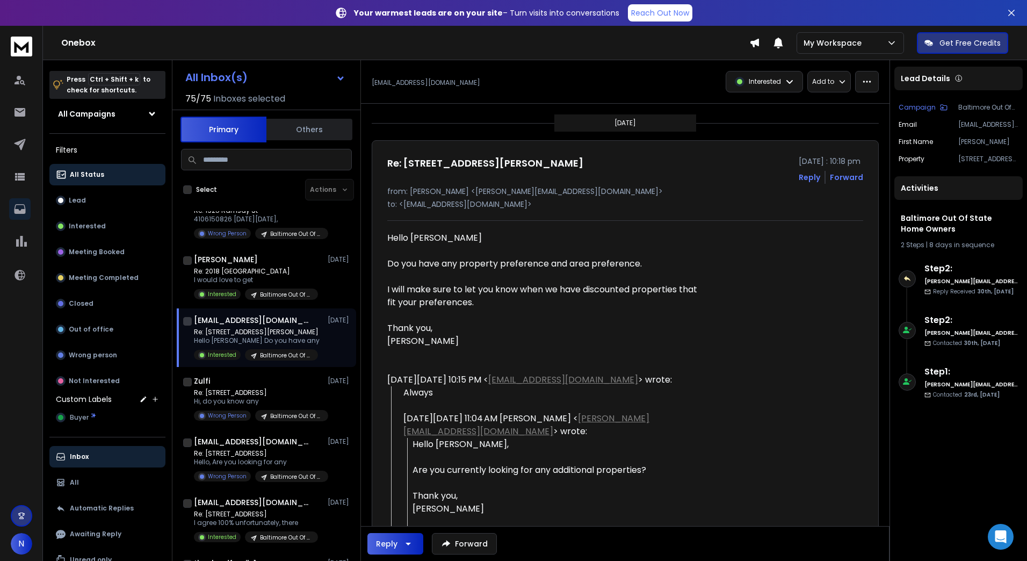
scroll to position [3243, 0]
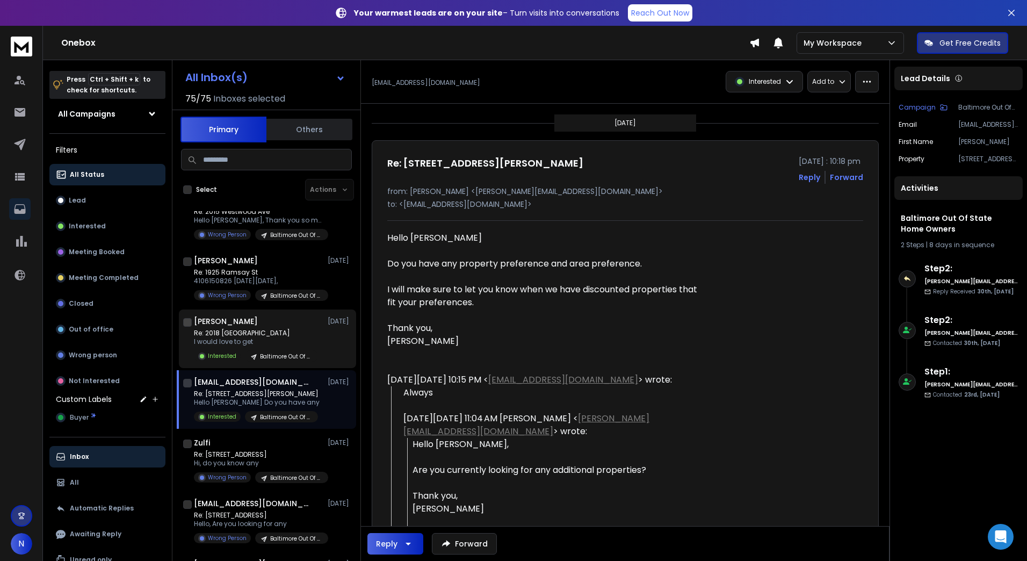
click at [249, 321] on div "Teona Briscoe 30 Jul" at bounding box center [273, 321] width 158 height 11
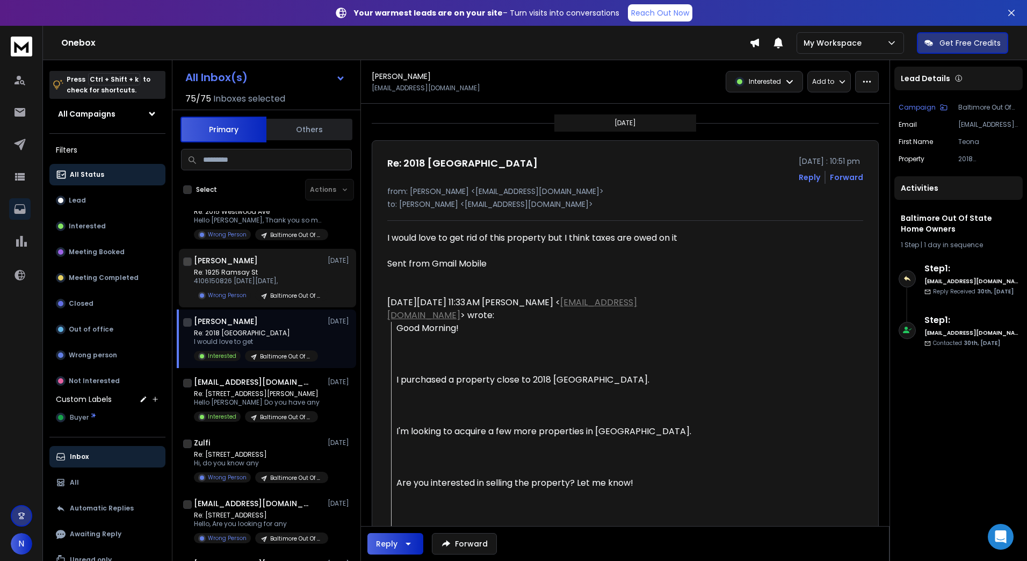
click at [287, 273] on p "Re: 1925 Ramsay St" at bounding box center [258, 272] width 129 height 9
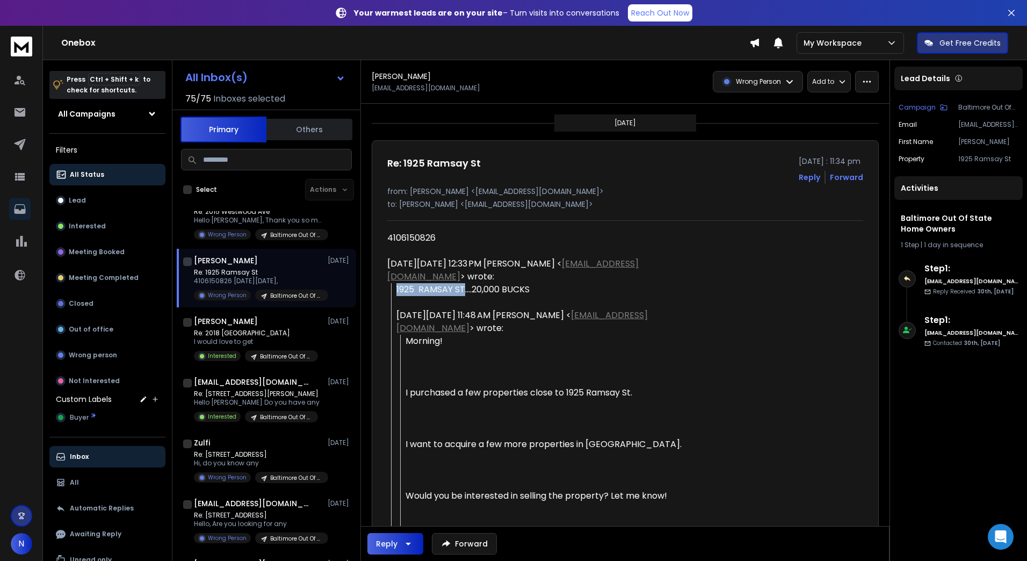
drag, startPoint x: 397, startPoint y: 289, endPoint x: 466, endPoint y: 294, distance: 69.6
click at [466, 294] on div "1925 RAMSAY ST....20,000 BUCKS" at bounding box center [549, 289] width 305 height 13
copy div "1925 RAMSAY ST"
click at [427, 294] on div "1925 RAMSAY ST....20,000 BUCKS" at bounding box center [549, 289] width 305 height 13
drag, startPoint x: 466, startPoint y: 289, endPoint x: 399, endPoint y: 290, distance: 67.7
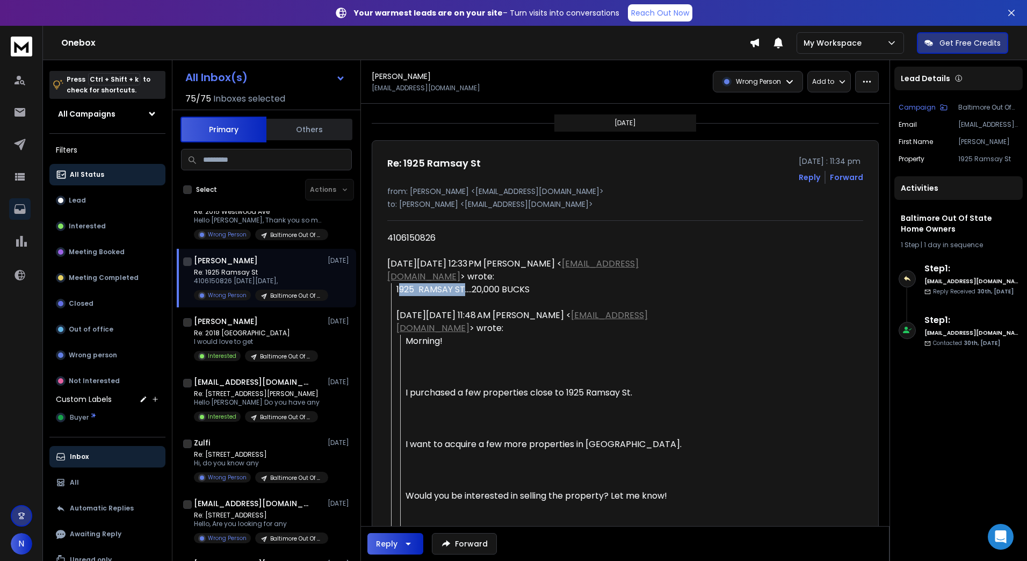
click at [399, 290] on div "1925 RAMSAY ST....20,000 BUCKS" at bounding box center [549, 289] width 305 height 13
copy div "925 RAMSAY ST"
drag, startPoint x: 452, startPoint y: 192, endPoint x: 411, endPoint y: 192, distance: 41.4
click at [411, 192] on p "from: Walter Diaz <walterdiaz139@gmail.com>" at bounding box center [625, 191] width 476 height 11
copy p "Walter Diaz"
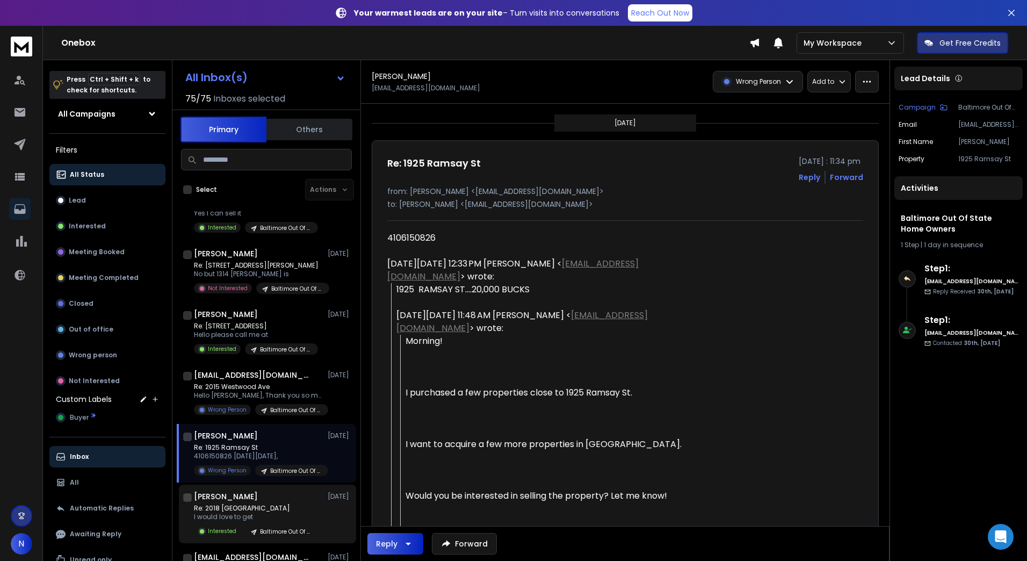
scroll to position [3054, 0]
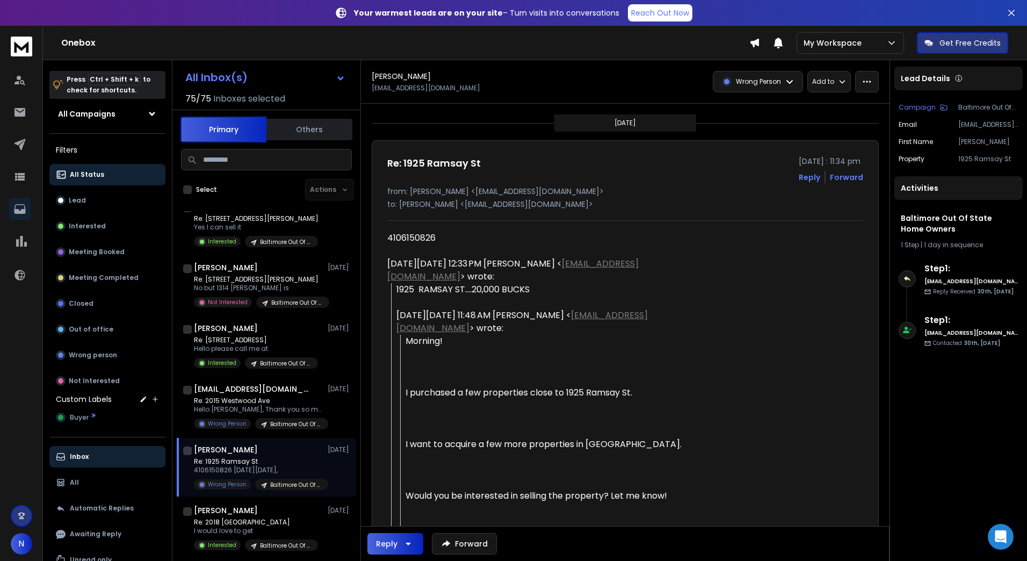
click at [812, 177] on button "Reply" at bounding box center [809, 177] width 21 height 11
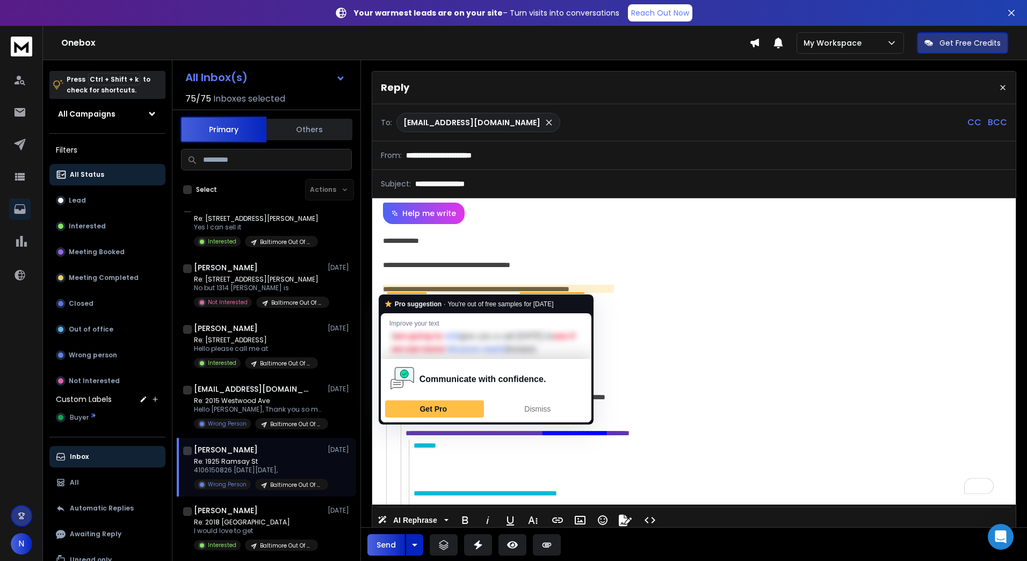
click at [684, 306] on div "To enrich screen reader interactions, please activate Accessibility in Grammarl…" at bounding box center [694, 301] width 622 height 12
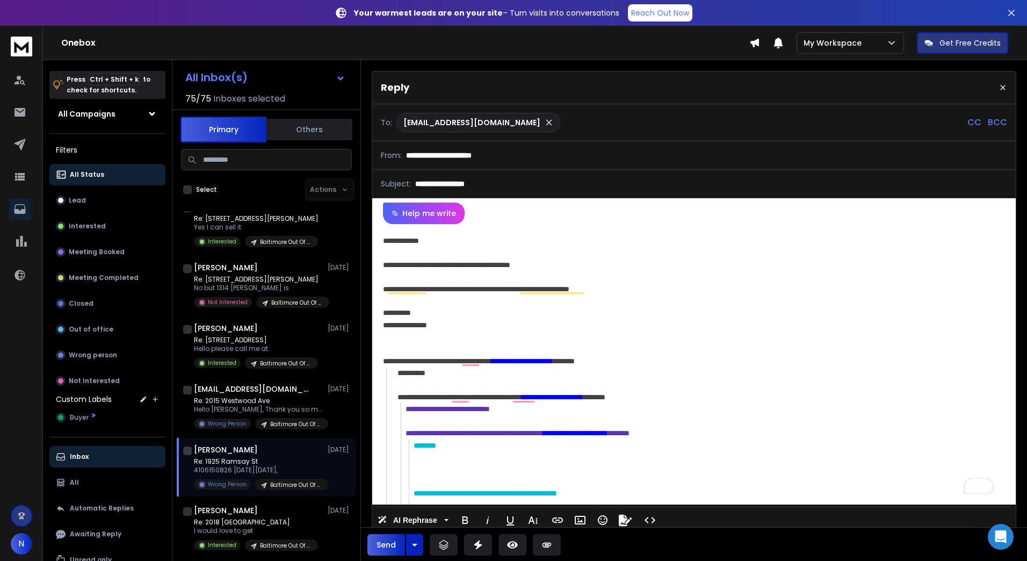
click at [379, 542] on button "Send" at bounding box center [387, 544] width 38 height 21
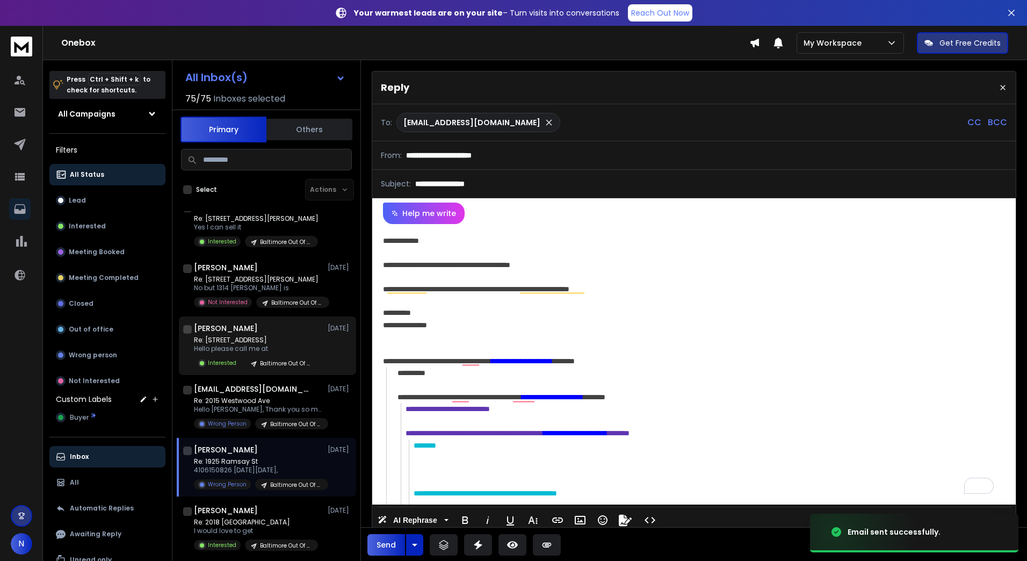
click at [266, 352] on p "Hello please call me at" at bounding box center [256, 348] width 124 height 9
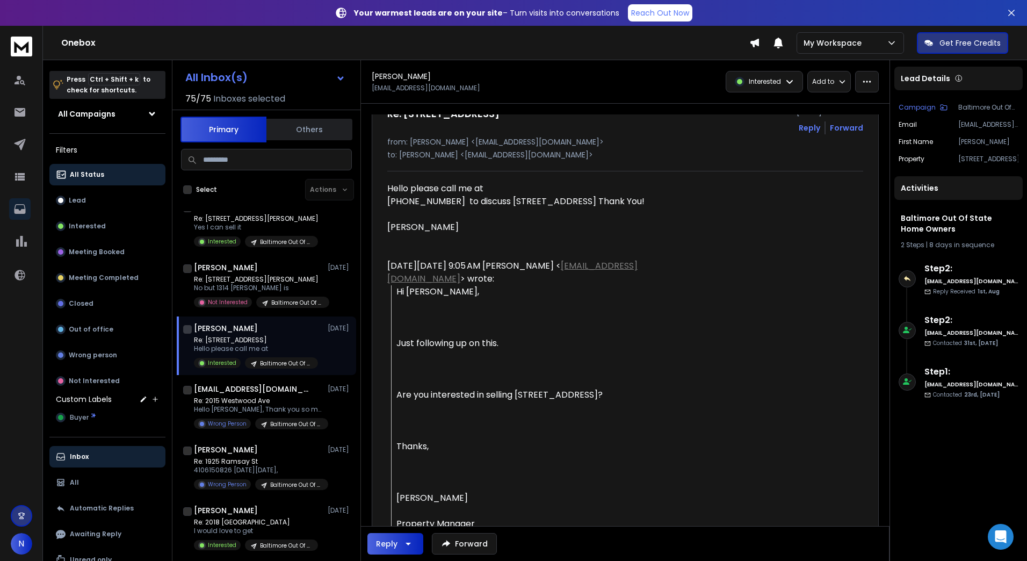
scroll to position [0, 0]
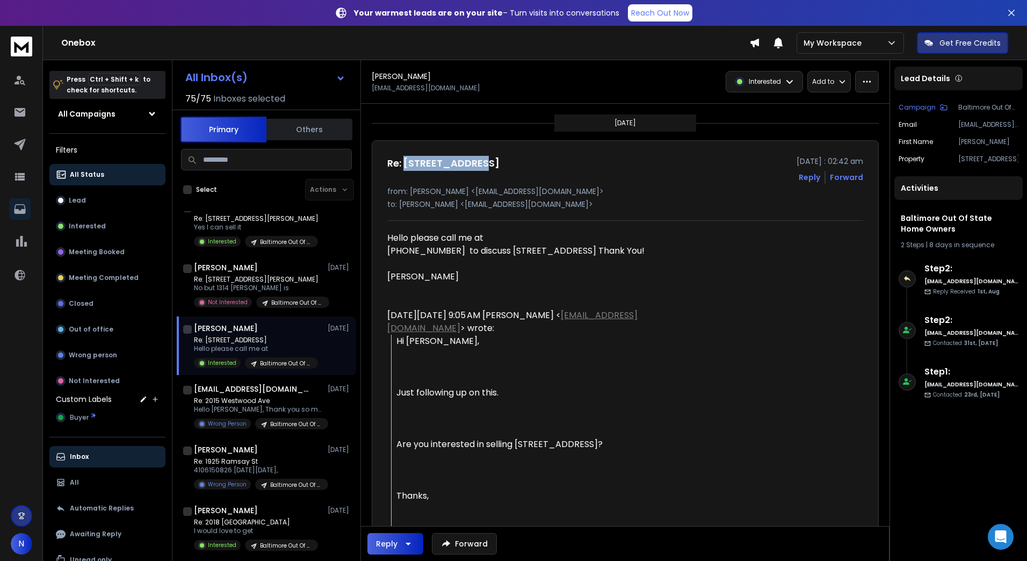
drag, startPoint x: 480, startPoint y: 161, endPoint x: 405, endPoint y: 167, distance: 75.9
click at [405, 167] on div "Re: 1106 E 20th St 1 August 2025 : 02:42 am Reply Forward" at bounding box center [625, 170] width 476 height 28
copy h1 "1106 E 20th St"
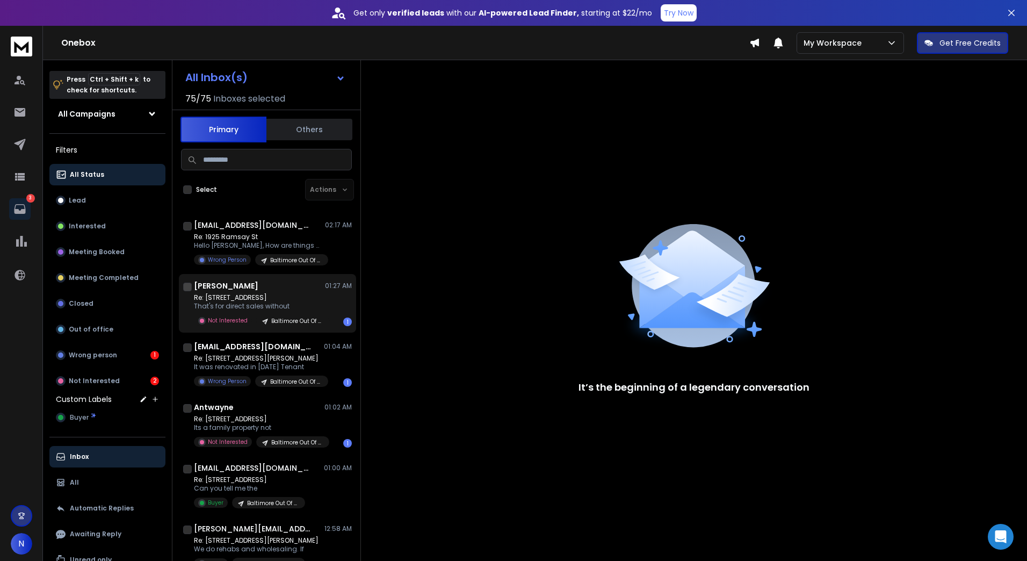
click at [331, 302] on div "Re: [STREET_ADDRESS] That's for direct sales without Not Interested Baltimore O…" at bounding box center [273, 309] width 158 height 33
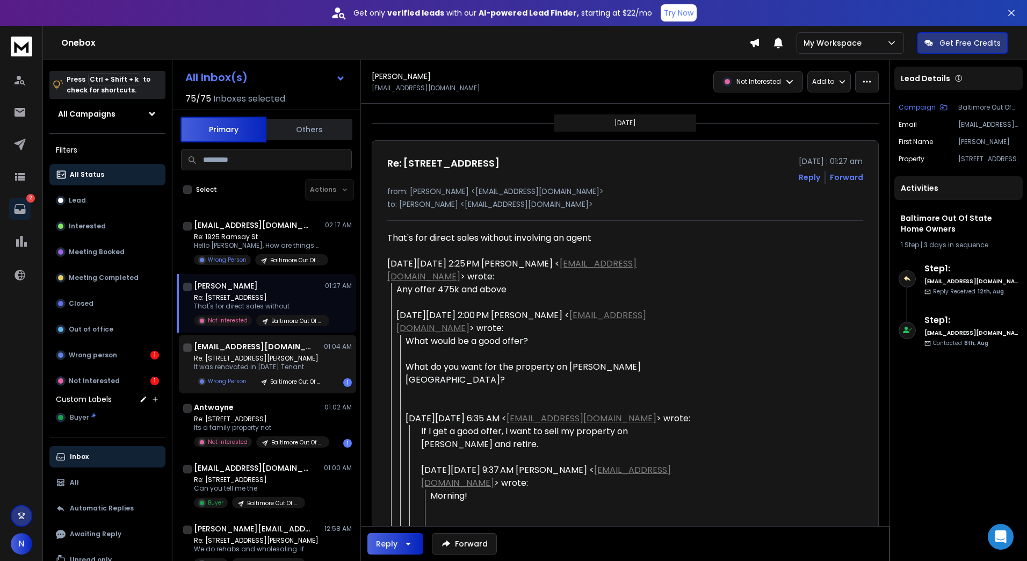
click at [302, 363] on p "It was renovated in [DATE] Tenant" at bounding box center [258, 367] width 129 height 9
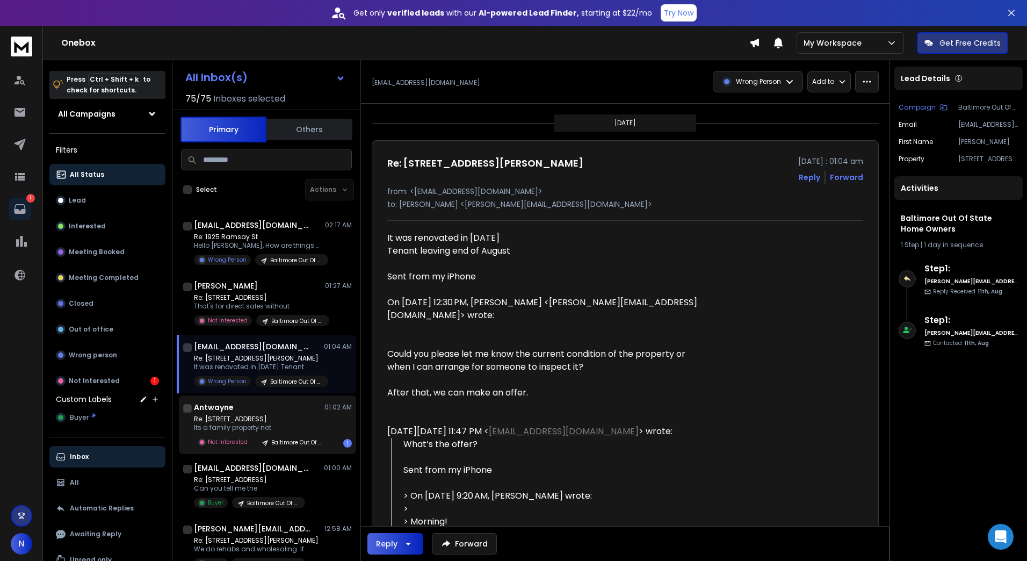
click at [263, 407] on div "Antwayne 01:02 AM" at bounding box center [273, 407] width 158 height 11
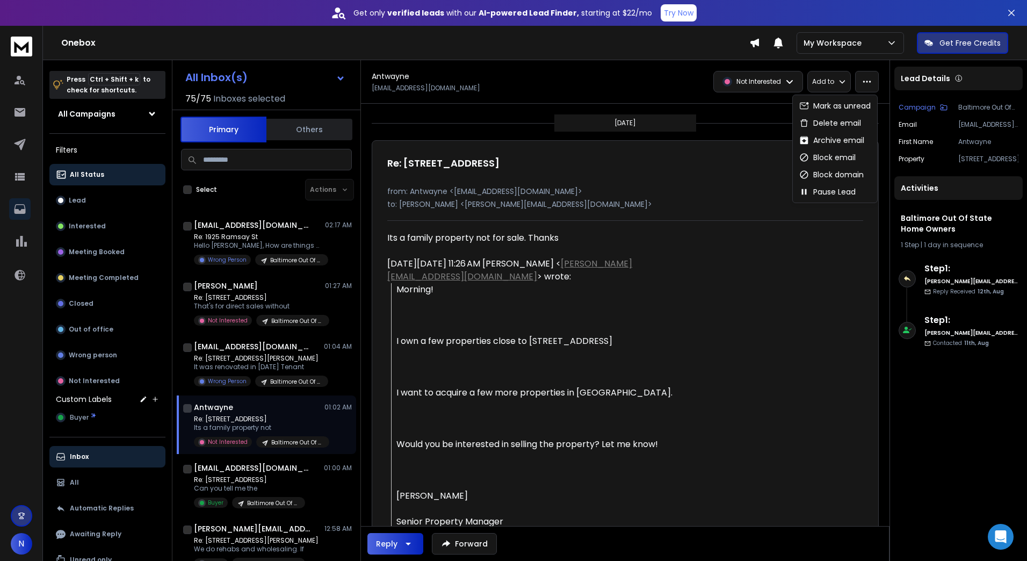
click at [862, 78] on icon "button" at bounding box center [867, 82] width 10 height 10
click at [856, 126] on div "Delete email" at bounding box center [830, 123] width 62 height 11
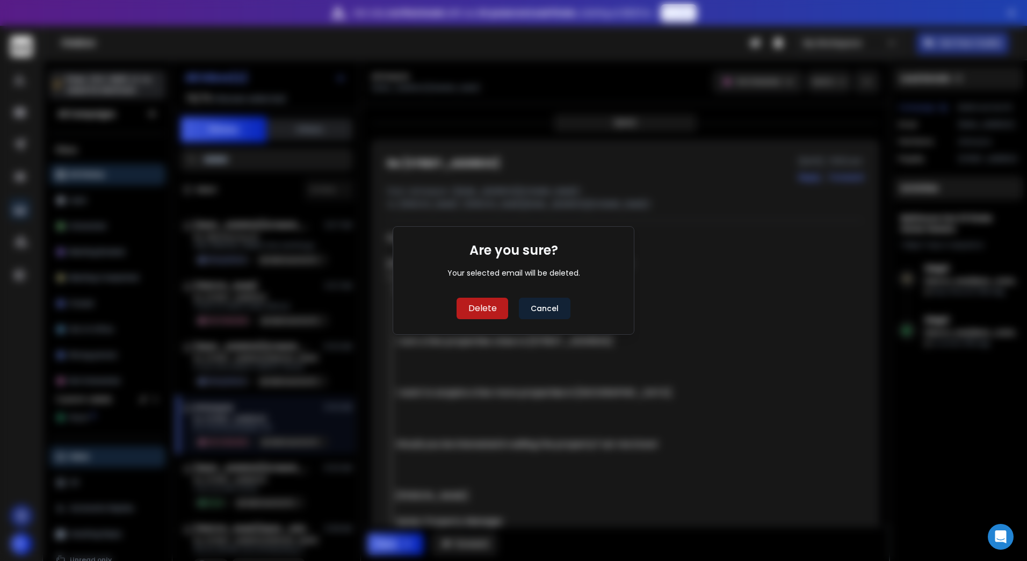
click at [478, 312] on button "Delete" at bounding box center [483, 308] width 52 height 21
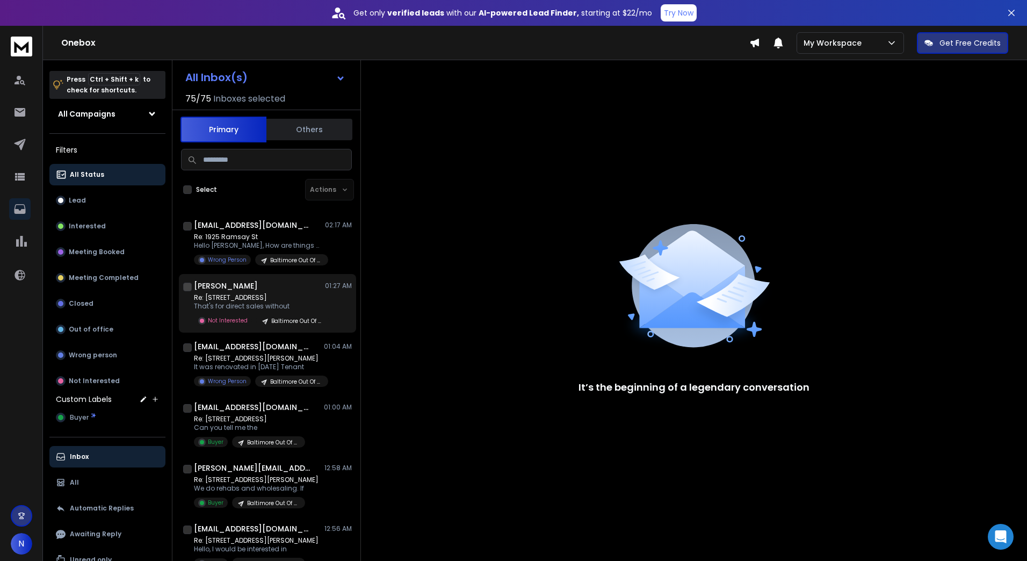
click at [250, 300] on p "Re: [STREET_ADDRESS]" at bounding box center [258, 297] width 129 height 9
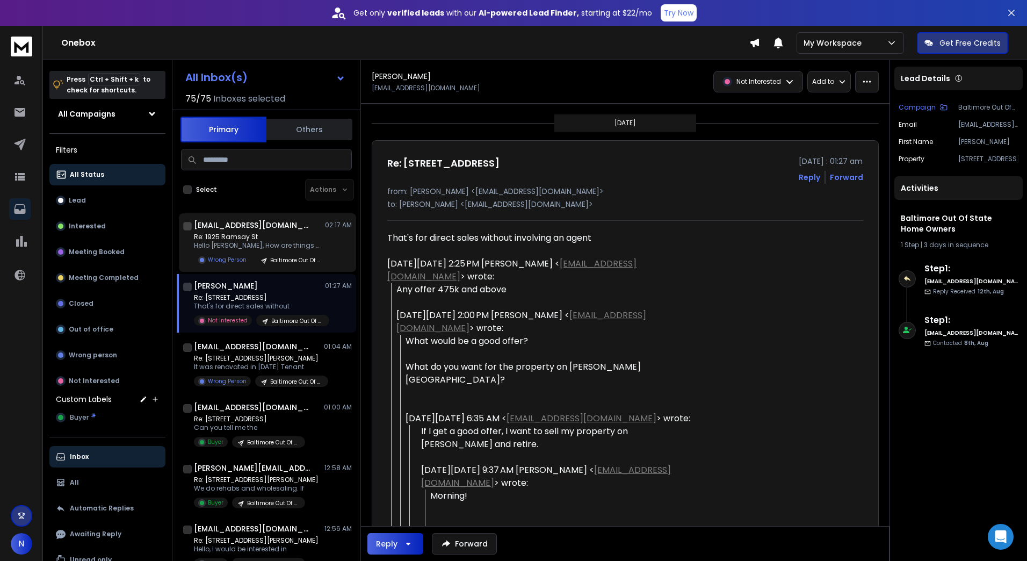
click at [271, 236] on p "Re: 1925 Ramsay St" at bounding box center [258, 237] width 129 height 9
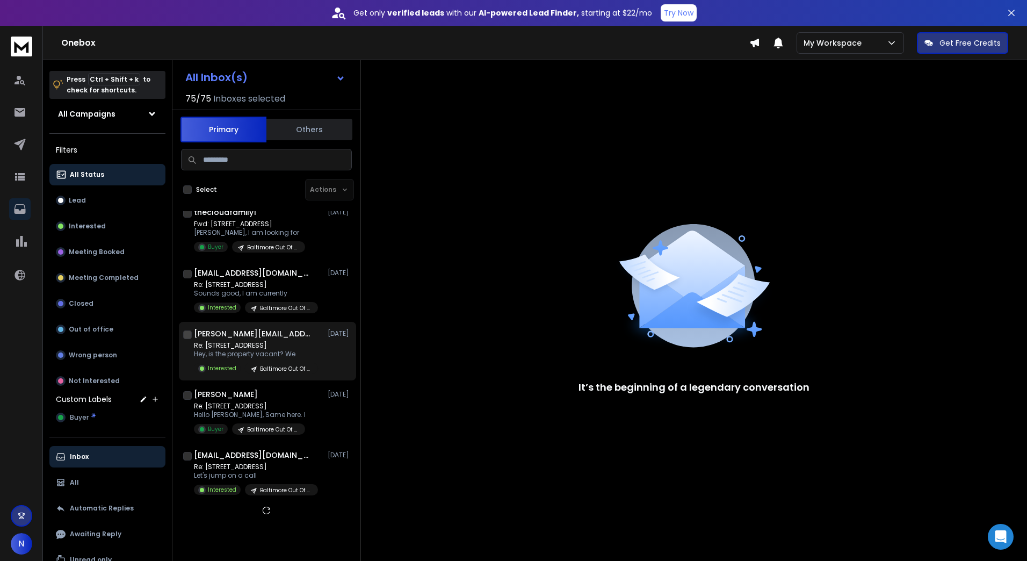
scroll to position [3645, 0]
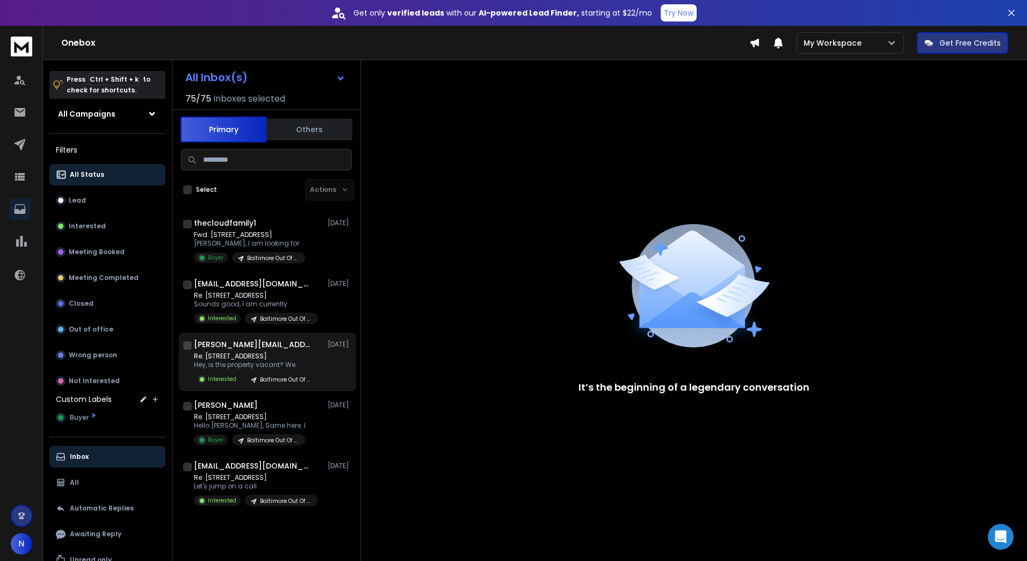
click at [295, 367] on p "Hey, is the property vacant? We" at bounding box center [256, 365] width 124 height 9
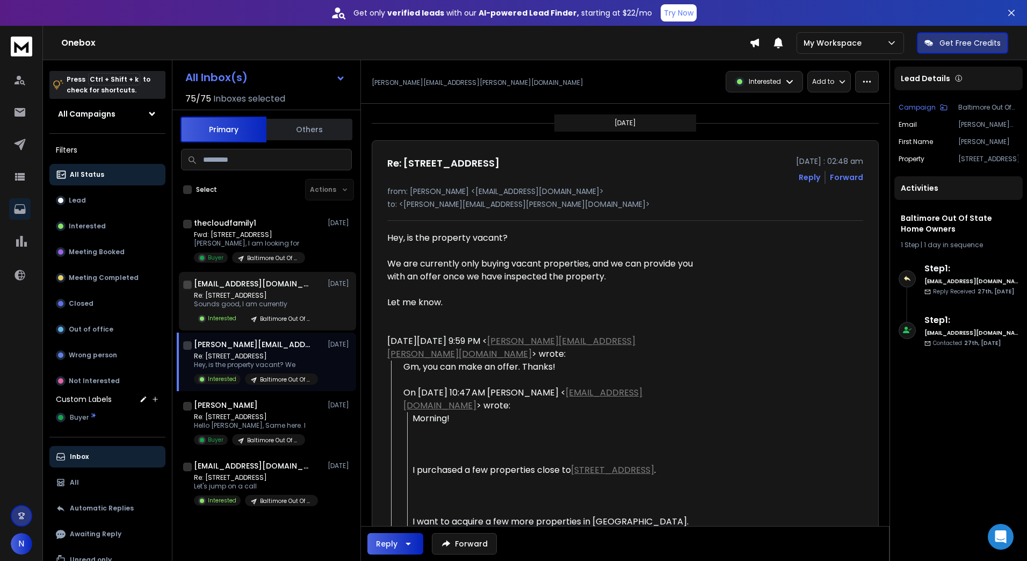
click at [313, 294] on p "Re: 1007 Upnor Rd" at bounding box center [256, 295] width 124 height 9
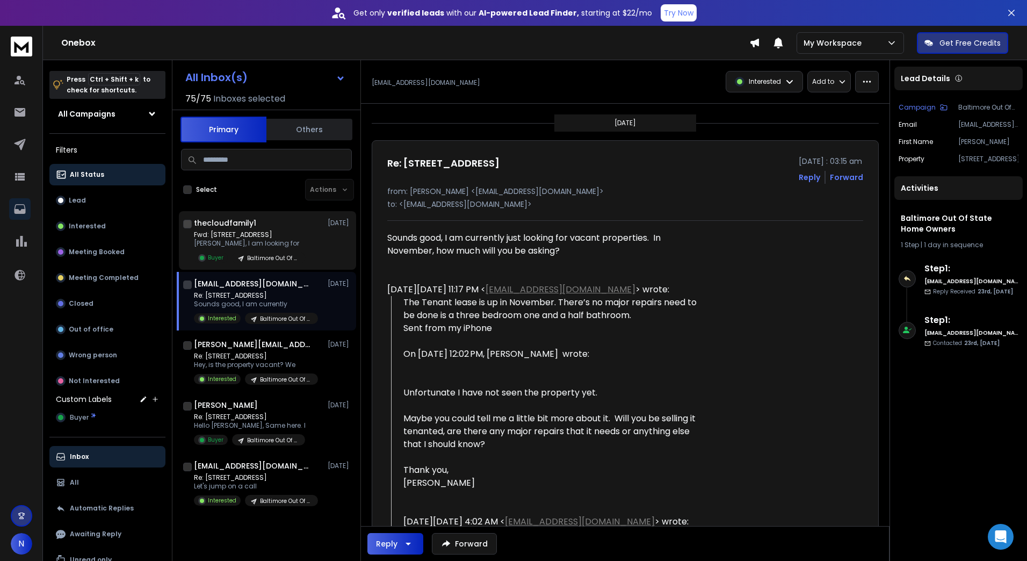
click at [314, 255] on div "Fwd: 1580 Pentwood Rd Nathaniel, I am looking for Buyer Baltimore Out Of State …" at bounding box center [273, 246] width 158 height 33
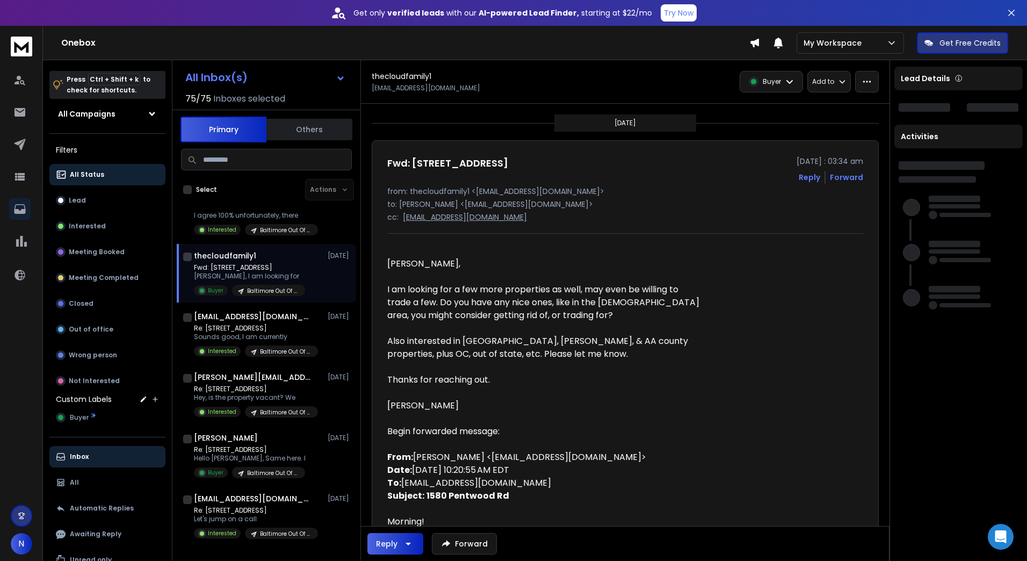
scroll to position [3591, 0]
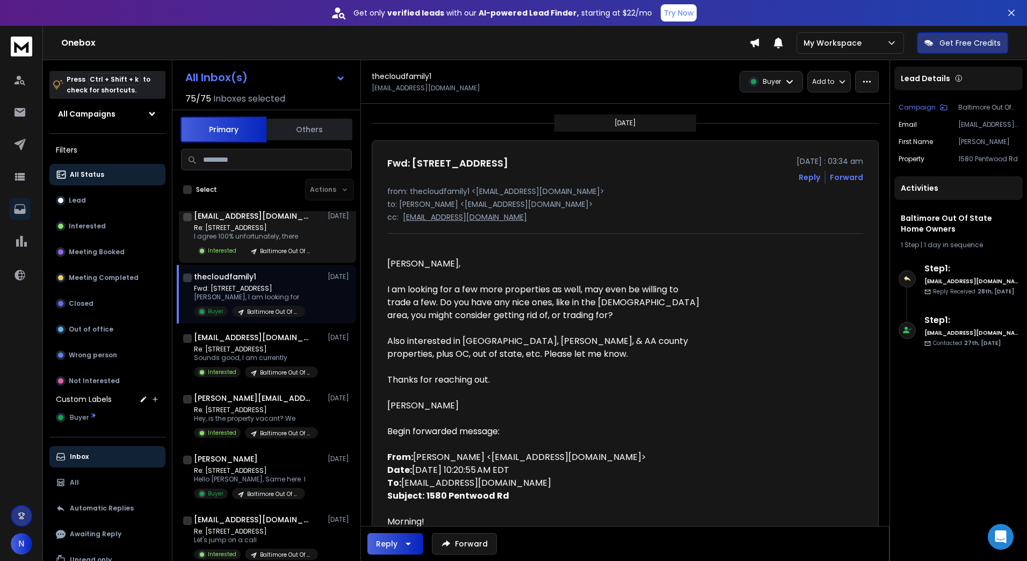
click at [321, 242] on div "Re: 132 S Calverton Rd I agree 100% unfortunately, there Interested Baltimore O…" at bounding box center [273, 240] width 158 height 33
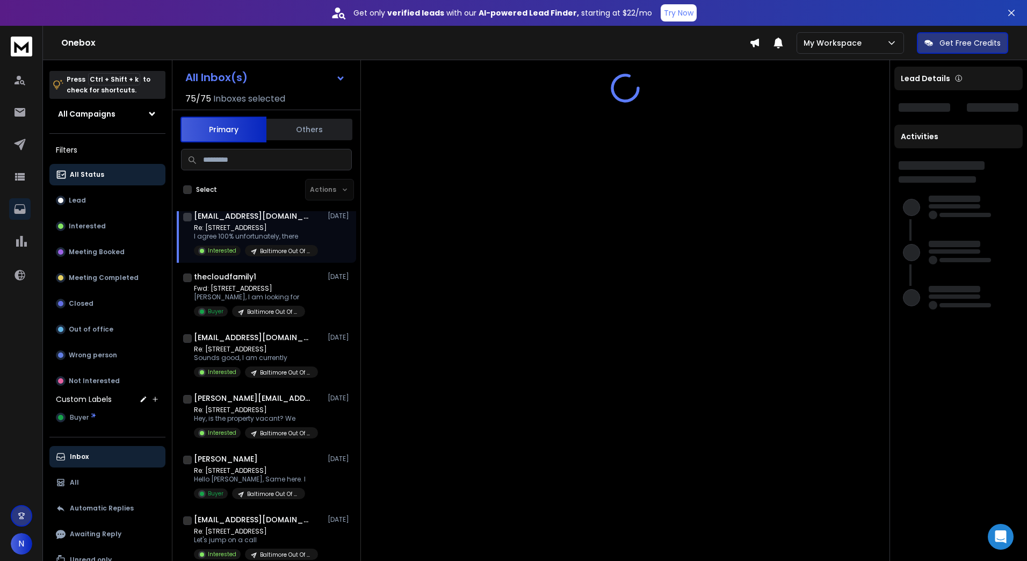
scroll to position [3538, 0]
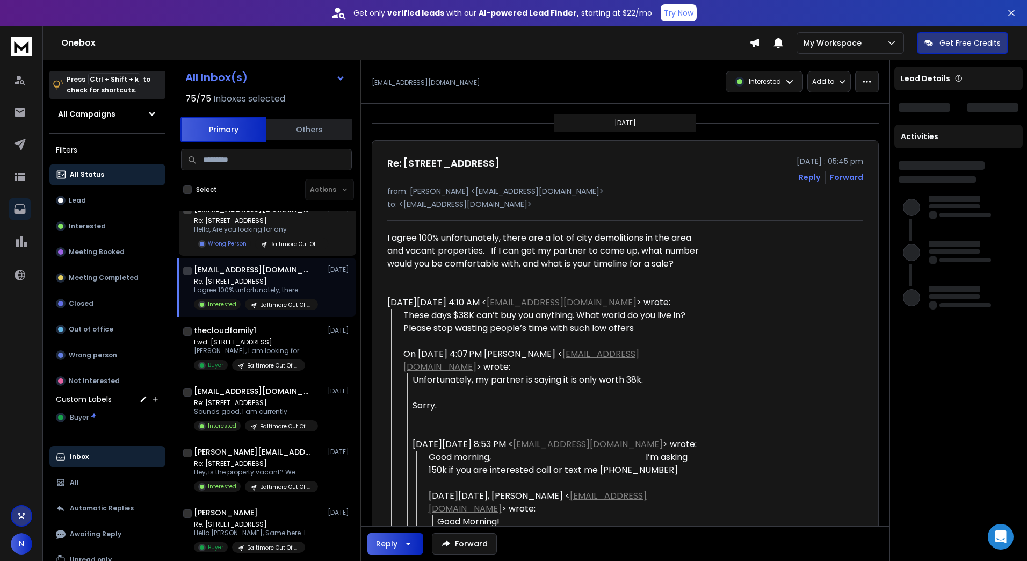
click at [319, 241] on p "Baltimore Out Of State Home Owners" at bounding box center [296, 244] width 52 height 8
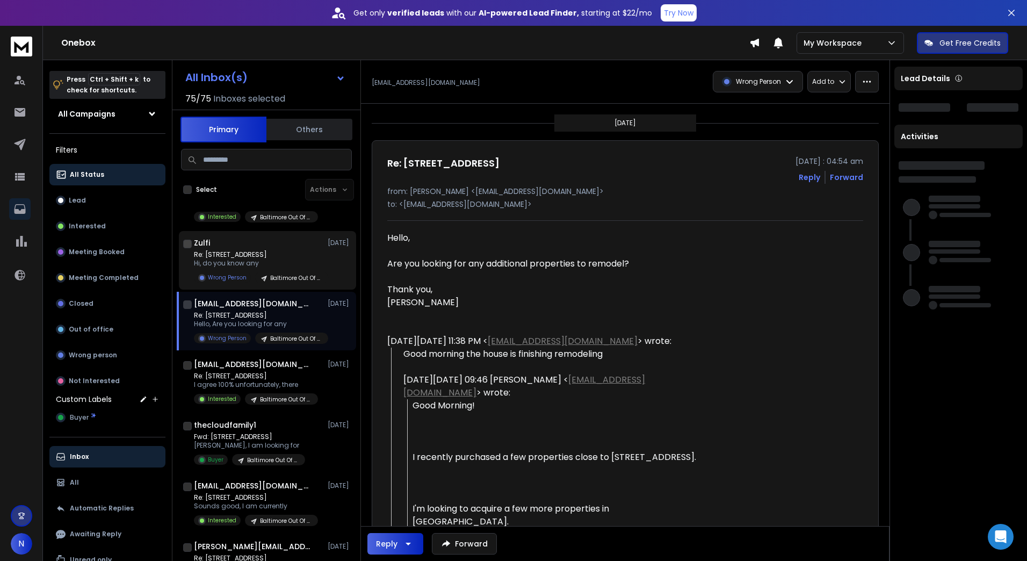
scroll to position [3430, 0]
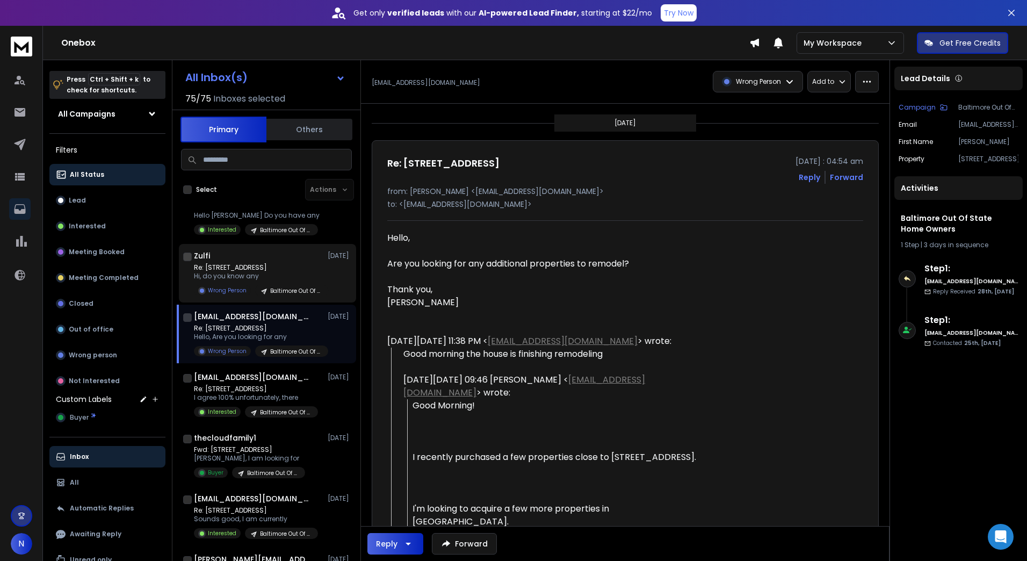
click at [325, 275] on div "Re: 1939 W North Ave Hi, do you know any Wrong Person Baltimore Out Of State Ho…" at bounding box center [261, 279] width 134 height 33
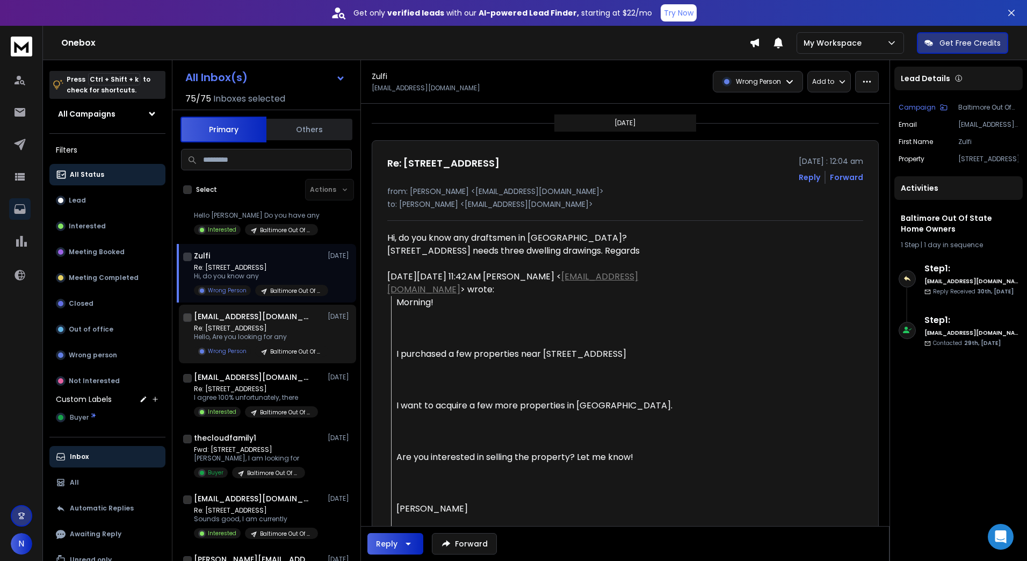
click at [329, 329] on div "Re: 1311 N Broadway Hello, Are you looking for any Wrong Person Baltimore Out O…" at bounding box center [273, 340] width 158 height 33
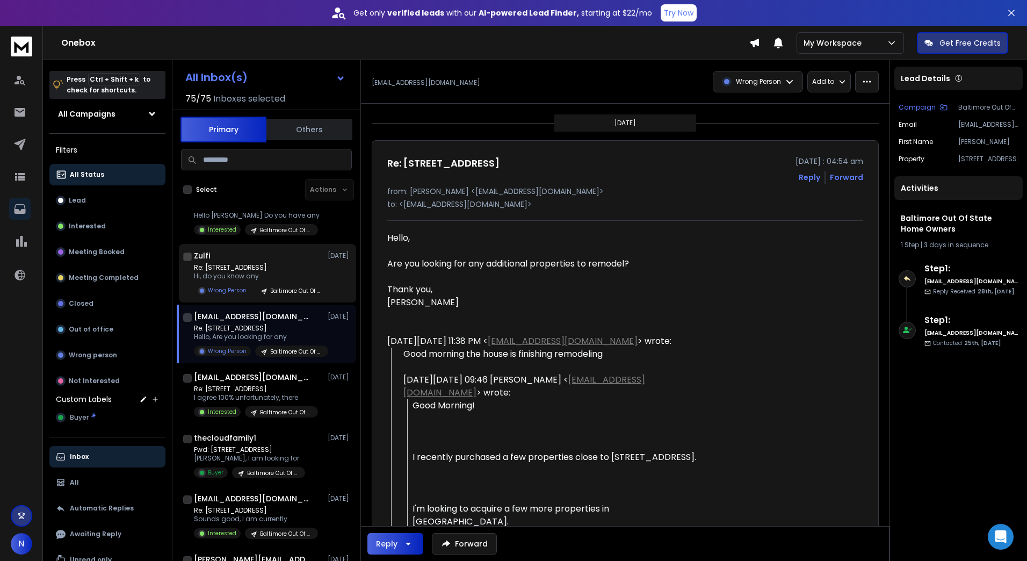
click at [321, 281] on div "Re: 1939 W North Ave Hi, do you know any Wrong Person Baltimore Out Of State Ho…" at bounding box center [261, 279] width 134 height 33
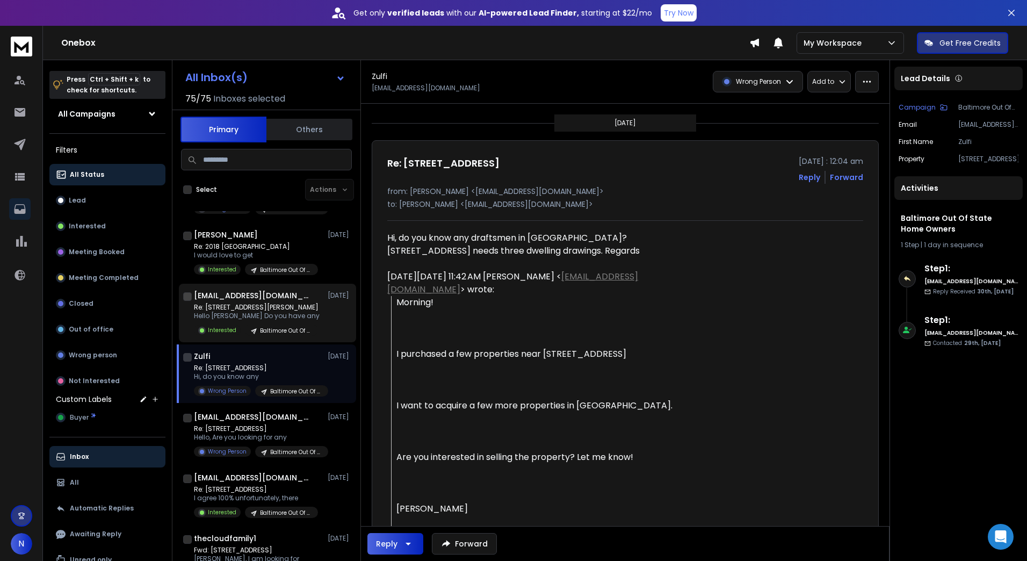
scroll to position [3323, 0]
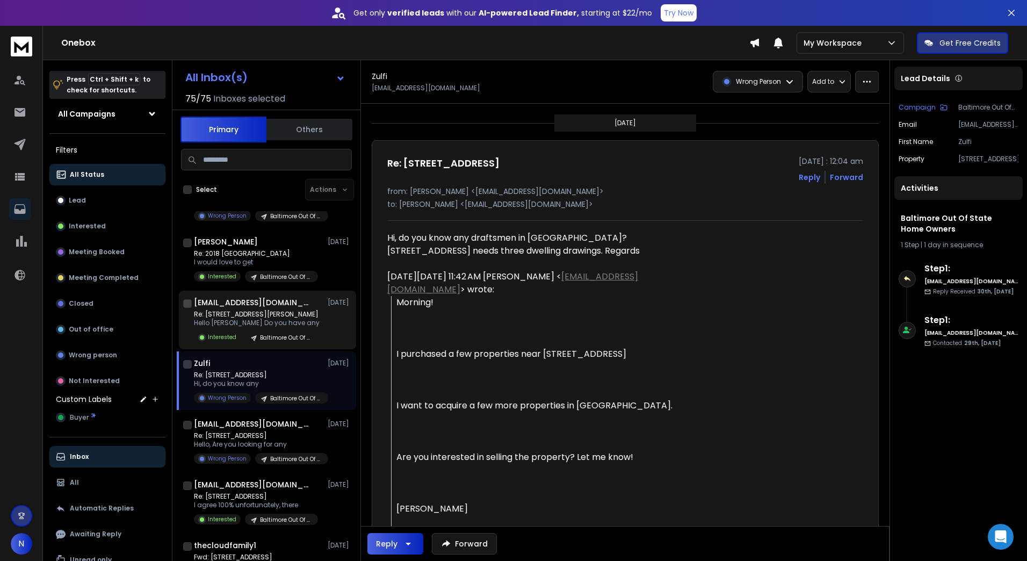
click at [316, 319] on p "Hello Jeffrey Do you have any" at bounding box center [257, 323] width 126 height 9
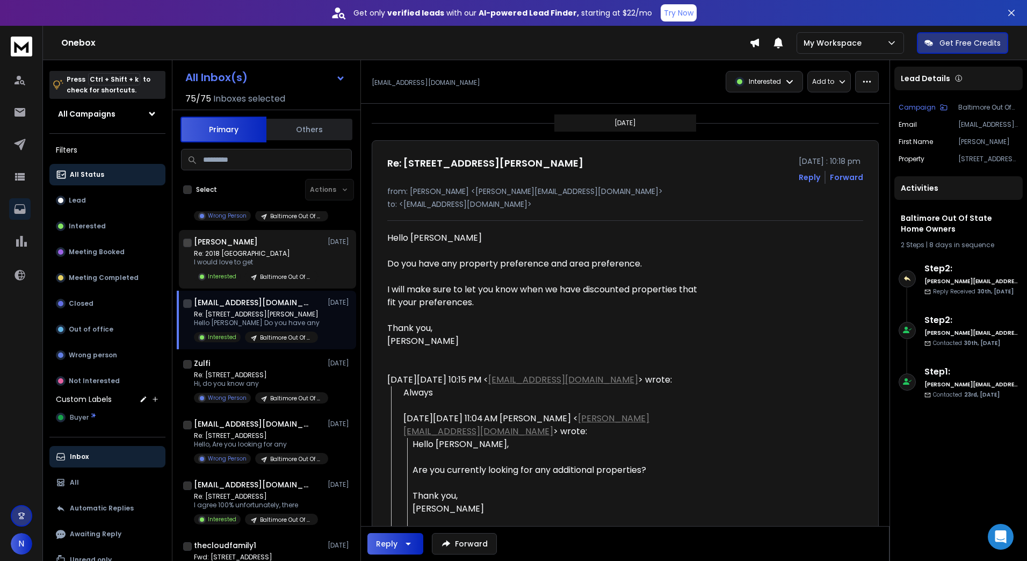
click at [322, 265] on div "Re: 2018 Ridgehill Ave I would love to get Interested Baltimore Out Of State Ho…" at bounding box center [273, 265] width 158 height 33
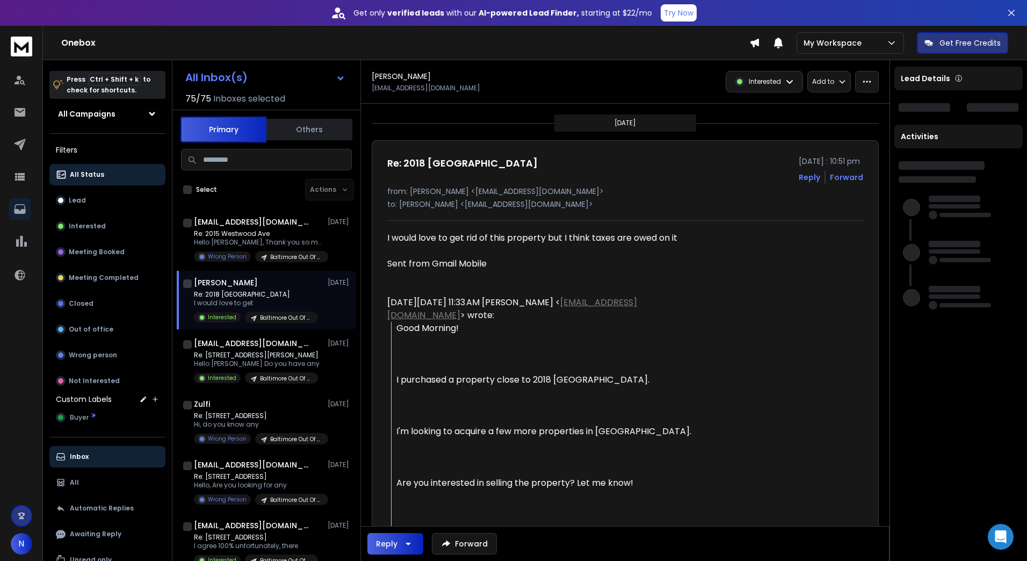
scroll to position [3269, 0]
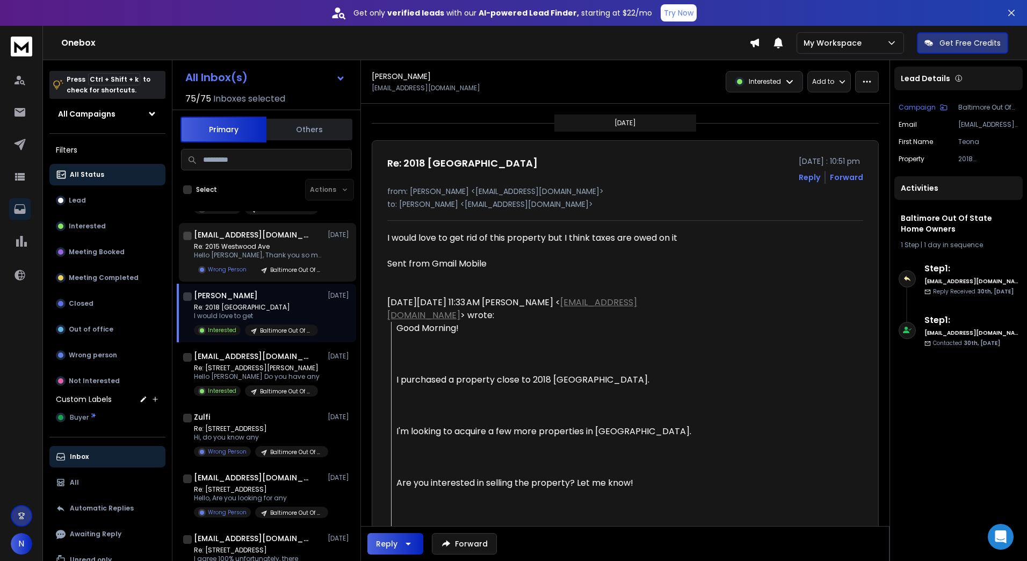
click at [319, 253] on p "Hello Kelly, Thank you so much. Have" at bounding box center [258, 255] width 129 height 9
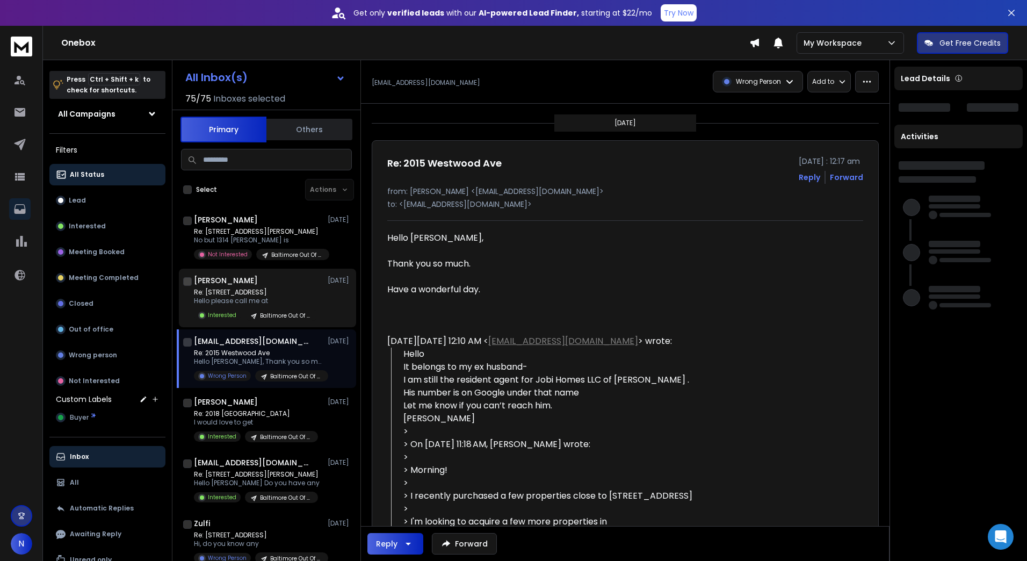
scroll to position [3161, 0]
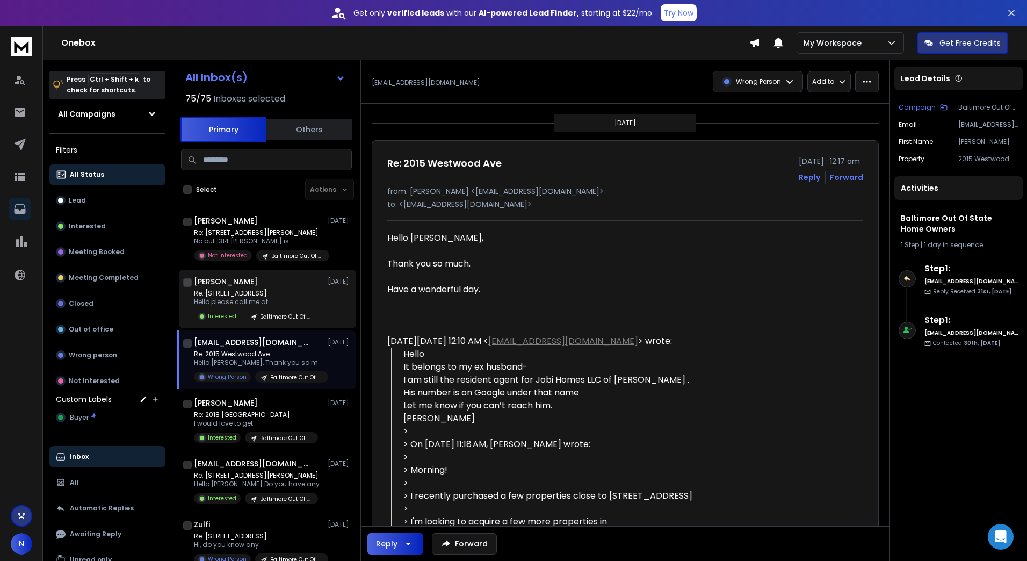
click at [326, 295] on div "Re: 1106 E 20th St Hello please call me at Interested Baltimore Out Of State Ho…" at bounding box center [273, 305] width 158 height 33
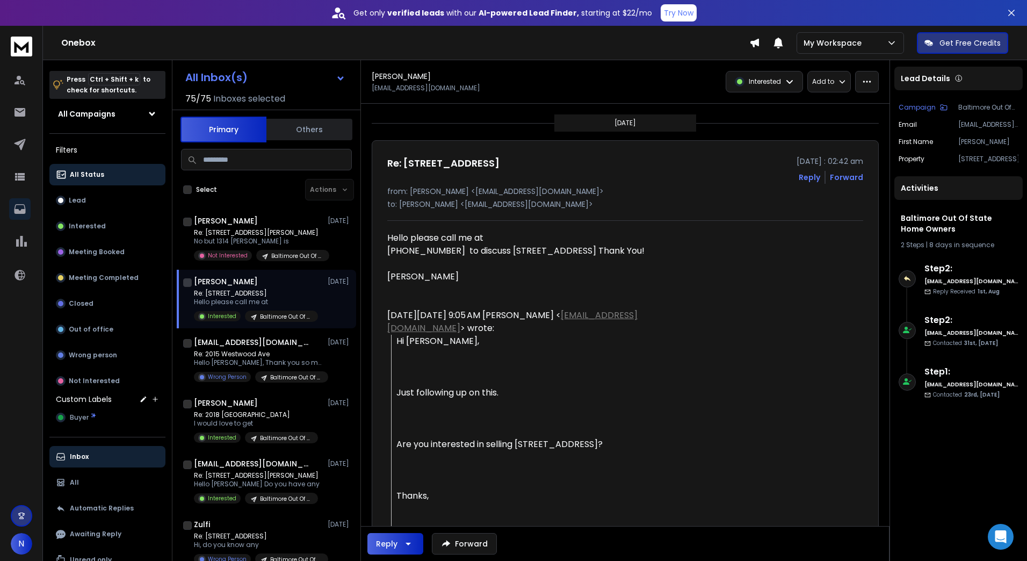
click at [810, 182] on button "Reply" at bounding box center [809, 177] width 21 height 11
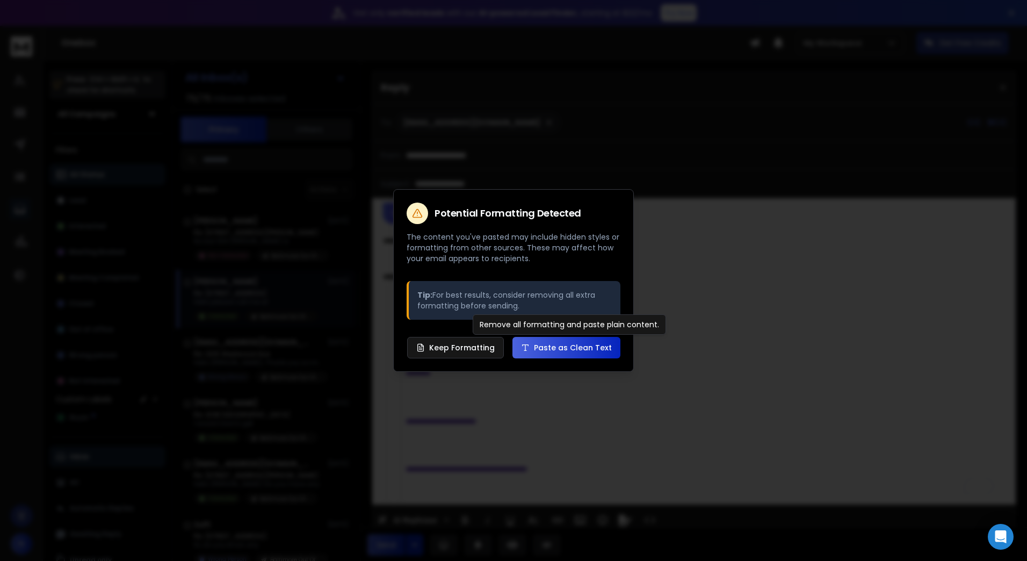
click at [577, 345] on button "Paste as Clean Text" at bounding box center [567, 347] width 108 height 21
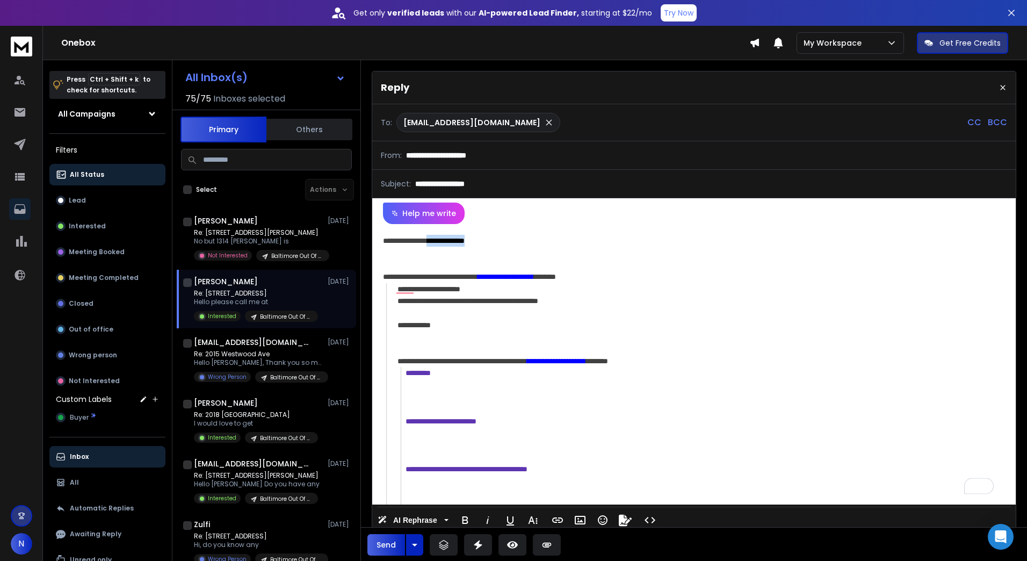
drag, startPoint x: 500, startPoint y: 239, endPoint x: 441, endPoint y: 236, distance: 59.2
click at [441, 236] on div "**********" at bounding box center [688, 241] width 611 height 12
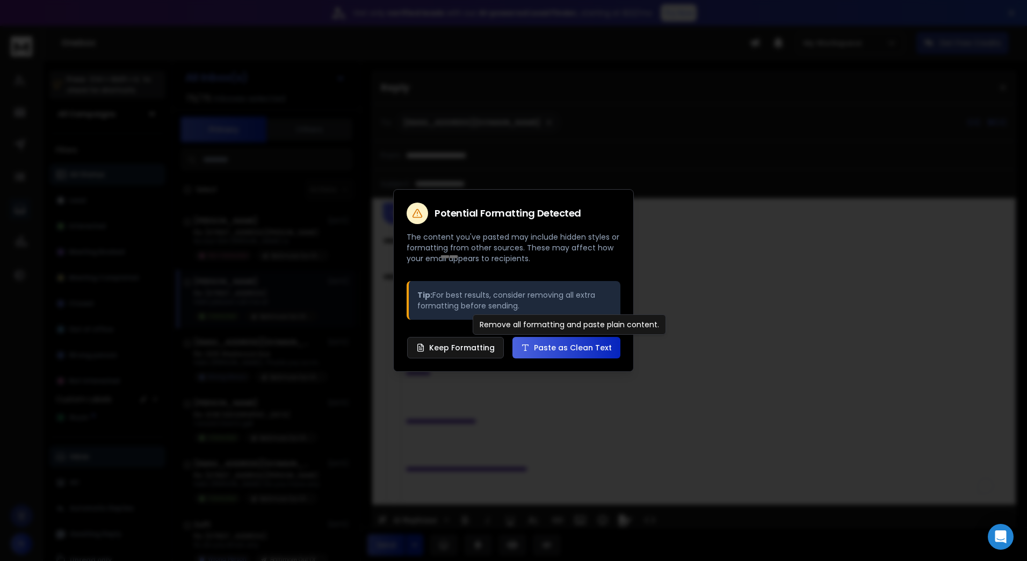
click at [563, 350] on button "Paste as Clean Text" at bounding box center [567, 347] width 108 height 21
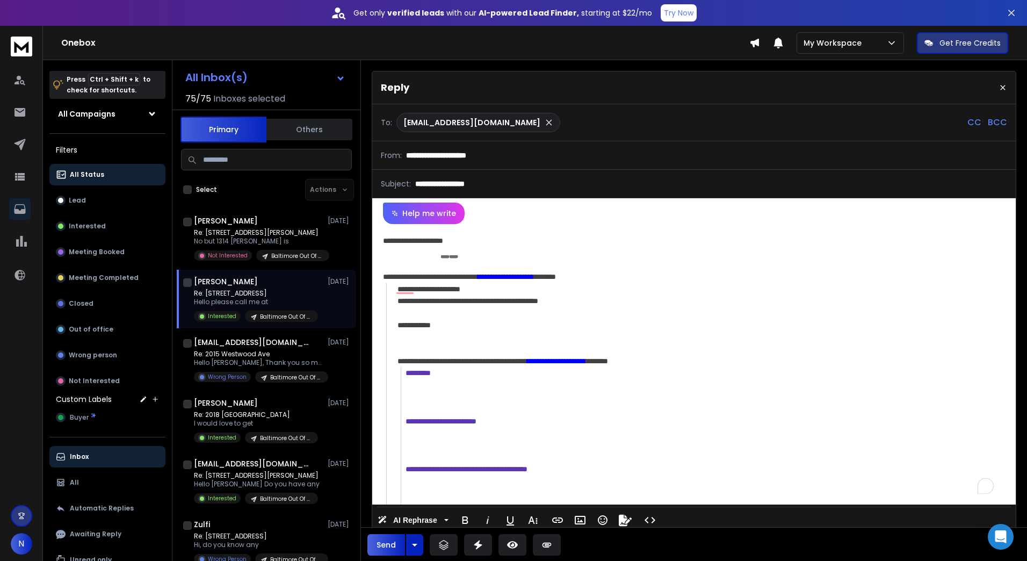
click at [445, 239] on div "**********" at bounding box center [688, 241] width 611 height 12
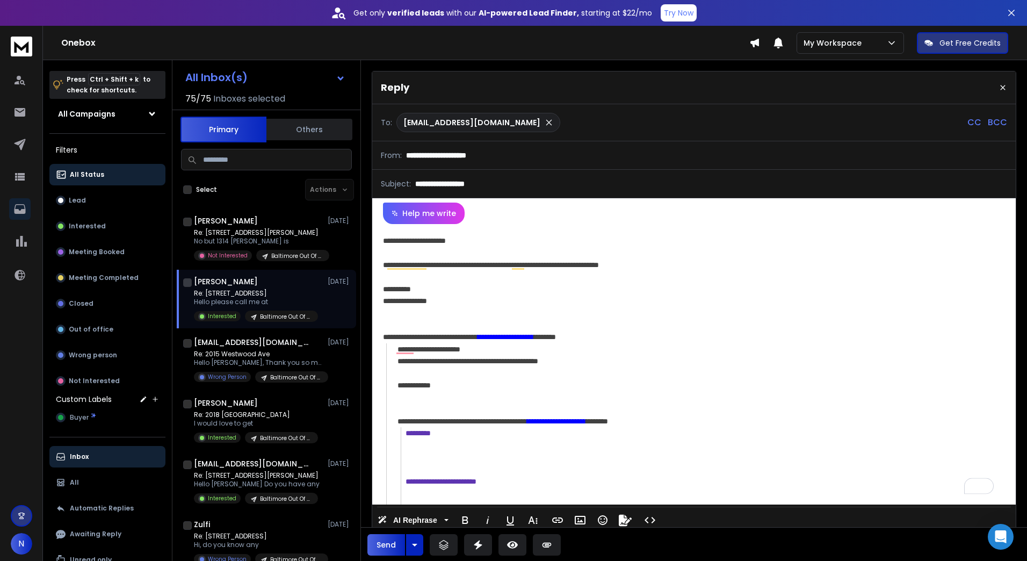
click at [387, 545] on button "Send" at bounding box center [387, 544] width 38 height 21
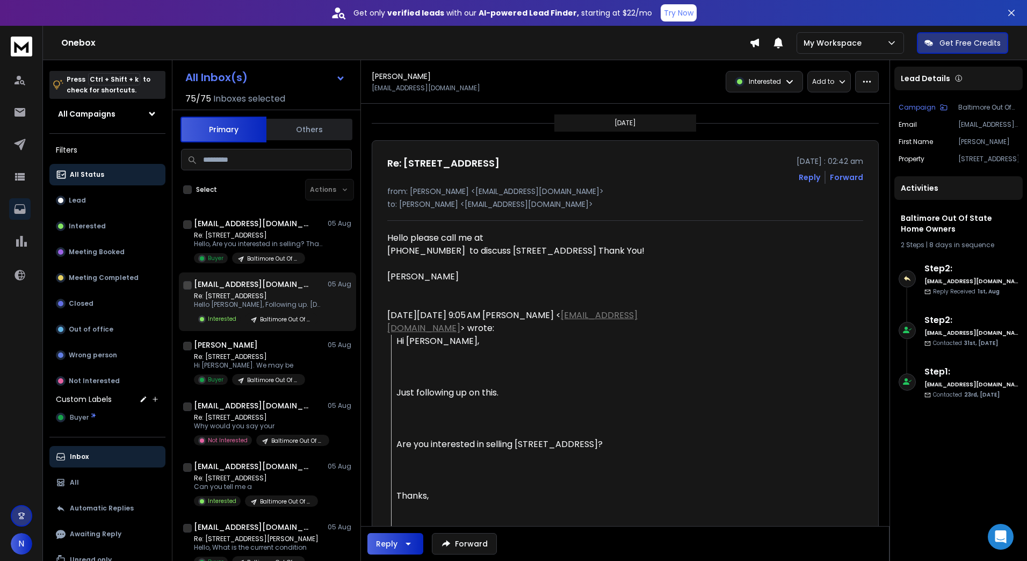
scroll to position [2194, 0]
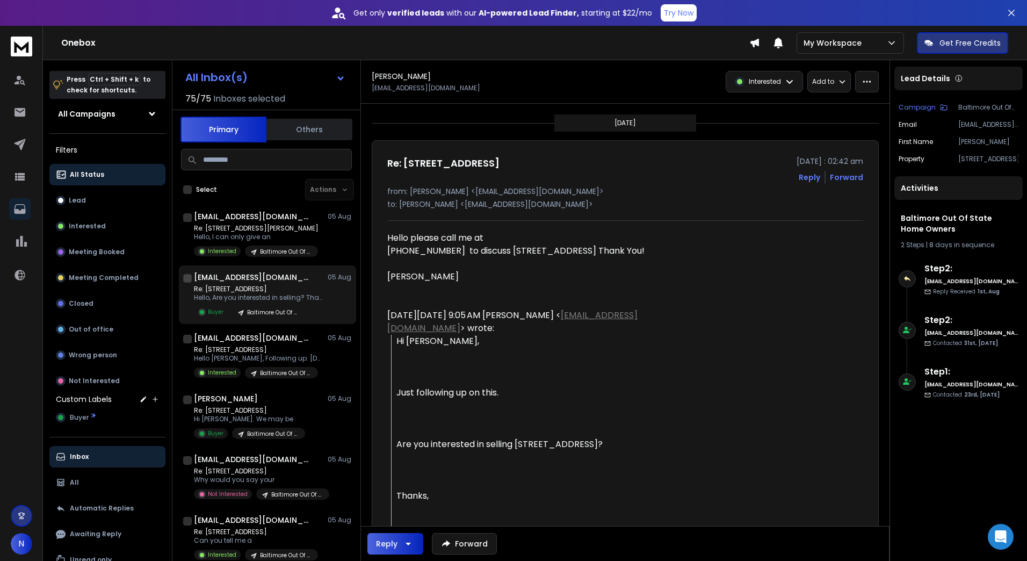
click at [318, 294] on p "Hello, Are you interested in selling? Thank" at bounding box center [258, 297] width 129 height 9
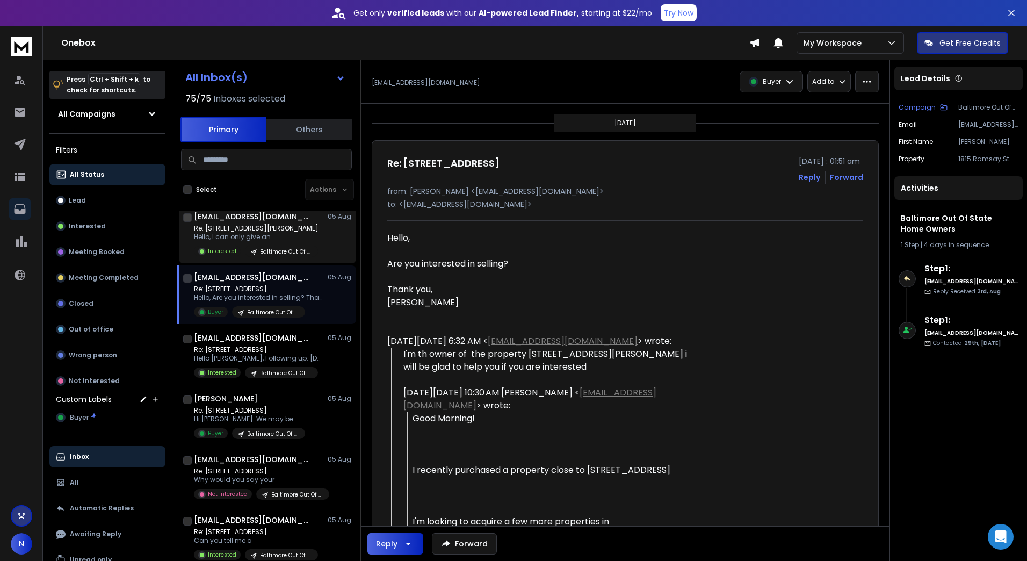
click at [311, 224] on div "aliahmed94510@gmail.com 05 Aug Re: 1500 Penrose Ave Hello, I can only give an I…" at bounding box center [273, 234] width 158 height 46
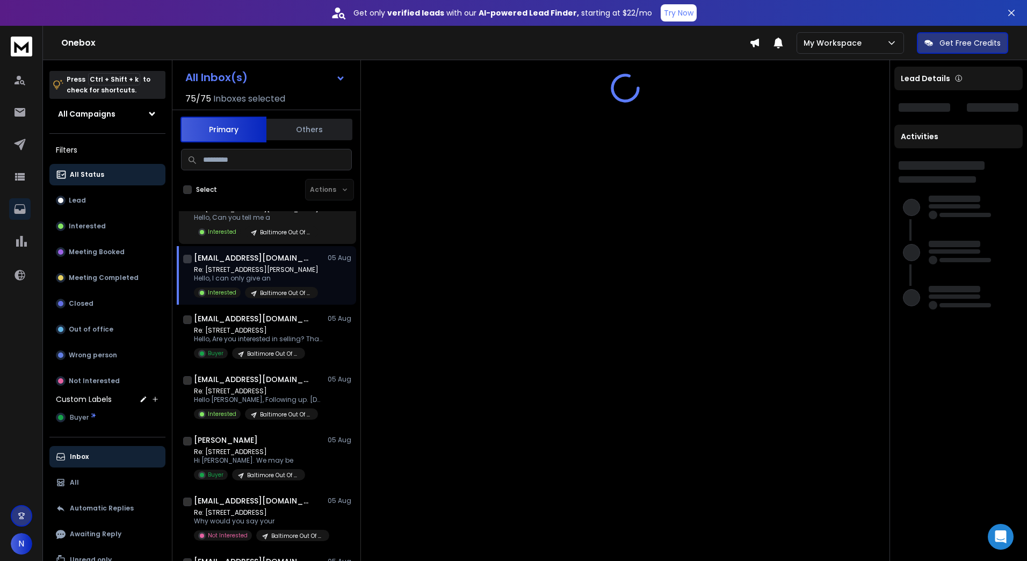
scroll to position [2141, 0]
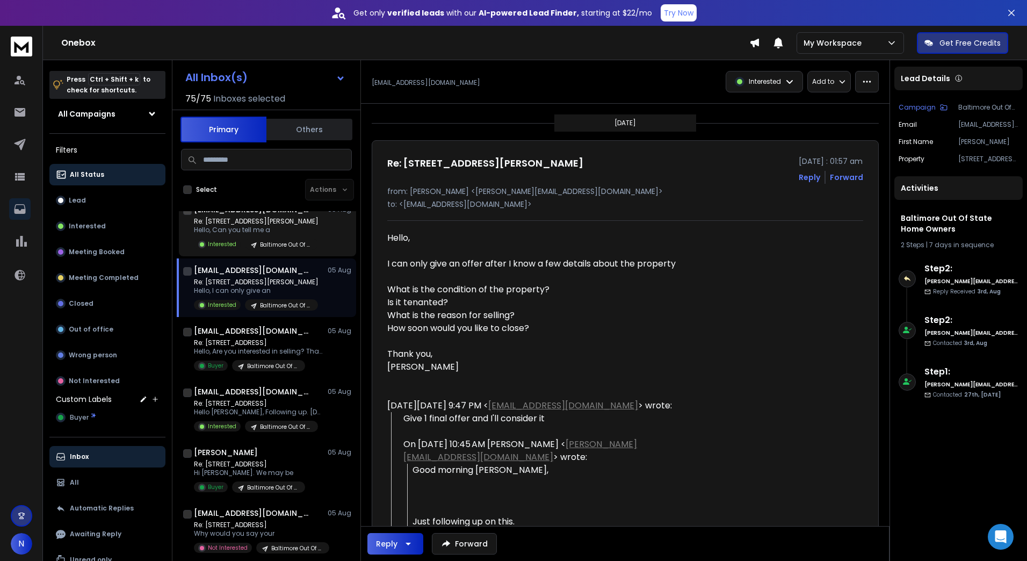
click at [315, 235] on div "Re: 1634 Carswell St Hello, Can you tell me a Interested Baltimore Out Of State…" at bounding box center [256, 233] width 125 height 33
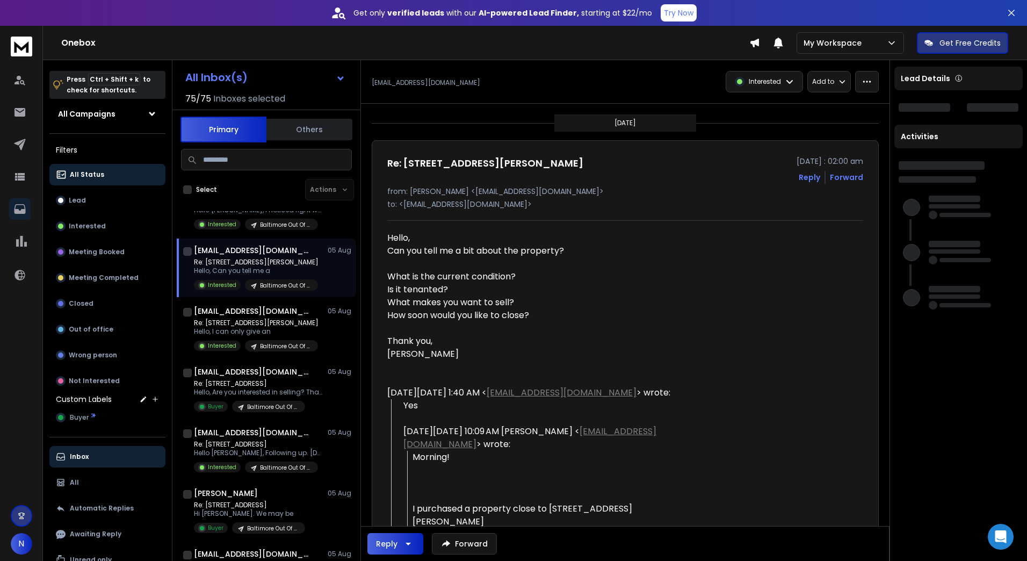
scroll to position [2033, 0]
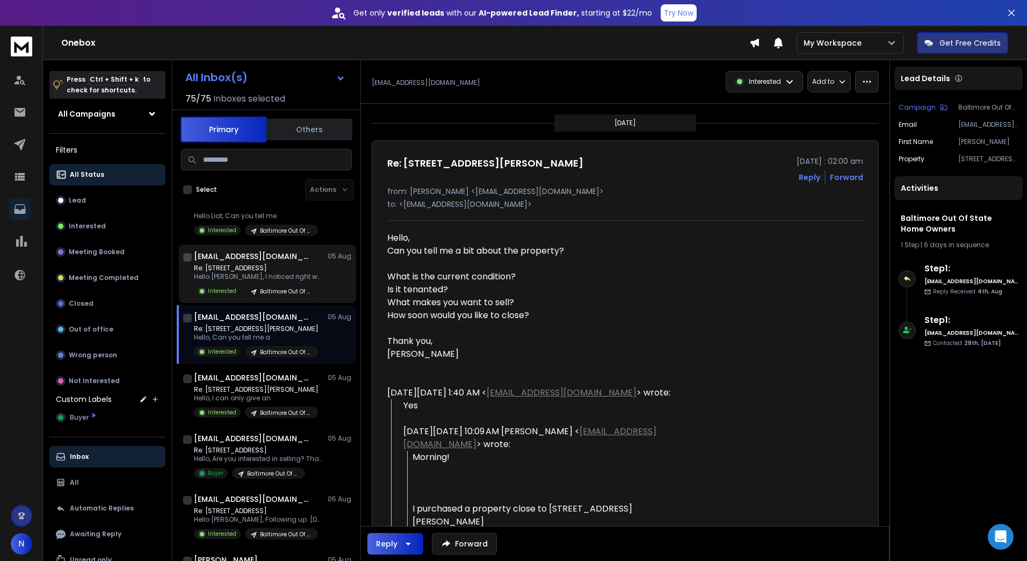
click at [308, 270] on p "Re: [STREET_ADDRESS]" at bounding box center [258, 268] width 129 height 9
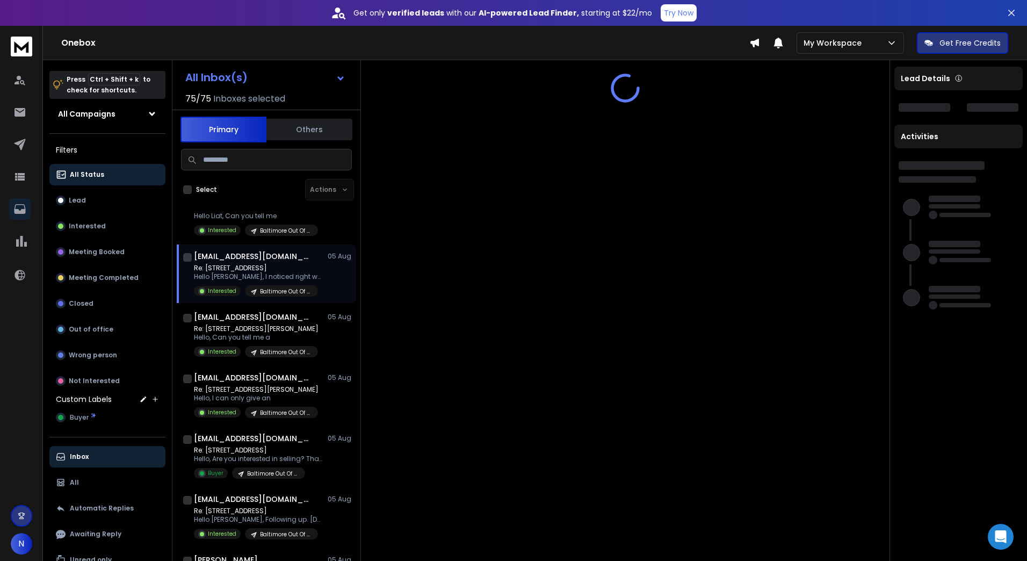
scroll to position [1979, 0]
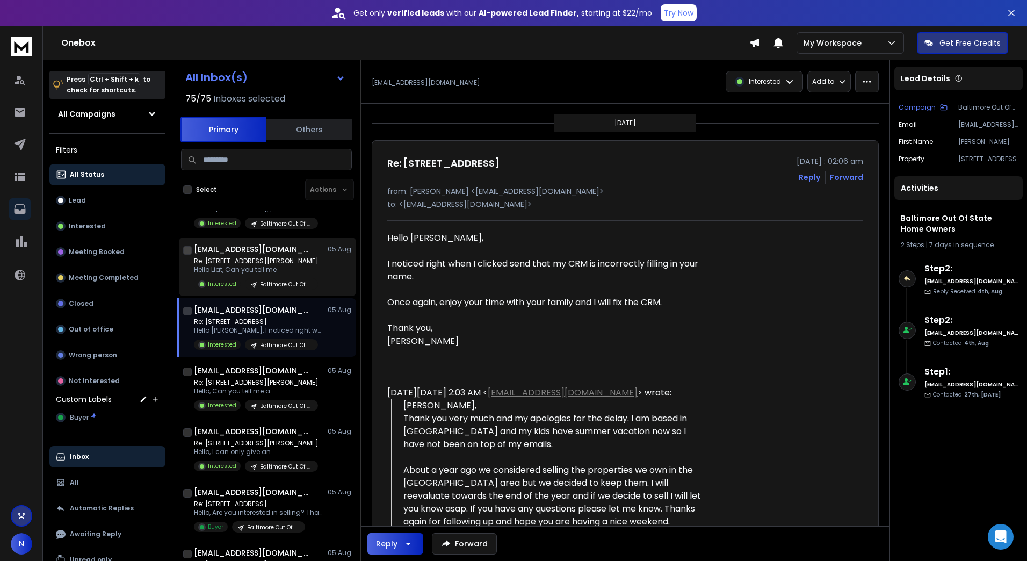
click at [306, 265] on p "Hello Liat, Can you tell me" at bounding box center [256, 269] width 125 height 9
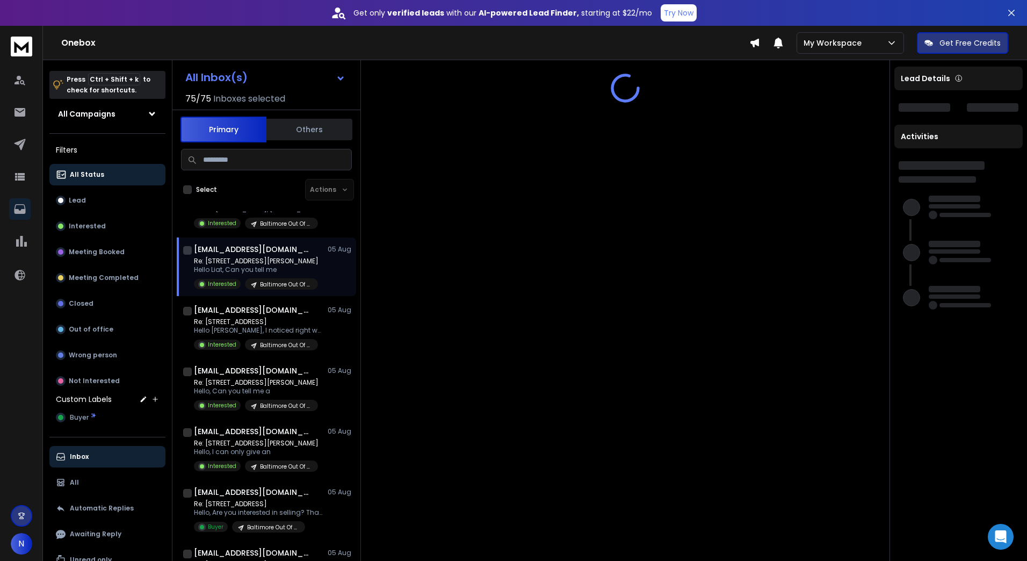
scroll to position [1926, 0]
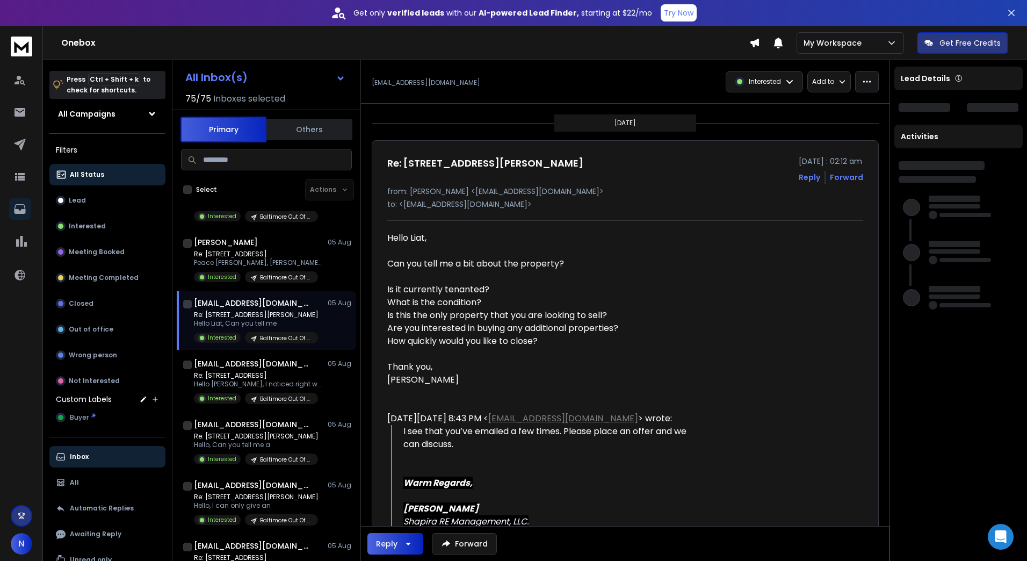
click at [306, 265] on p "Peace [PERSON_NAME], [PERSON_NAME]* I have" at bounding box center [258, 262] width 129 height 9
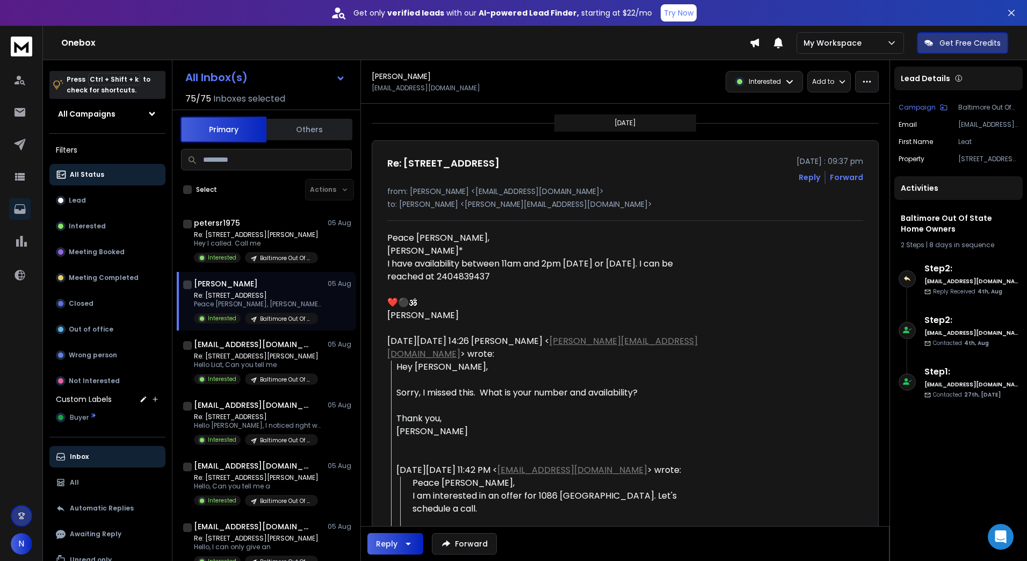
scroll to position [1872, 0]
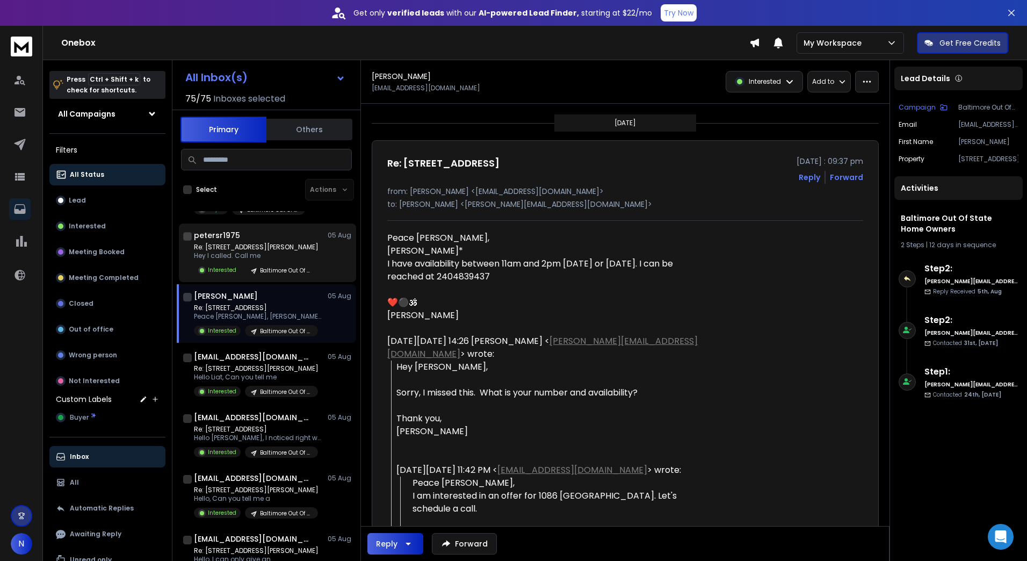
click at [308, 261] on div "Re: 1236 N Curley St Hey I called. Call me Interested Baltimore Out Of State Ho…" at bounding box center [256, 259] width 125 height 33
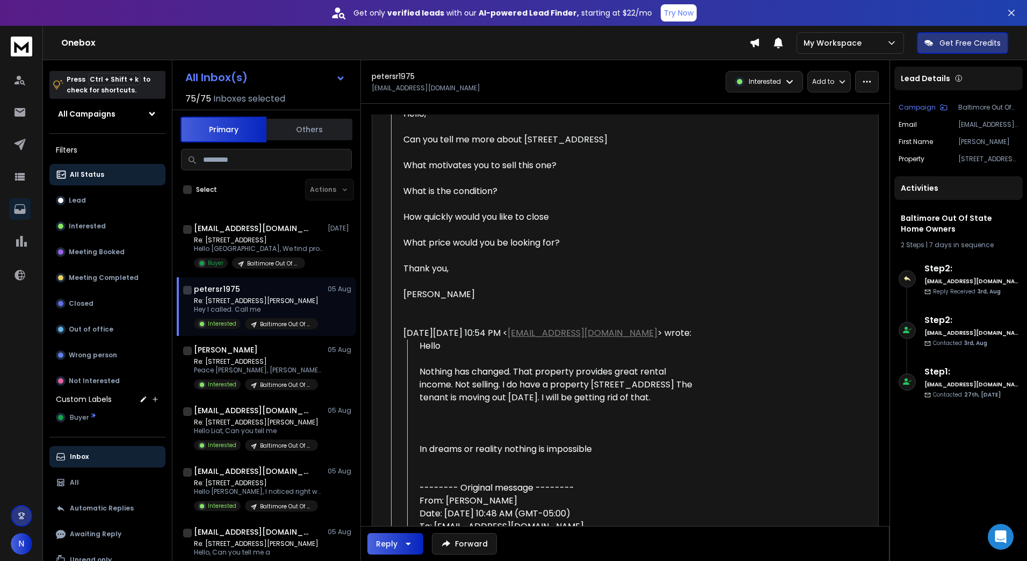
scroll to position [698, 0]
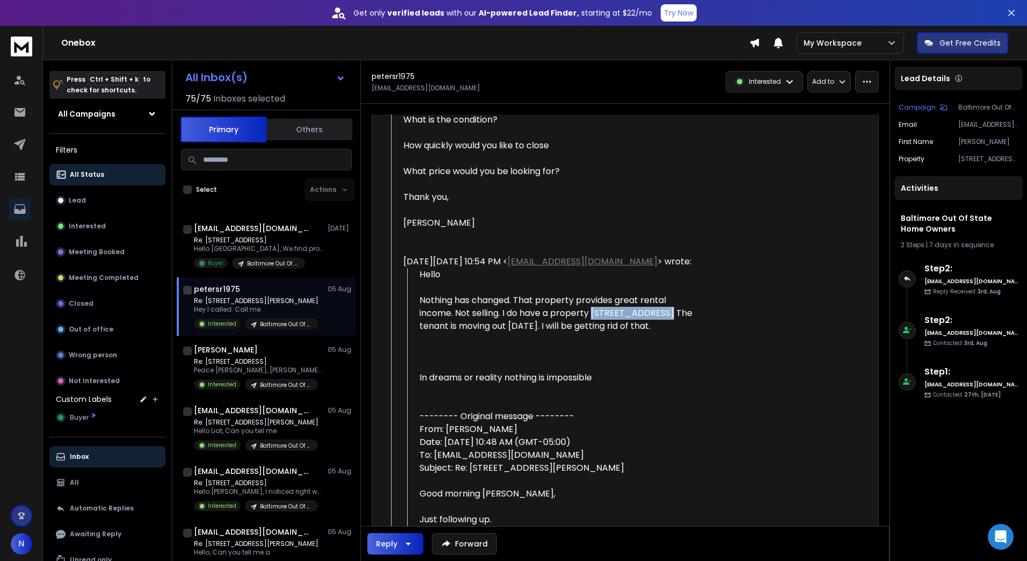
drag, startPoint x: 661, startPoint y: 313, endPoint x: 596, endPoint y: 314, distance: 65.0
click at [596, 314] on div "Nothing has changed. That property provides great rental income. Not selling. I…" at bounding box center [561, 313] width 282 height 39
copy div "2548 Aisquith St"
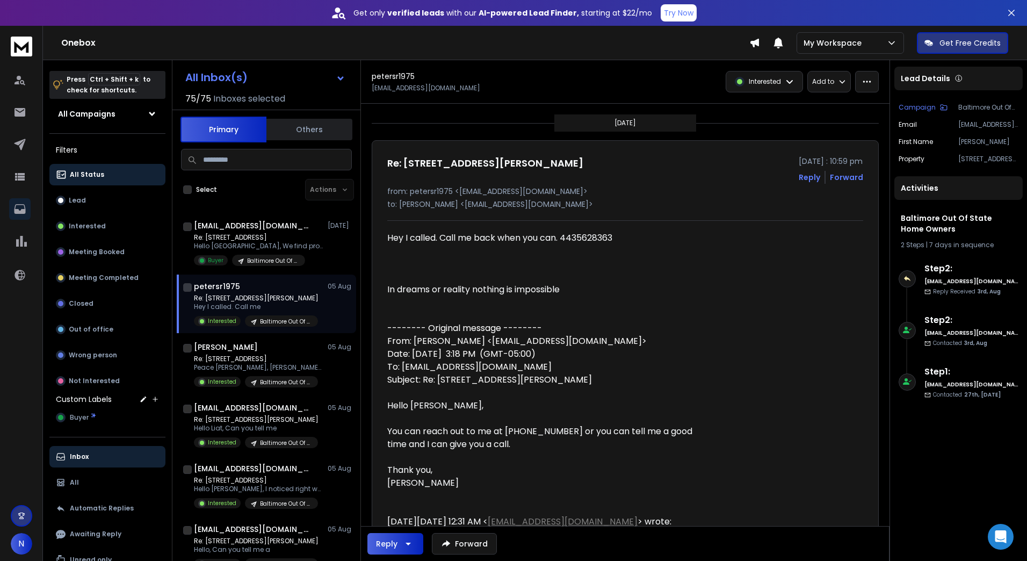
scroll to position [1827, 0]
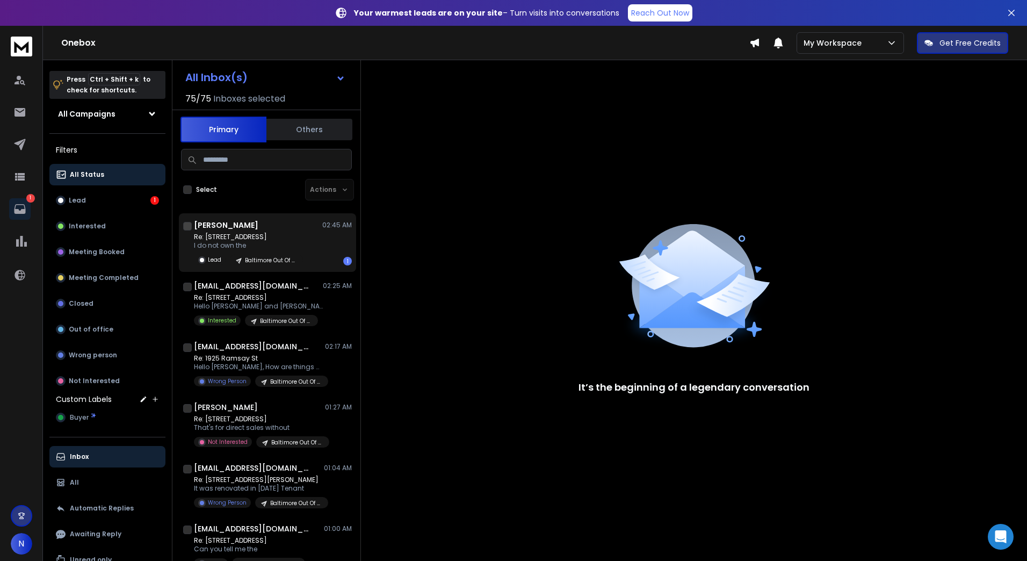
click at [286, 242] on p "I do not own the" at bounding box center [248, 245] width 109 height 9
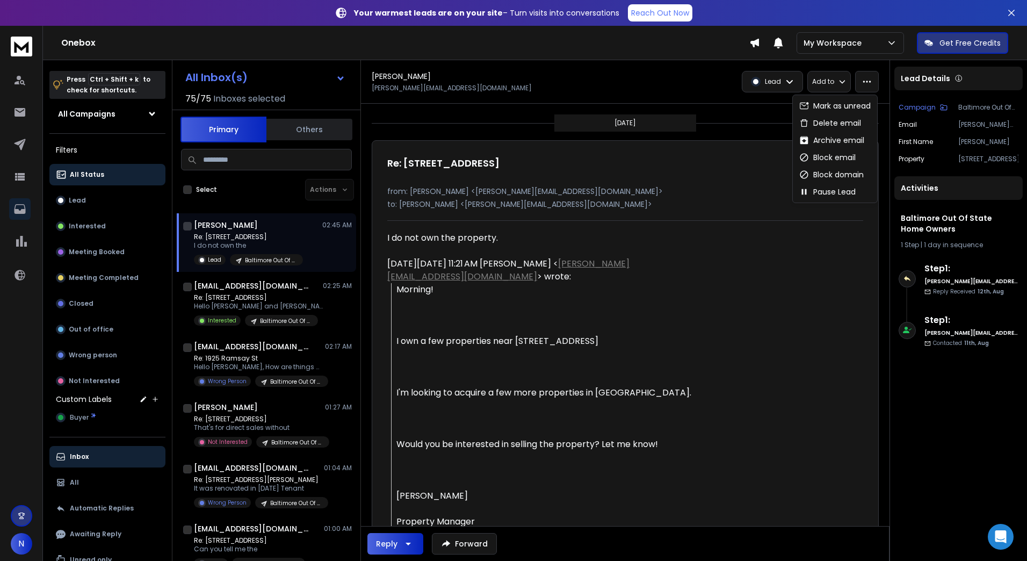
click at [869, 76] on button "button" at bounding box center [867, 81] width 24 height 21
click at [854, 120] on div "Delete email" at bounding box center [830, 123] width 62 height 11
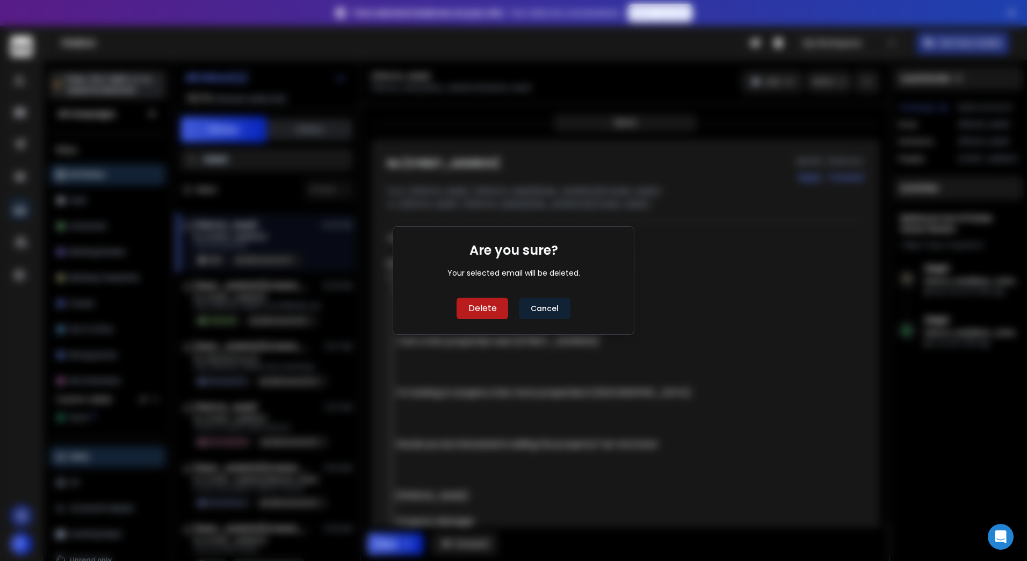
click at [478, 314] on button "Delete" at bounding box center [483, 308] width 52 height 21
